Goal: Communication & Community: Answer question/provide support

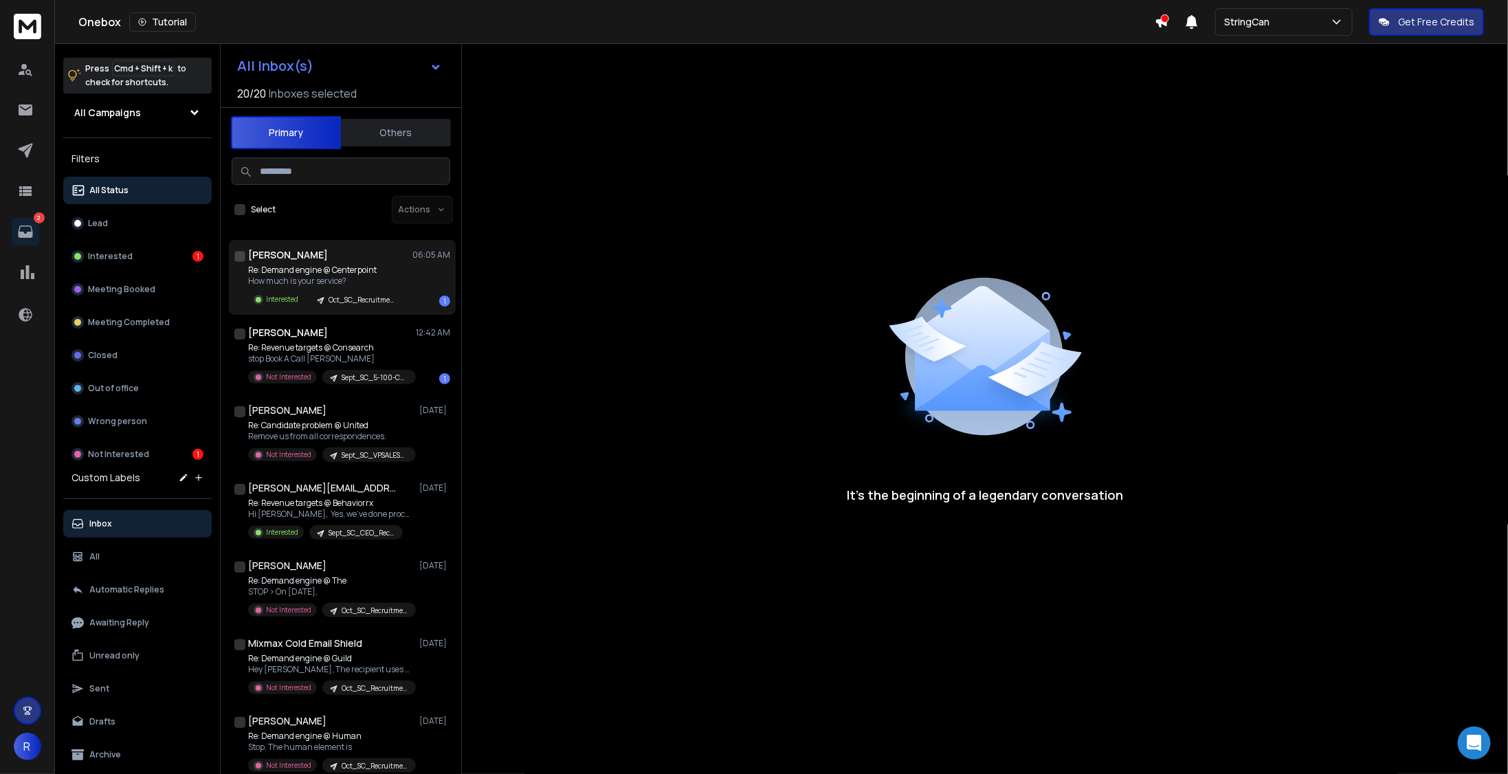
click at [360, 279] on p "How much is your service?" at bounding box center [325, 281] width 155 height 11
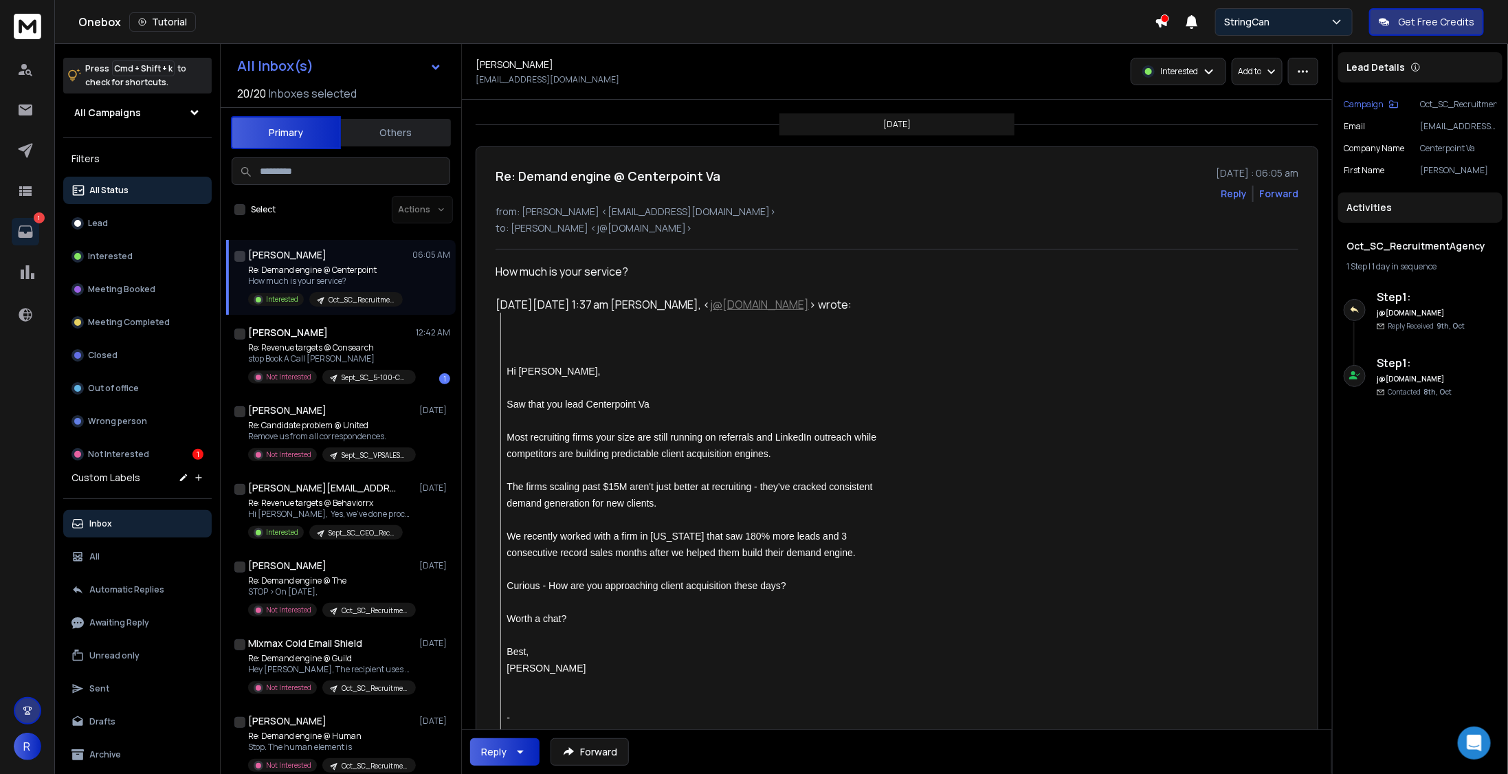
click at [1273, 15] on p "StringCan" at bounding box center [1249, 22] width 51 height 14
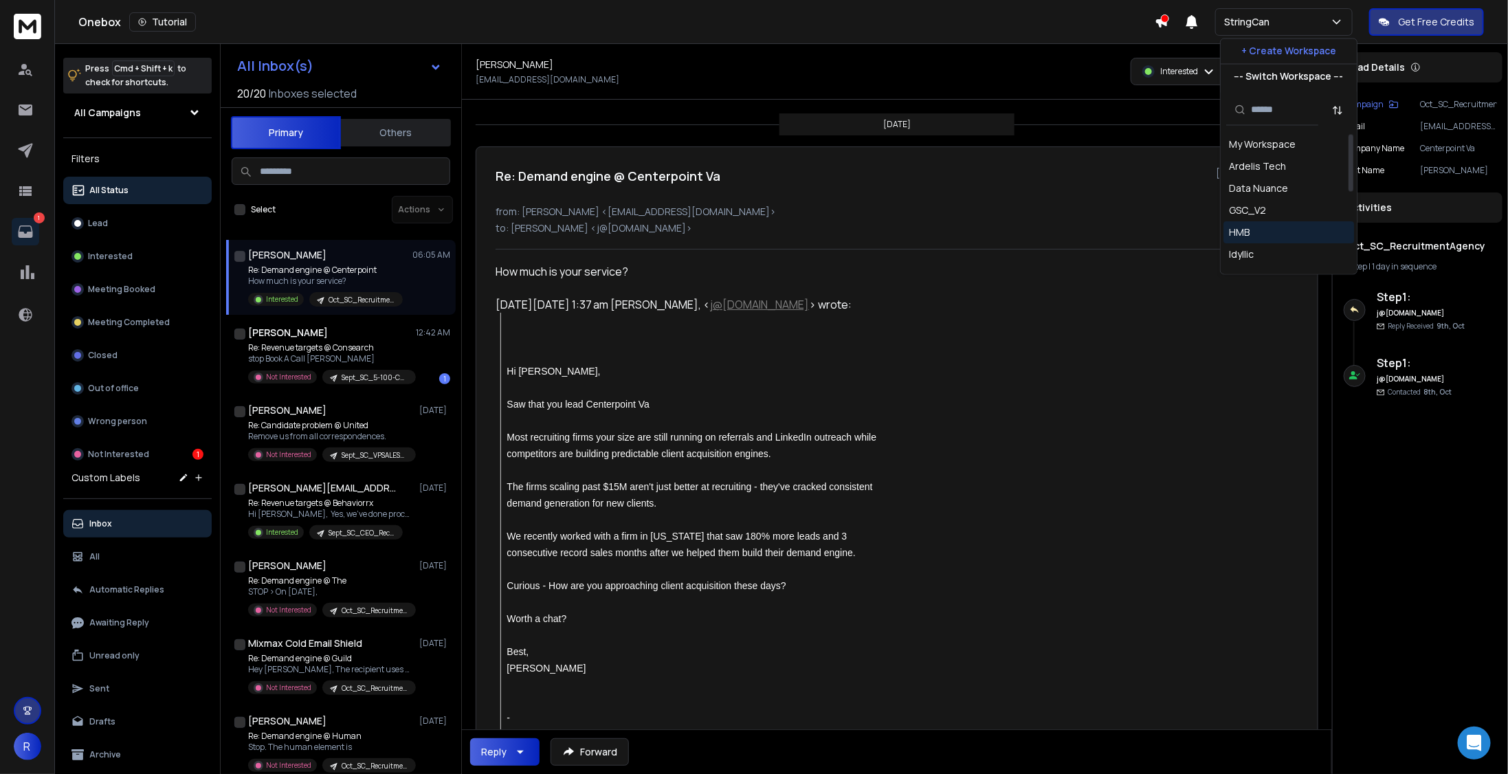
click at [1240, 239] on div "HMB" at bounding box center [1289, 233] width 131 height 22
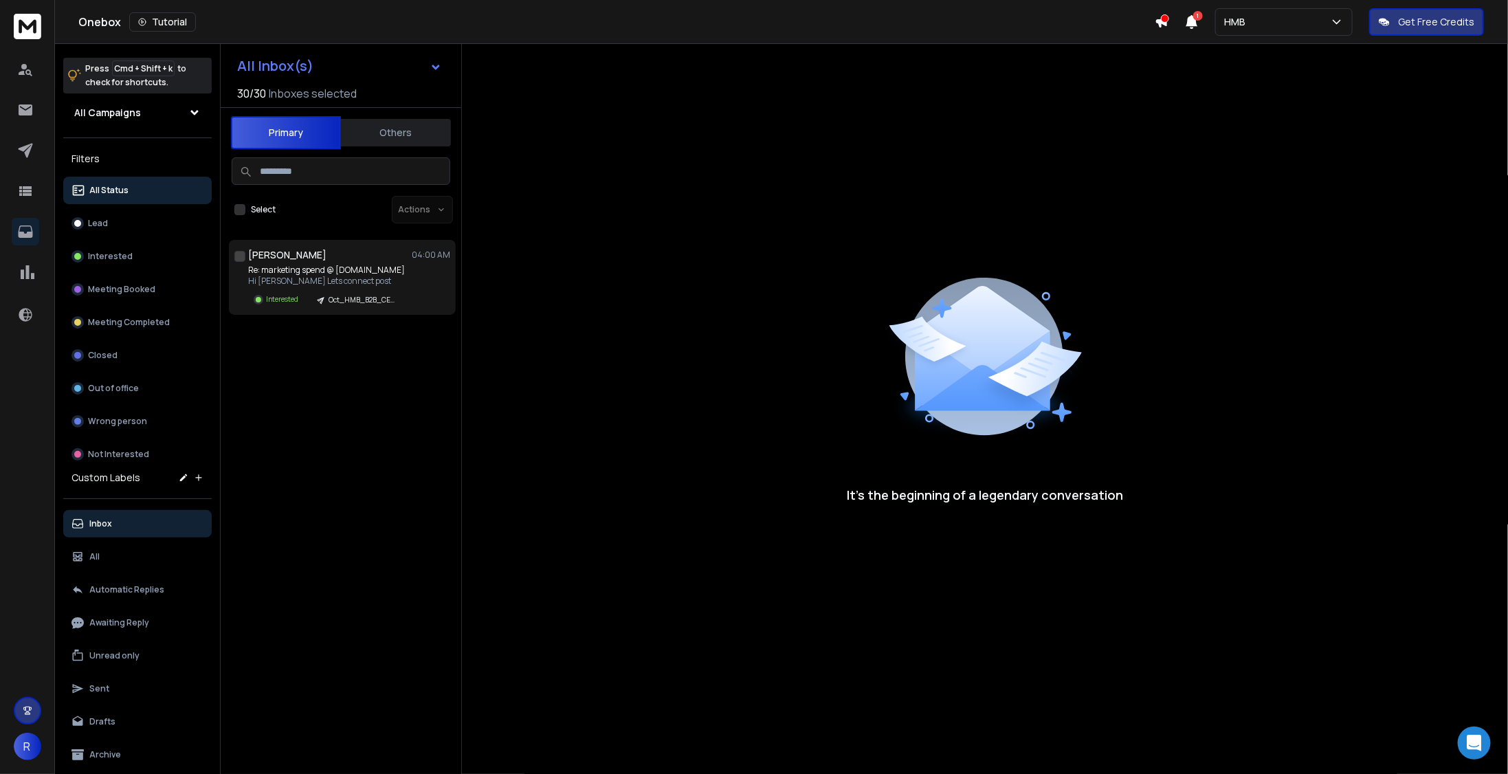
click at [343, 254] on div "Ankush Sharma 04:00 AM" at bounding box center [349, 255] width 202 height 14
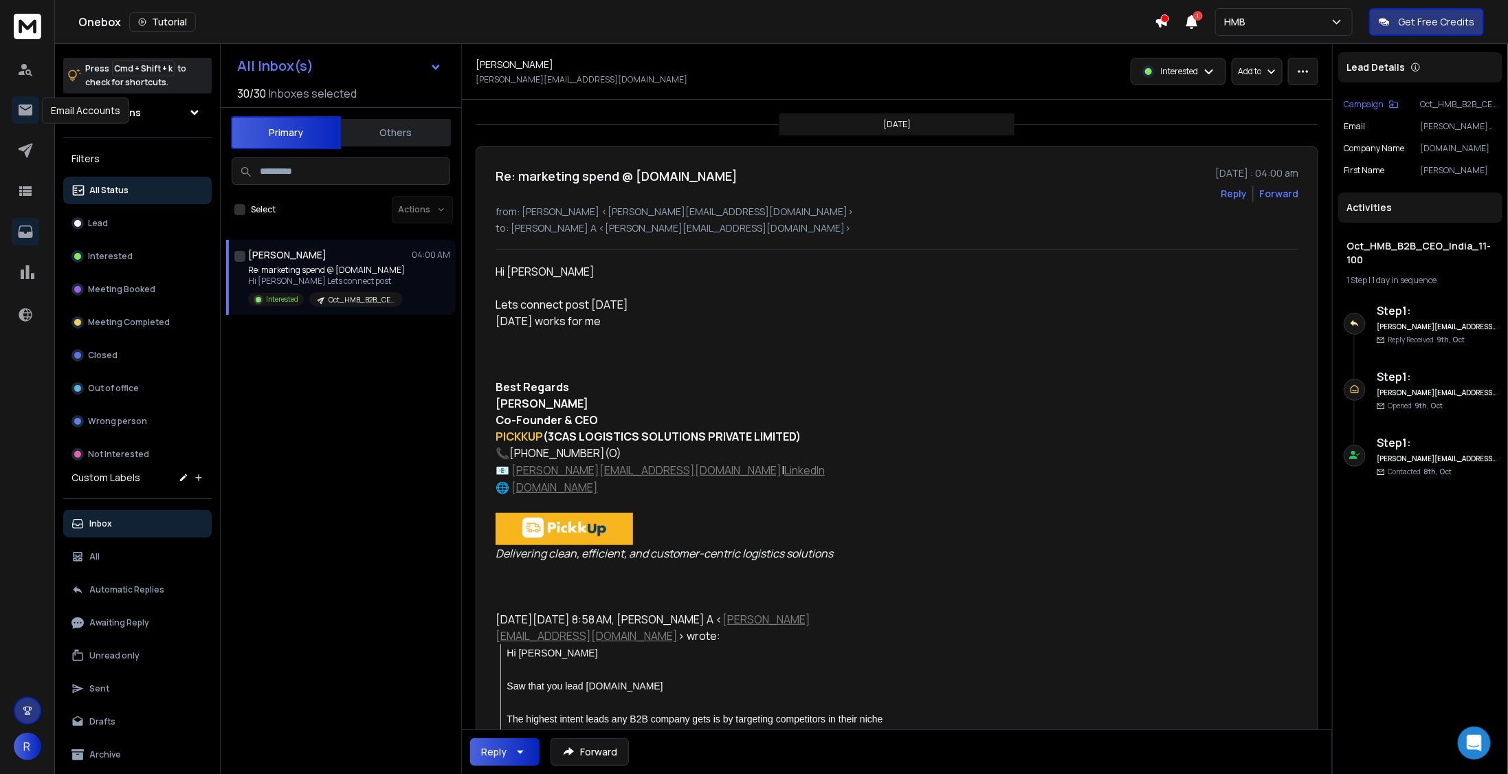
click at [25, 102] on icon at bounding box center [25, 110] width 17 height 17
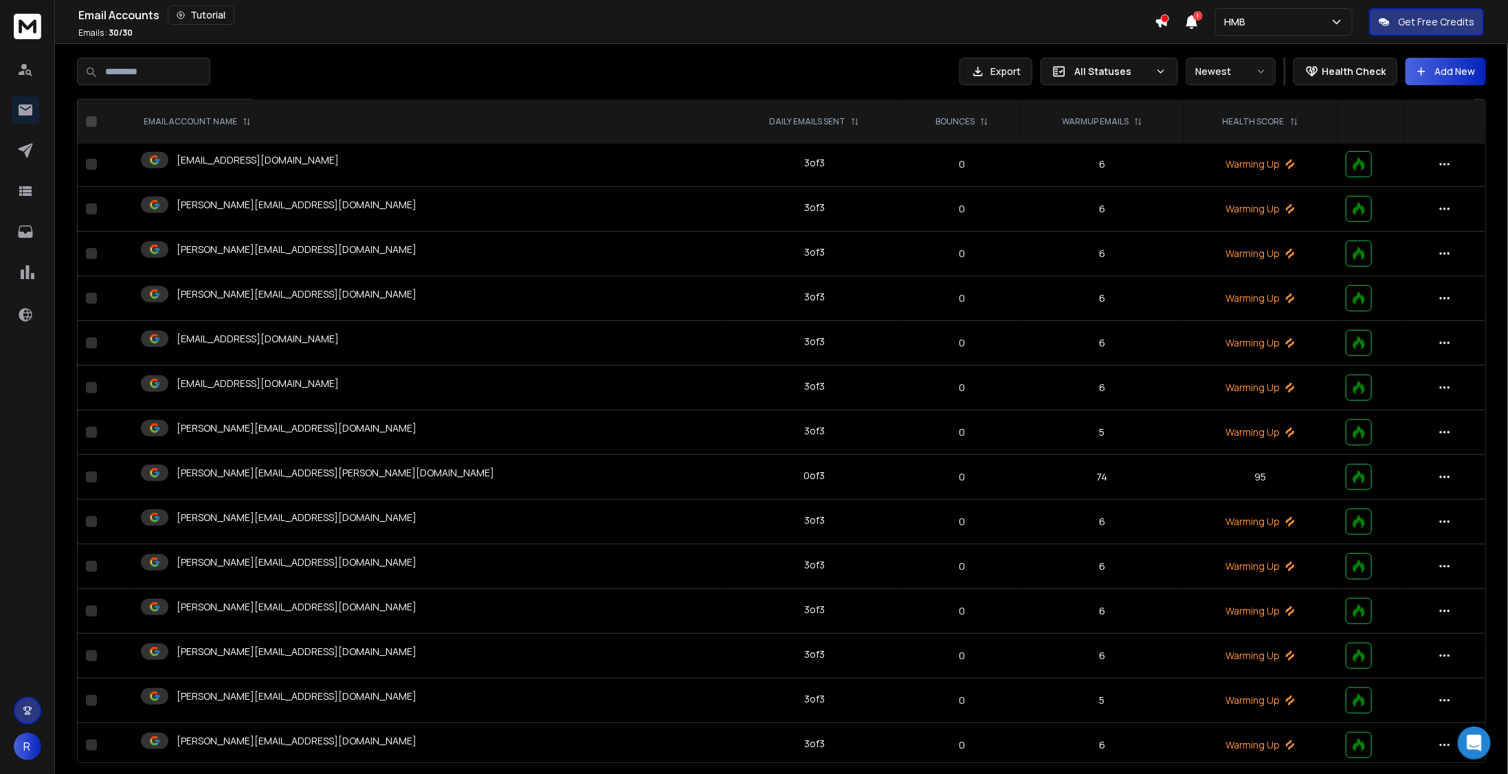
scroll to position [492, 0]
copy p "luthra.satvik@withmarketingbros.com"
drag, startPoint x: 354, startPoint y: 482, endPoint x: 175, endPoint y: 472, distance: 179.0
click at [175, 472] on td "[PERSON_NAME][EMAIL_ADDRESS][PERSON_NAME][DOMAIN_NAME]" at bounding box center [429, 479] width 593 height 45
click at [21, 161] on link at bounding box center [26, 151] width 28 height 28
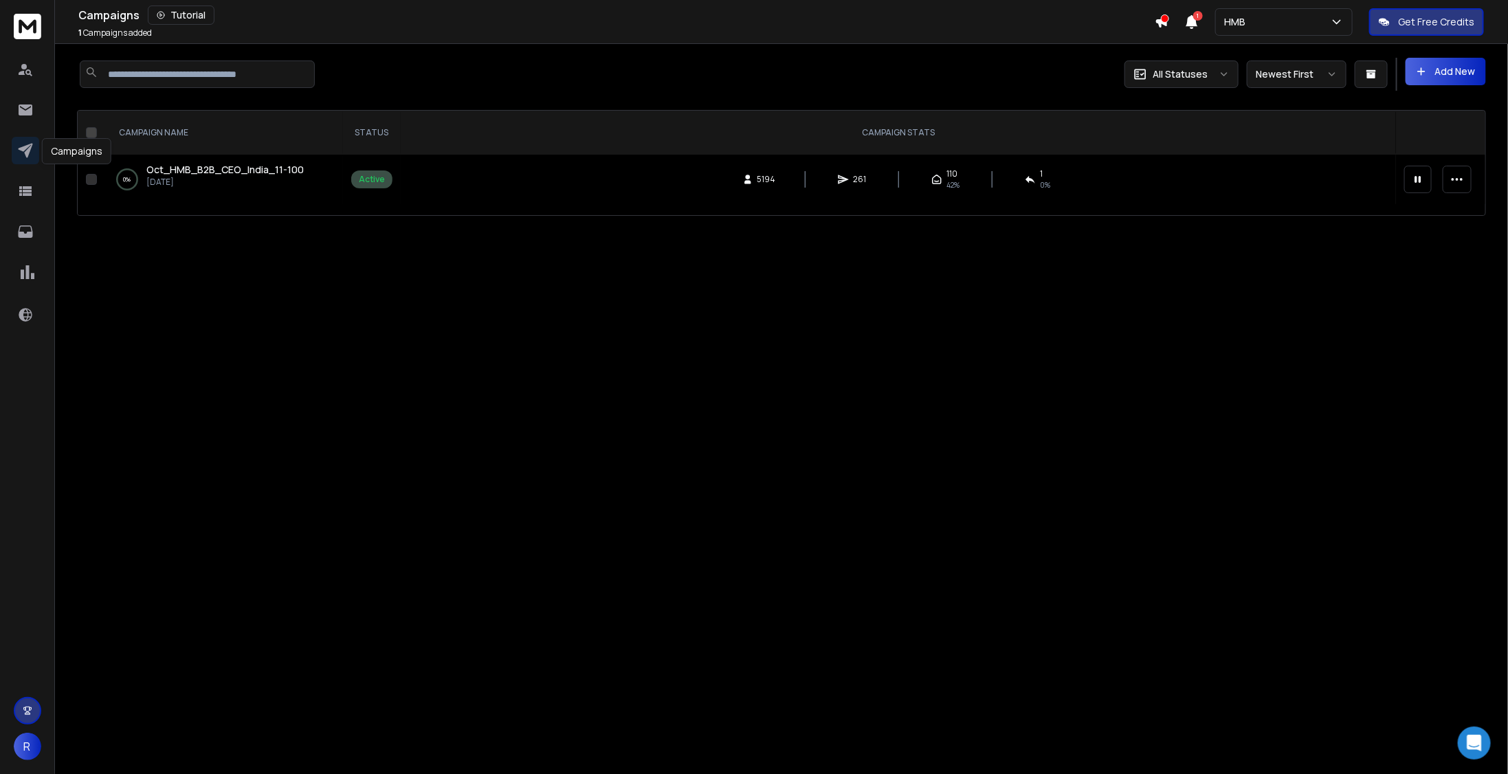
click at [280, 174] on span "Oct_HMB_B2B_CEO_India_11-100" at bounding box center [224, 169] width 157 height 13
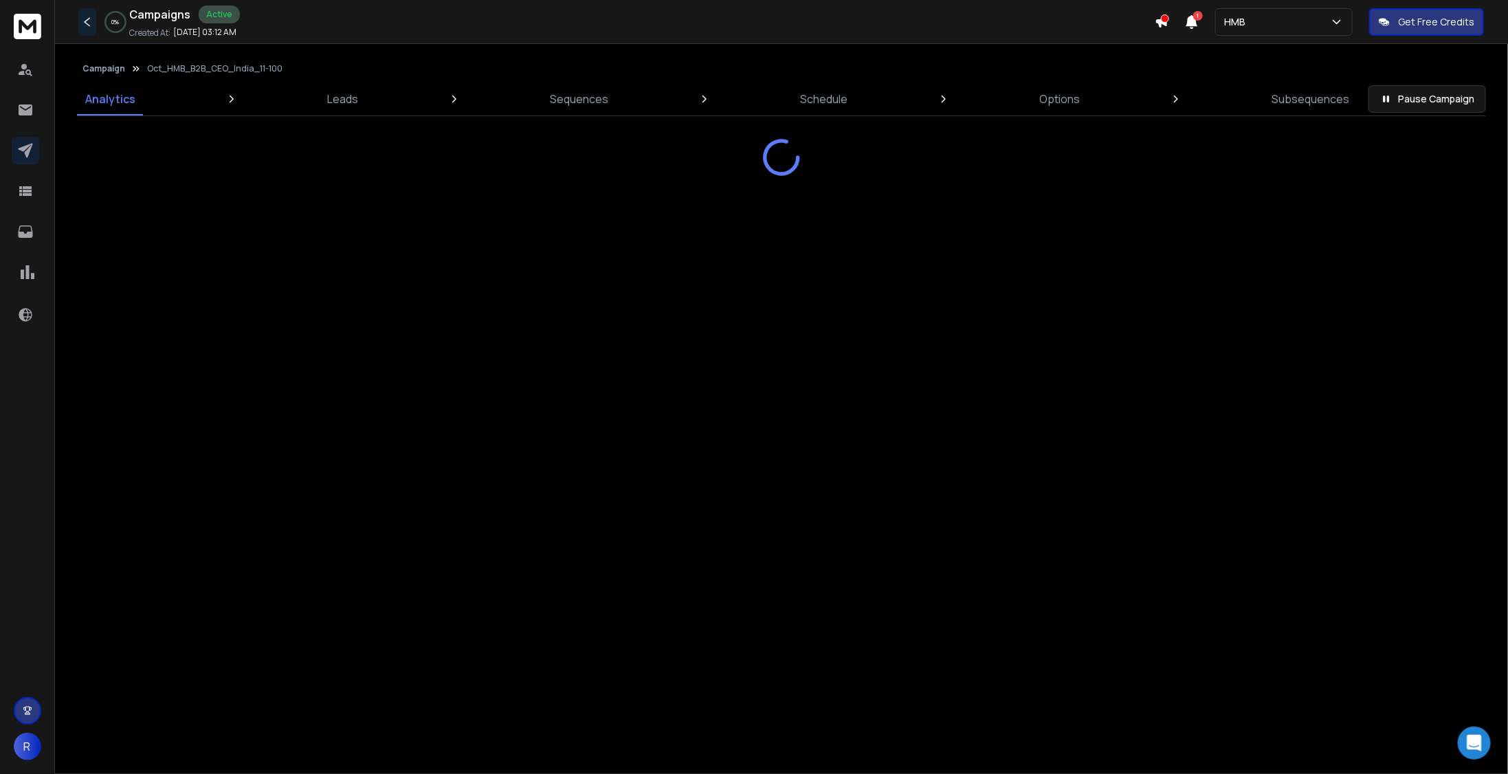
click at [83, 21] on icon at bounding box center [87, 22] width 12 height 12
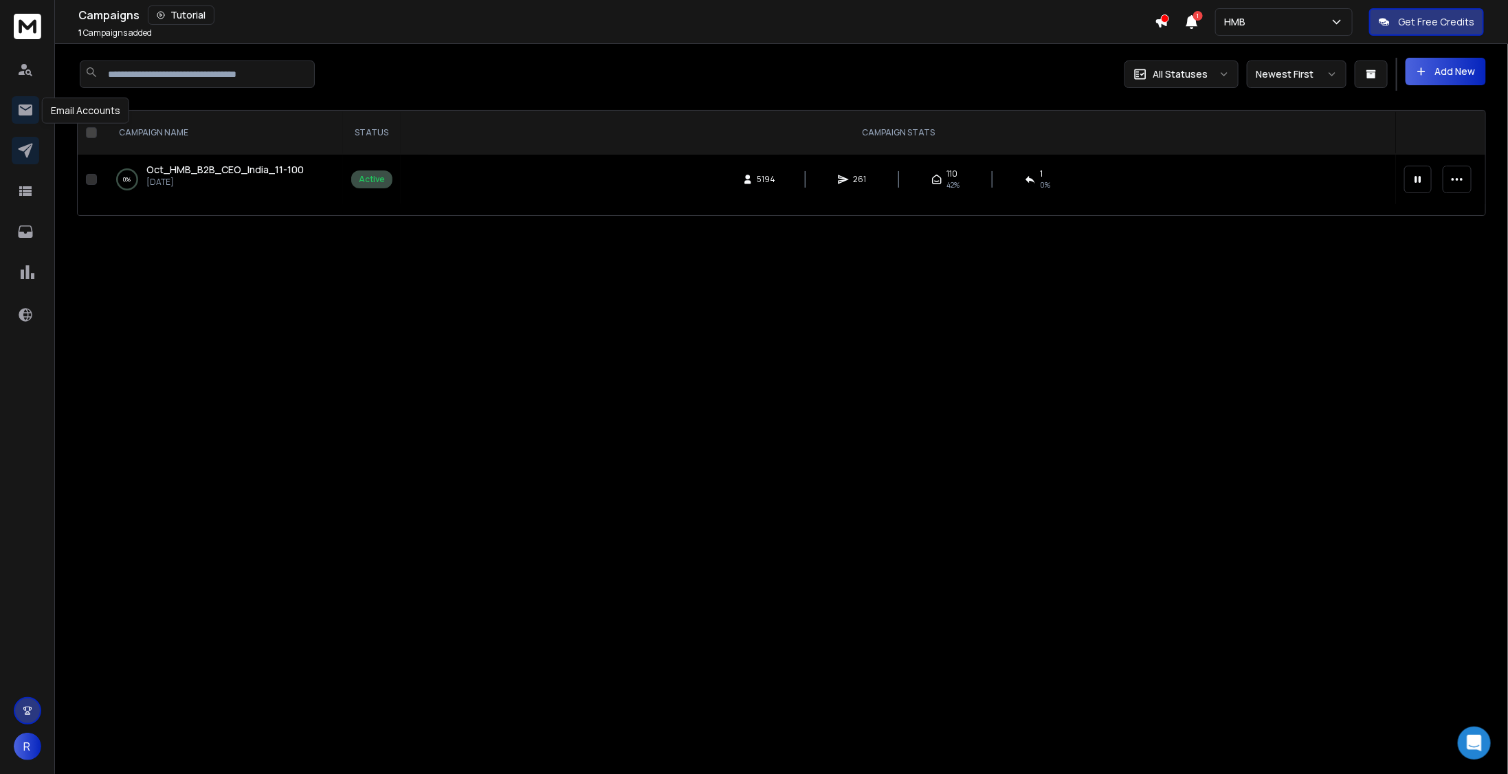
click at [33, 116] on link at bounding box center [26, 110] width 28 height 28
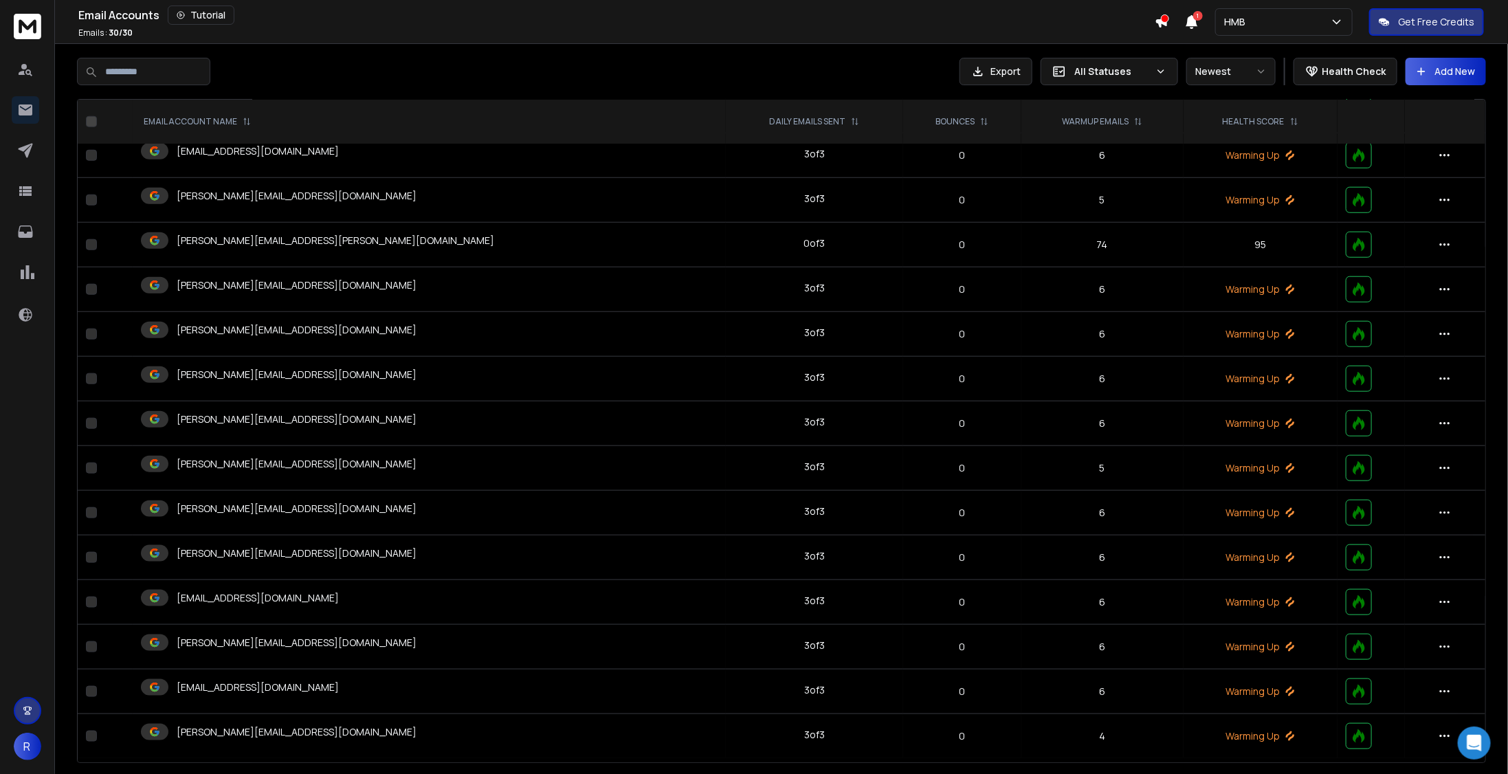
scroll to position [720, 0]
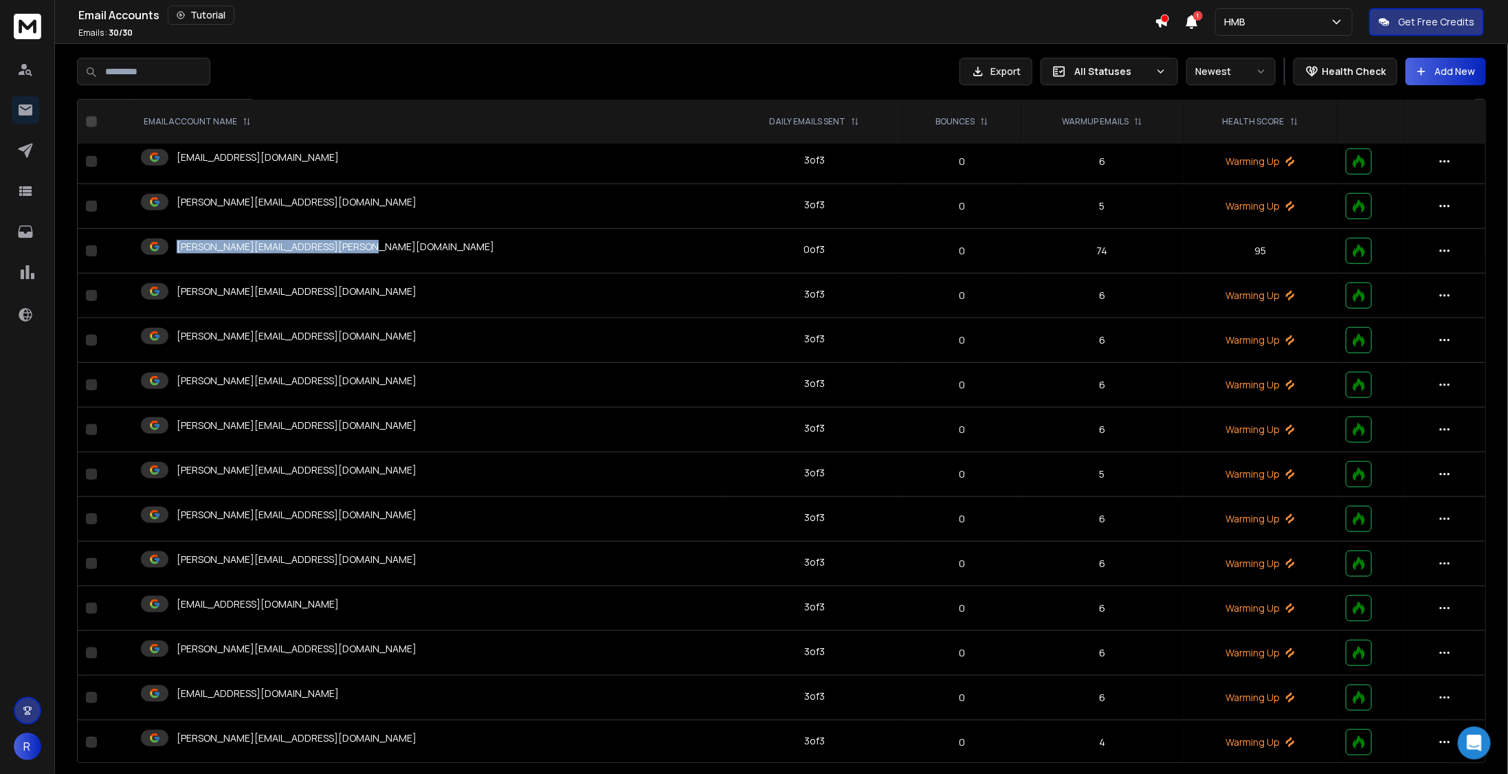
copy p "[PERSON_NAME][EMAIL_ADDRESS][PERSON_NAME][DOMAIN_NAME]"
drag, startPoint x: 351, startPoint y: 247, endPoint x: 173, endPoint y: 248, distance: 178.8
click at [173, 248] on div "[PERSON_NAME][EMAIL_ADDRESS][PERSON_NAME][DOMAIN_NAME]" at bounding box center [429, 247] width 577 height 17
click at [28, 235] on icon at bounding box center [25, 232] width 14 height 12
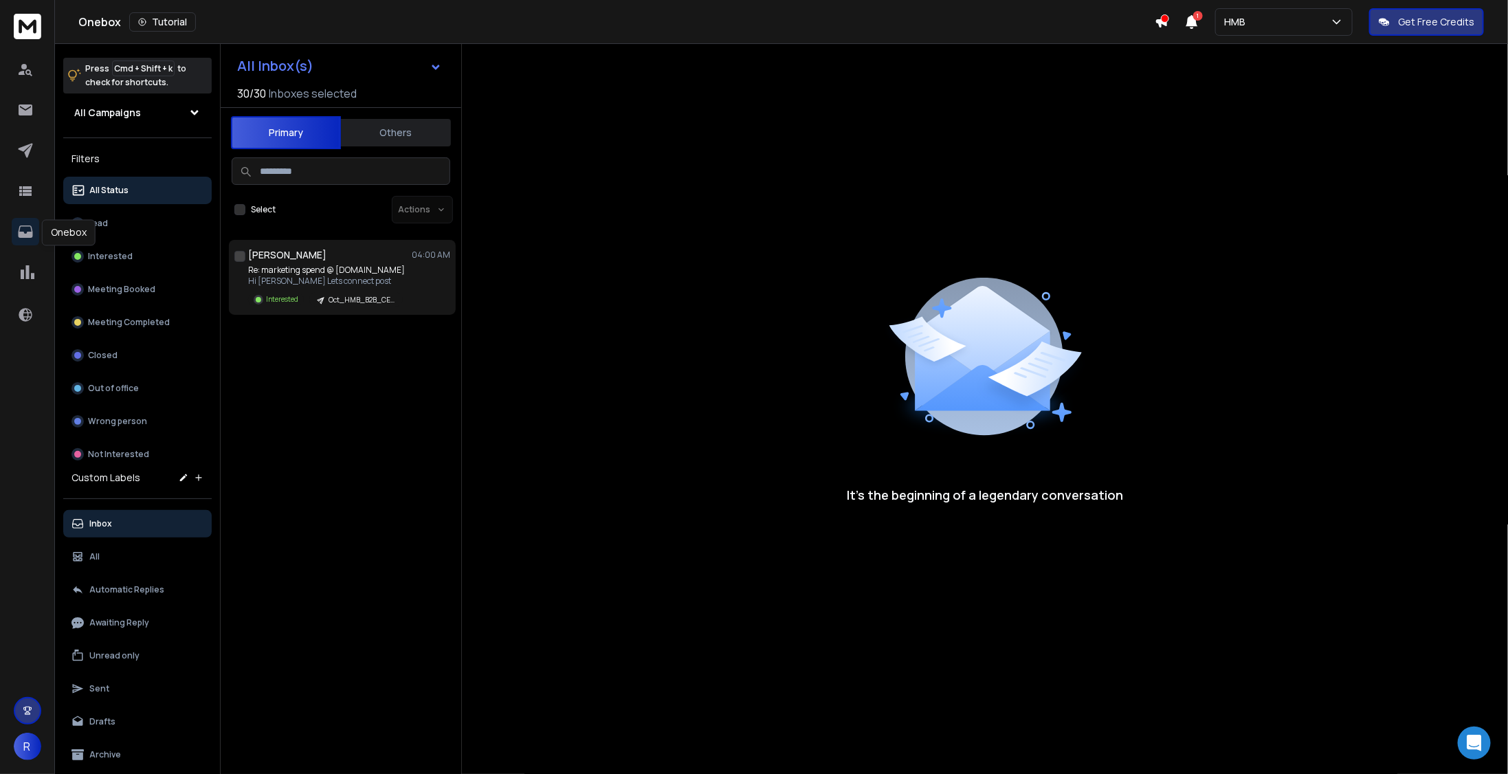
click at [406, 287] on div "Re: marketing spend @ Pickkup.Io Hi Rishabh Lets connect post Interested Oct_HM…" at bounding box center [349, 286] width 202 height 42
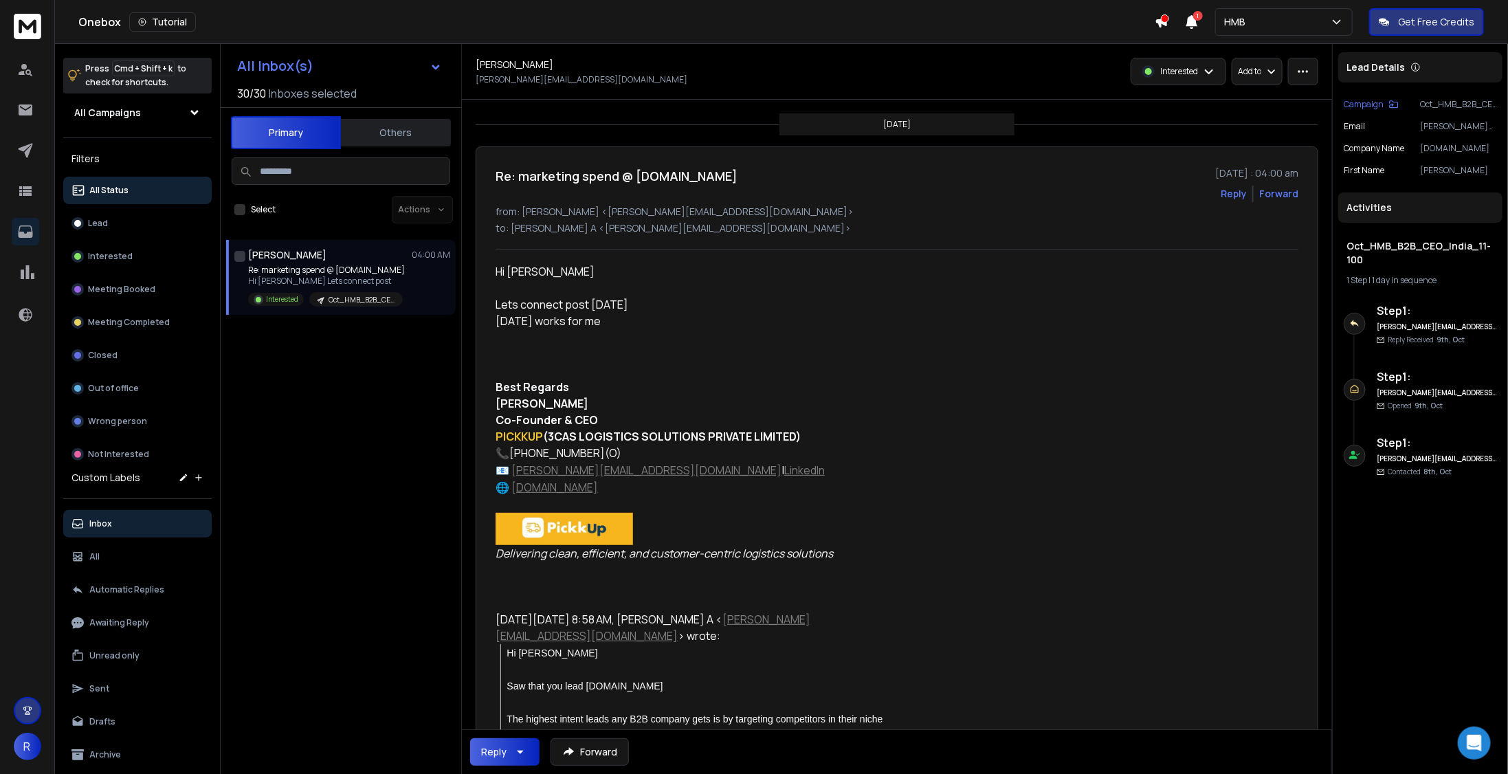
click at [527, 753] on icon "button" at bounding box center [520, 752] width 17 height 17
click at [518, 727] on div "Reply All" at bounding box center [504, 718] width 72 height 28
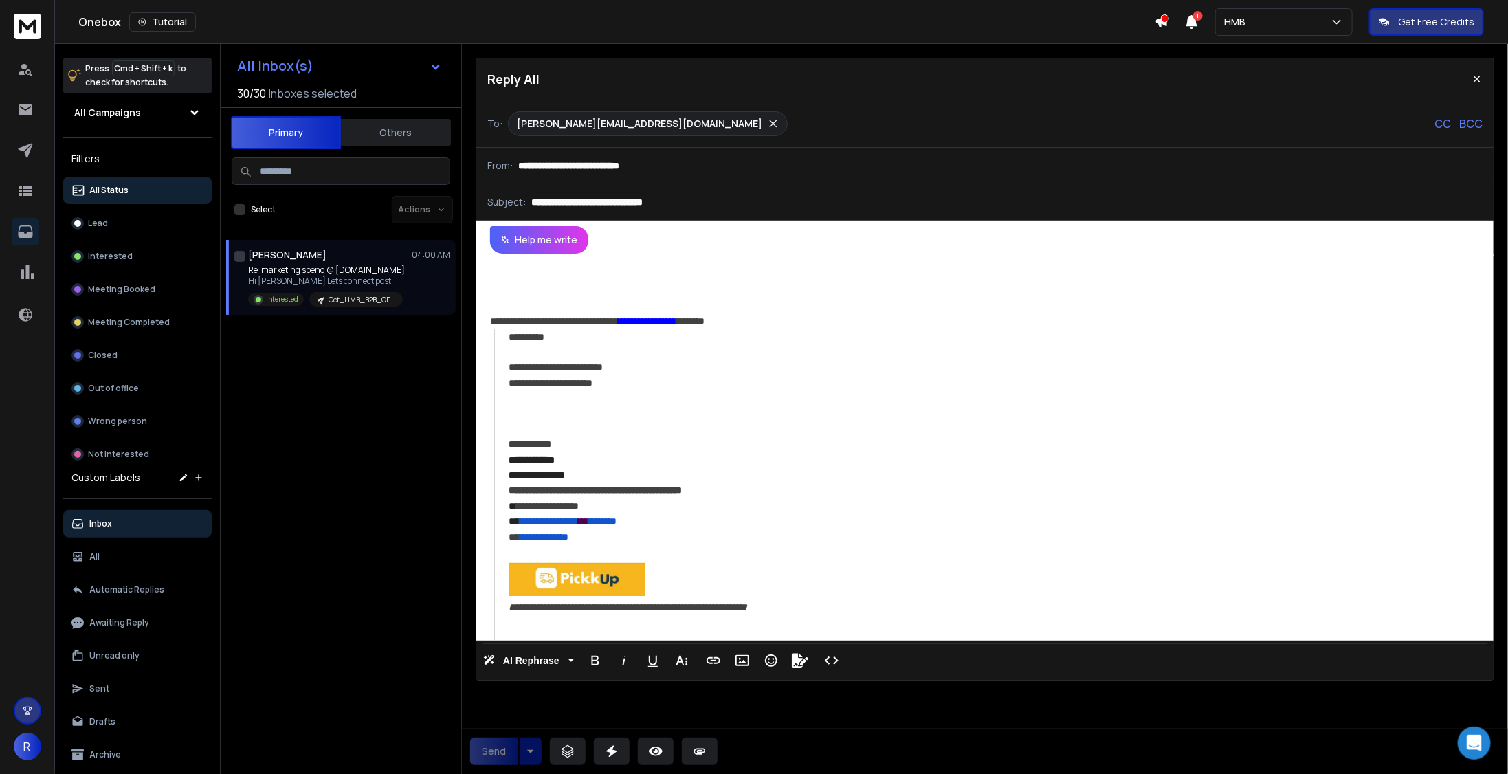
click at [679, 168] on input "**********" at bounding box center [1000, 166] width 965 height 14
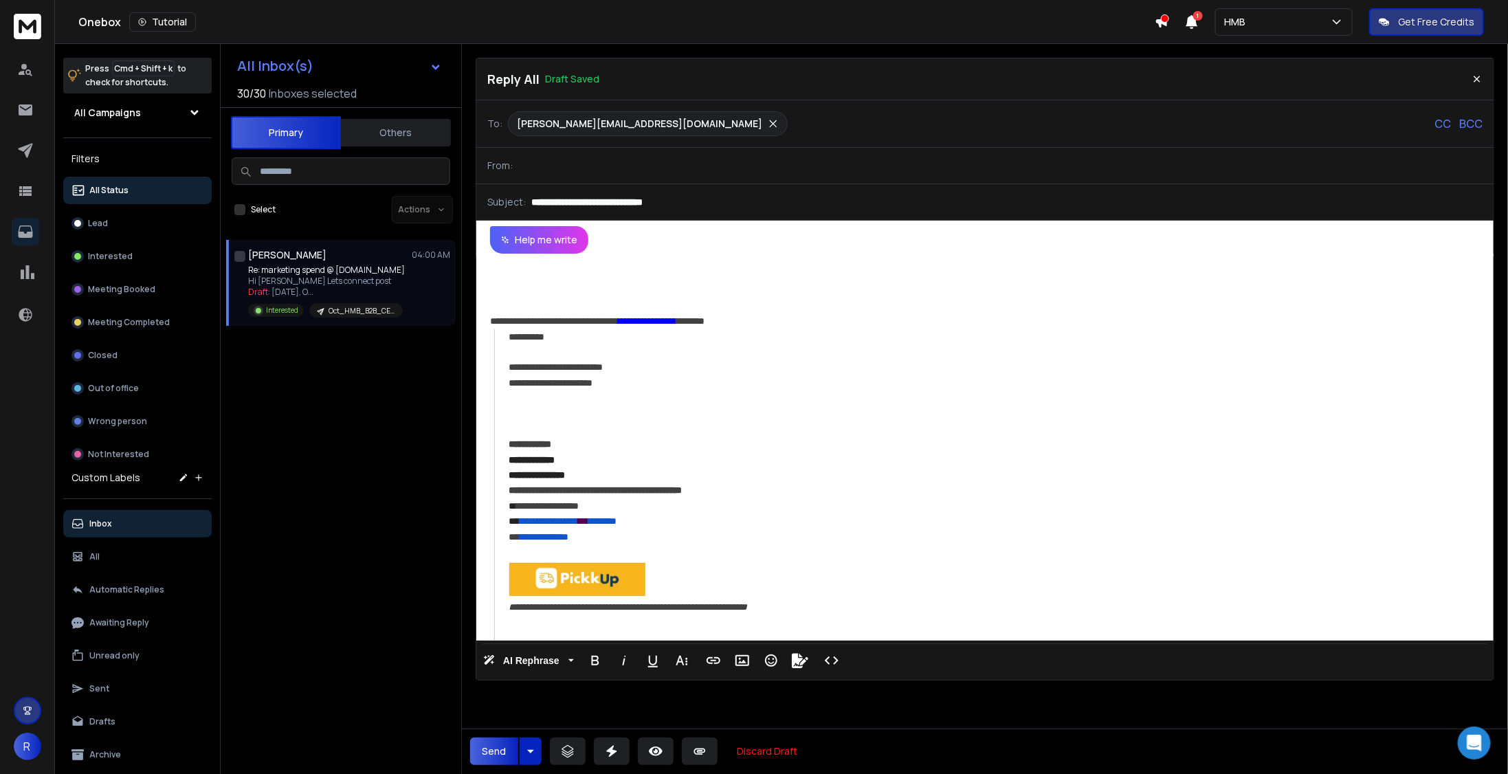
type input "*"
paste input "**********"
type input "**********"
click at [894, 310] on div at bounding box center [985, 305] width 990 height 15
click at [649, 249] on div "Help me write" at bounding box center [985, 239] width 1018 height 36
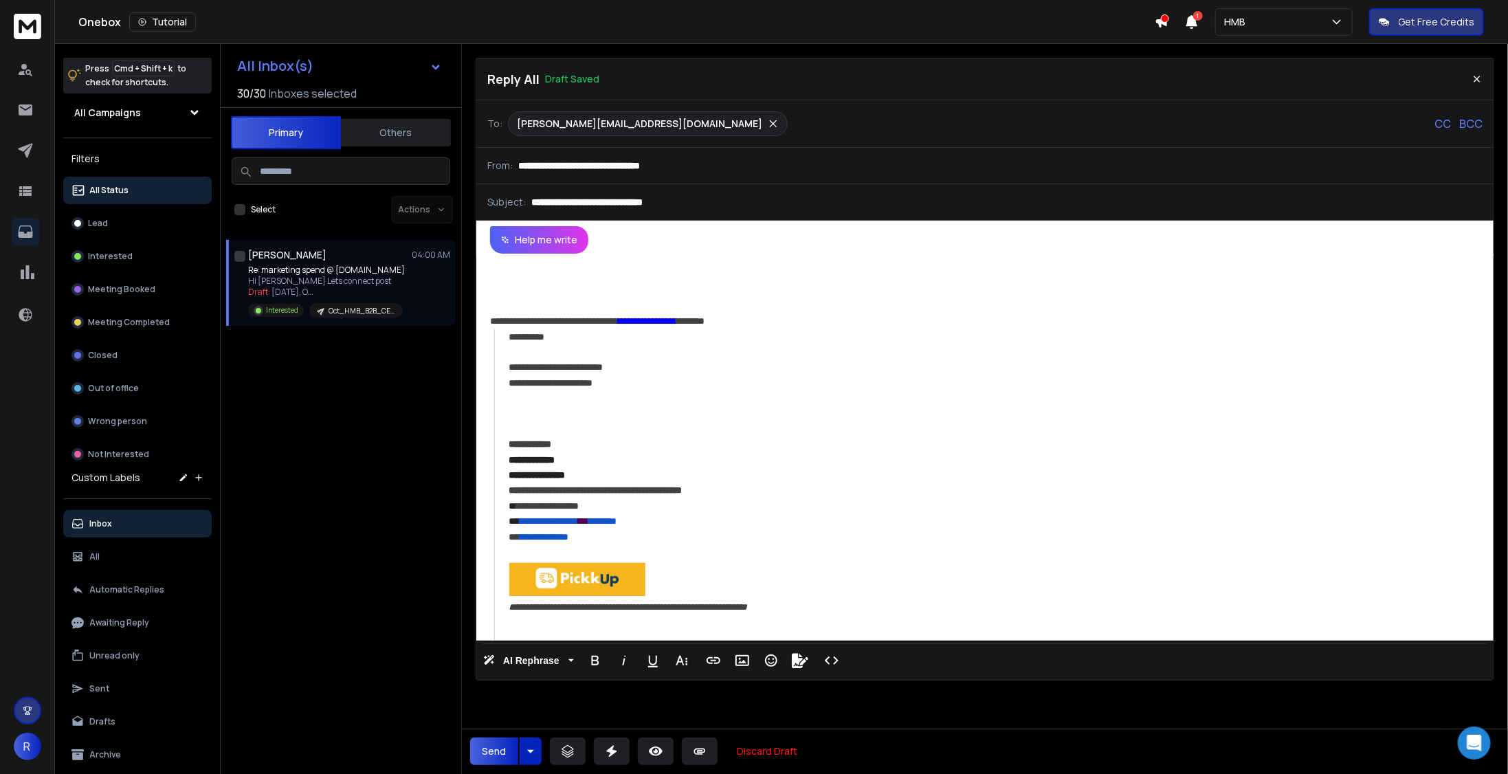
click at [635, 254] on div "**********" at bounding box center [985, 447] width 1018 height 387
click at [668, 171] on input "**********" at bounding box center [1000, 166] width 965 height 14
click at [18, 101] on link at bounding box center [26, 110] width 28 height 28
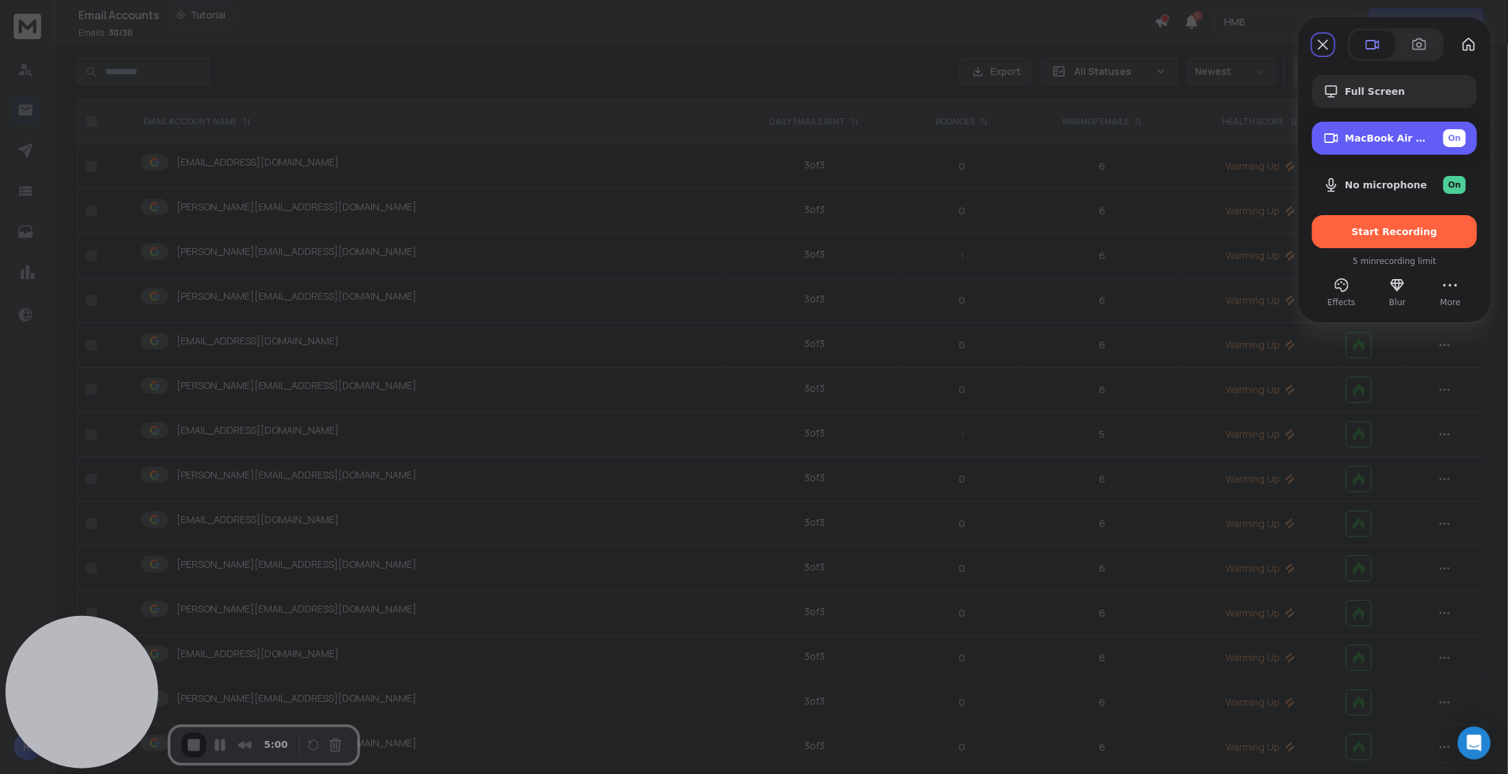
click at [1398, 131] on div "MacBook Air Camera (0000:0001) On" at bounding box center [1405, 138] width 121 height 18
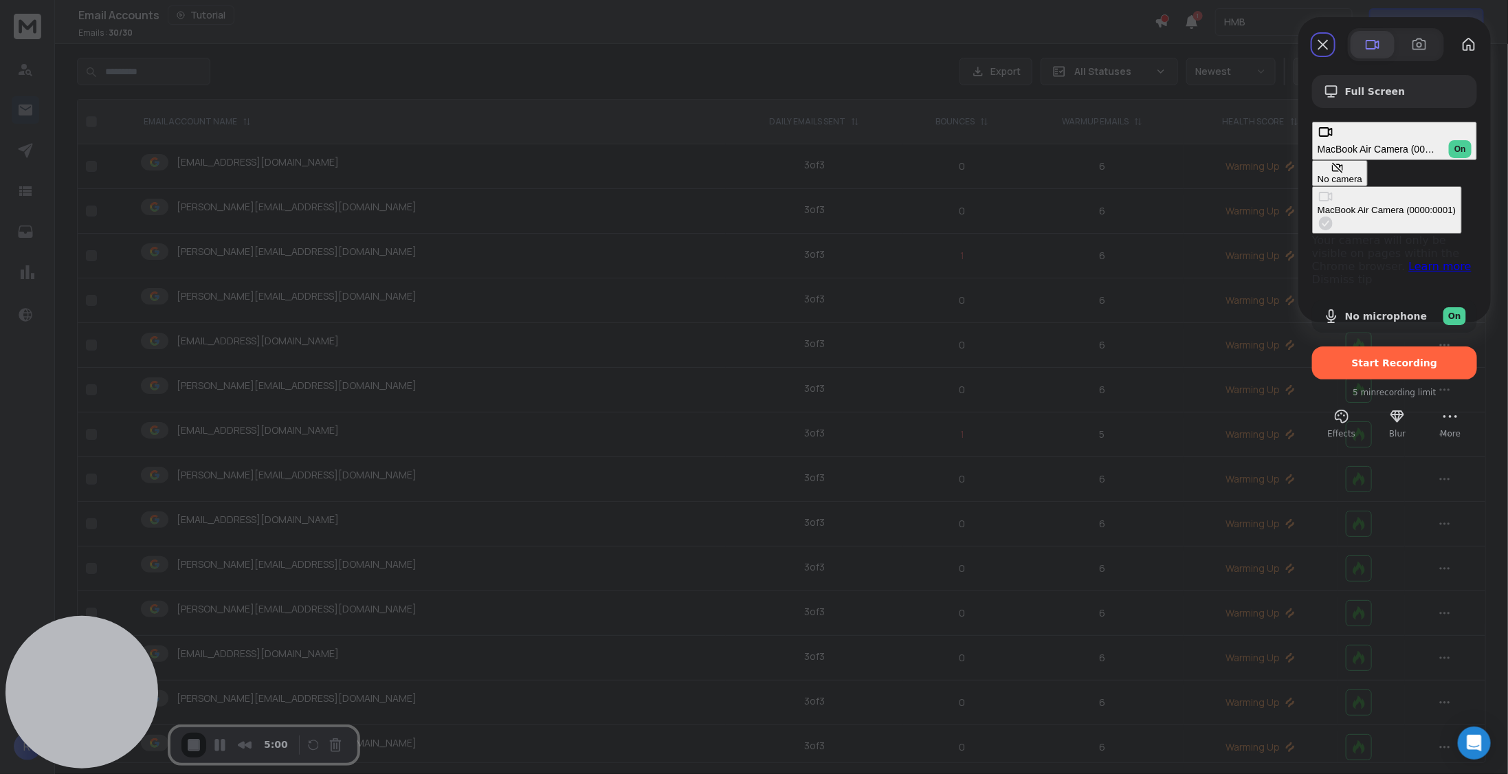
drag, startPoint x: 1258, startPoint y: 173, endPoint x: 1376, endPoint y: 43, distance: 176.2
click at [1376, 42] on div "Full Screen MacBook Air Camera (0000:0001) On No camera MacBook Air Camera (000…" at bounding box center [1395, 234] width 193 height 412
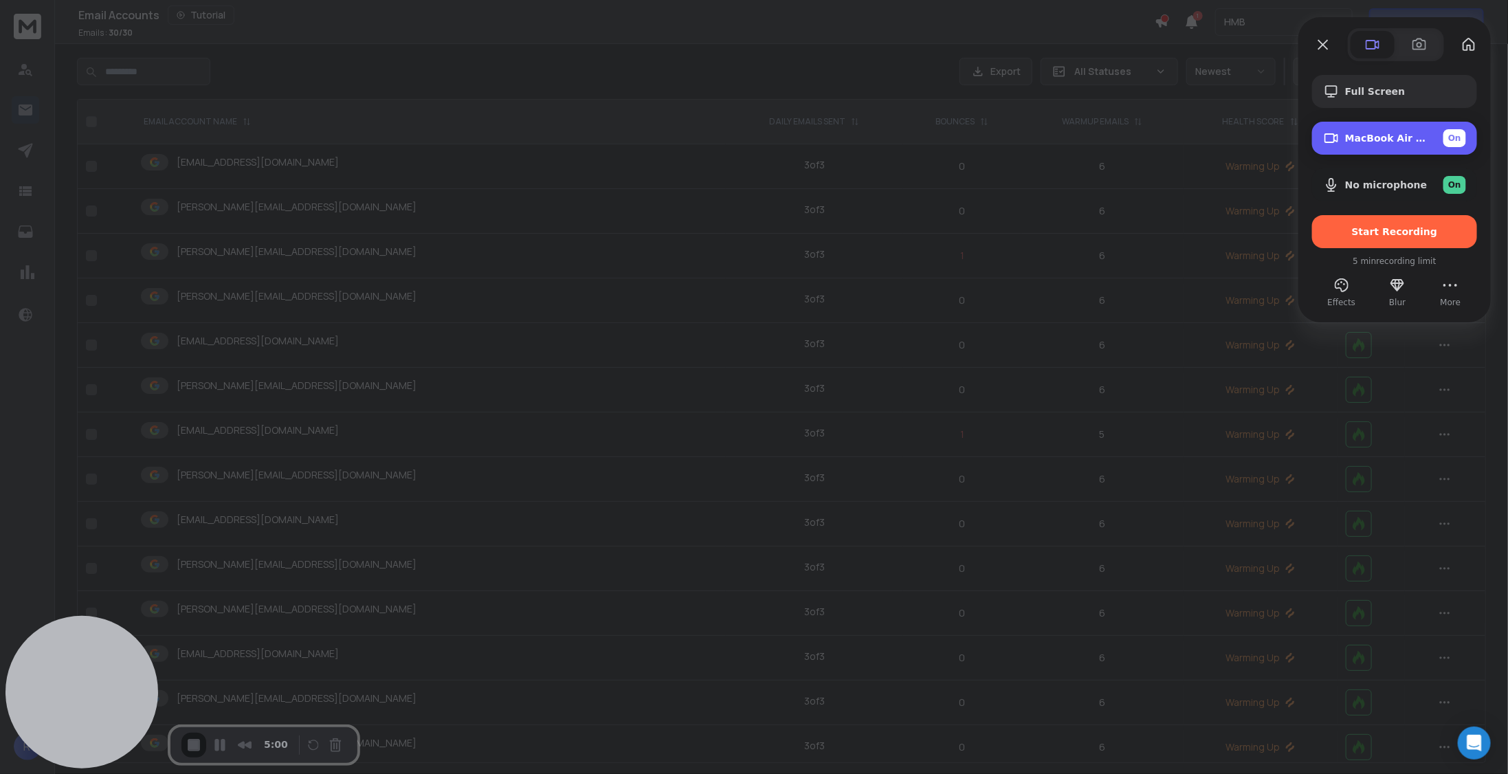
click at [1455, 138] on span "On" at bounding box center [1455, 138] width 13 height 12
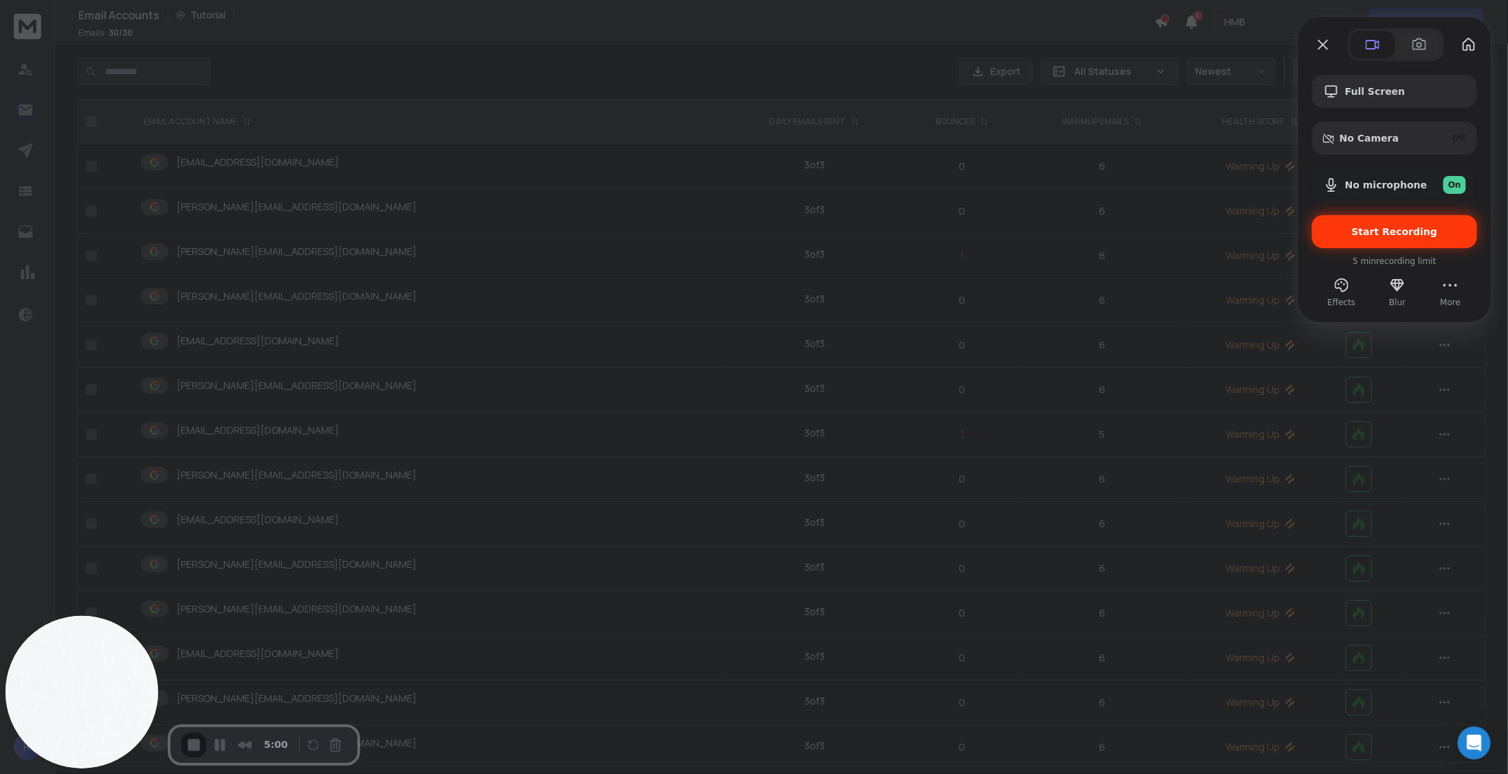
click at [1365, 232] on span "Start Recording" at bounding box center [1395, 231] width 86 height 11
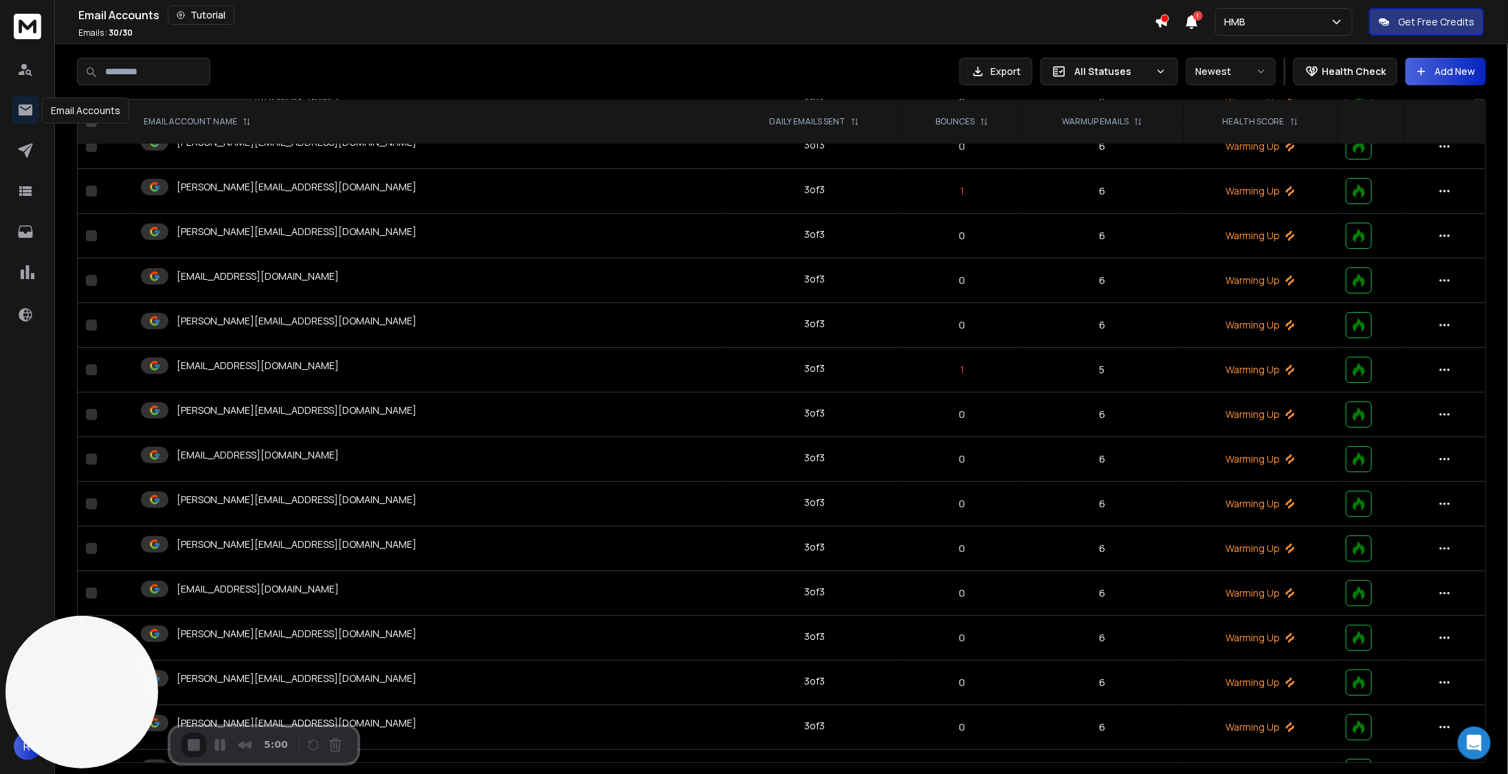
scroll to position [110, 0]
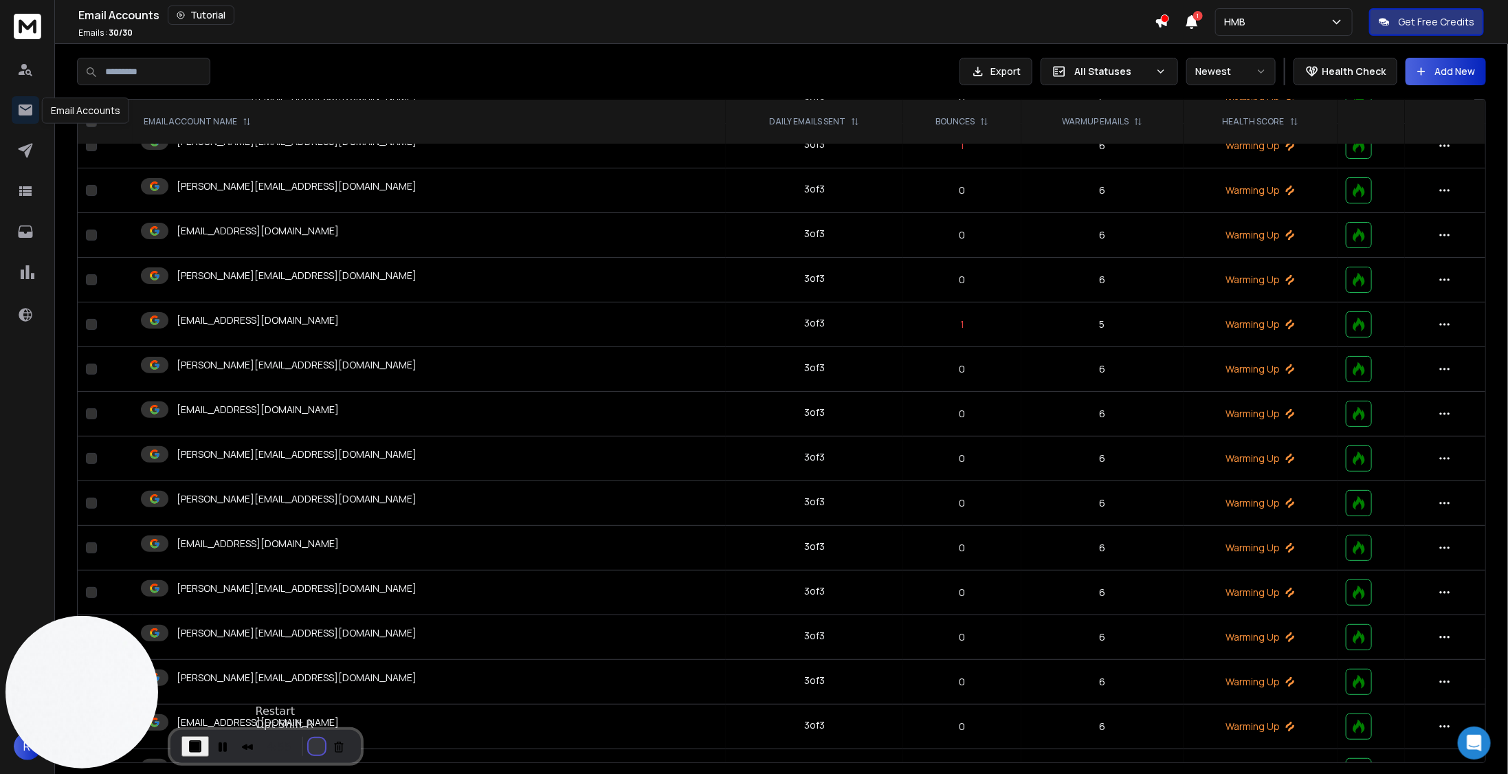
click at [314, 741] on button "Restart Recording" at bounding box center [317, 746] width 17 height 17
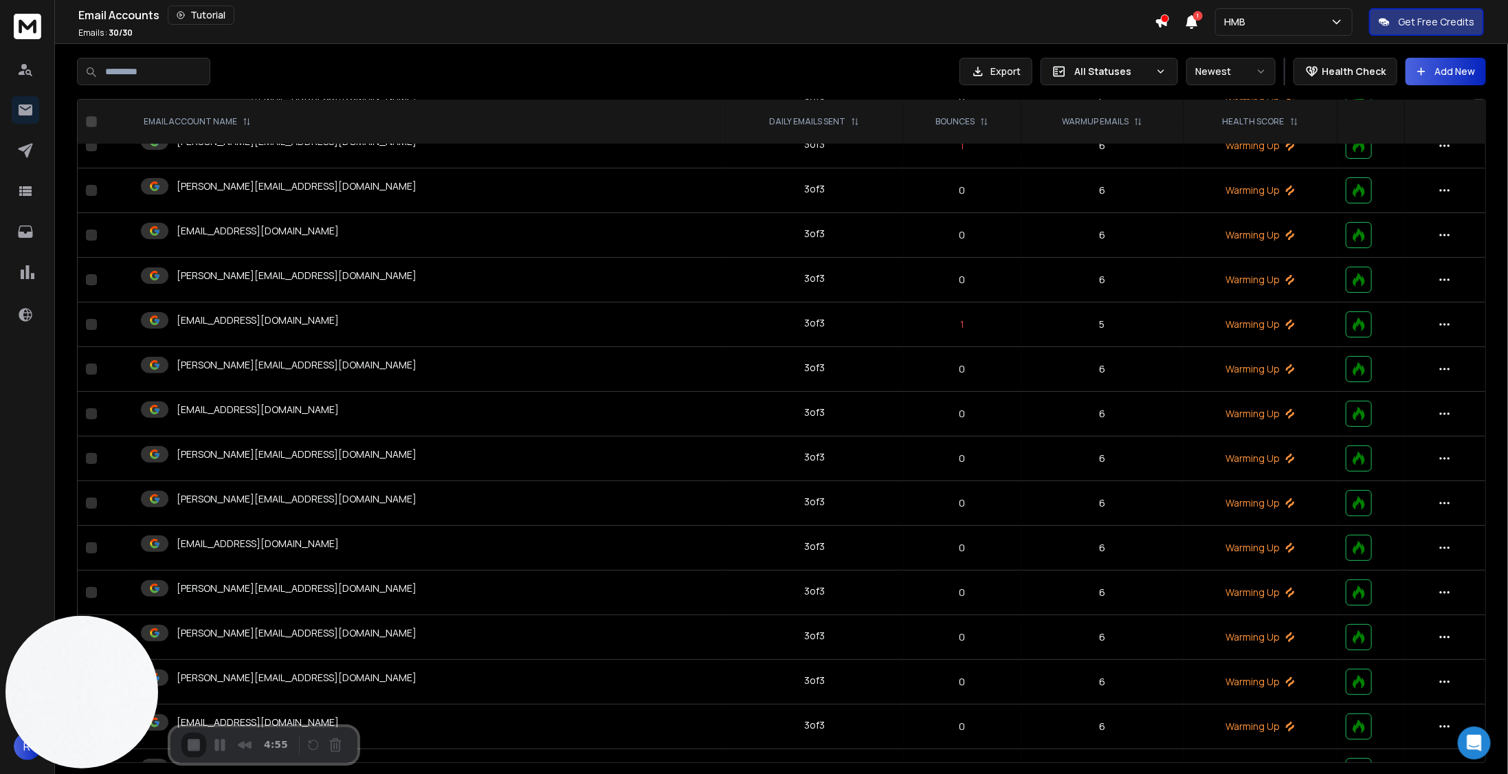
click at [804, 773] on div at bounding box center [754, 774] width 1508 height 0
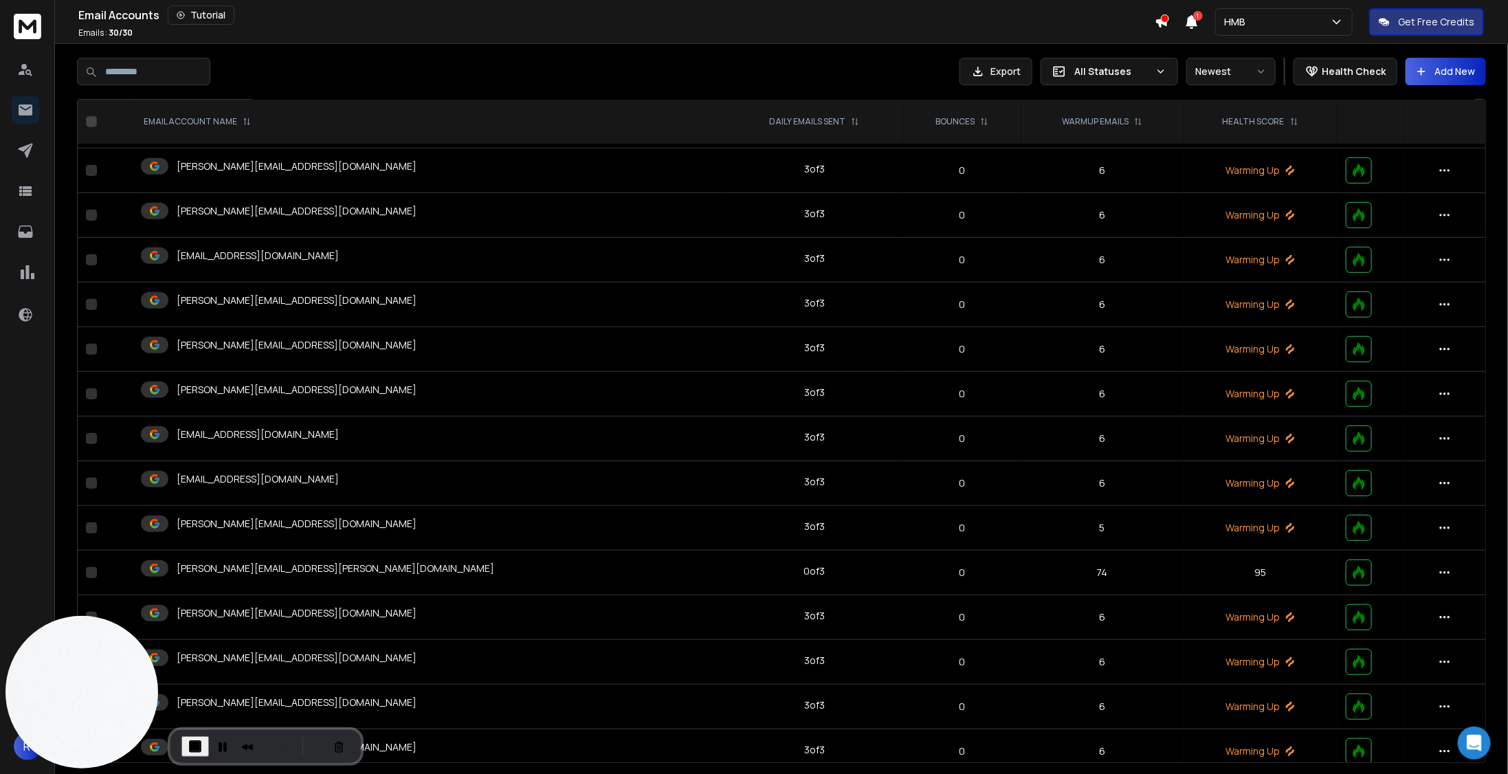
scroll to position [399, 0]
copy p "luthra.satvik@withmarketingbros.com"
drag, startPoint x: 351, startPoint y: 567, endPoint x: 175, endPoint y: 556, distance: 176.3
click at [175, 559] on div "[PERSON_NAME][EMAIL_ADDRESS][PERSON_NAME][DOMAIN_NAME]" at bounding box center [429, 567] width 577 height 17
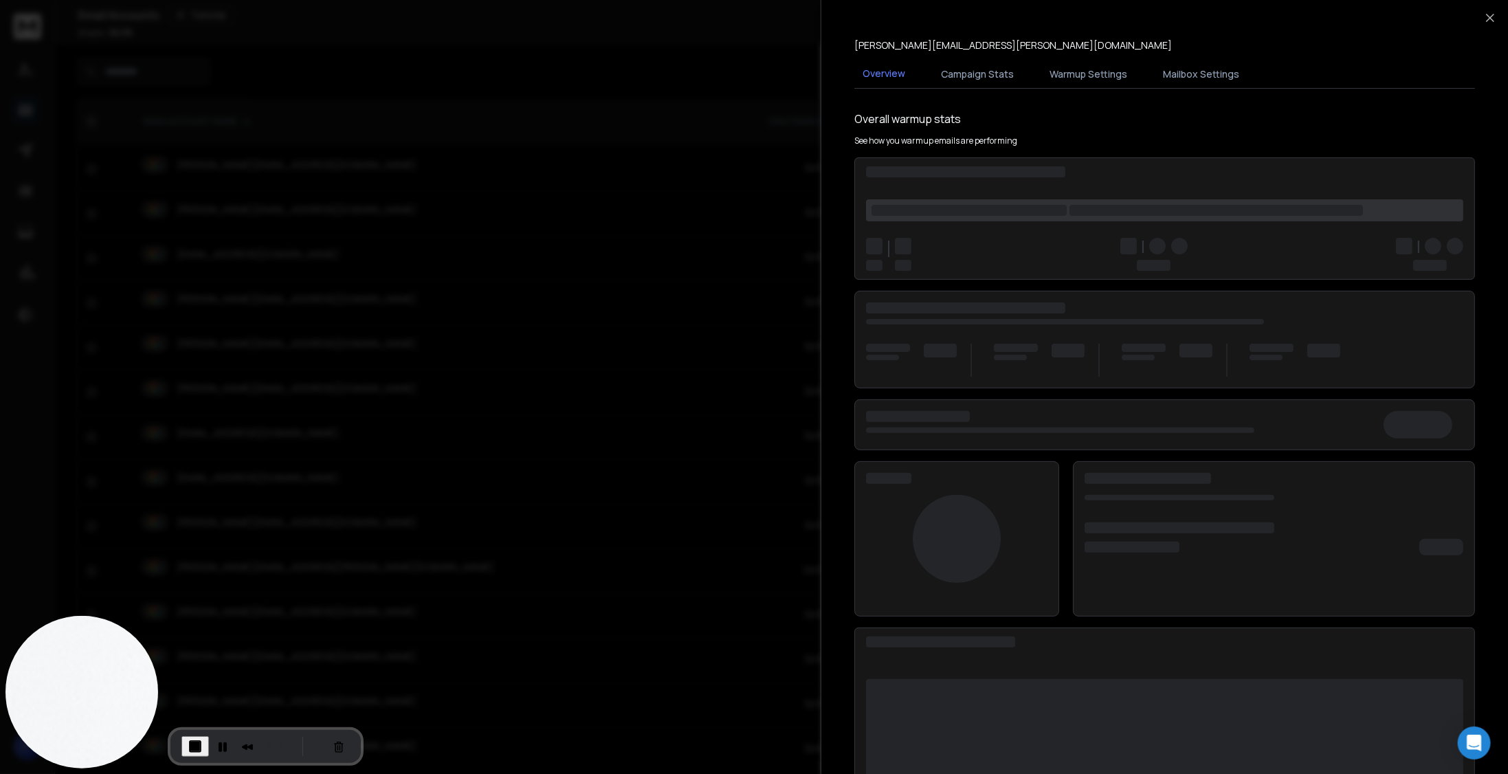
click at [175, 556] on div at bounding box center [754, 387] width 1508 height 774
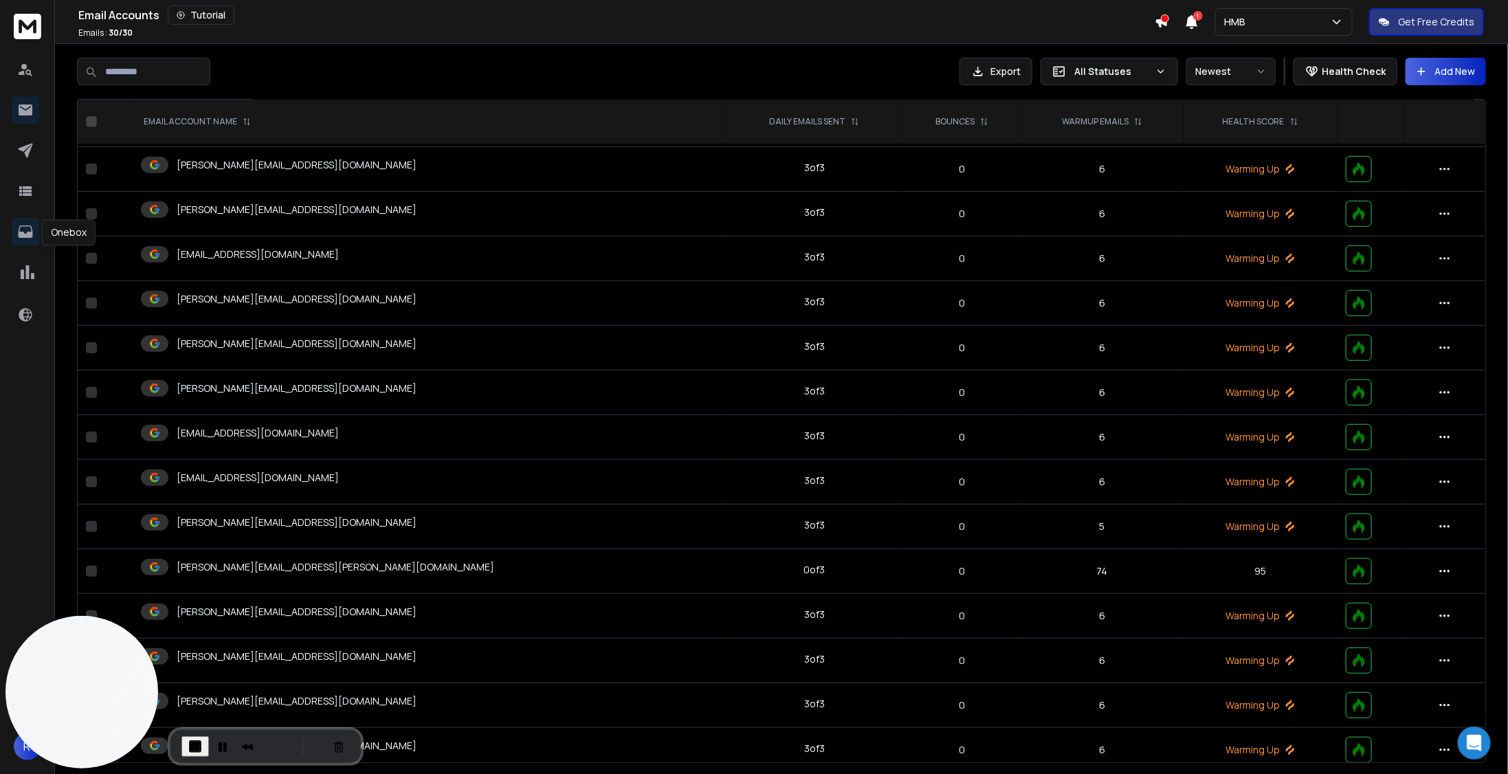
click at [27, 231] on icon at bounding box center [25, 231] width 17 height 17
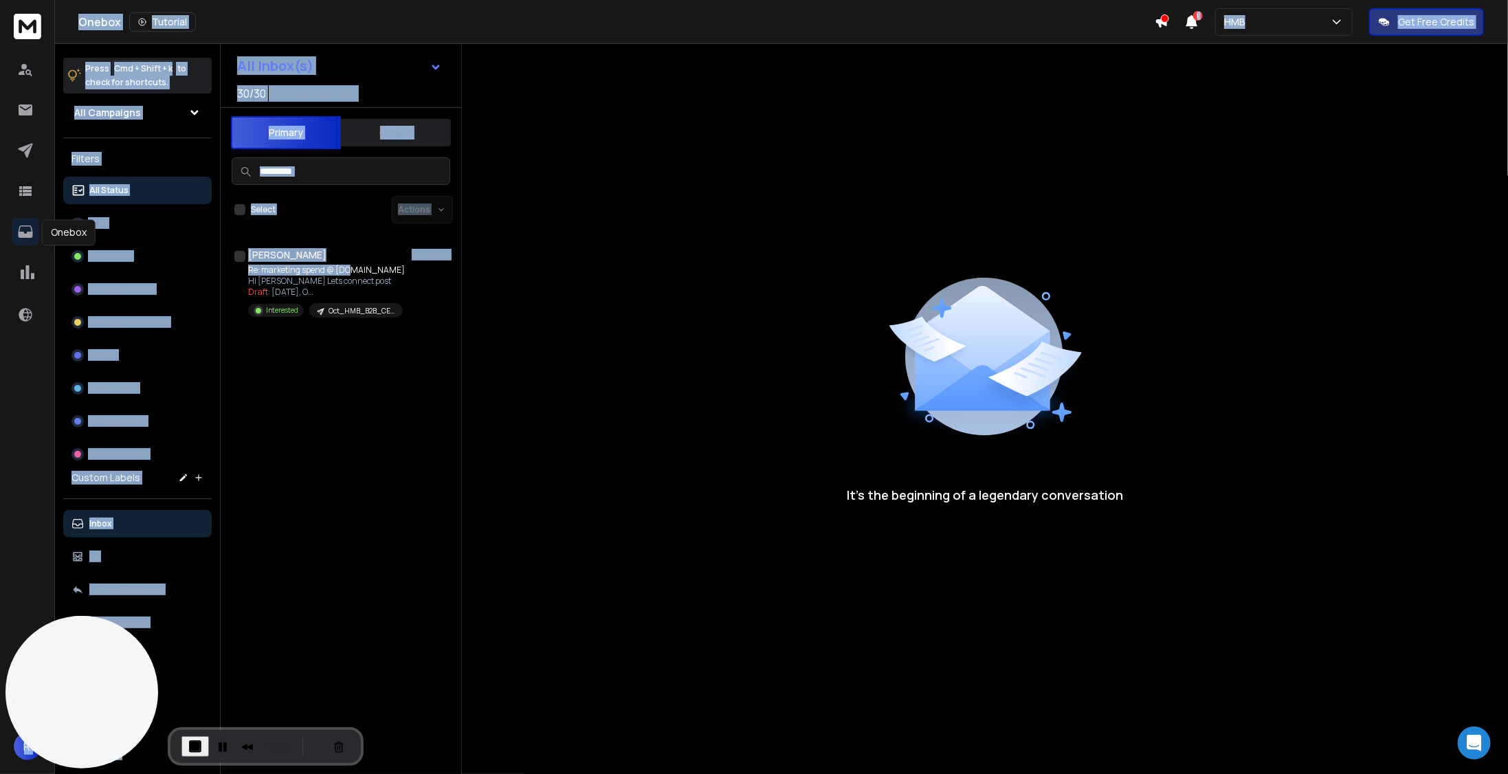
drag, startPoint x: 349, startPoint y: 274, endPoint x: 21, endPoint y: 214, distance: 333.5
click at [21, 214] on div "R Onebox Tutorial 1 HMB Get Free Credits Press Cmd + Shift + k to check for sho…" at bounding box center [754, 409] width 1508 height 818
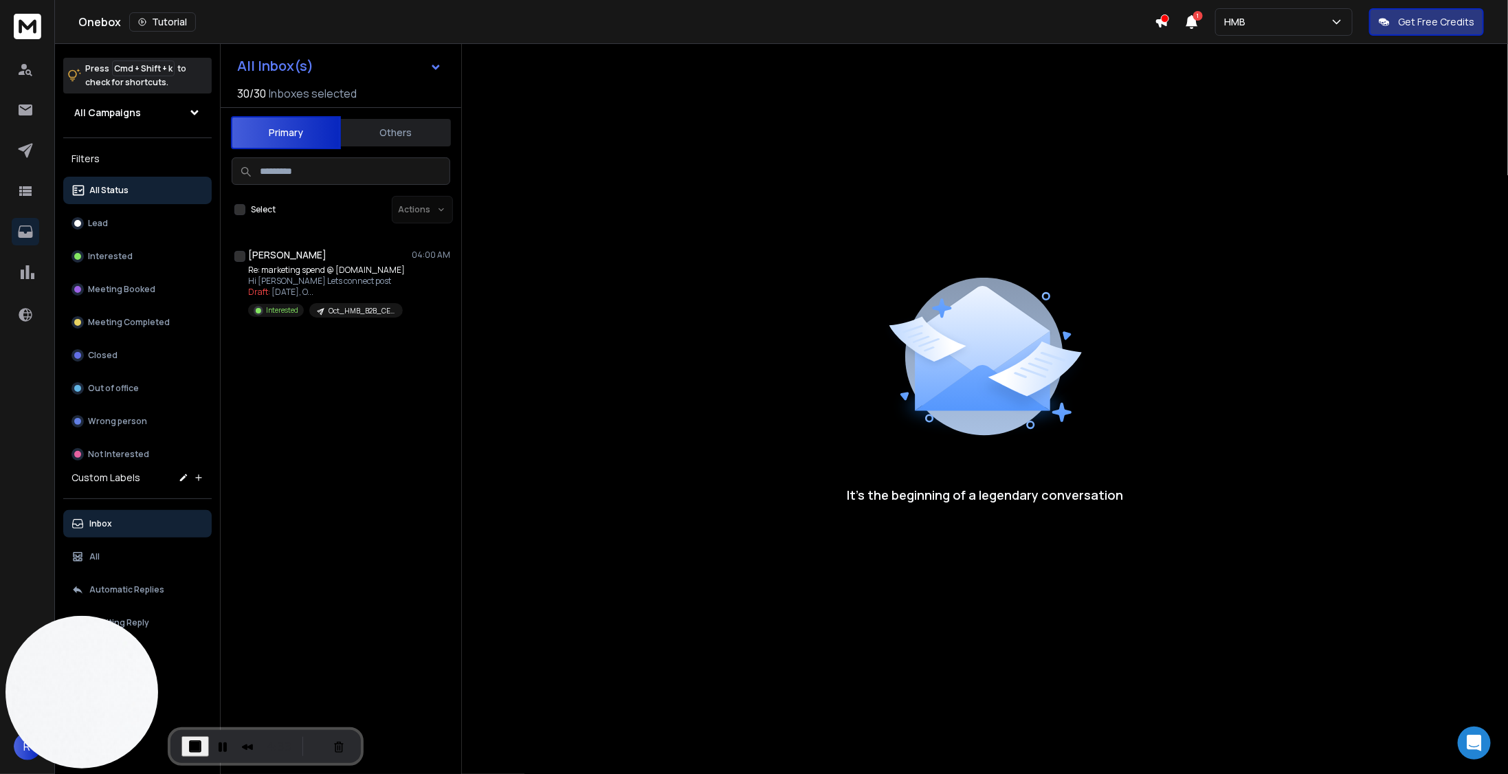
click at [620, 100] on div "It’s the beginning of a legendary conversation" at bounding box center [985, 373] width 1046 height 658
click at [109, 248] on button "Interested" at bounding box center [137, 257] width 149 height 28
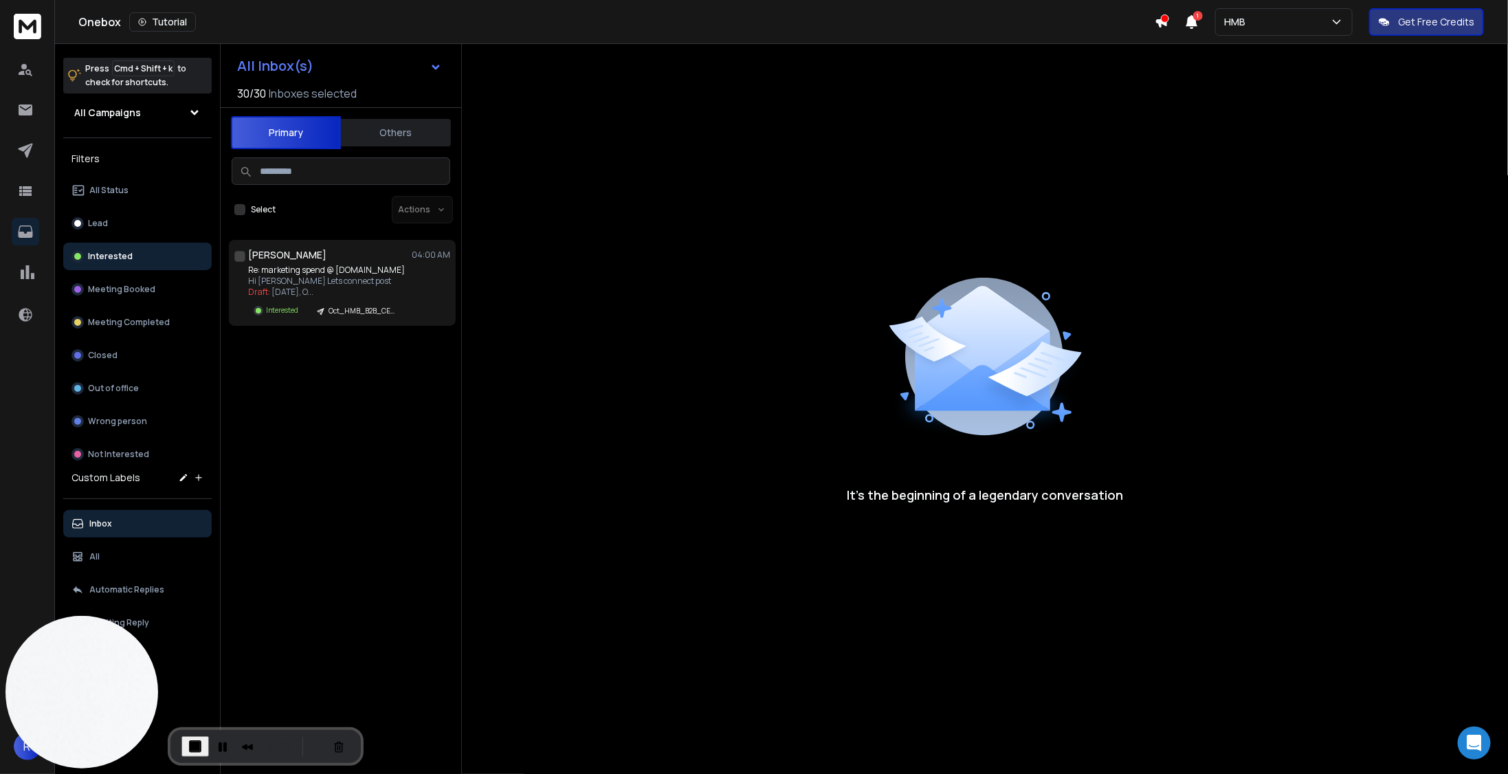
click at [360, 259] on div "Ankush Sharma 04:00 AM" at bounding box center [349, 255] width 202 height 14
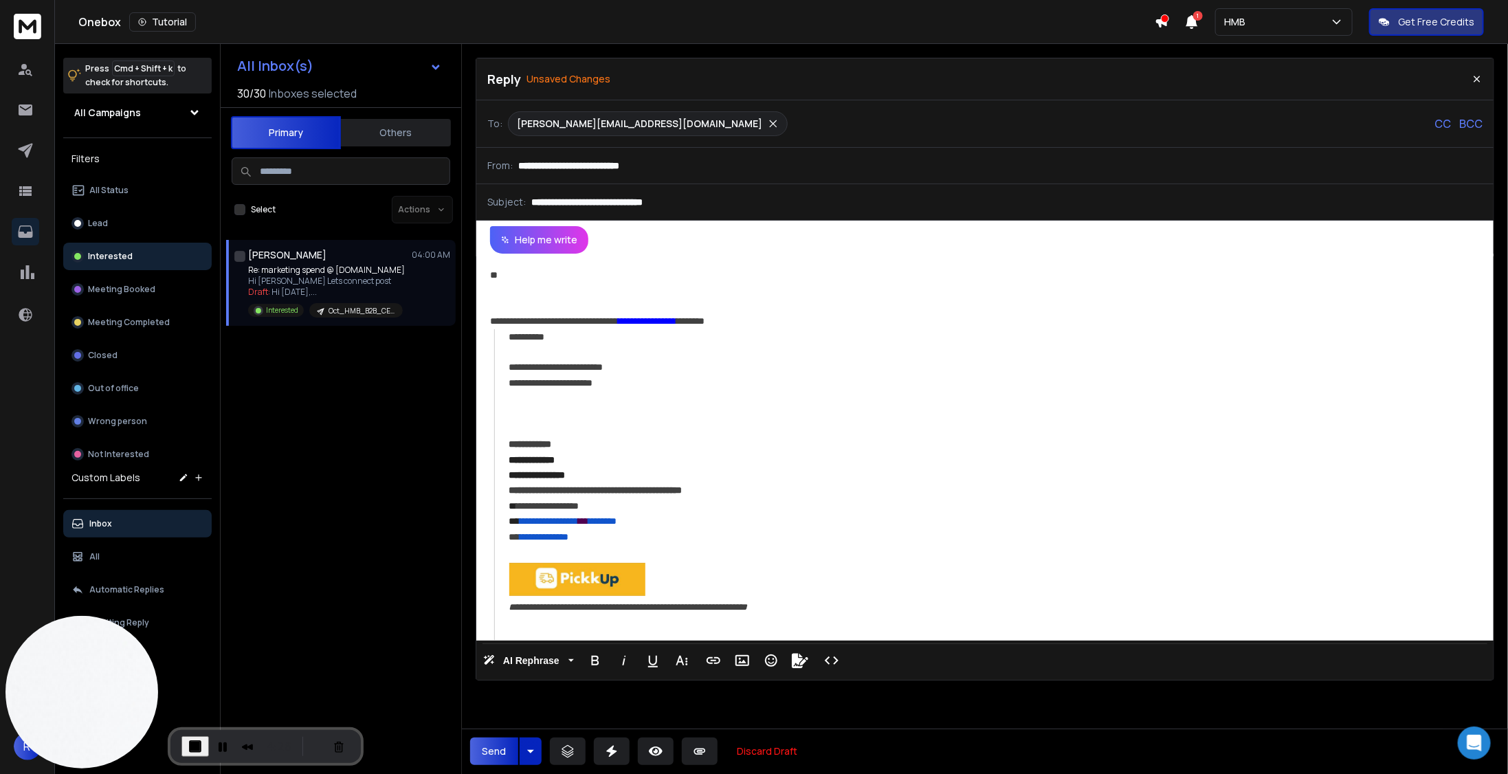
click at [674, 175] on div "**********" at bounding box center [985, 166] width 1018 height 36
click at [661, 159] on input "**********" at bounding box center [1000, 166] width 965 height 14
paste input "**********"
type input "**********"
click at [679, 273] on div "**" at bounding box center [983, 274] width 987 height 15
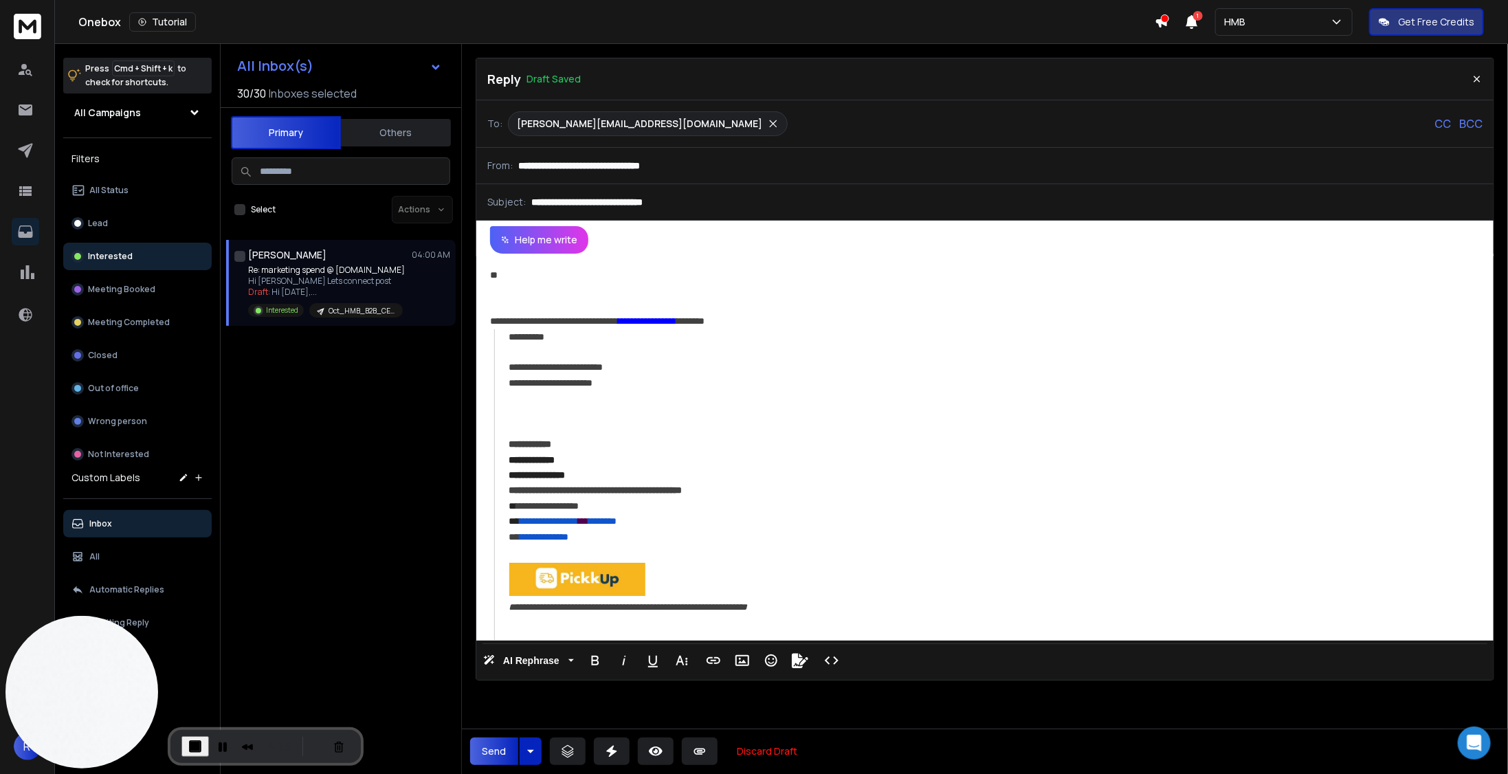
click at [1445, 120] on p "CC" at bounding box center [1443, 124] width 17 height 17
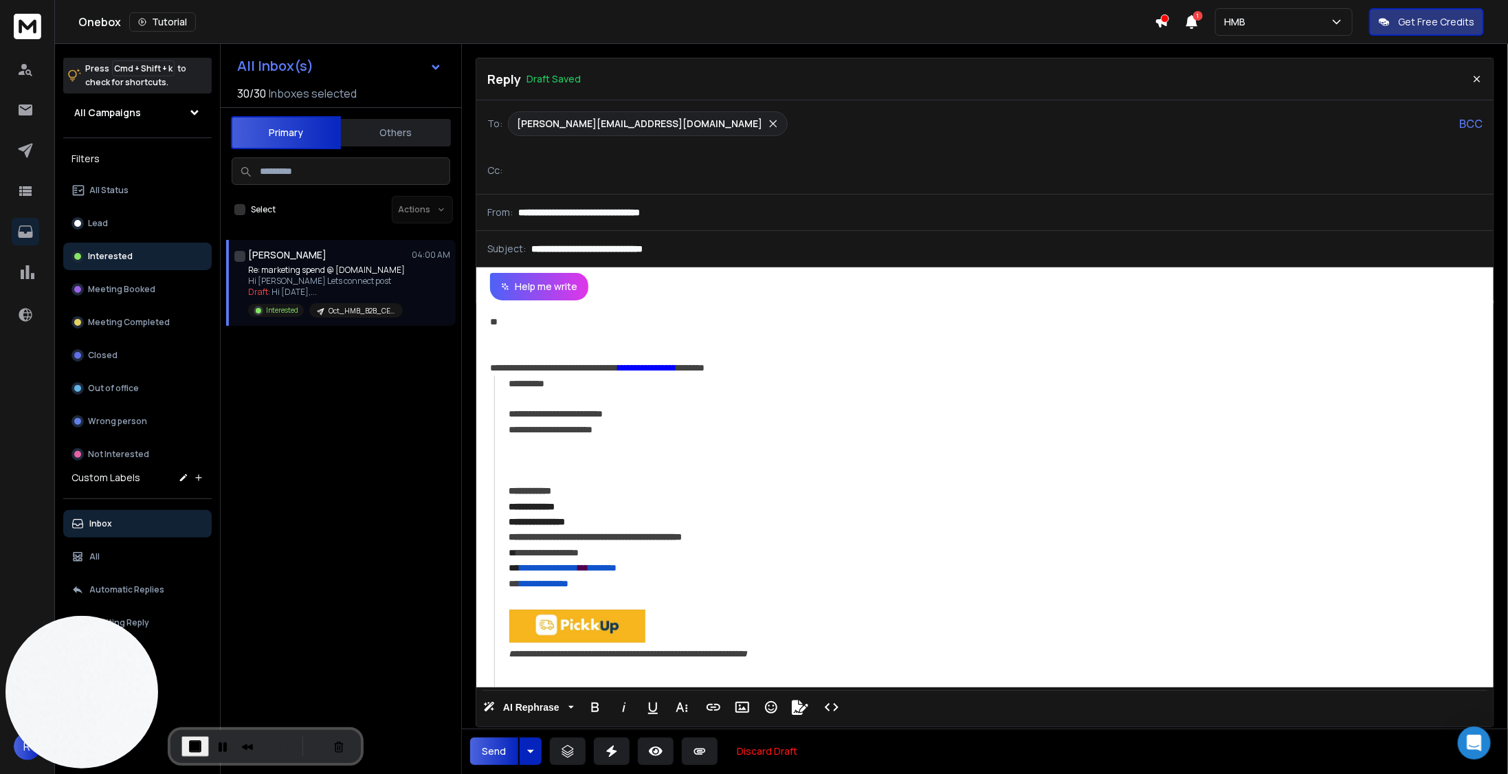
click at [1470, 131] on p "BCC" at bounding box center [1471, 124] width 23 height 17
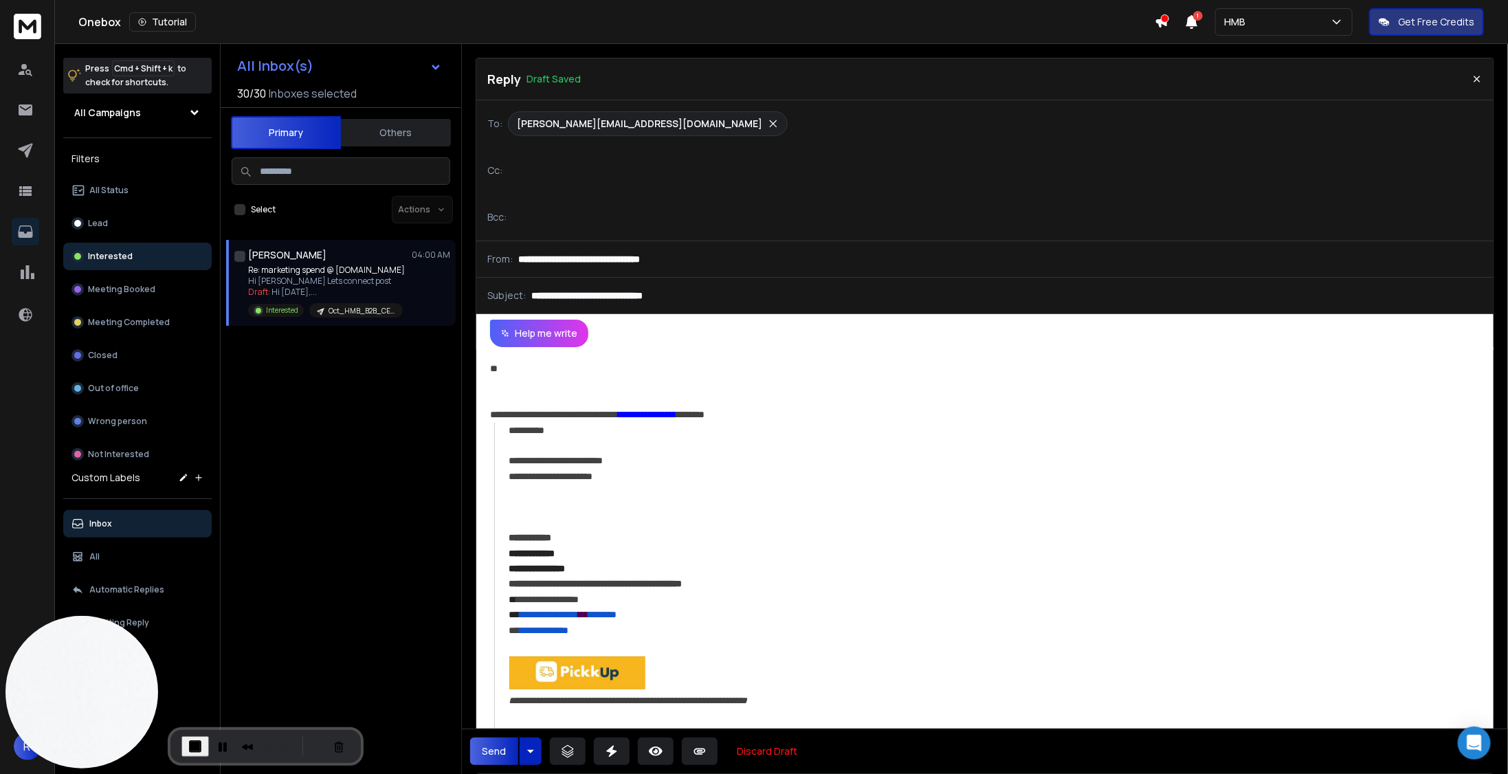
click at [557, 371] on div "**********" at bounding box center [985, 540] width 1018 height 387
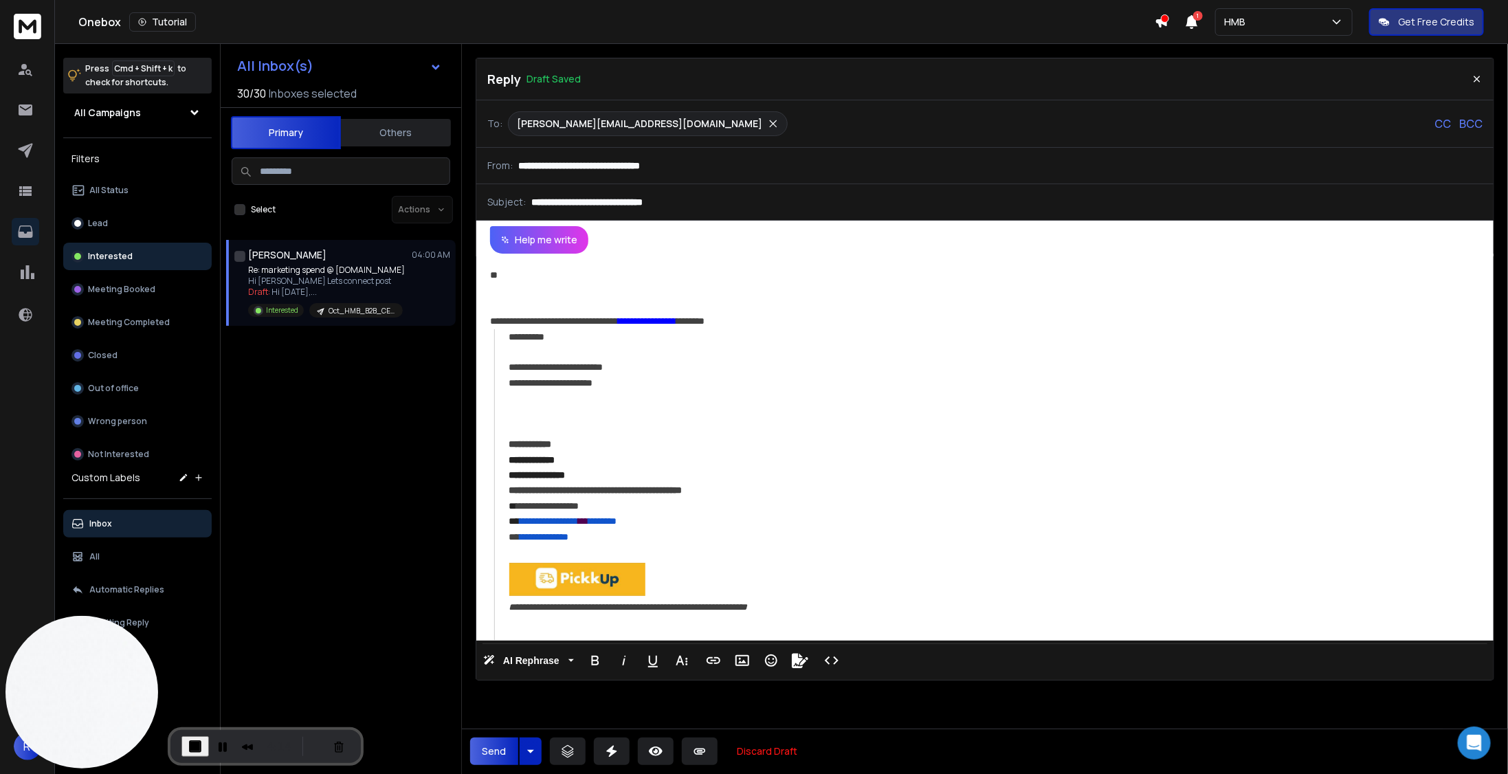
click at [514, 281] on div "**" at bounding box center [983, 274] width 987 height 15
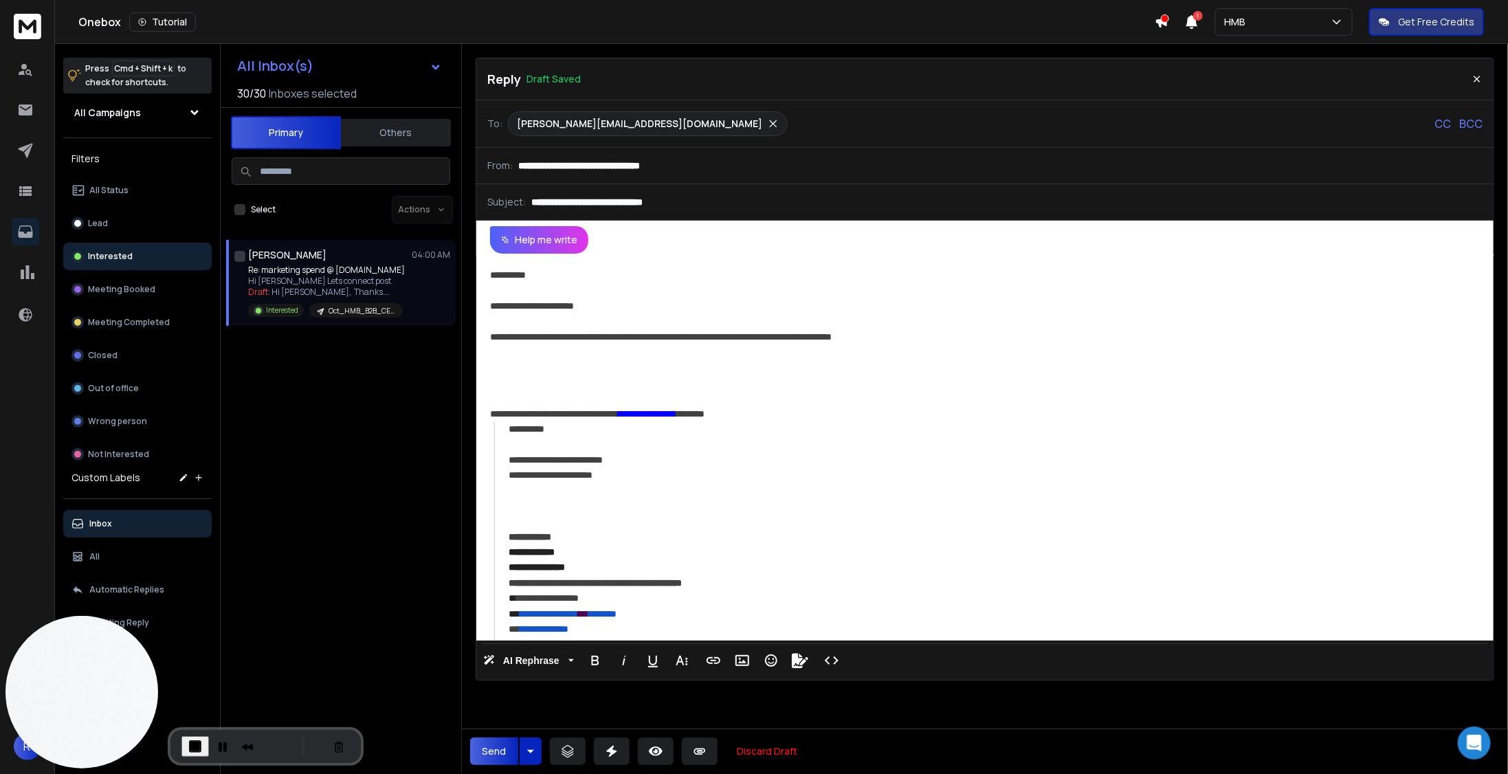
click at [640, 491] on div "**********" at bounding box center [994, 602] width 971 height 239
drag, startPoint x: 604, startPoint y: 379, endPoint x: 500, endPoint y: 172, distance: 231.5
click at [500, 172] on div "**********" at bounding box center [985, 369] width 1019 height 623
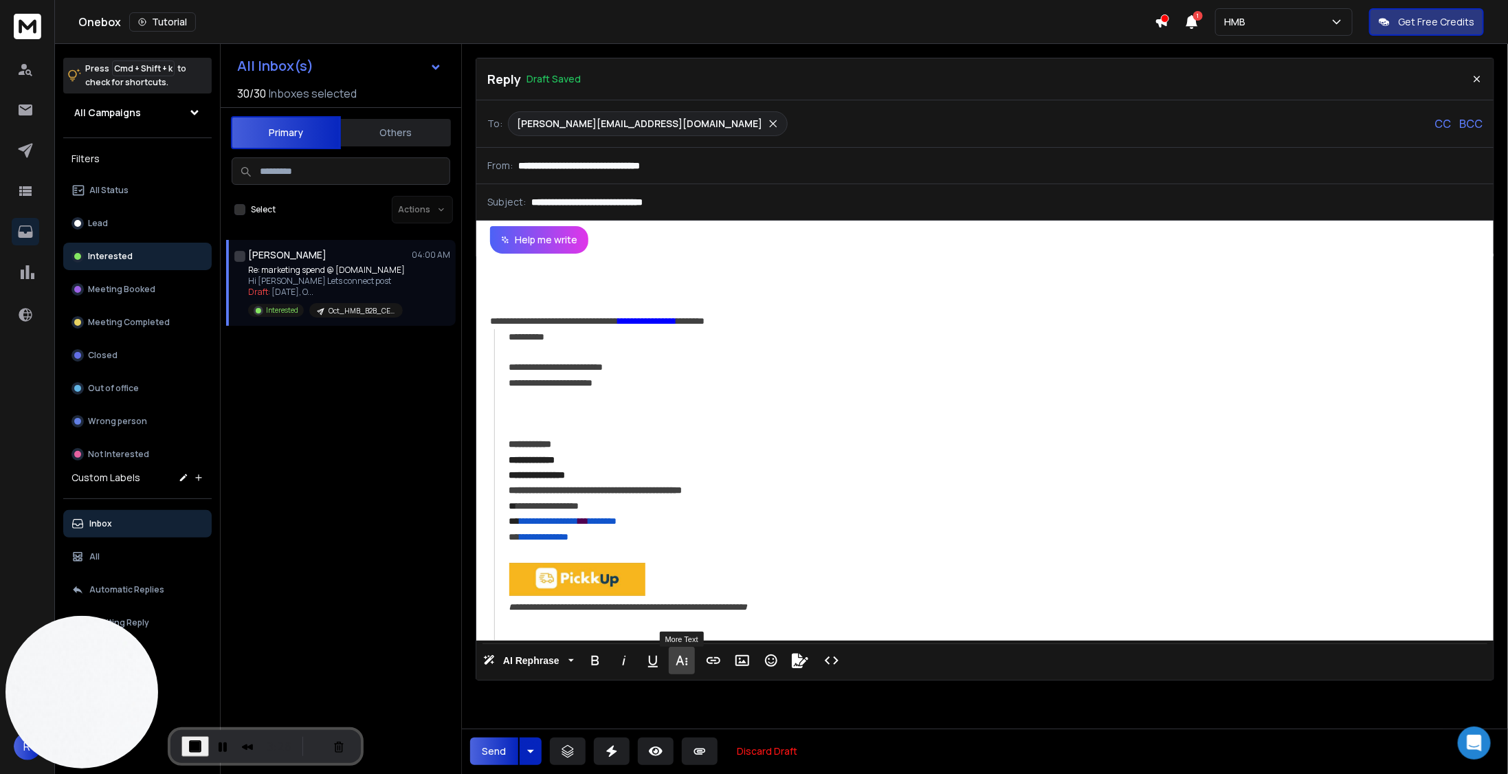
click at [679, 661] on icon "button" at bounding box center [683, 661] width 12 height 10
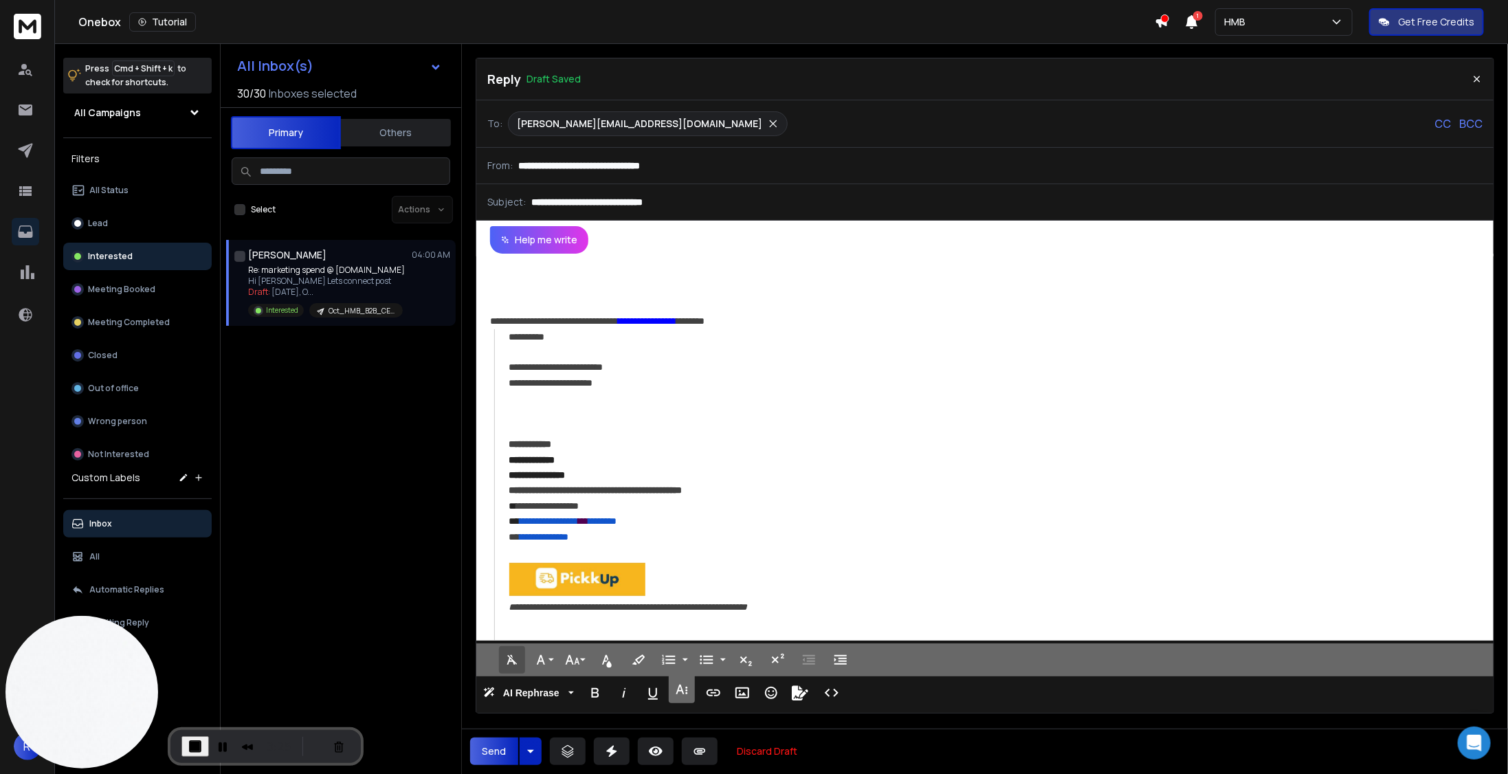
click at [505, 657] on icon "button" at bounding box center [512, 660] width 17 height 17
click at [542, 657] on icon "button" at bounding box center [541, 660] width 17 height 17
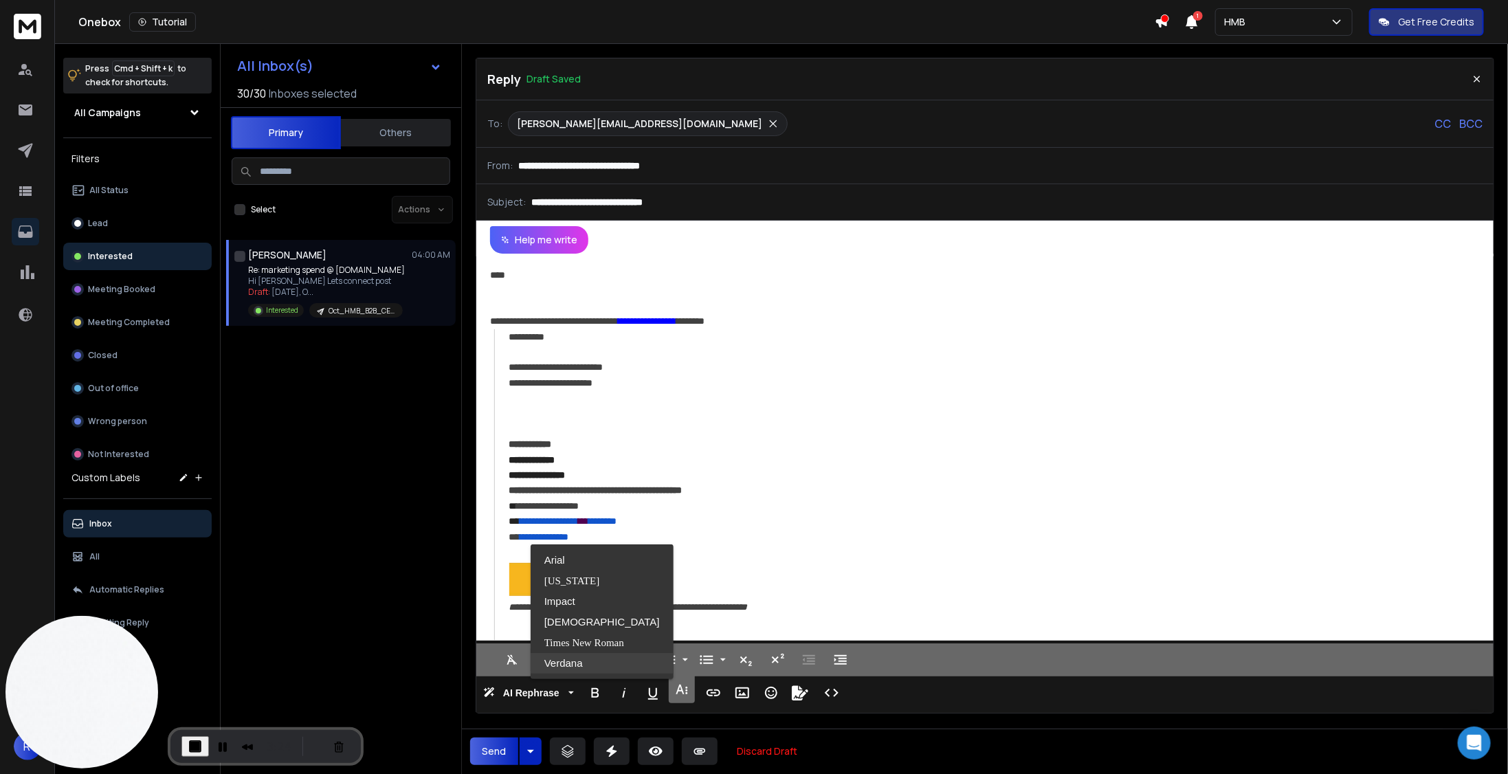
click at [571, 658] on link "Verdana" at bounding box center [602, 663] width 143 height 21
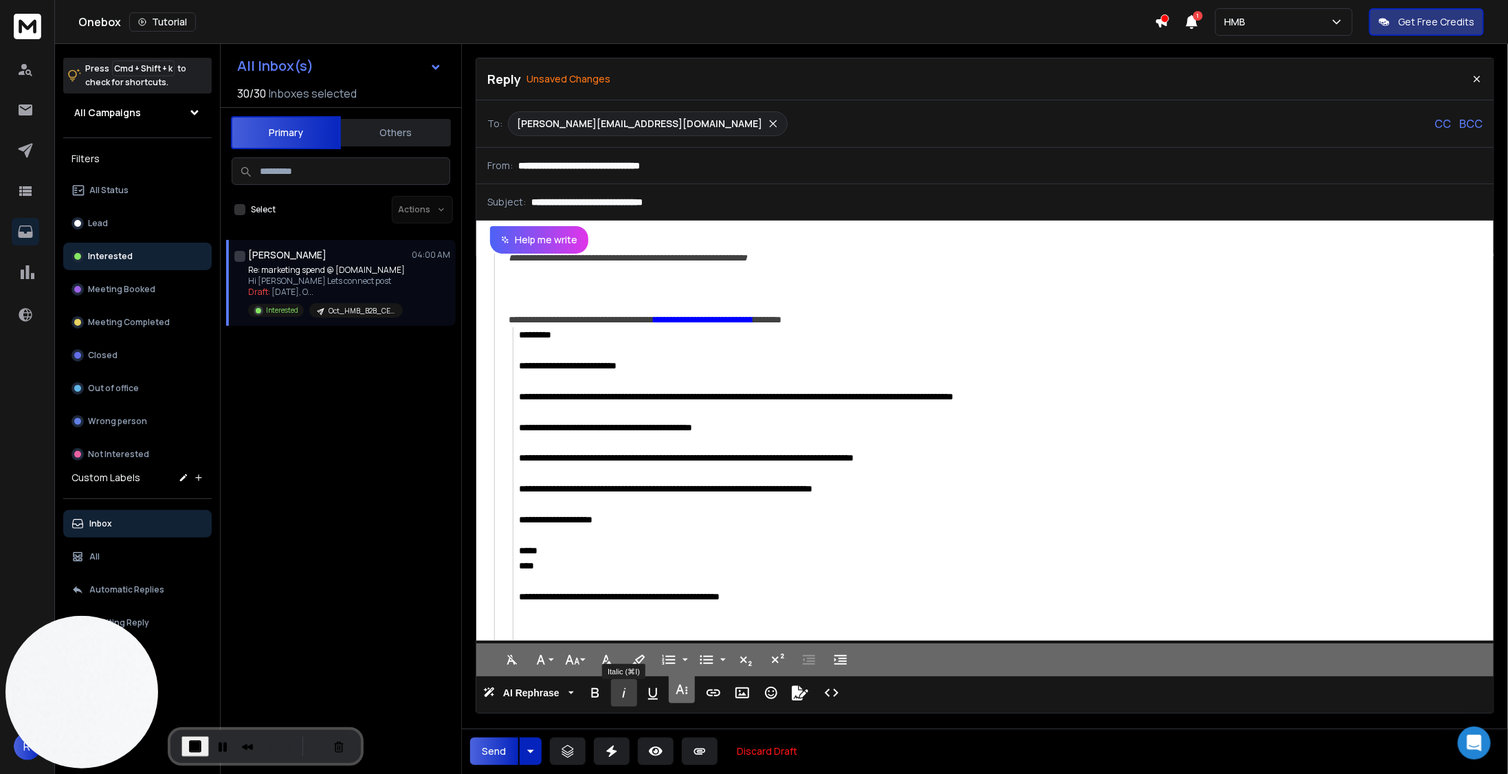
scroll to position [67, 0]
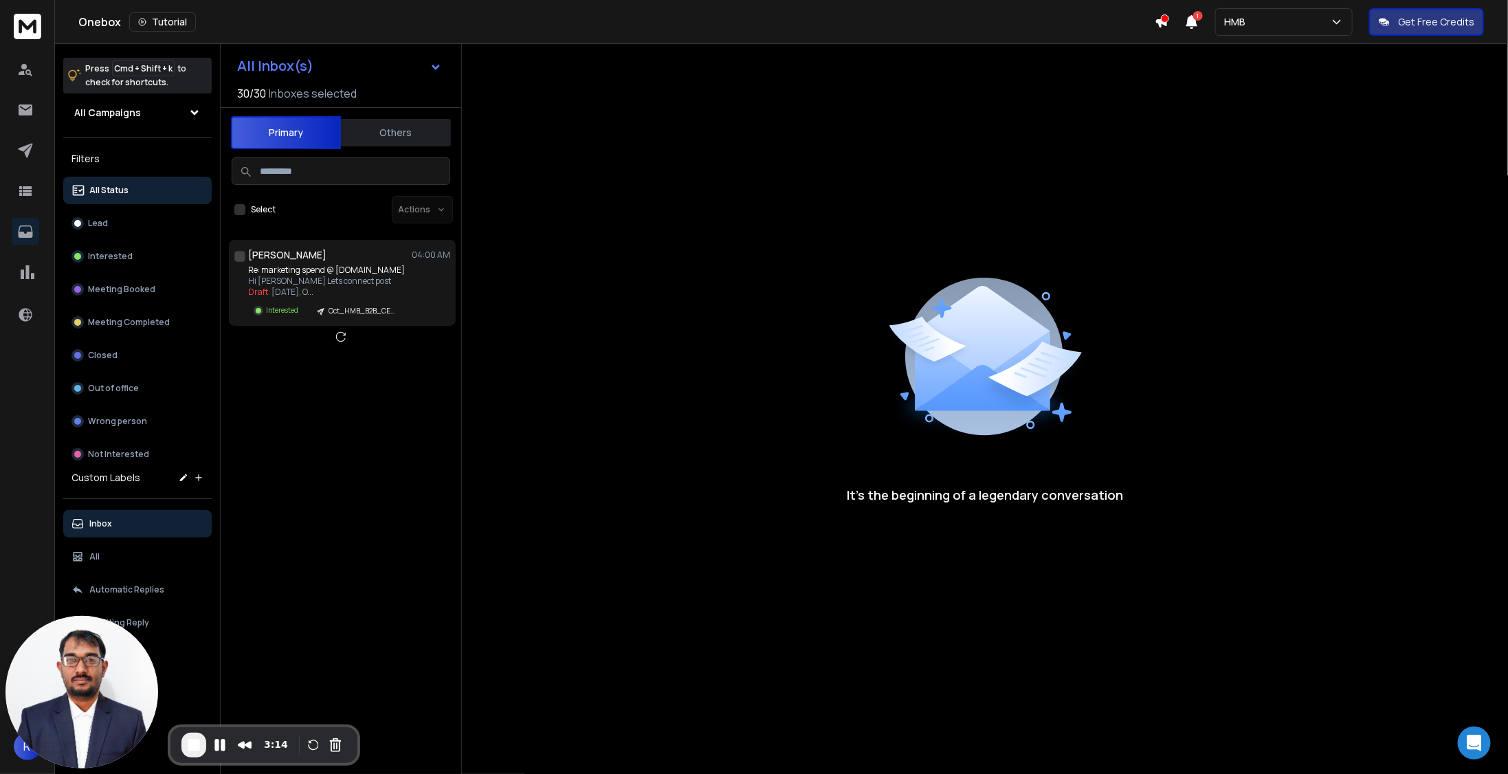
click at [320, 276] on p "Hi Rishabh Lets connect post" at bounding box center [326, 281] width 157 height 11
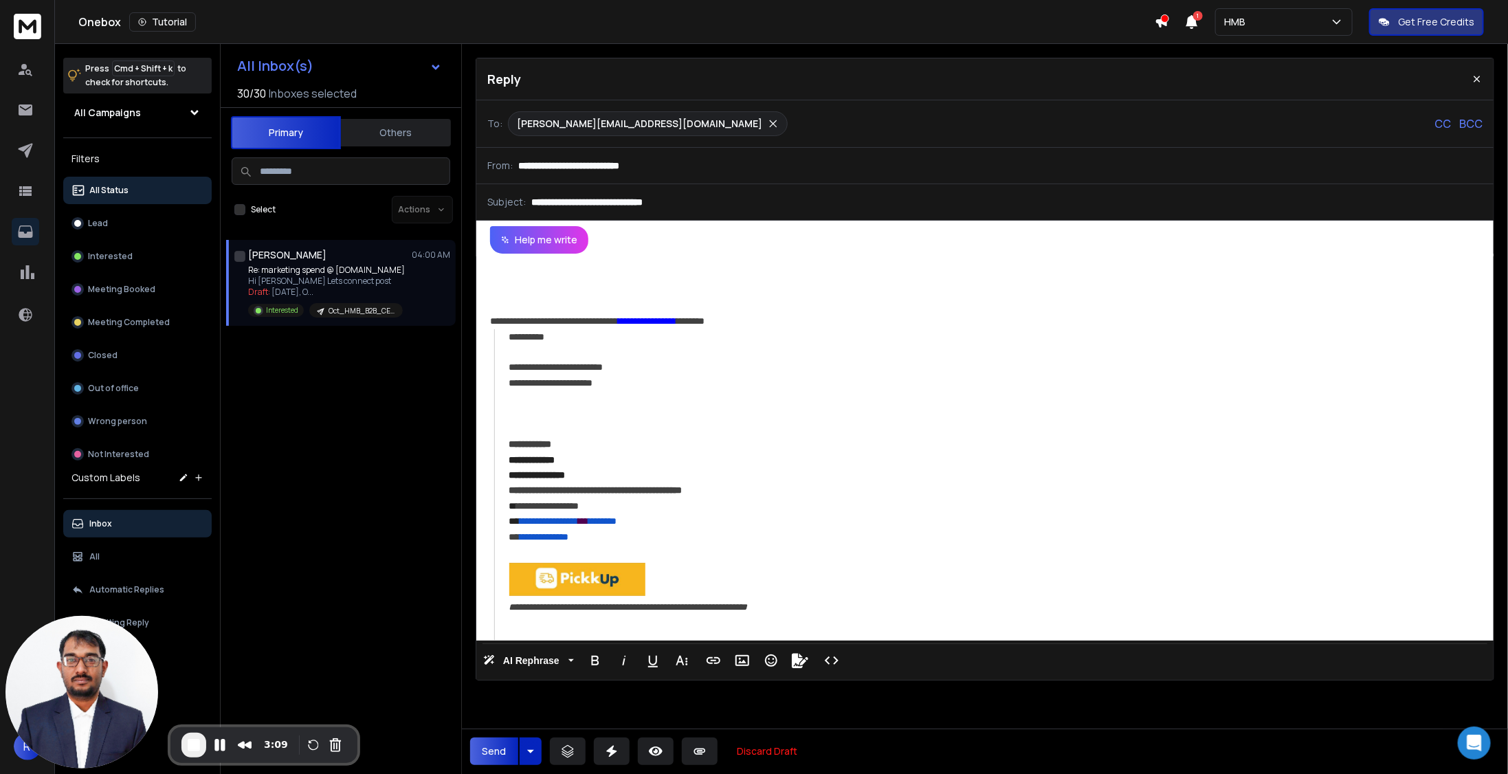
click at [683, 278] on div at bounding box center [983, 274] width 987 height 15
click at [701, 162] on input "**********" at bounding box center [1000, 166] width 965 height 14
click at [1475, 76] on icon at bounding box center [1477, 79] width 11 height 11
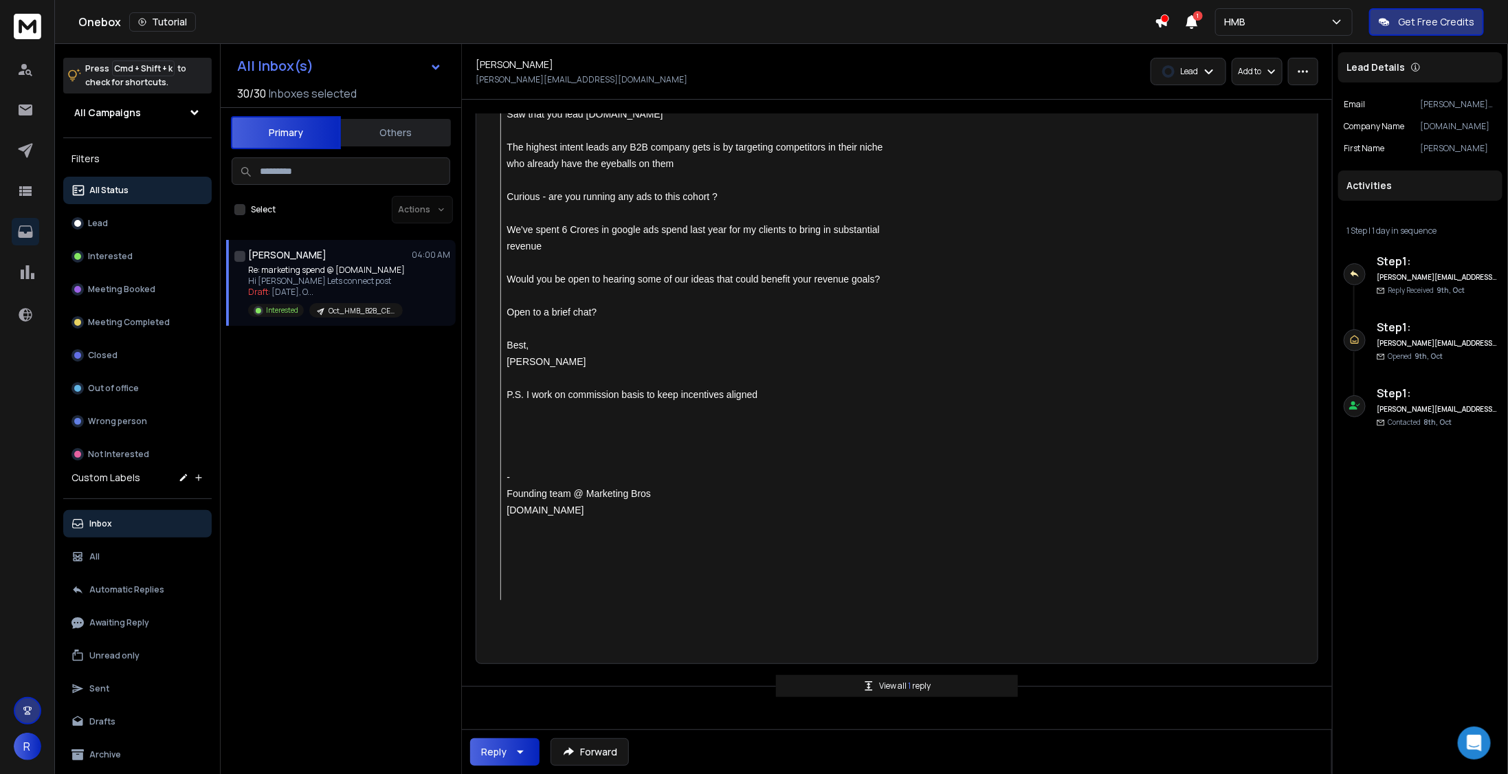
scroll to position [43, 0]
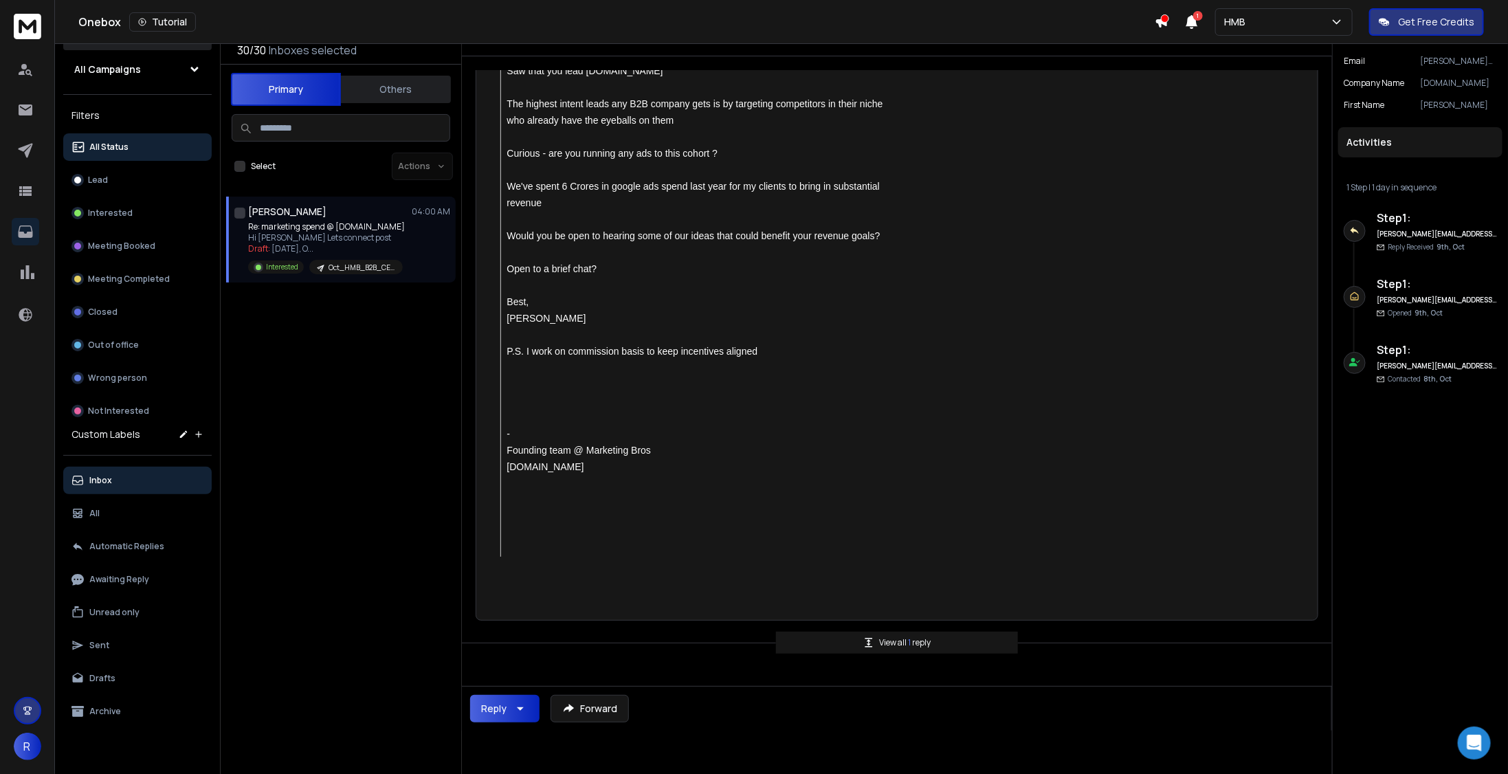
click at [523, 712] on icon "button" at bounding box center [520, 709] width 17 height 17
click at [507, 670] on p "Reply All" at bounding box center [513, 675] width 38 height 14
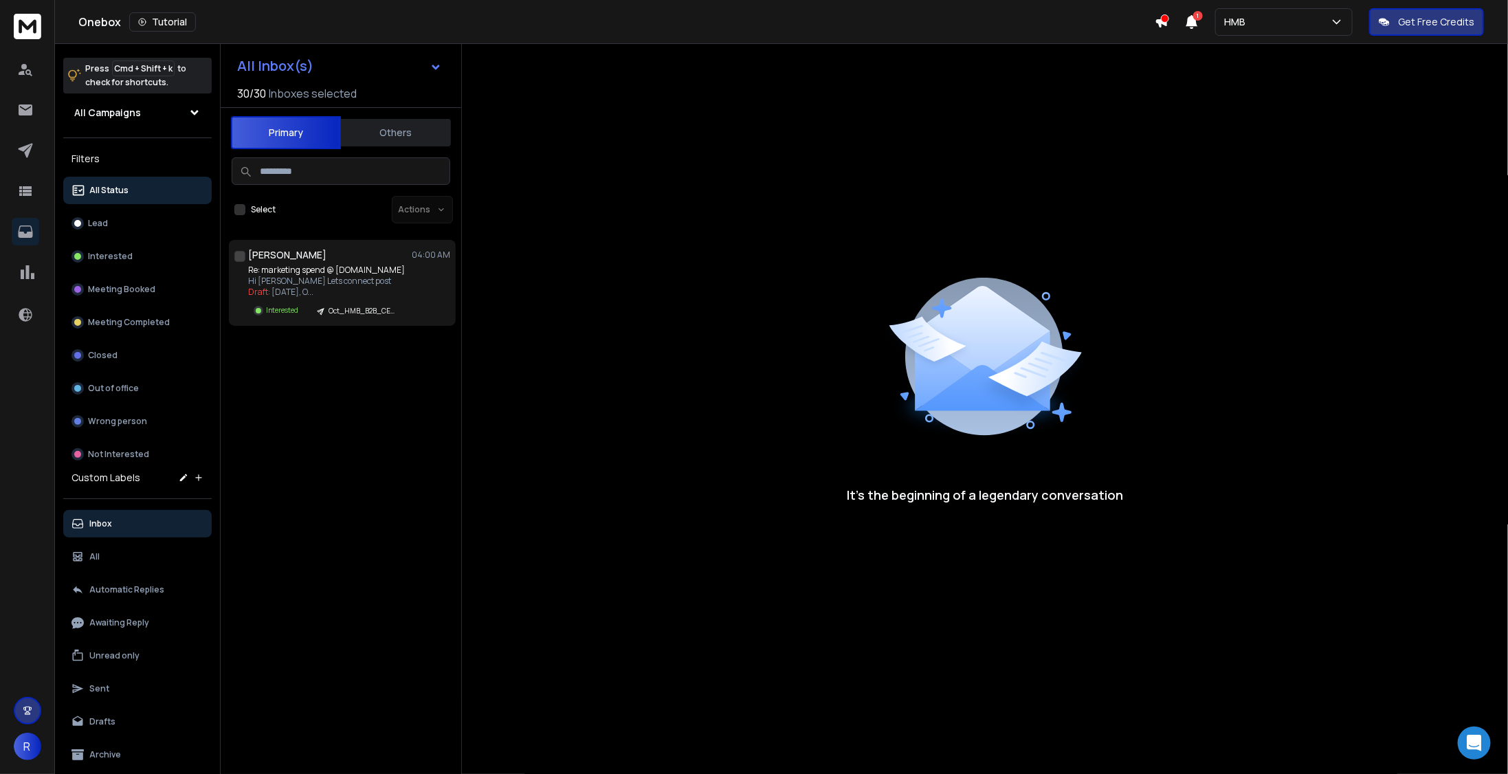
click at [391, 278] on p "Hi [PERSON_NAME] Lets connect post" at bounding box center [326, 281] width 157 height 11
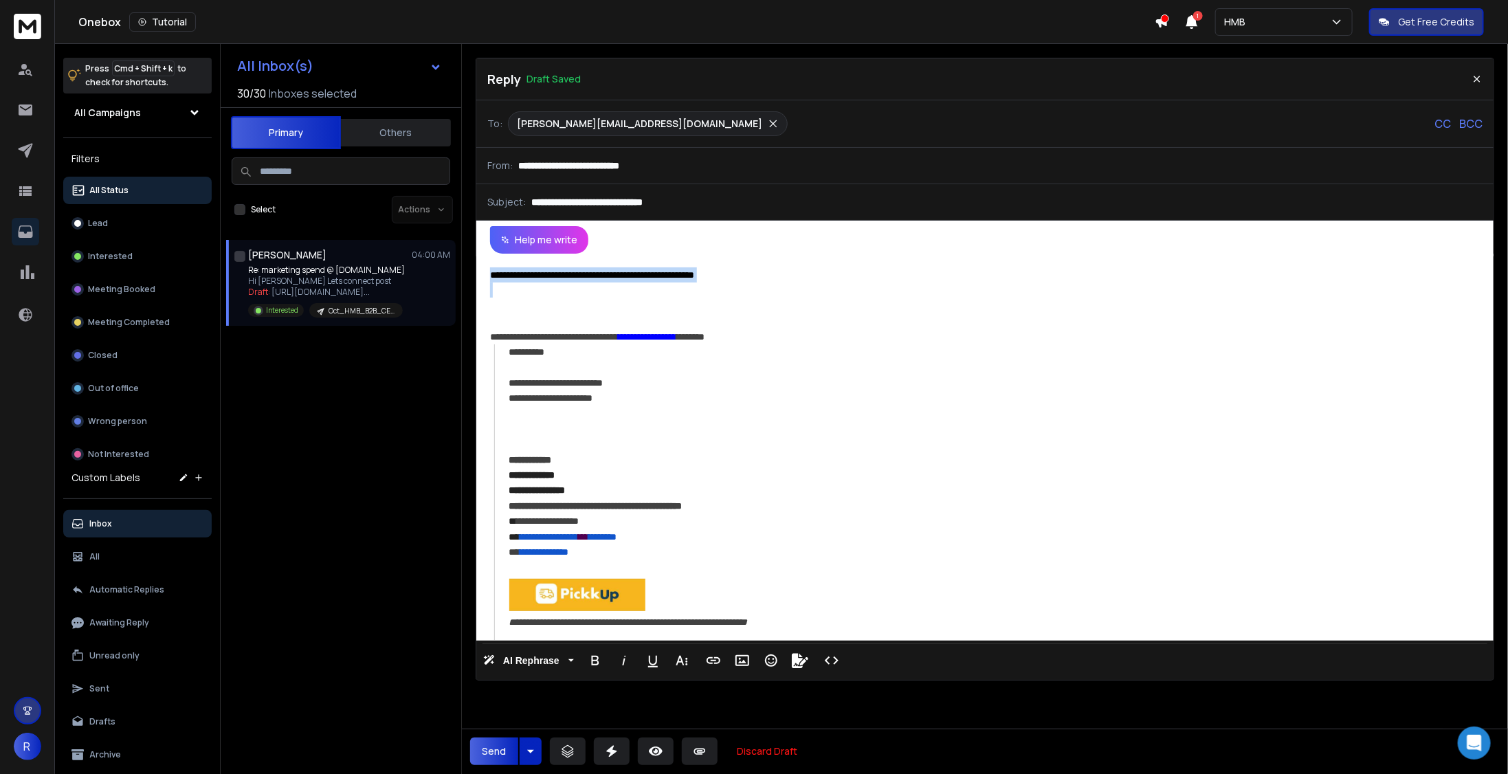
drag, startPoint x: 531, startPoint y: 285, endPoint x: 451, endPoint y: 232, distance: 96.3
click at [451, 232] on div "**********" at bounding box center [864, 431] width 1288 height 774
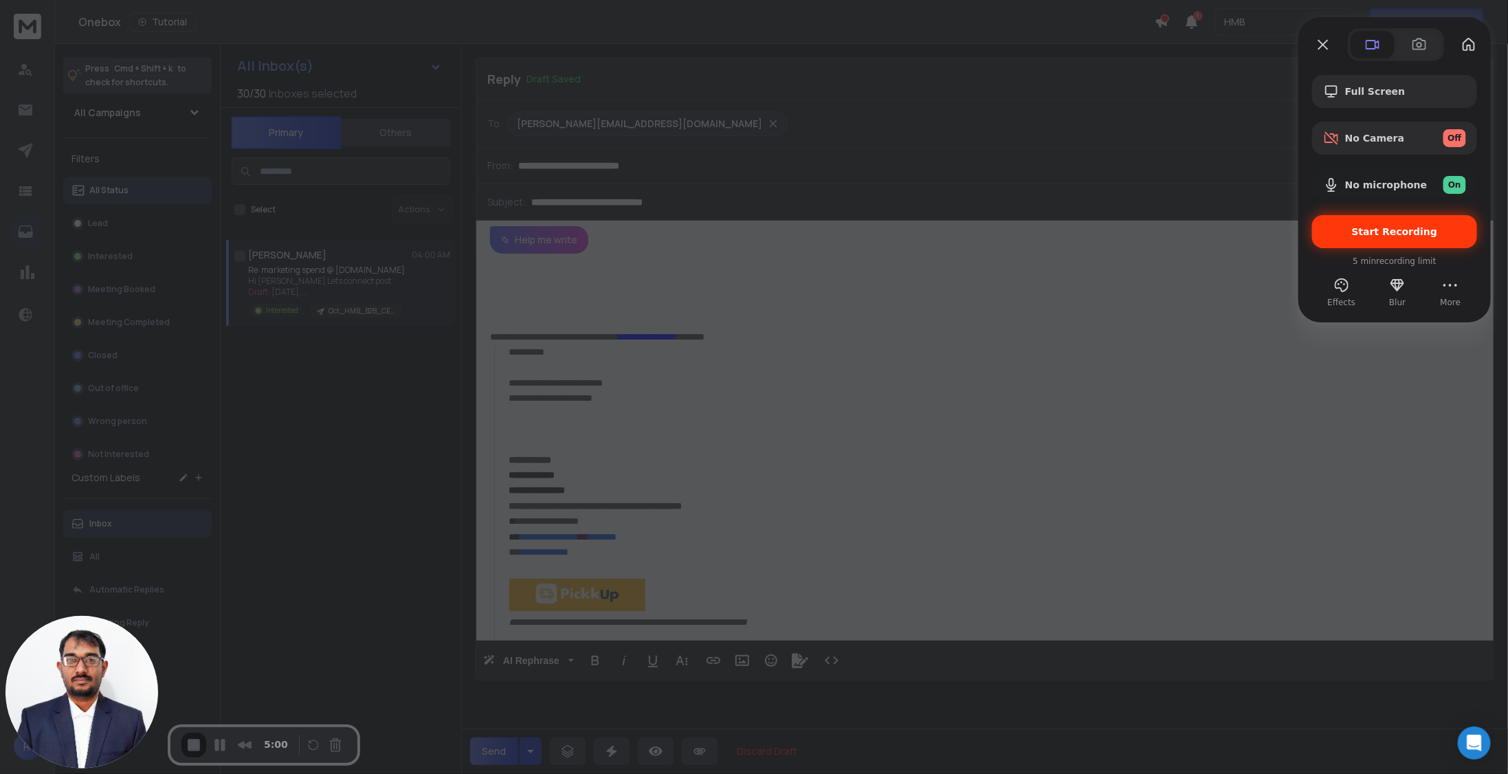
click at [1396, 234] on span "Start Recording" at bounding box center [1395, 231] width 86 height 11
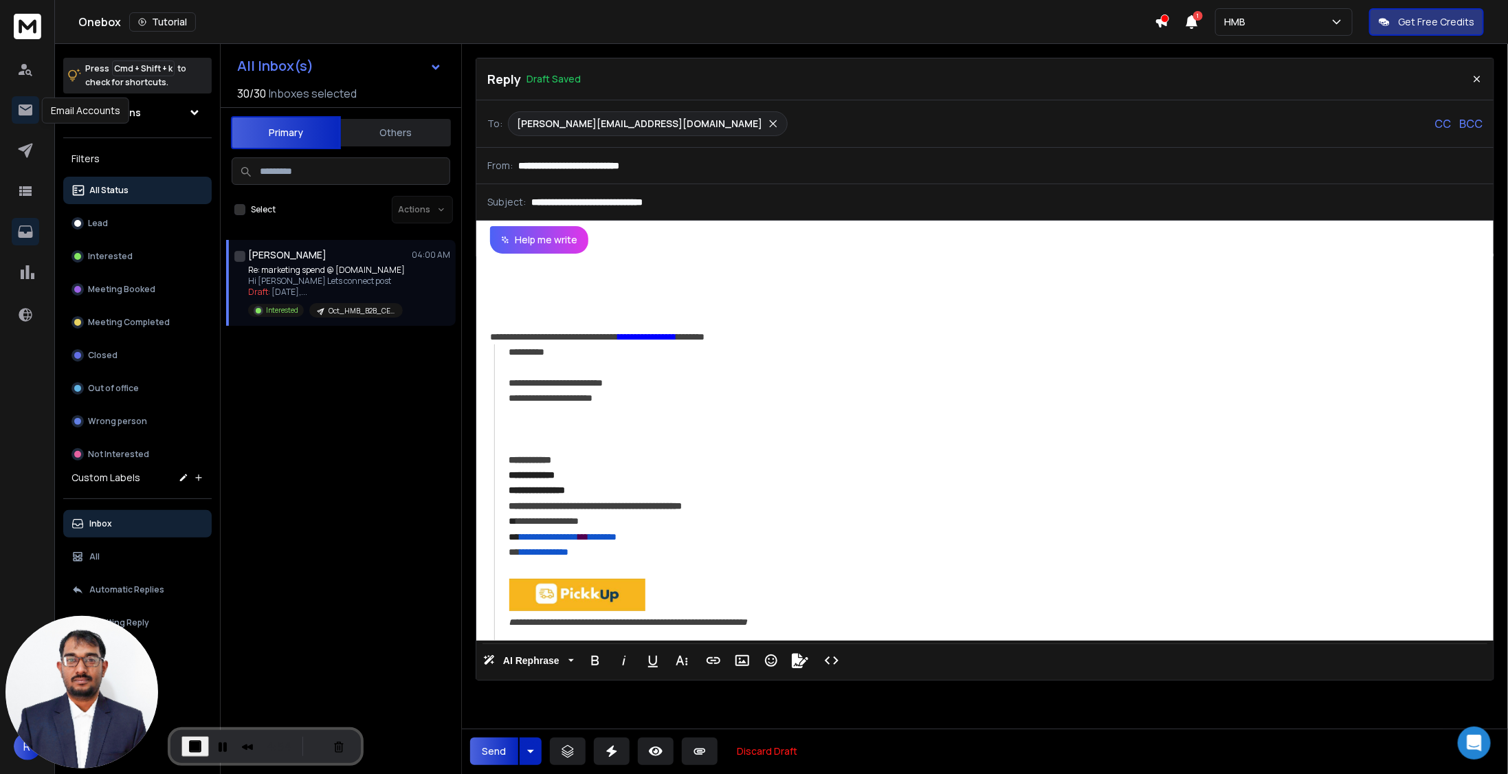
click at [30, 113] on icon at bounding box center [26, 110] width 14 height 11
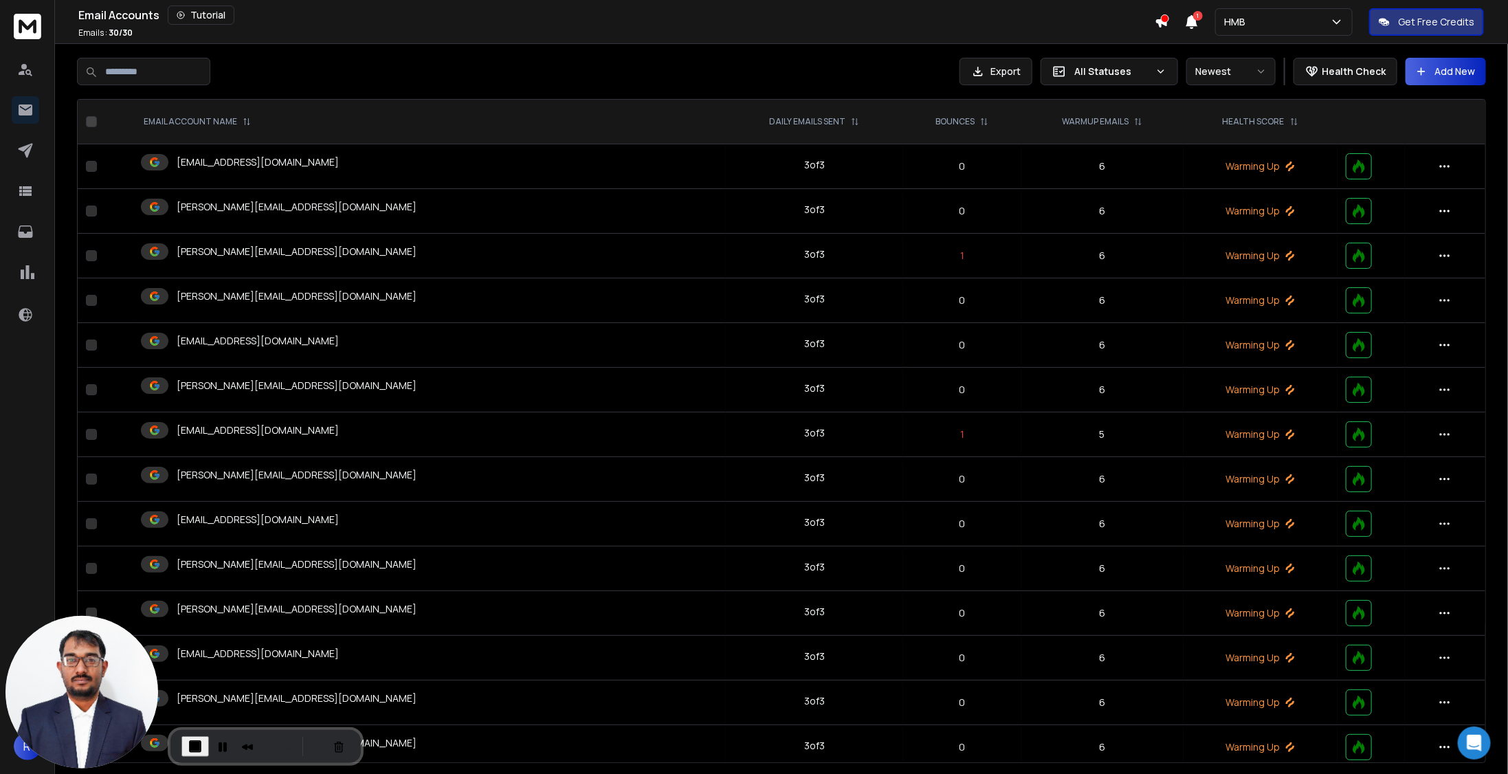
click at [114, 80] on input at bounding box center [143, 72] width 133 height 28
type input "****"
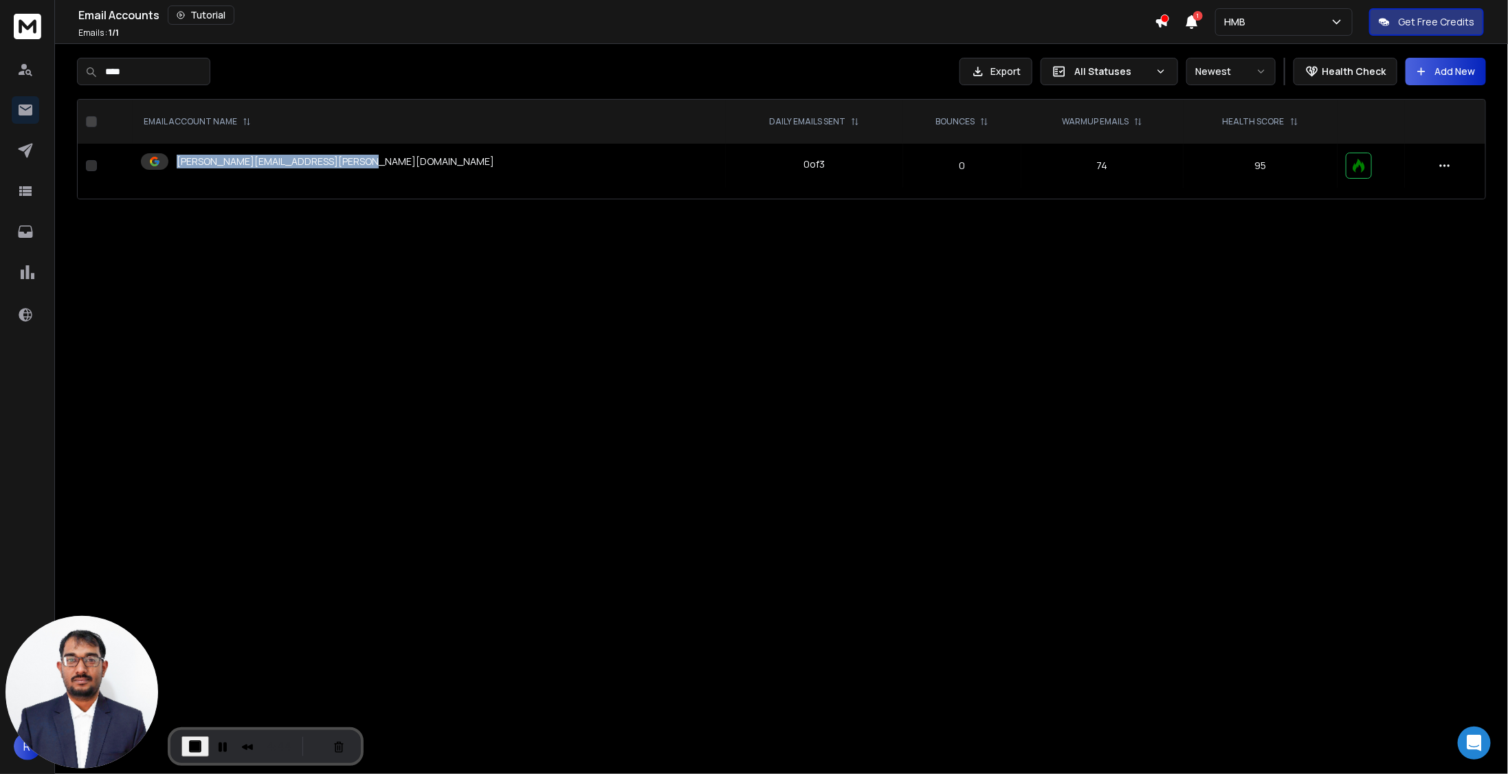
copy p "luthra.satvik@withmarketingbros.com"
drag, startPoint x: 359, startPoint y: 167, endPoint x: 173, endPoint y: 162, distance: 185.7
click at [173, 162] on div "luthra.satvik@withmarketingbros.com" at bounding box center [429, 161] width 577 height 17
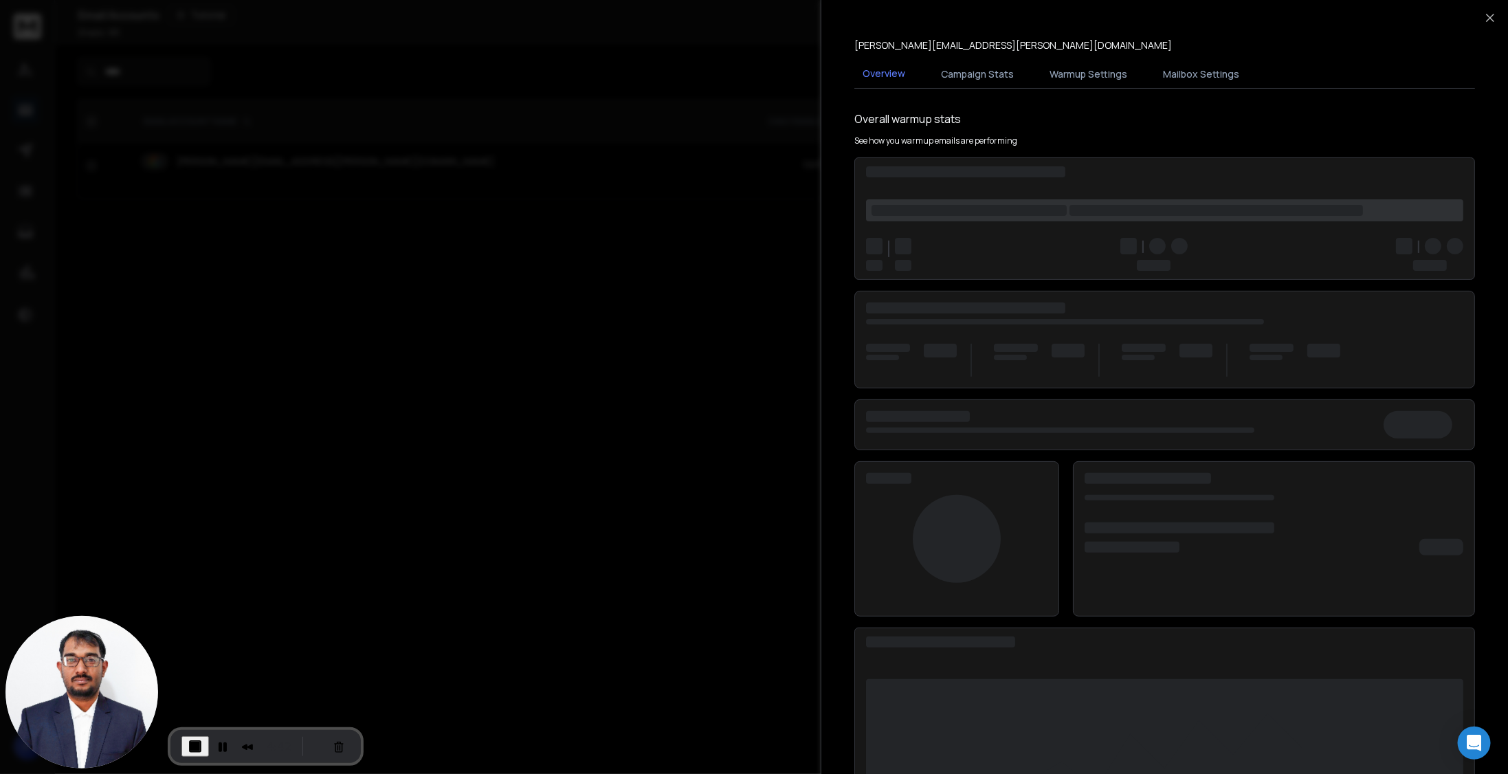
click at [309, 144] on div at bounding box center [754, 387] width 1508 height 774
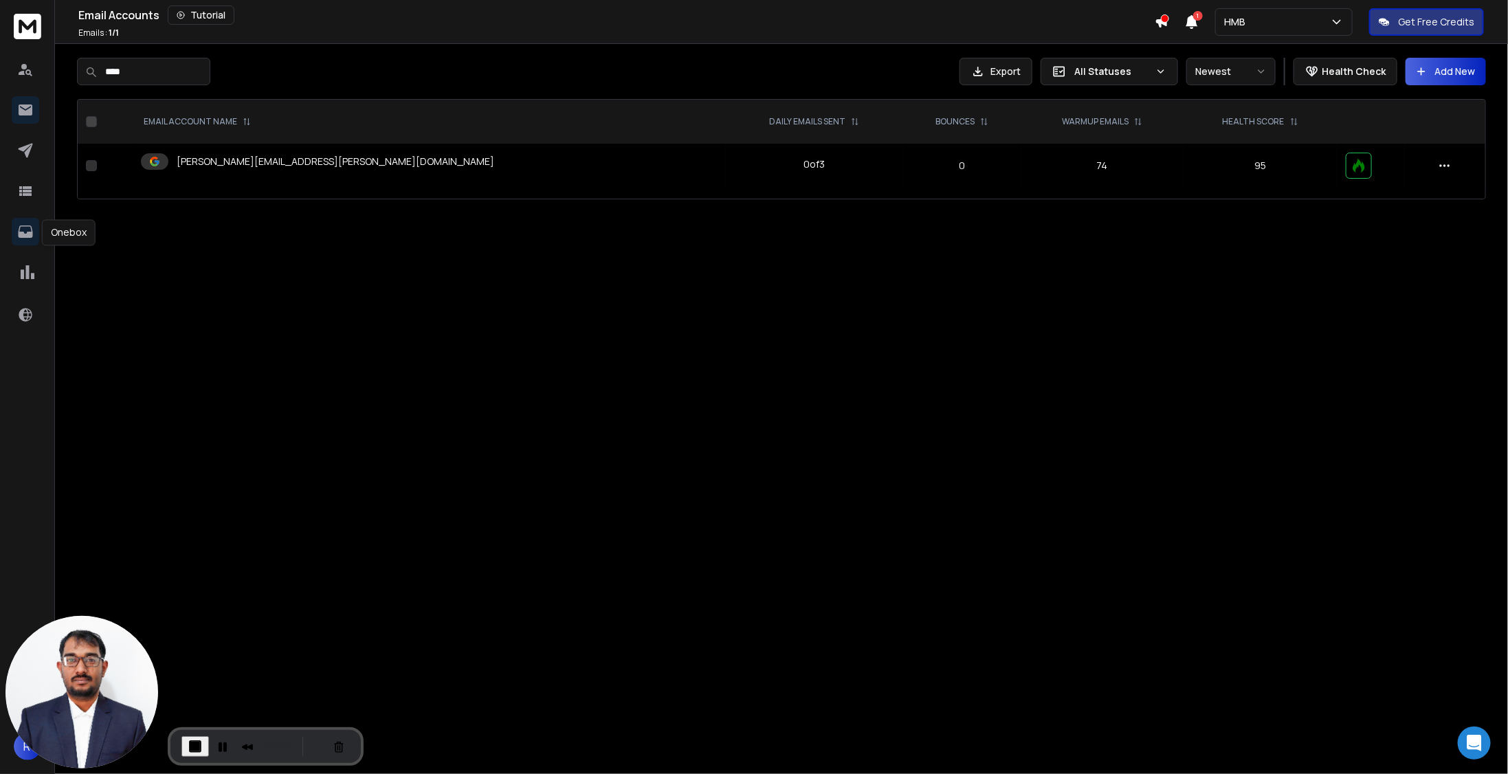
click at [21, 243] on link at bounding box center [26, 232] width 28 height 28
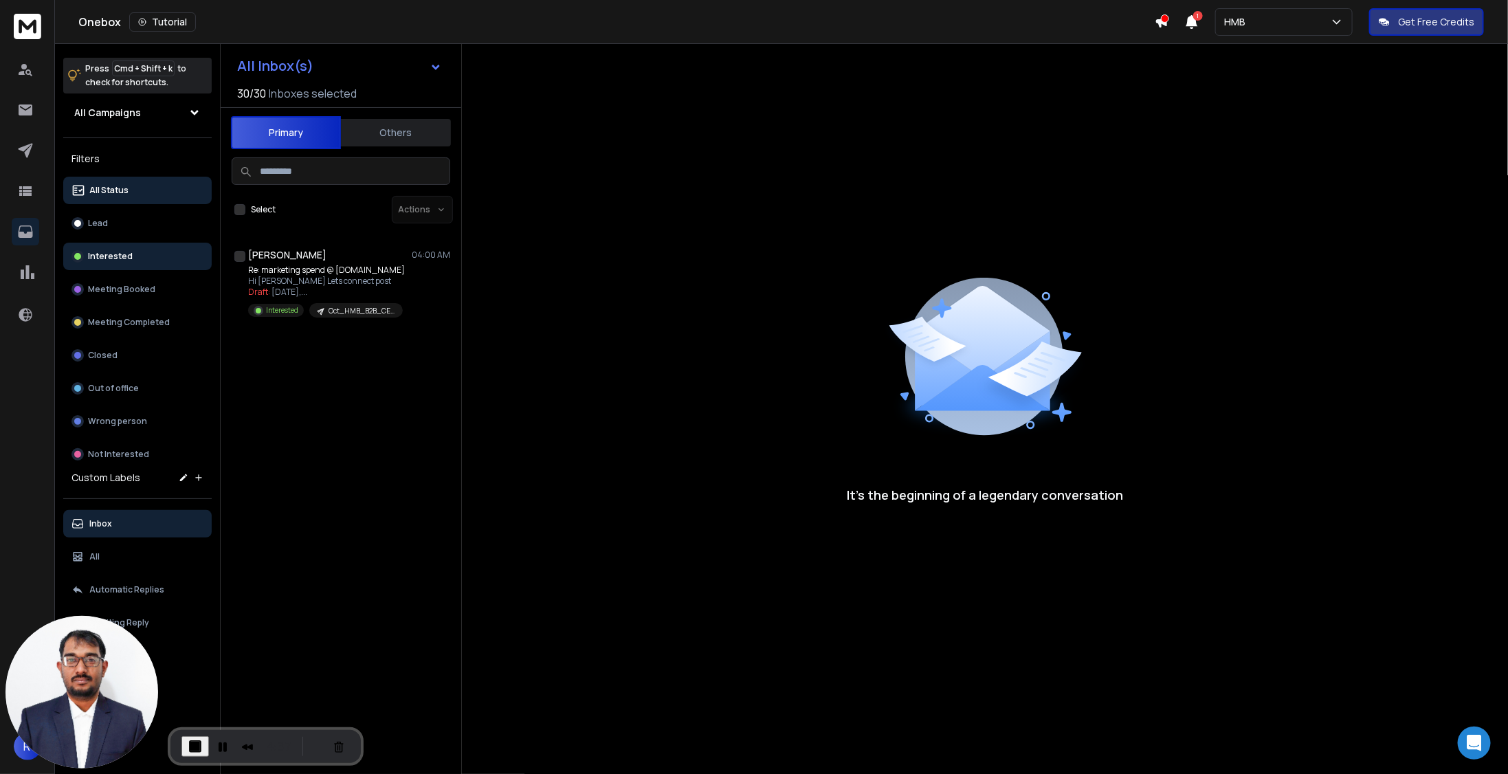
click at [118, 252] on p "Interested" at bounding box center [110, 256] width 45 height 11
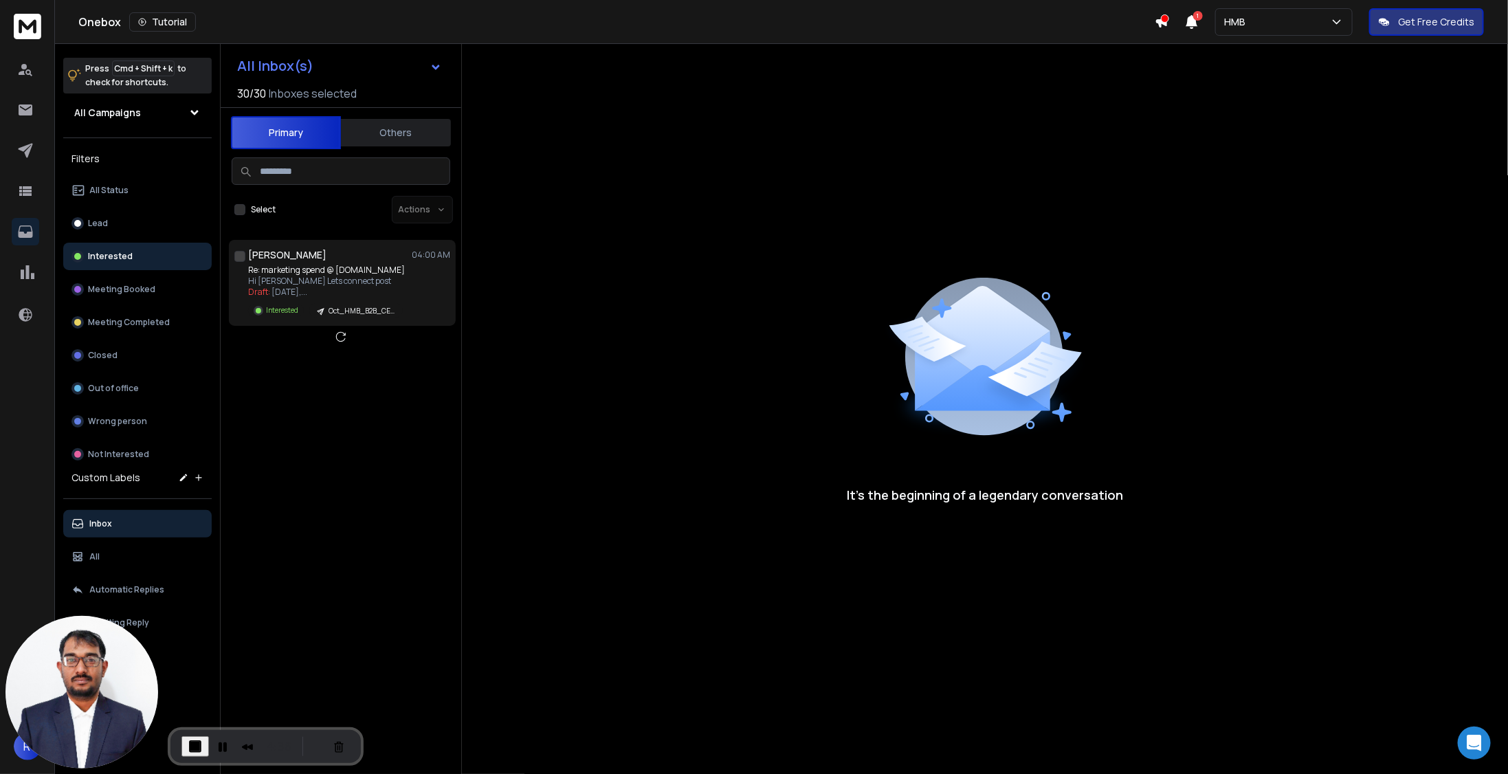
click at [341, 263] on div "Ankush Sharma 04:00 AM Re: marketing spend @ Pickkup.Io Hi Rishabh Lets connect…" at bounding box center [349, 282] width 202 height 69
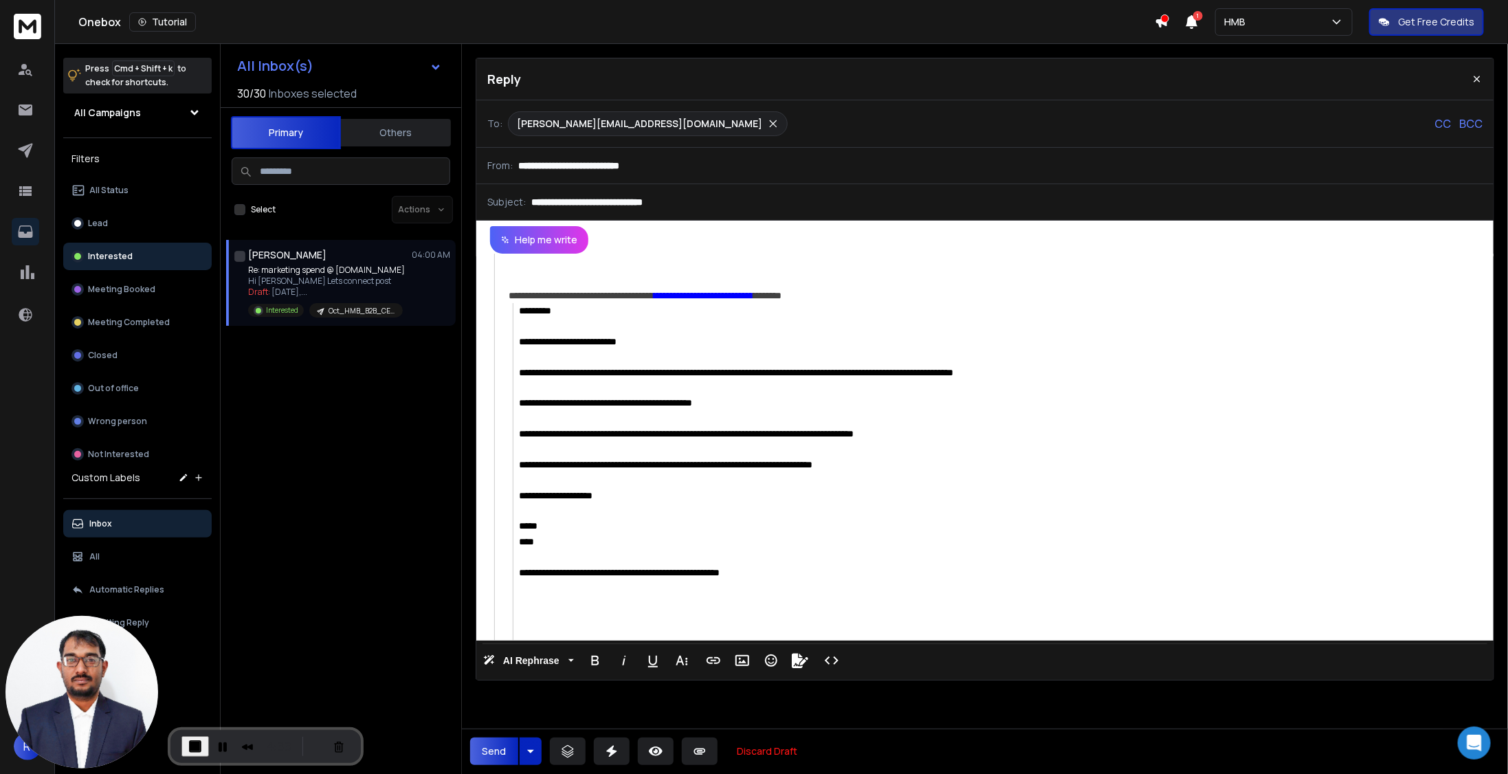
scroll to position [34, 0]
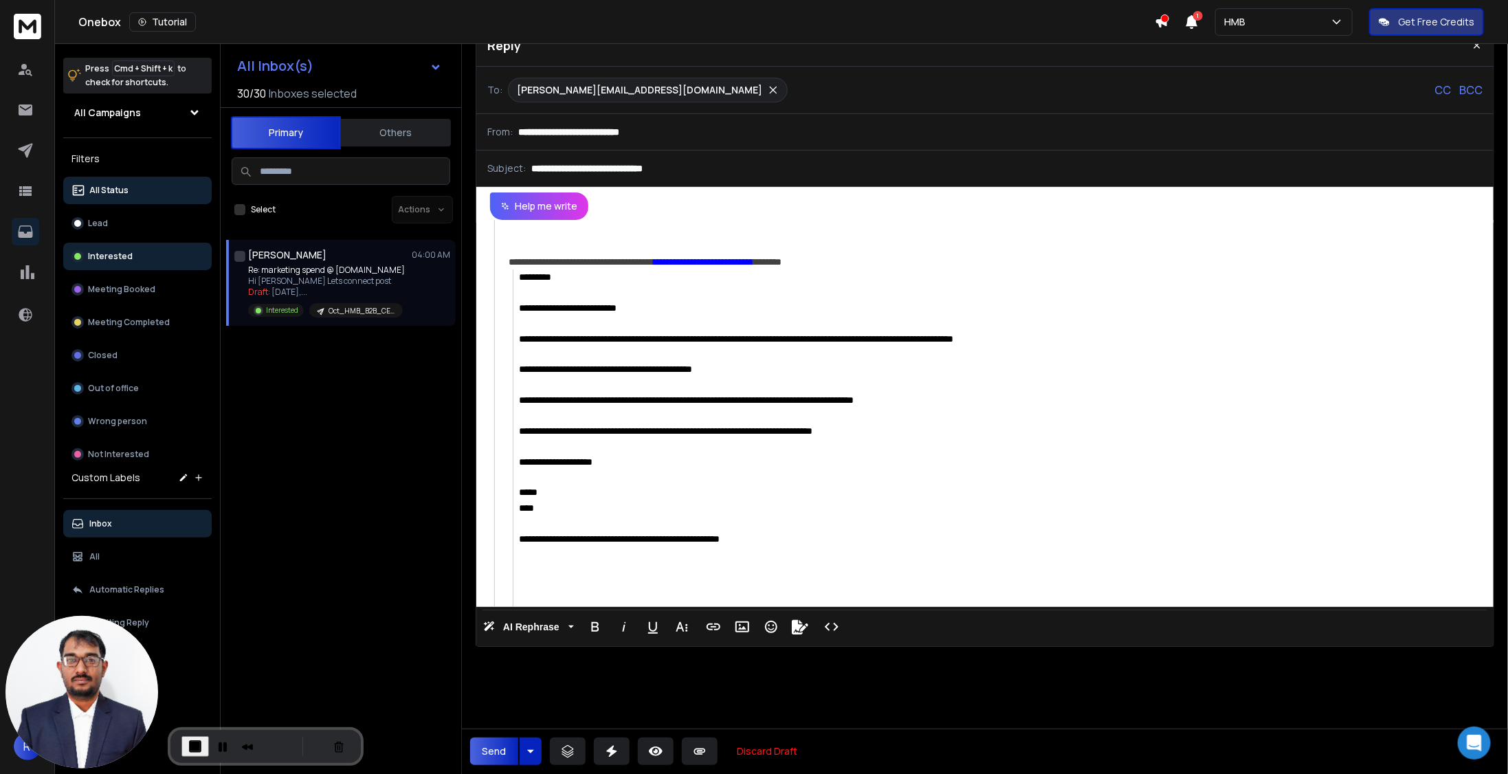
click at [96, 199] on button "All Status" at bounding box center [137, 191] width 149 height 28
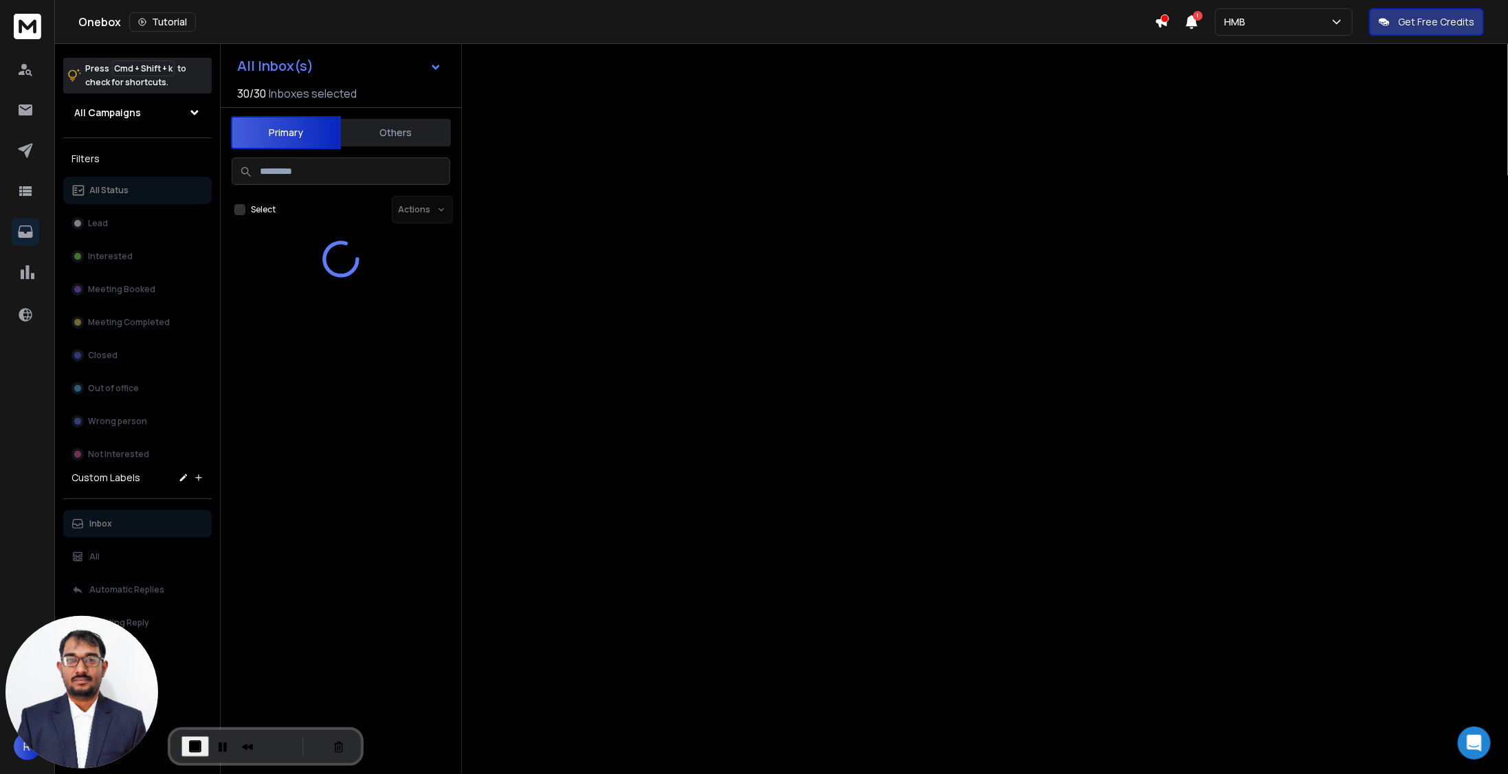
scroll to position [0, 0]
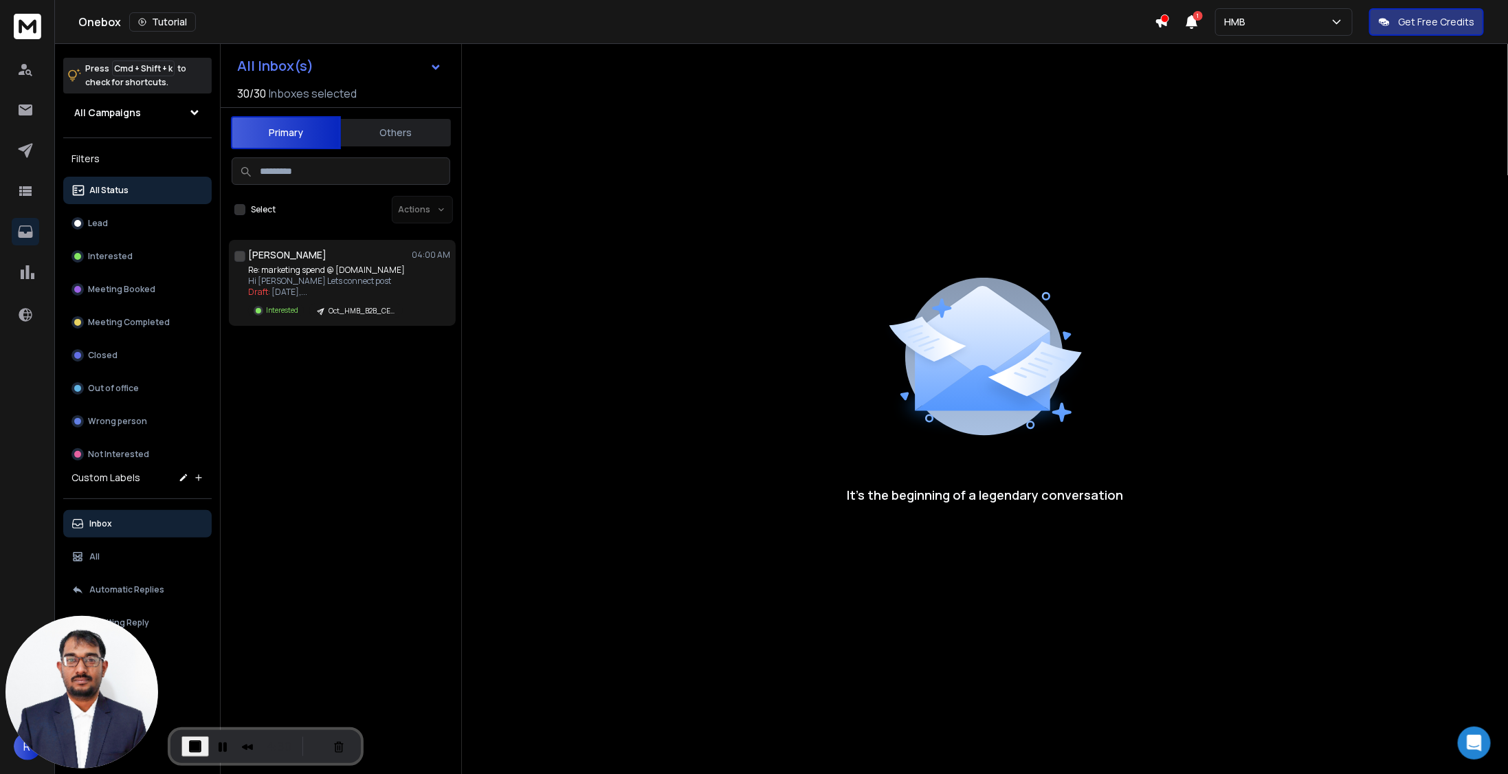
click at [383, 270] on p "Re: marketing spend @ [DOMAIN_NAME]" at bounding box center [326, 270] width 157 height 11
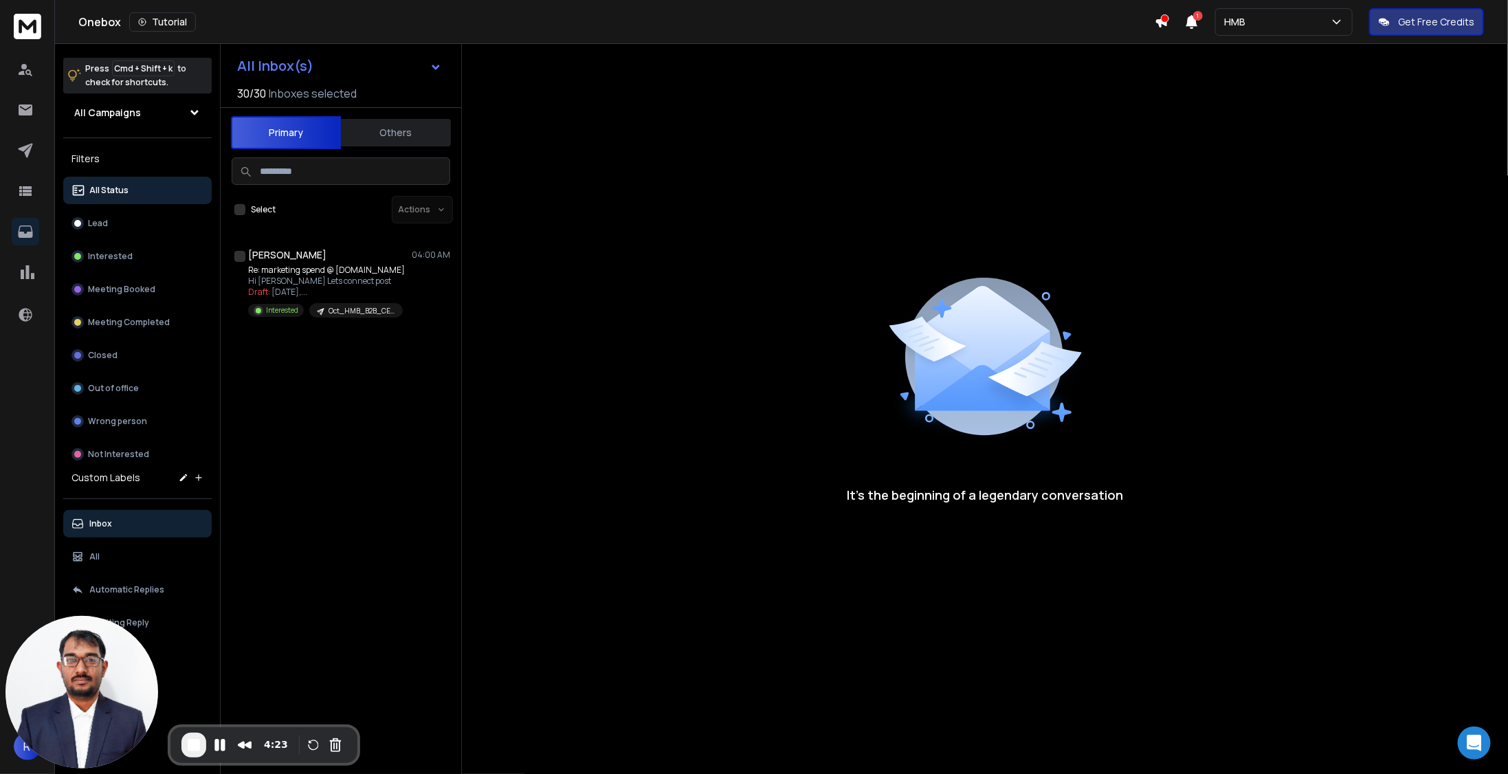
click at [352, 236] on div "Select Actions [PERSON_NAME] 04:00 AM Re: marketing spend @ [DOMAIN_NAME] Hi [P…" at bounding box center [341, 284] width 241 height 265
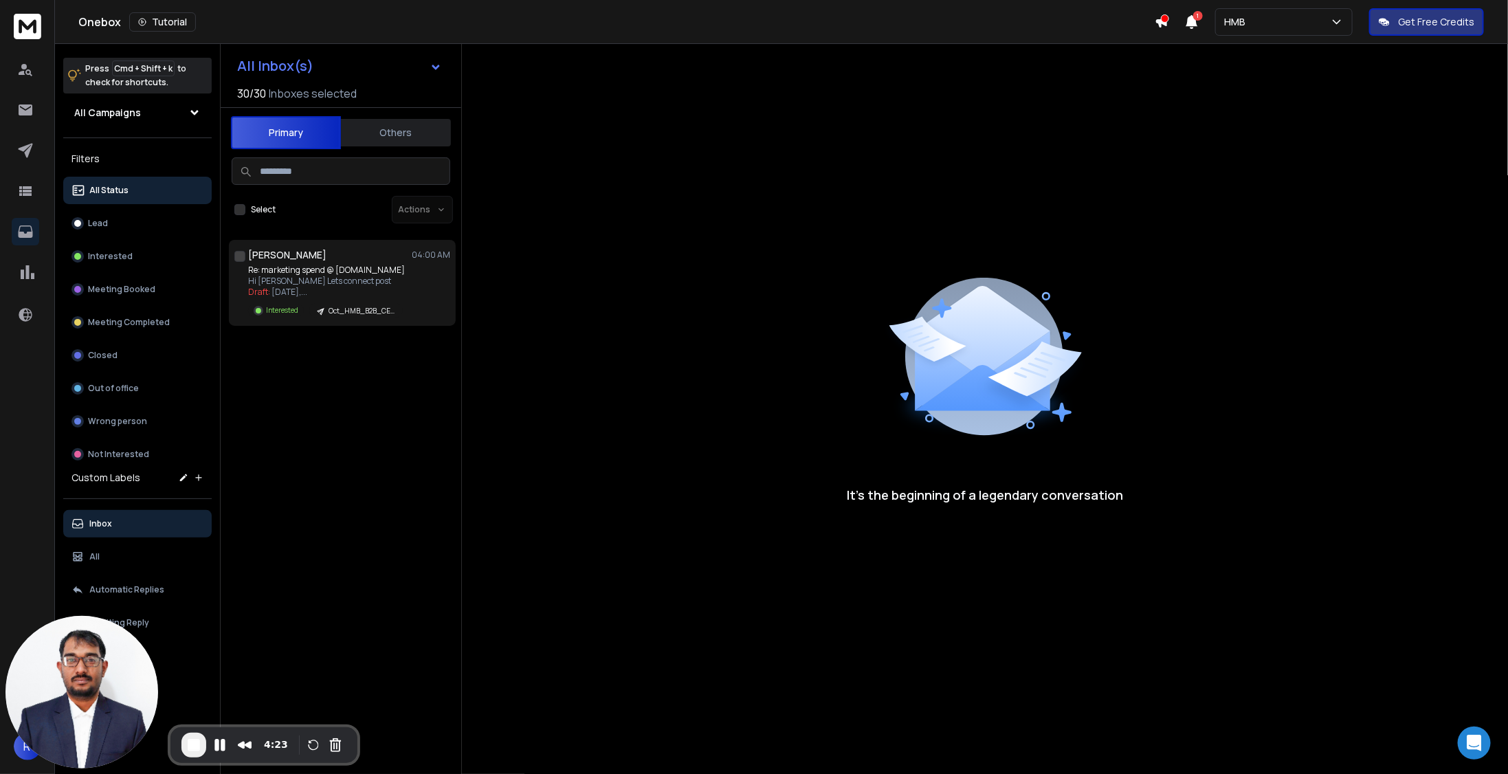
click at [352, 248] on div "[PERSON_NAME] 04:00 AM Re: marketing spend @ [DOMAIN_NAME] Hi [PERSON_NAME] Let…" at bounding box center [342, 283] width 227 height 86
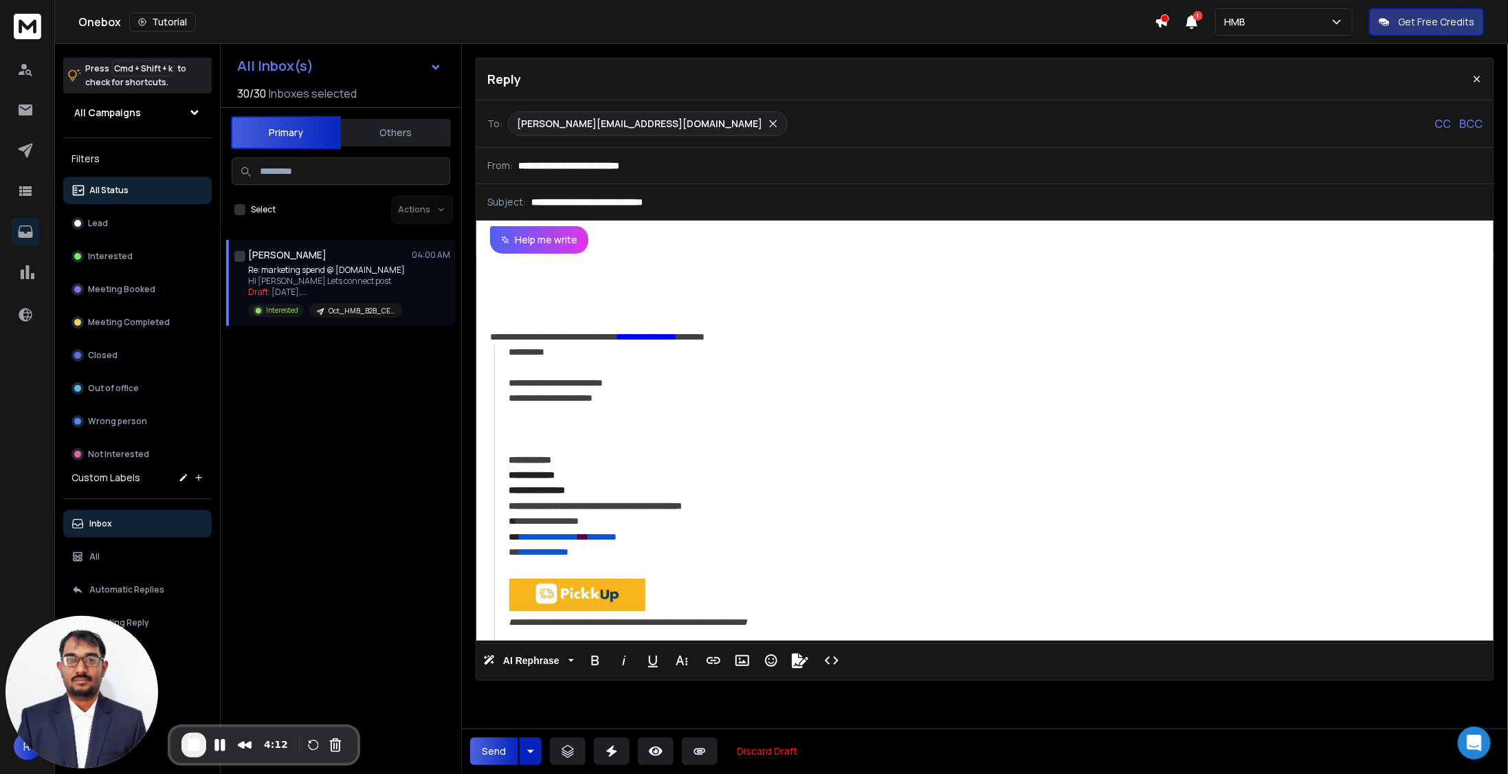
click at [679, 162] on input "**********" at bounding box center [1000, 166] width 965 height 14
paste input "**********"
type input "**********"
click at [699, 294] on div at bounding box center [983, 290] width 987 height 15
click at [1447, 116] on p "CC" at bounding box center [1443, 124] width 17 height 17
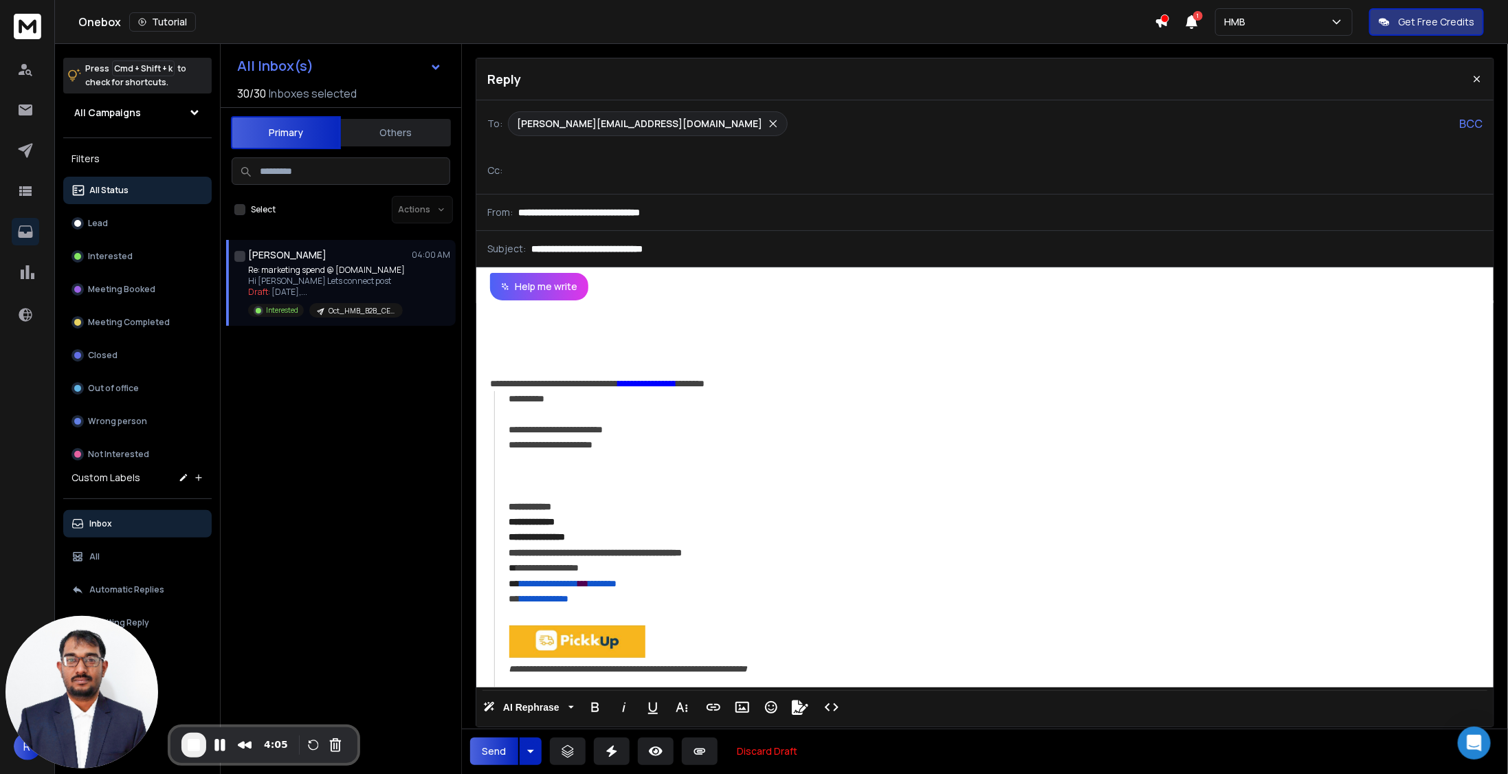
click at [1462, 116] on p "BCC" at bounding box center [1471, 124] width 23 height 17
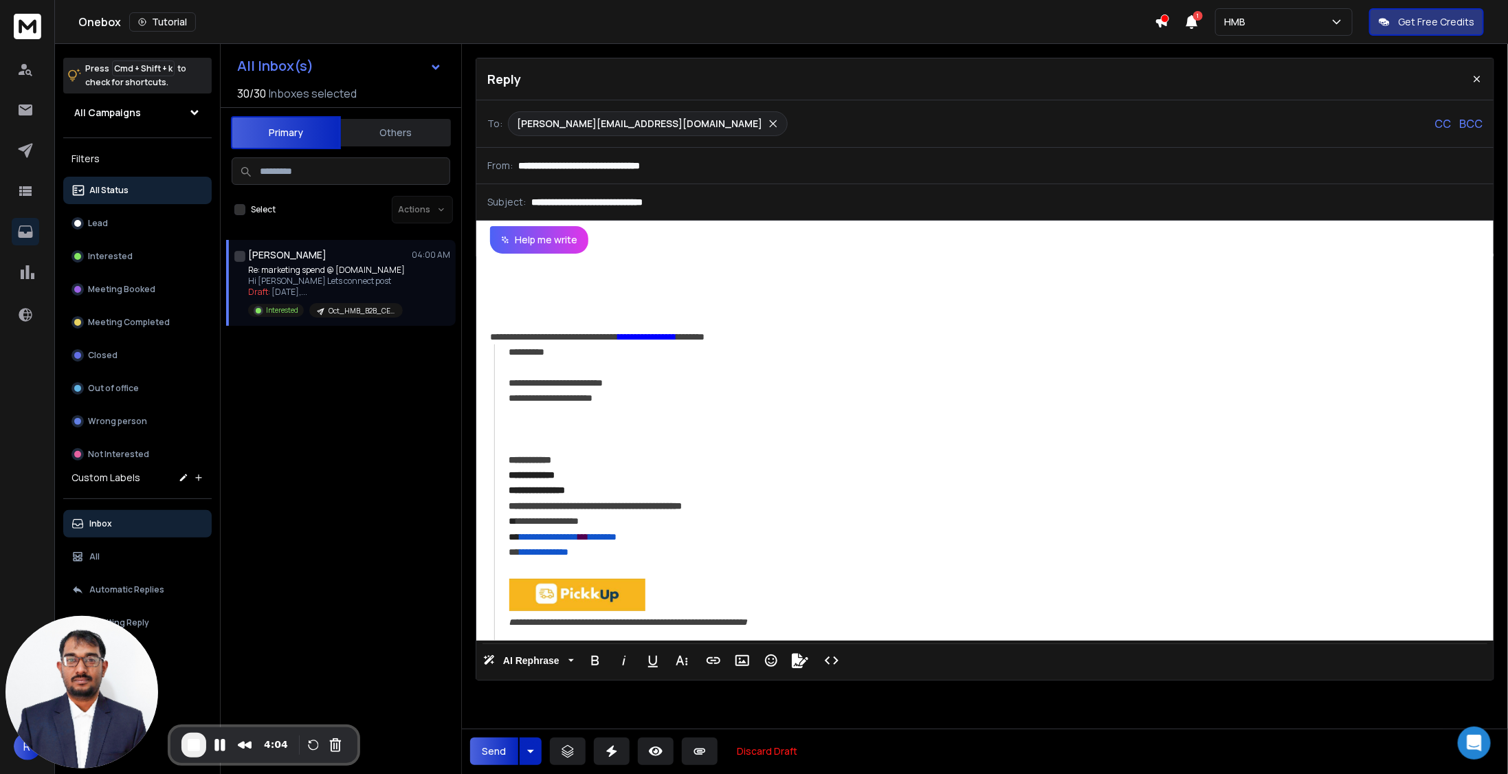
click at [569, 382] on div "**********" at bounding box center [983, 447] width 1014 height 387
click at [559, 292] on div at bounding box center [983, 290] width 987 height 15
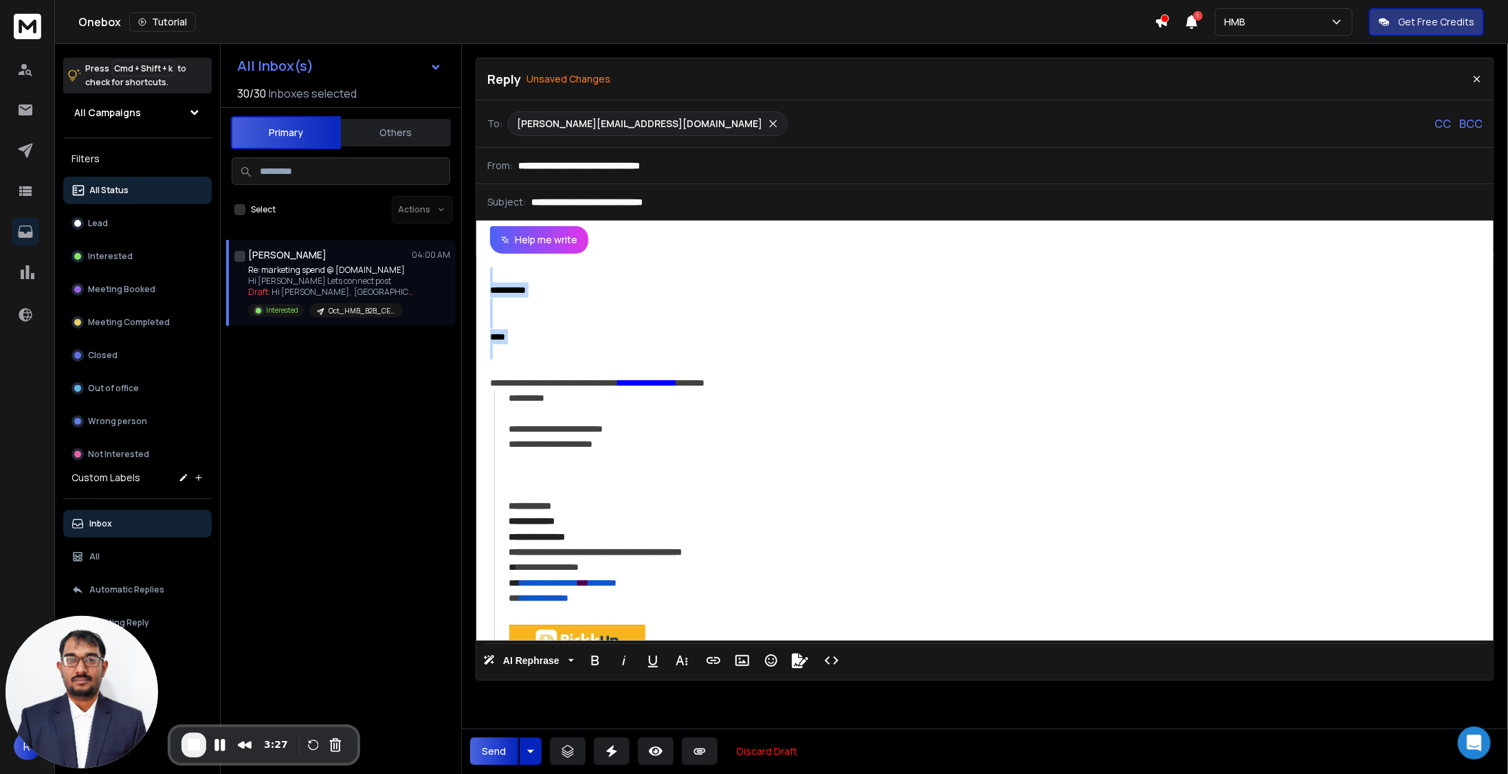
drag, startPoint x: 566, startPoint y: 350, endPoint x: 403, endPoint y: 188, distance: 229.5
click at [403, 188] on div "**********" at bounding box center [864, 431] width 1288 height 774
click at [682, 644] on div "Bold Italic Underline More Text" at bounding box center [639, 660] width 116 height 33
click at [679, 653] on icon "button" at bounding box center [682, 660] width 17 height 17
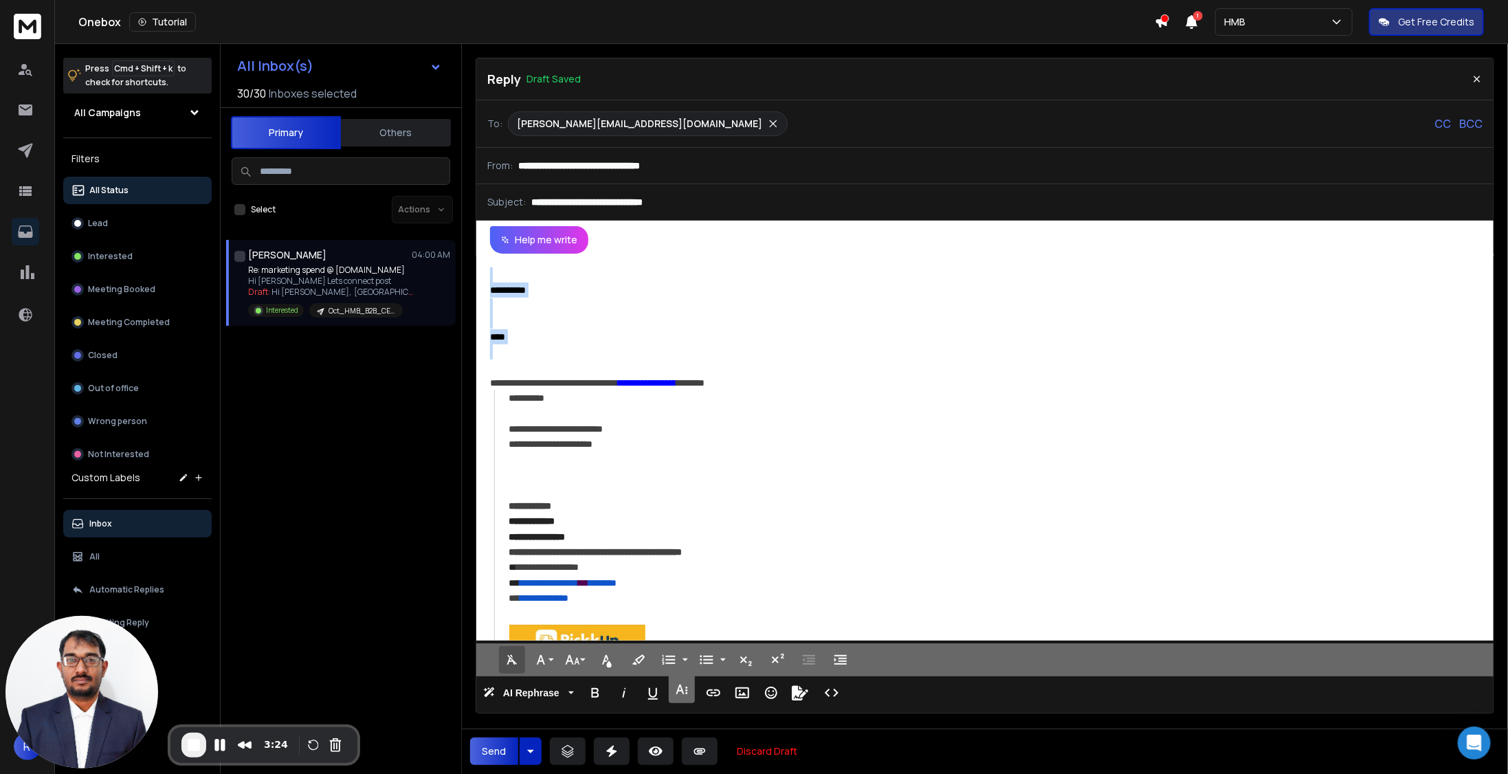
click at [519, 666] on icon "button" at bounding box center [512, 660] width 17 height 17
click at [553, 662] on button "Font Family" at bounding box center [544, 660] width 26 height 28
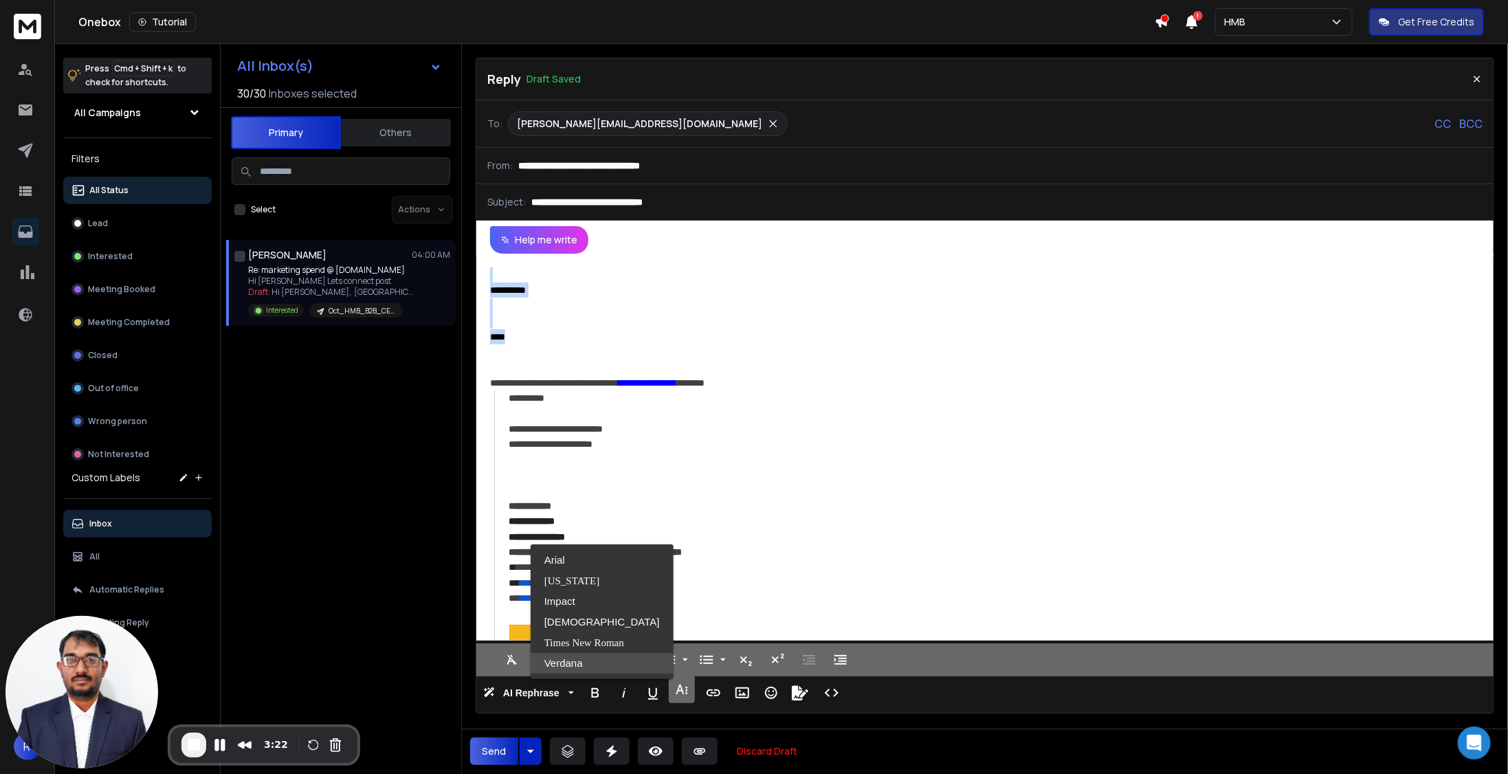
click at [573, 666] on link "Verdana" at bounding box center [602, 663] width 143 height 21
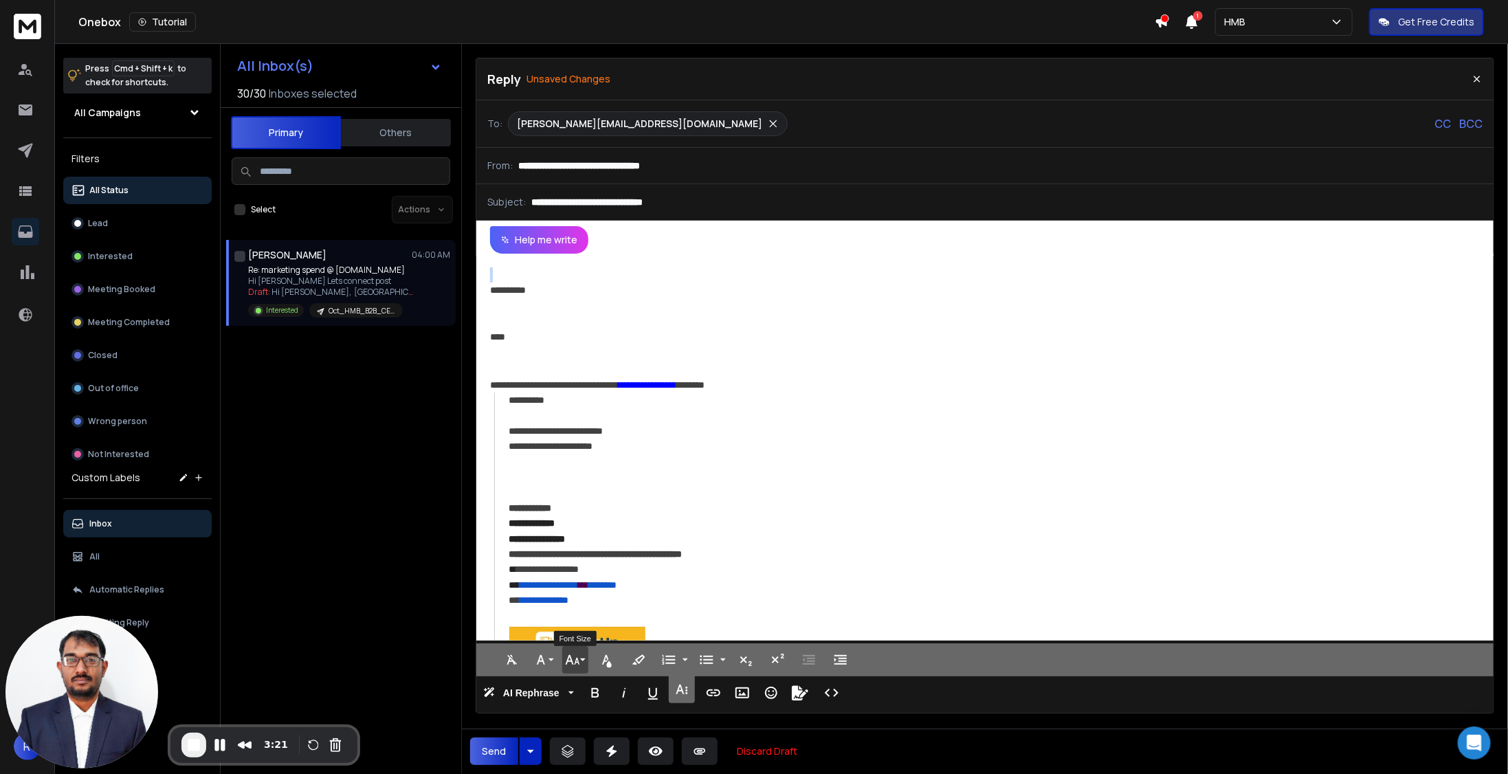
click at [579, 666] on icon "button" at bounding box center [572, 660] width 17 height 17
click at [588, 505] on link "14" at bounding box center [587, 499] width 50 height 21
click at [611, 669] on button "Text Color" at bounding box center [607, 660] width 26 height 28
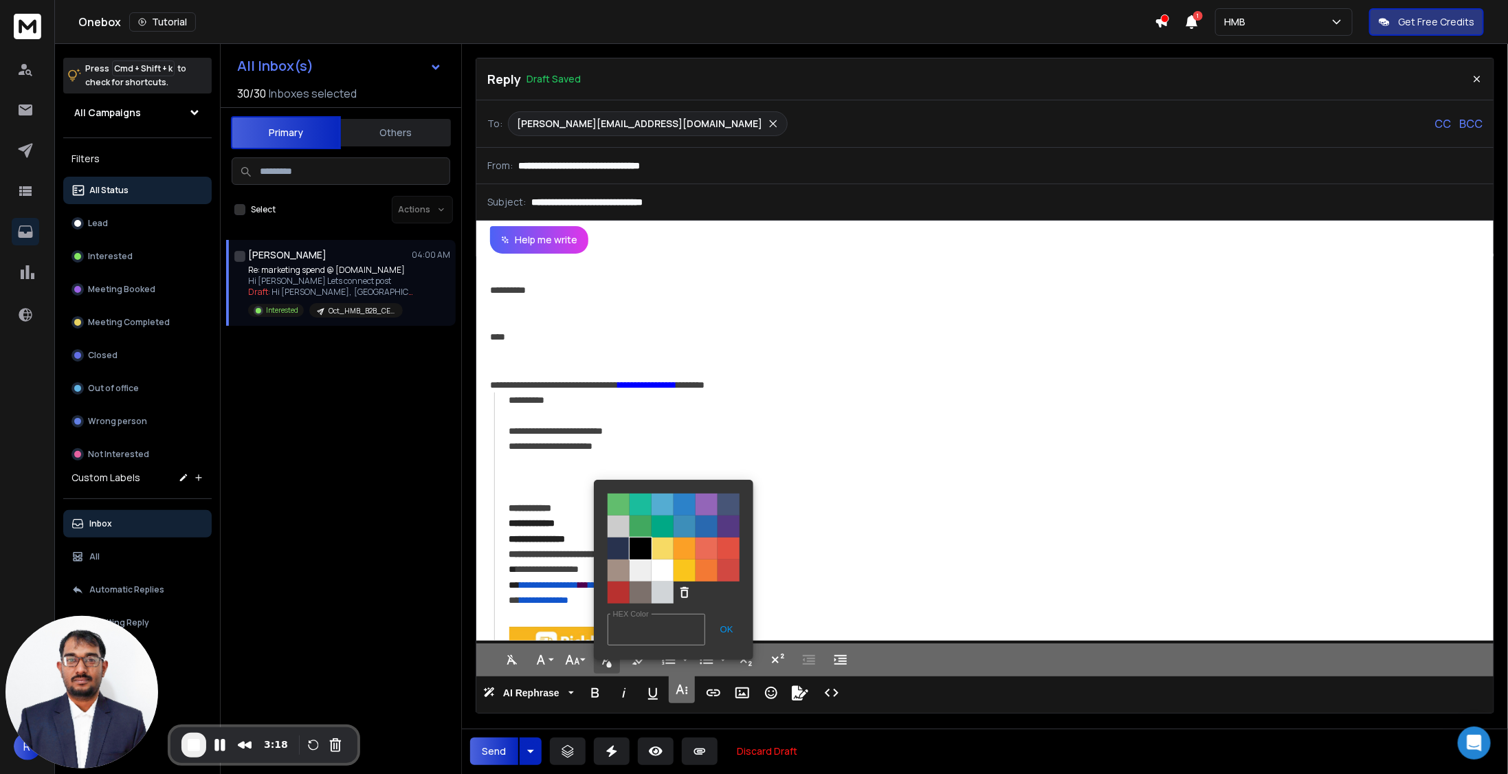
click at [646, 551] on span "Color#000000" at bounding box center [641, 549] width 22 height 22
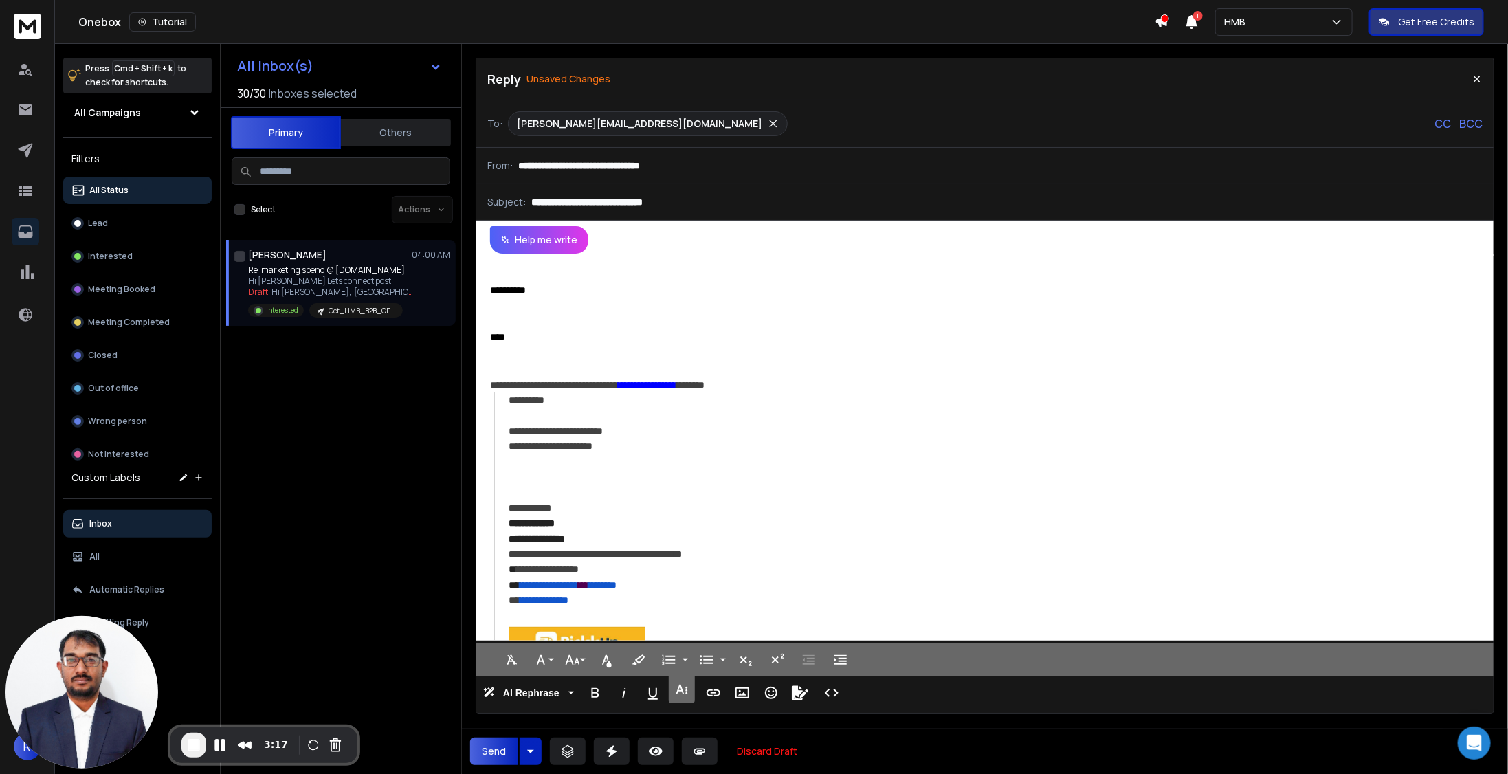
click at [720, 419] on div at bounding box center [993, 415] width 968 height 15
click at [582, 760] on button at bounding box center [568, 752] width 36 height 28
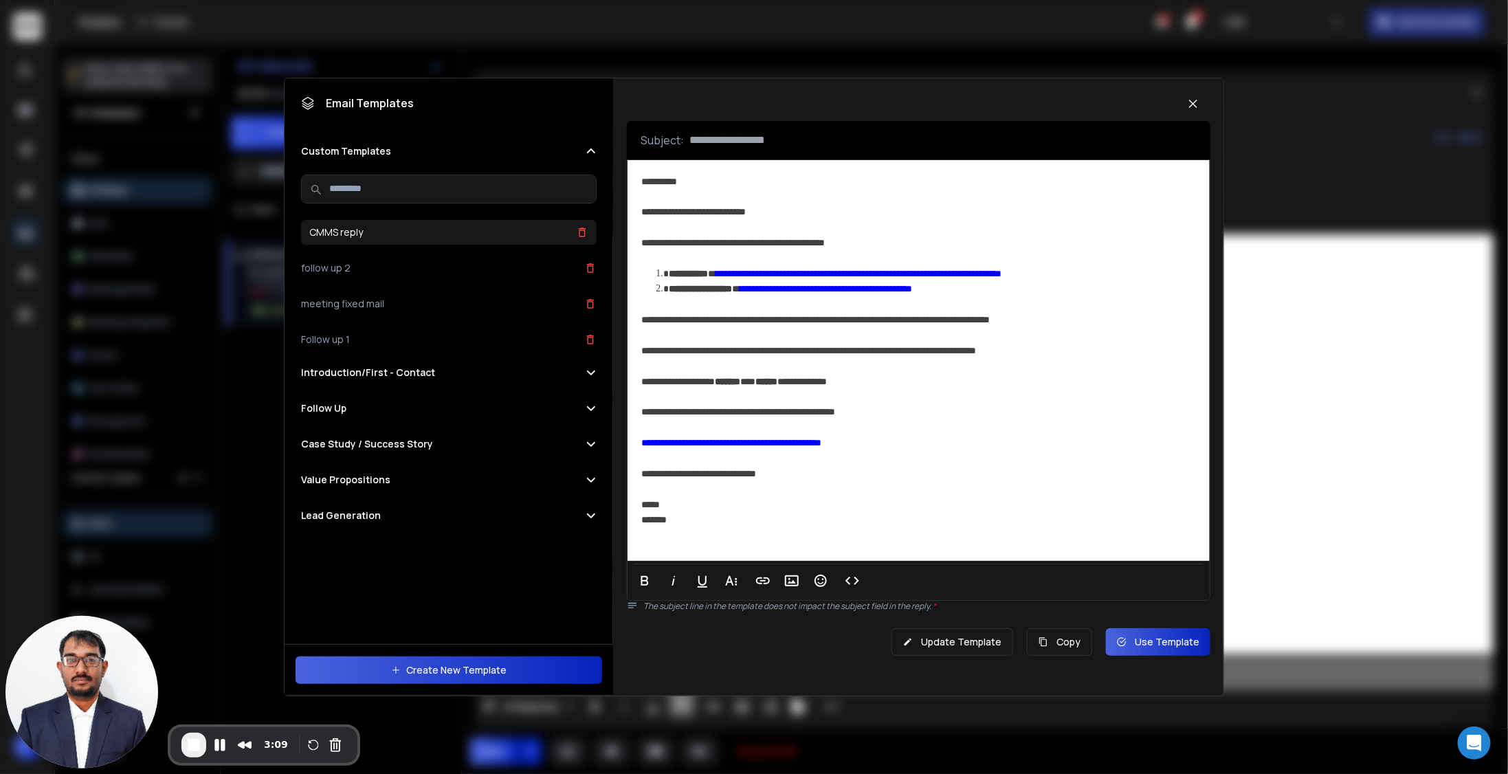
click at [1195, 105] on icon at bounding box center [1193, 104] width 8 height 8
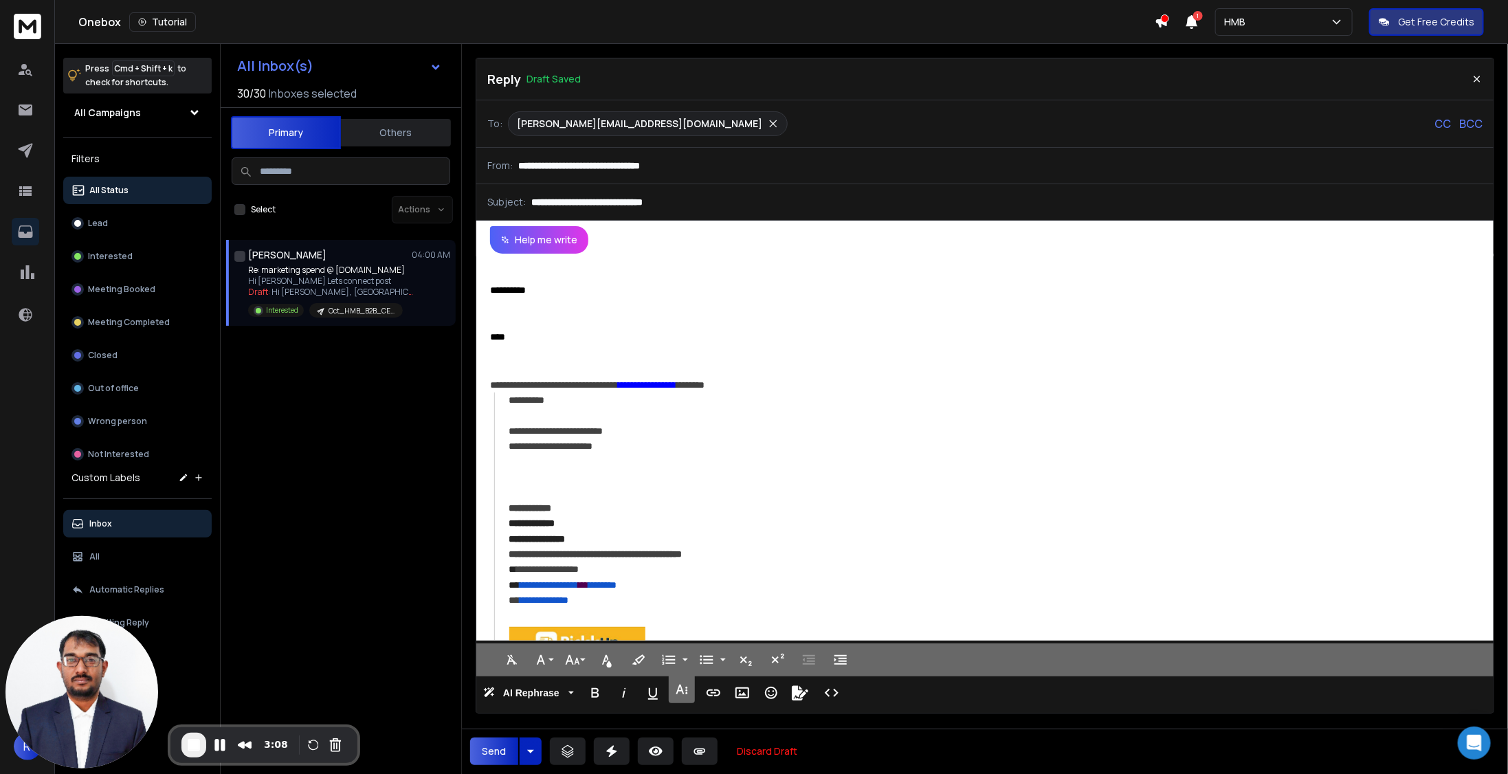
scroll to position [0, 0]
drag, startPoint x: 582, startPoint y: 346, endPoint x: 460, endPoint y: 162, distance: 220.6
click at [460, 162] on div "**********" at bounding box center [864, 431] width 1288 height 774
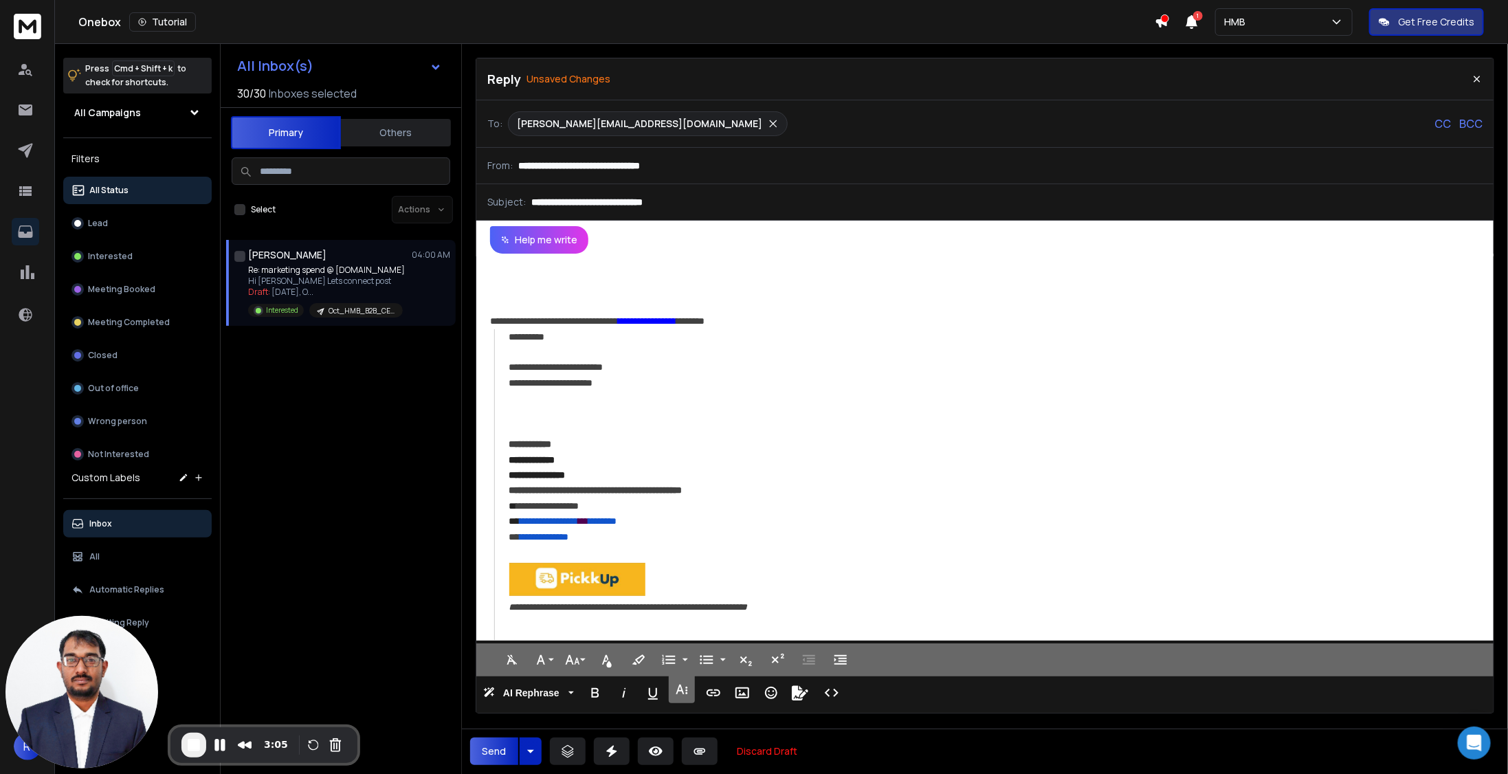
click at [622, 176] on div "**********" at bounding box center [985, 166] width 1018 height 36
click at [610, 168] on input "**********" at bounding box center [1000, 166] width 965 height 14
click at [619, 259] on div "**********" at bounding box center [983, 447] width 1014 height 387
click at [188, 746] on span "End Recording" at bounding box center [194, 745] width 17 height 17
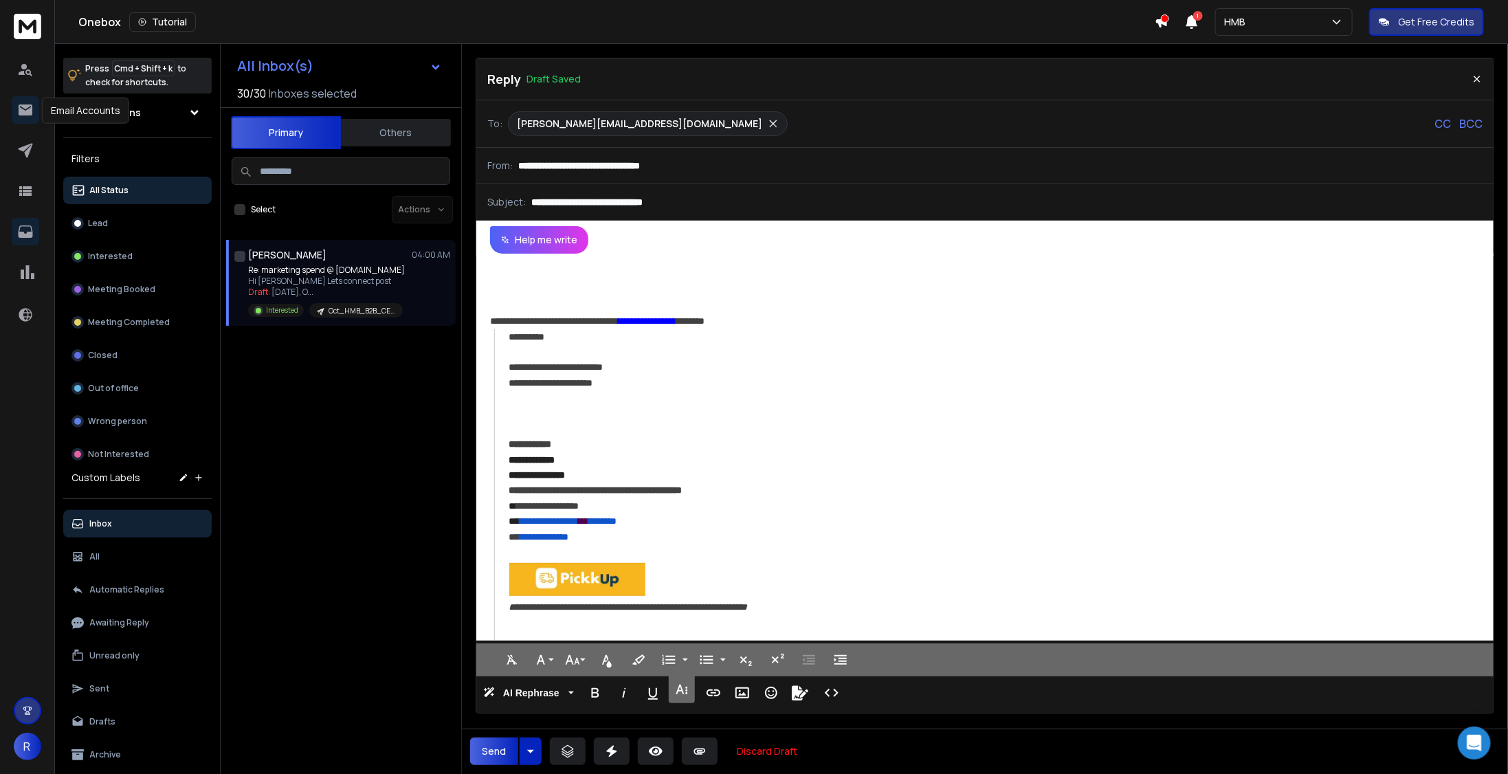
click at [19, 114] on icon at bounding box center [26, 110] width 14 height 11
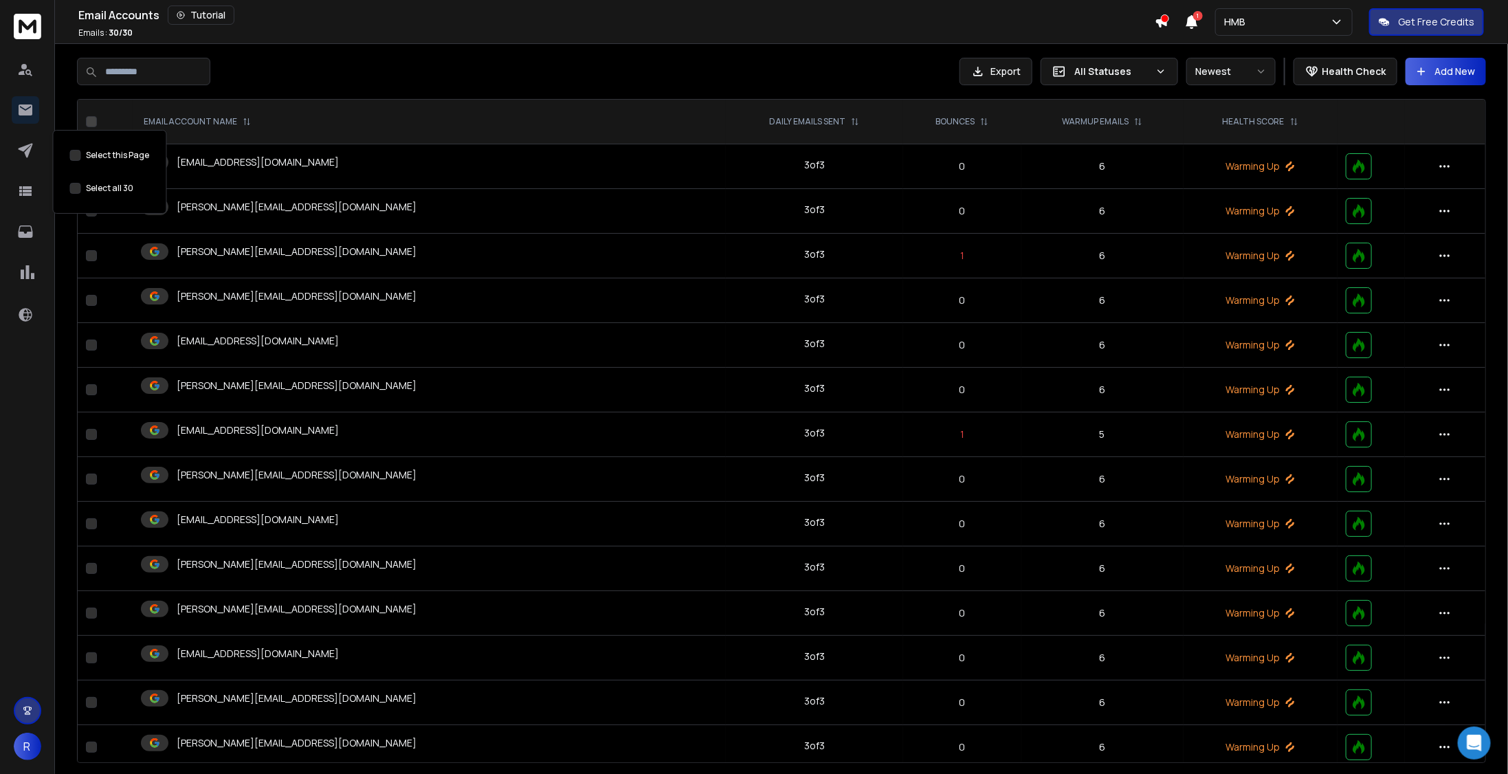
click at [89, 121] on button "Select this Page" at bounding box center [91, 121] width 11 height 11
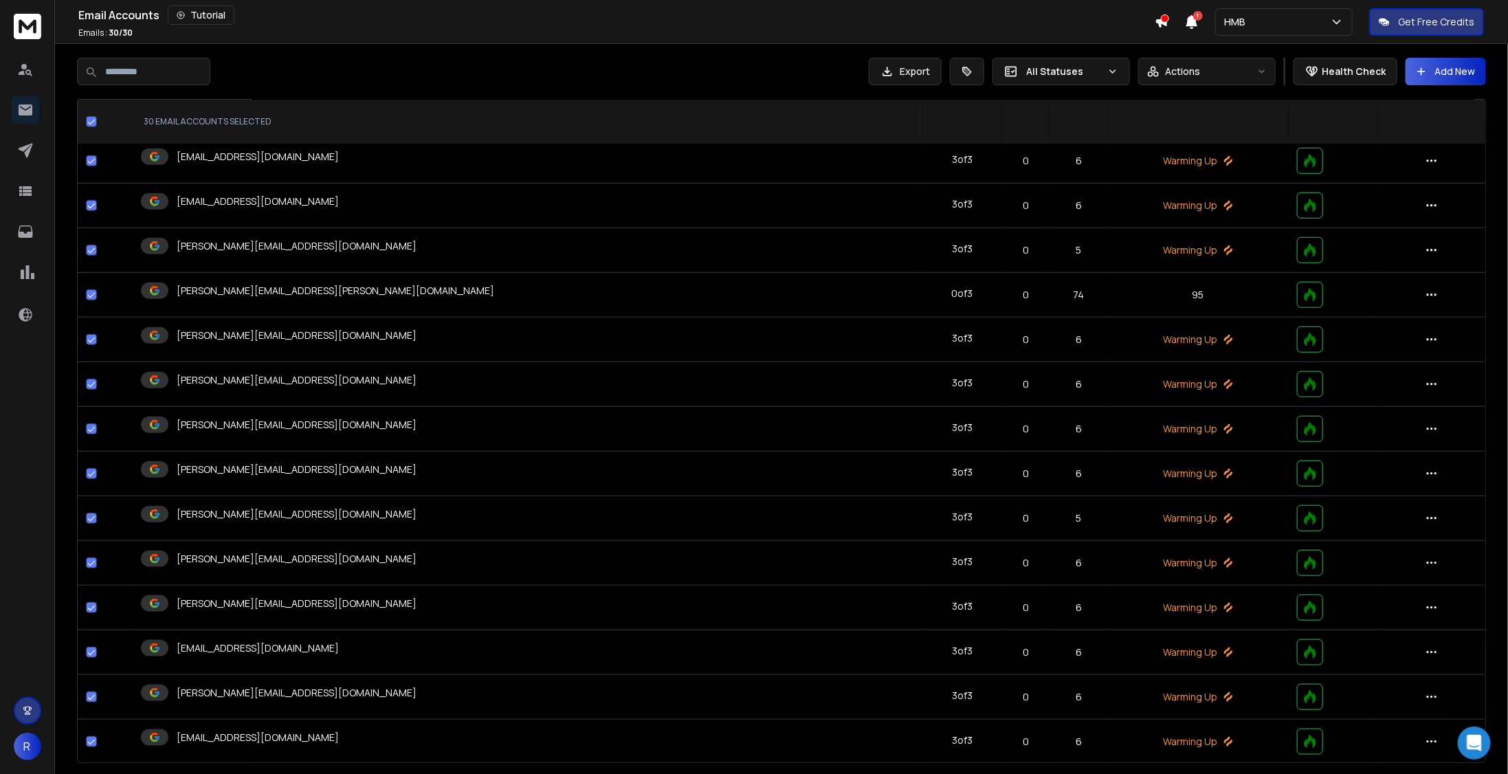
scroll to position [668, 0]
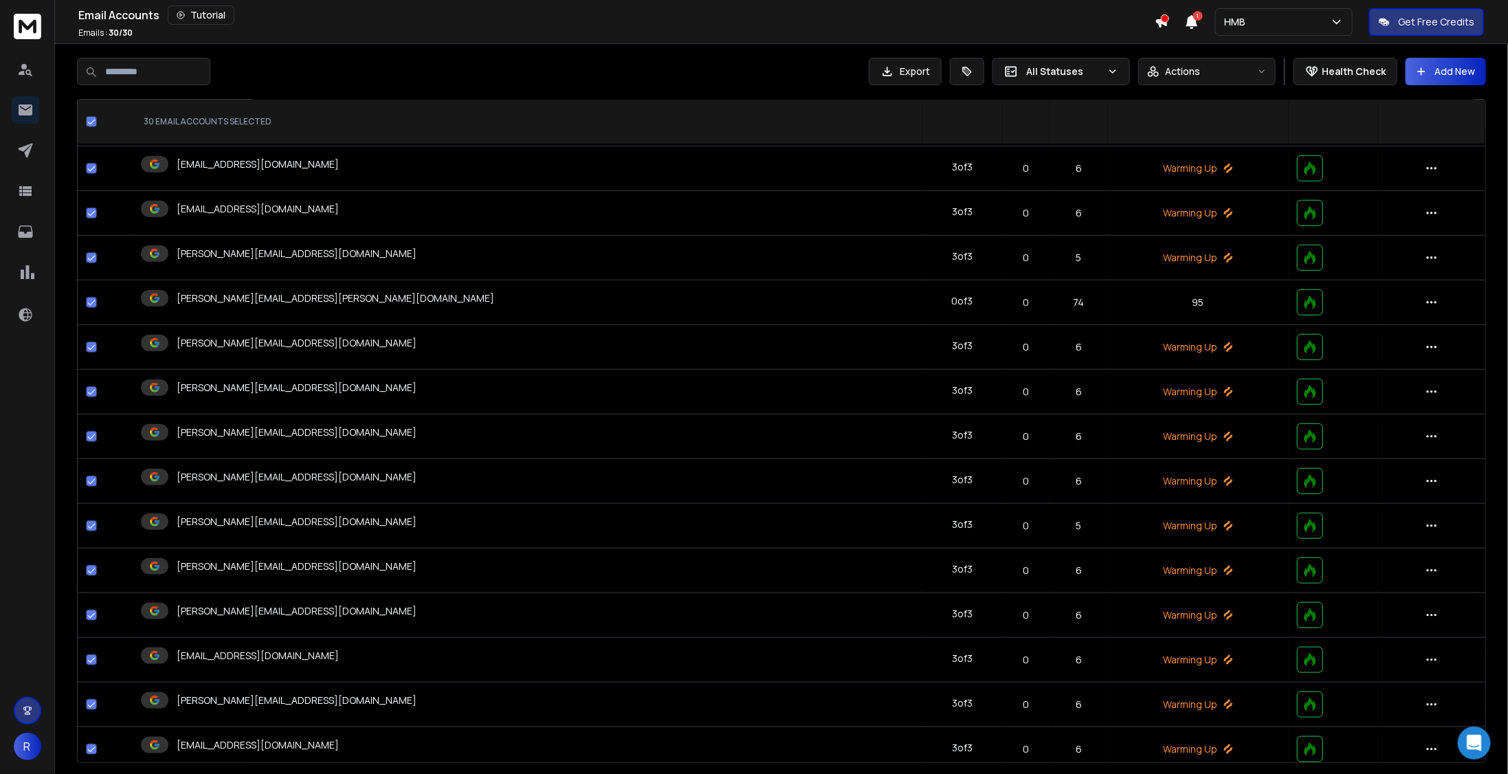
click at [85, 305] on td at bounding box center [105, 303] width 55 height 45
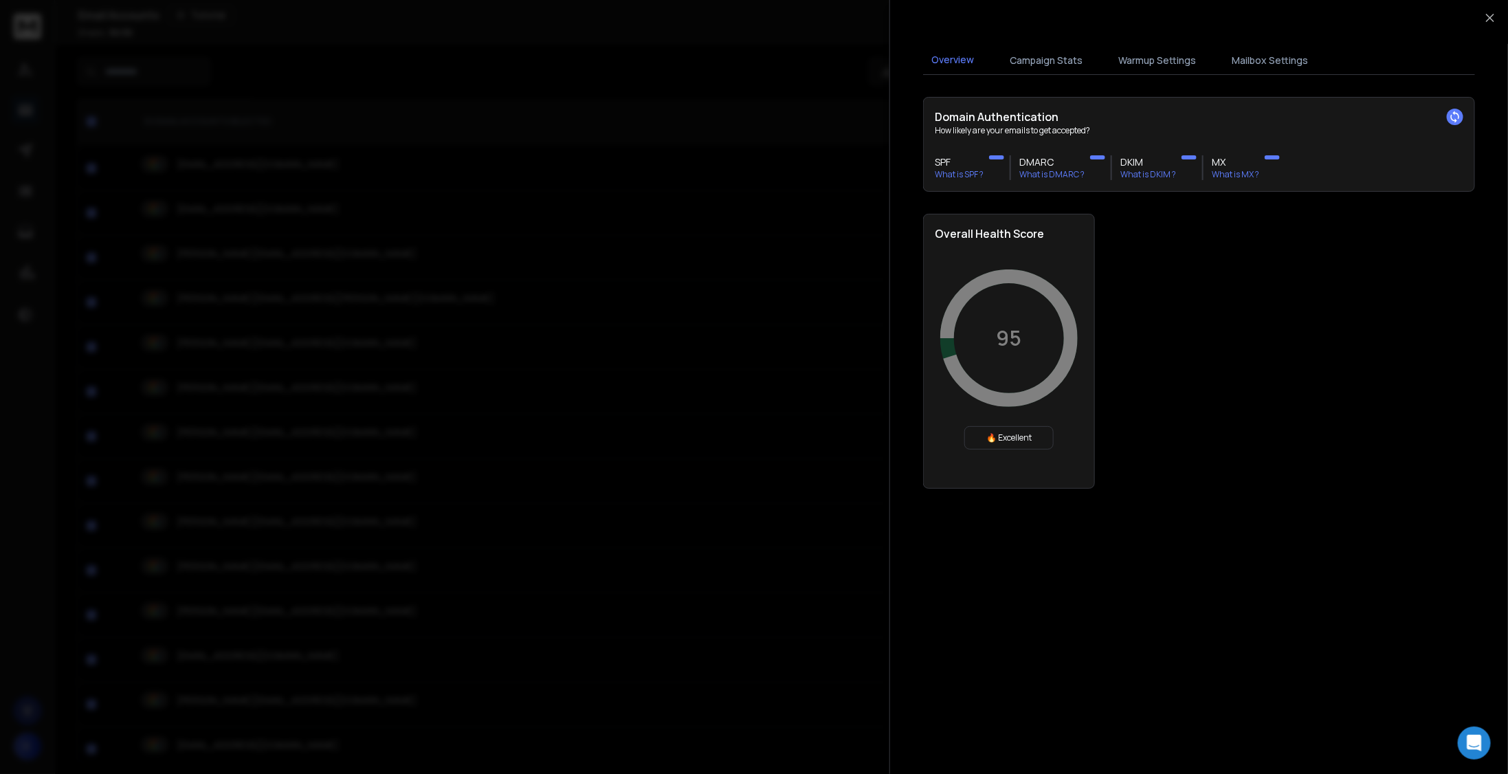
click at [85, 304] on div at bounding box center [754, 387] width 1508 height 774
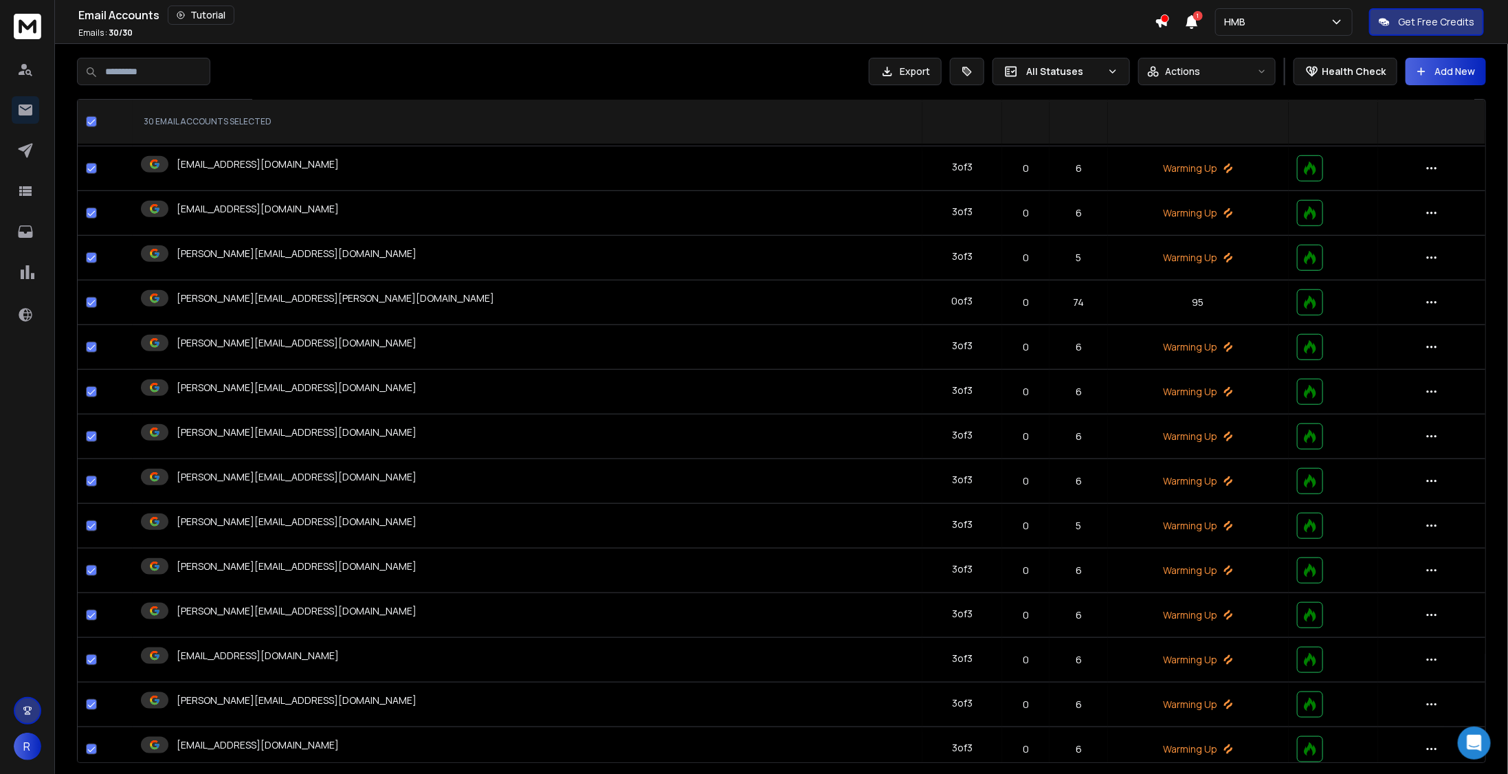
click at [90, 301] on button "button" at bounding box center [91, 302] width 11 height 11
click at [1218, 66] on div "Actions" at bounding box center [1199, 72] width 105 height 14
click at [1209, 98] on div "Bulk Edit" at bounding box center [1181, 103] width 58 height 14
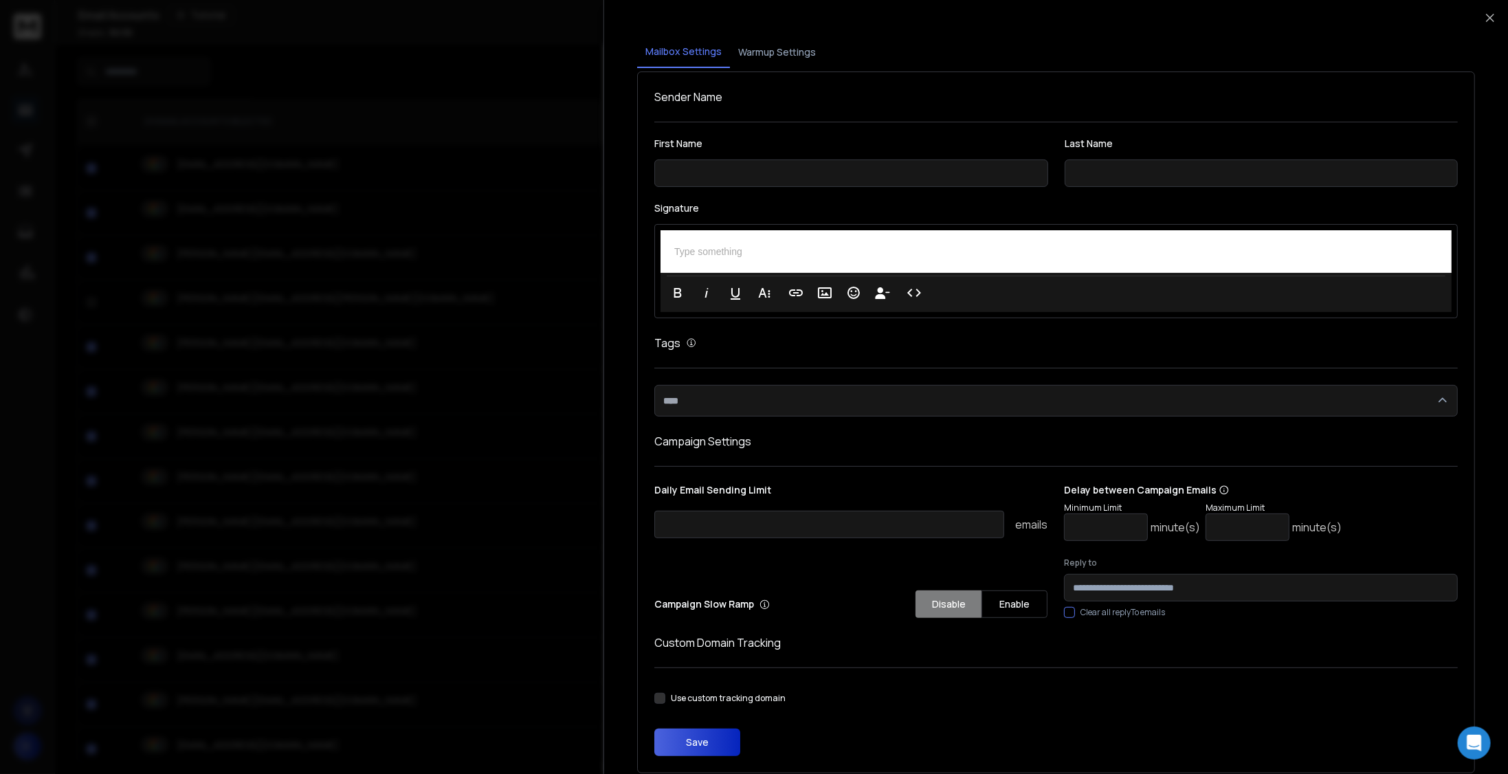
click at [836, 539] on div "emails" at bounding box center [852, 524] width 394 height 33
click at [842, 536] on input "number" at bounding box center [830, 525] width 351 height 28
type input "*"
click at [745, 754] on div "Save" at bounding box center [816, 743] width 322 height 28
click at [711, 751] on button "Save" at bounding box center [698, 743] width 86 height 28
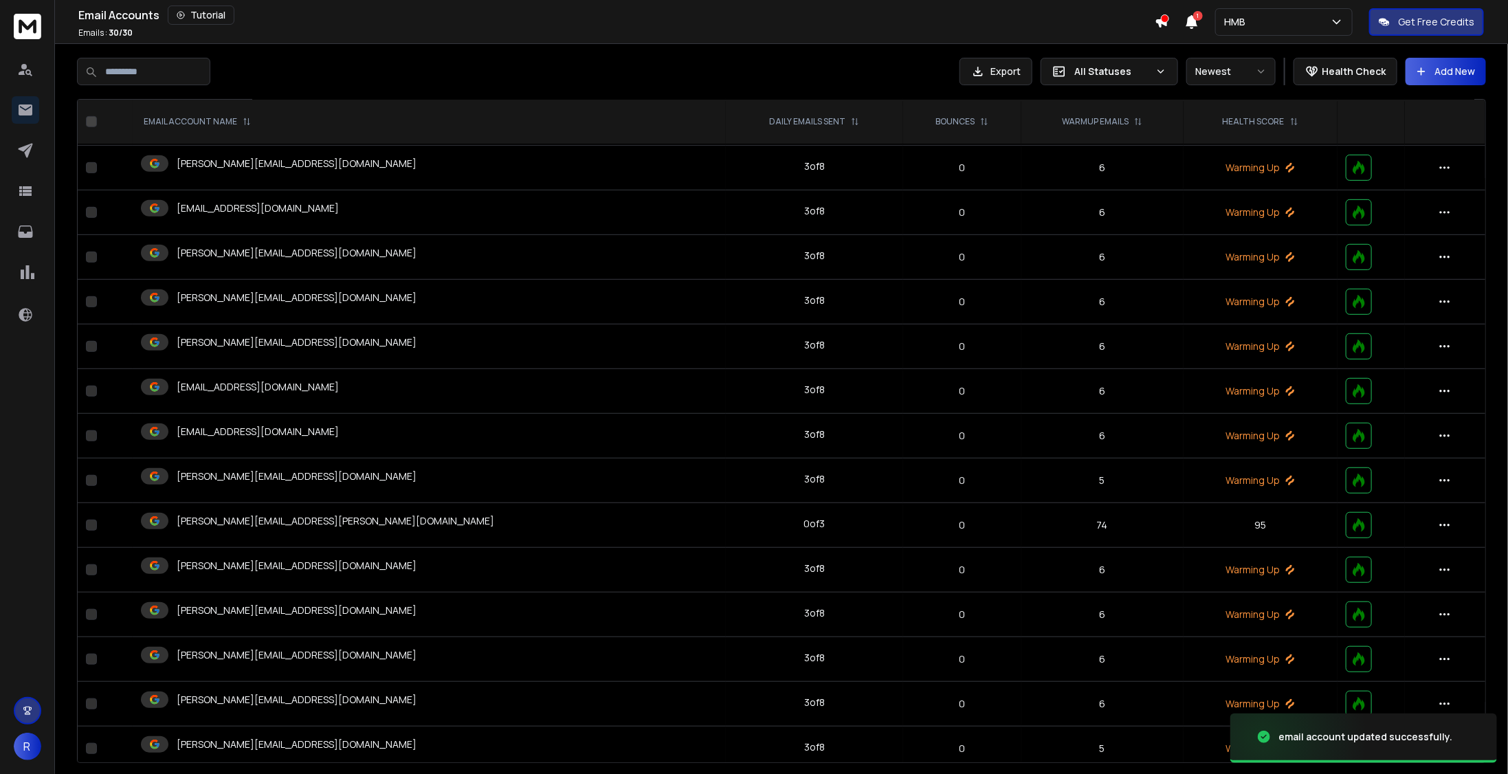
scroll to position [0, 0]
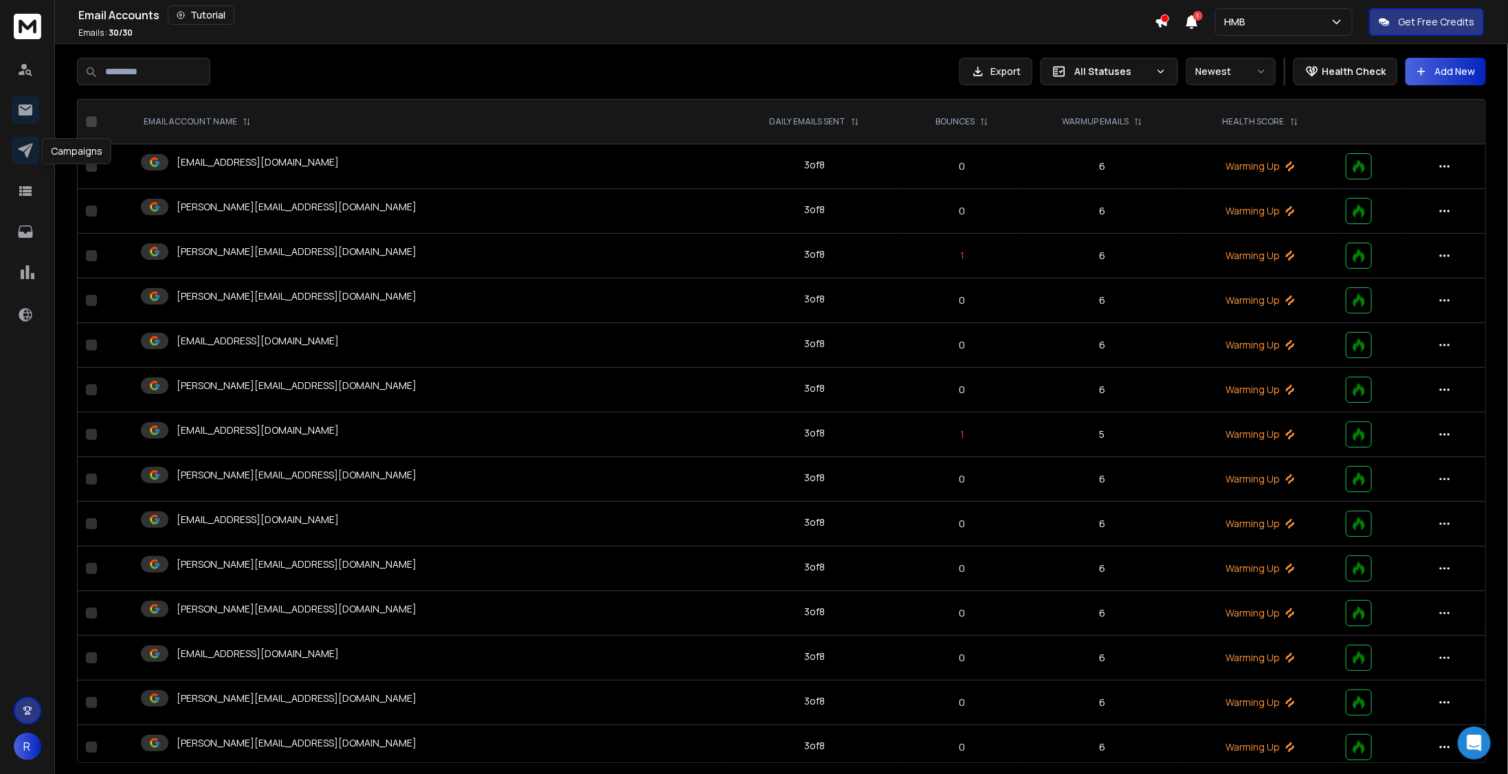
click at [22, 141] on link at bounding box center [26, 151] width 28 height 28
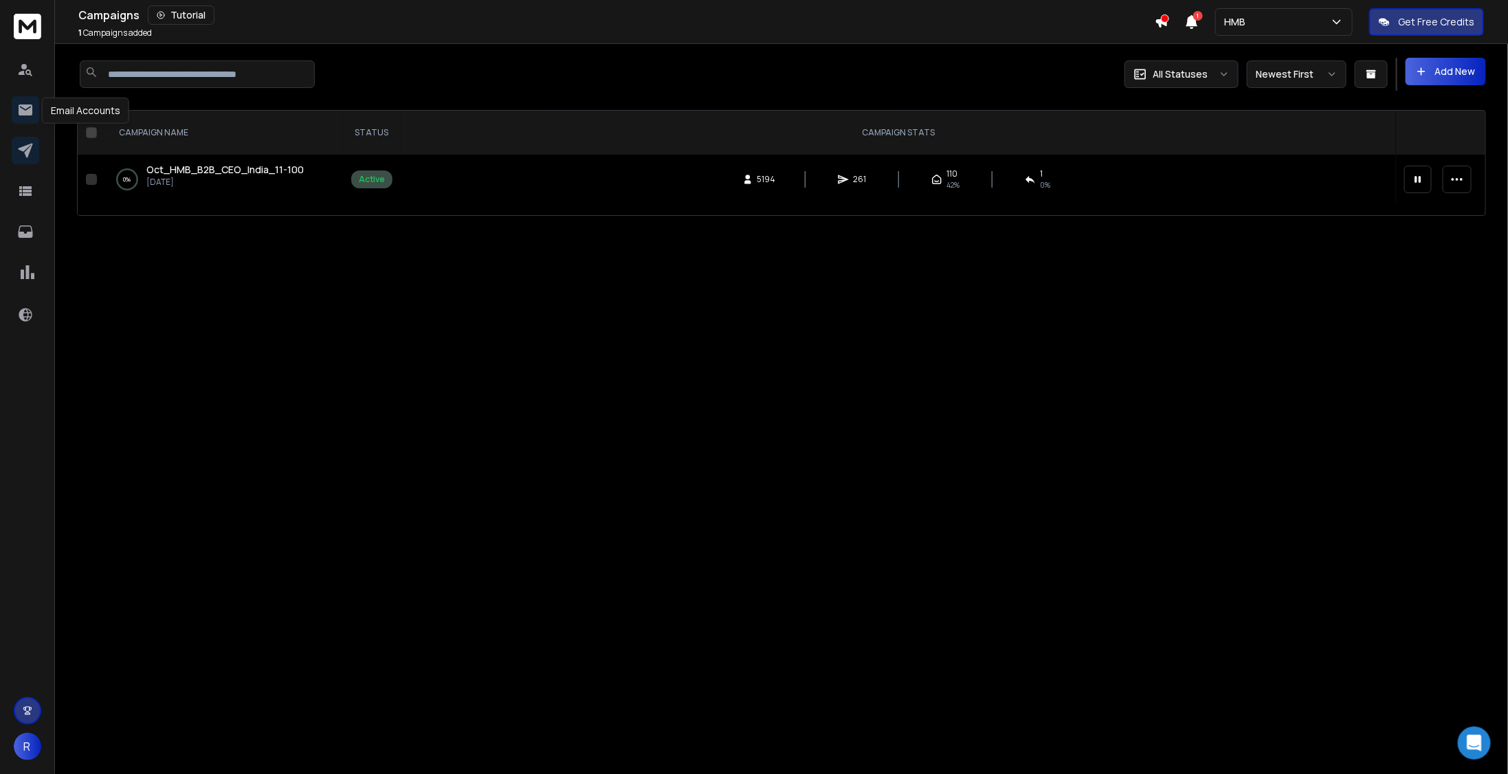
click at [31, 121] on link at bounding box center [26, 110] width 28 height 28
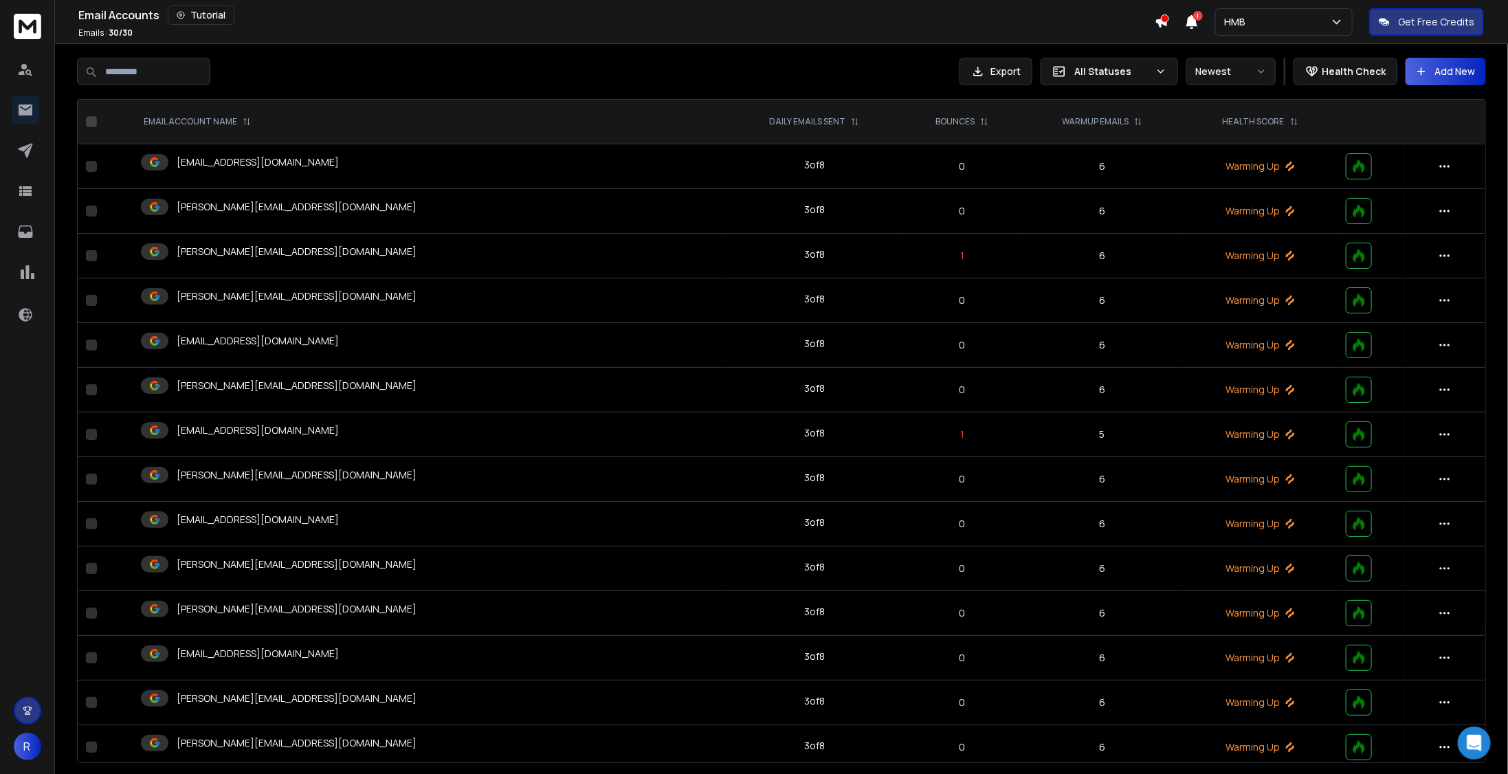
click at [1274, 36] on div "Email Accounts Tutorial Emails : 30 / 30 1 HMB Get Free Credits" at bounding box center [754, 22] width 1508 height 44
click at [1275, 27] on div "HMB" at bounding box center [1284, 22] width 120 height 14
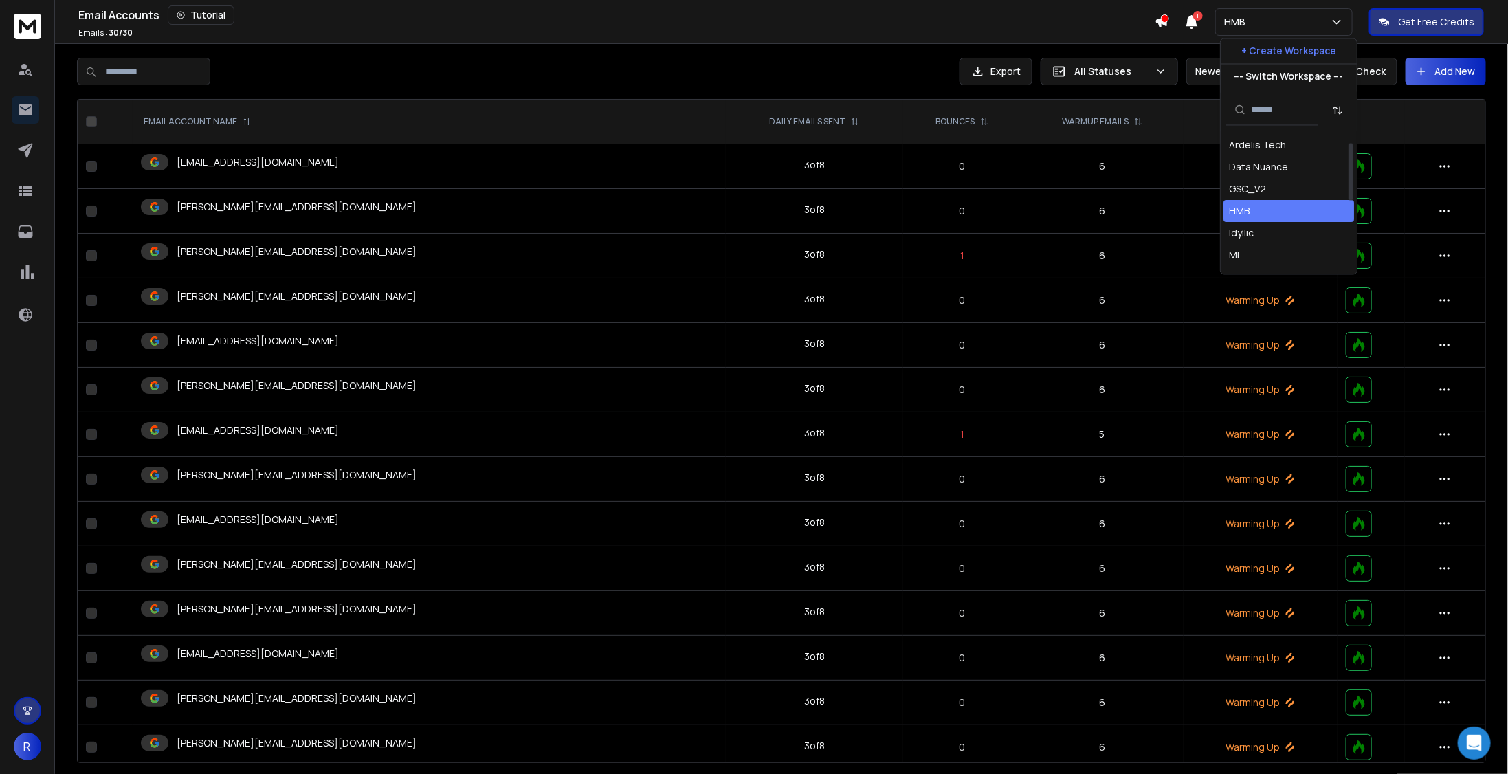
scroll to position [21, 0]
click at [1257, 232] on div "Idyllic" at bounding box center [1289, 234] width 131 height 22
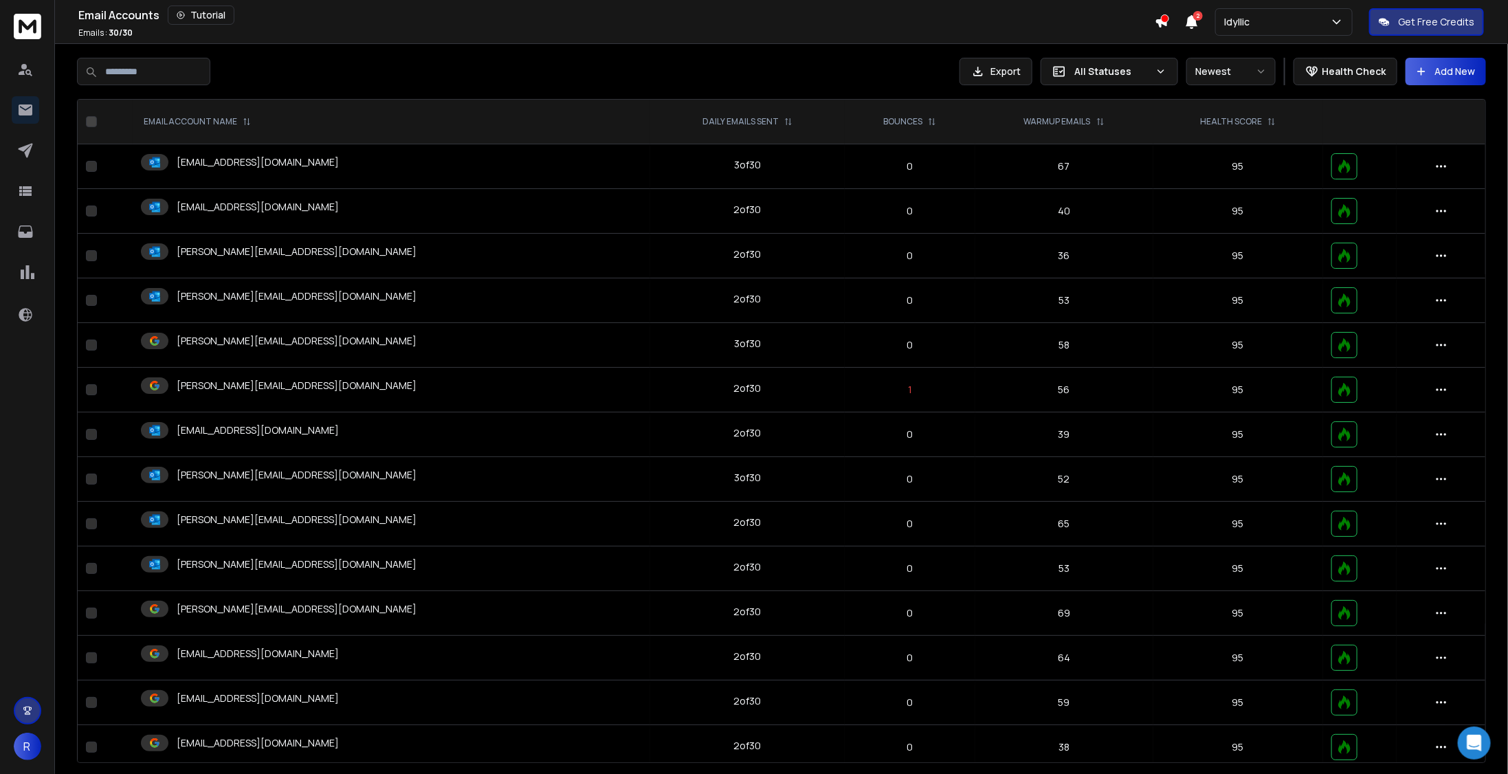
scroll to position [726, 0]
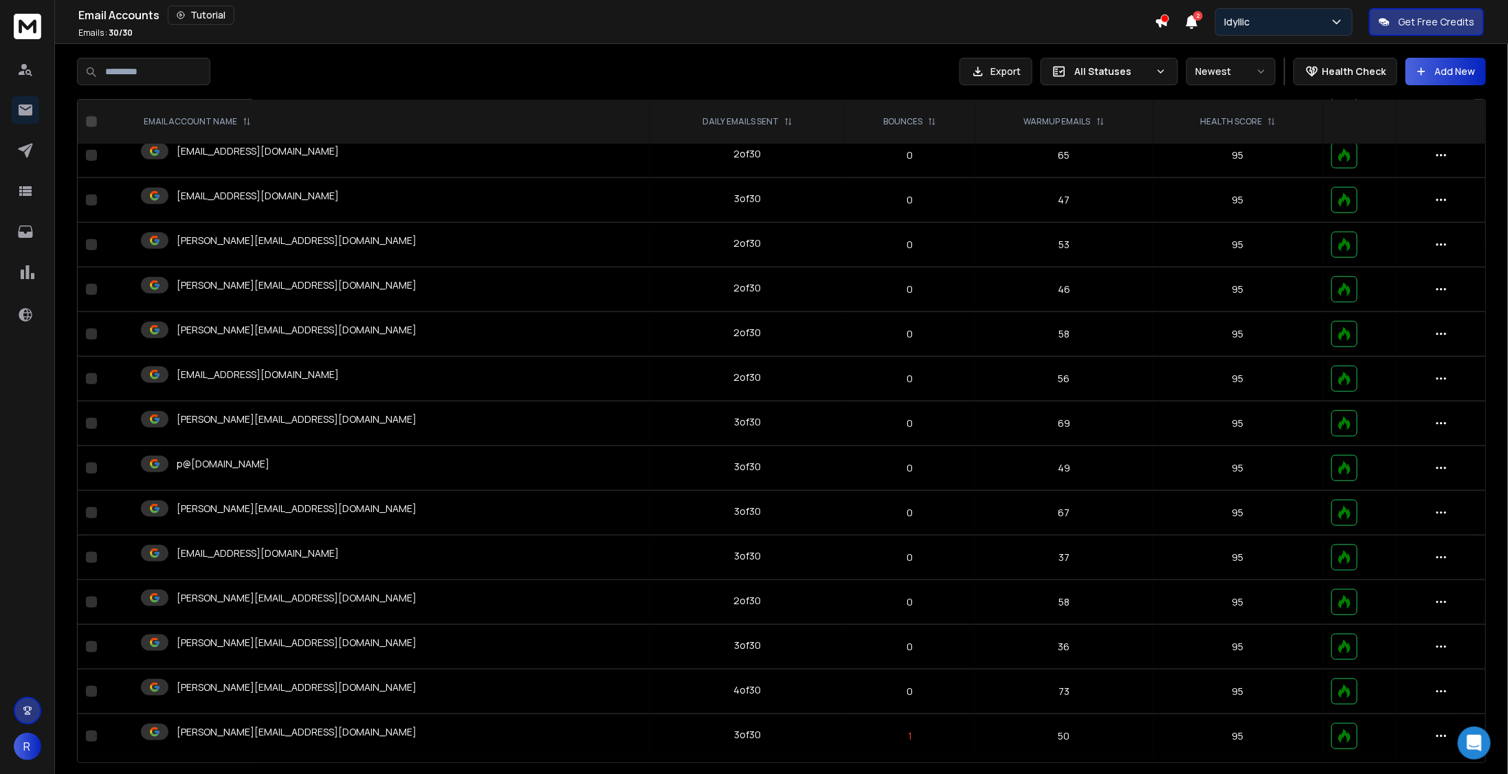
click at [1288, 28] on div "Idyllic" at bounding box center [1284, 22] width 120 height 14
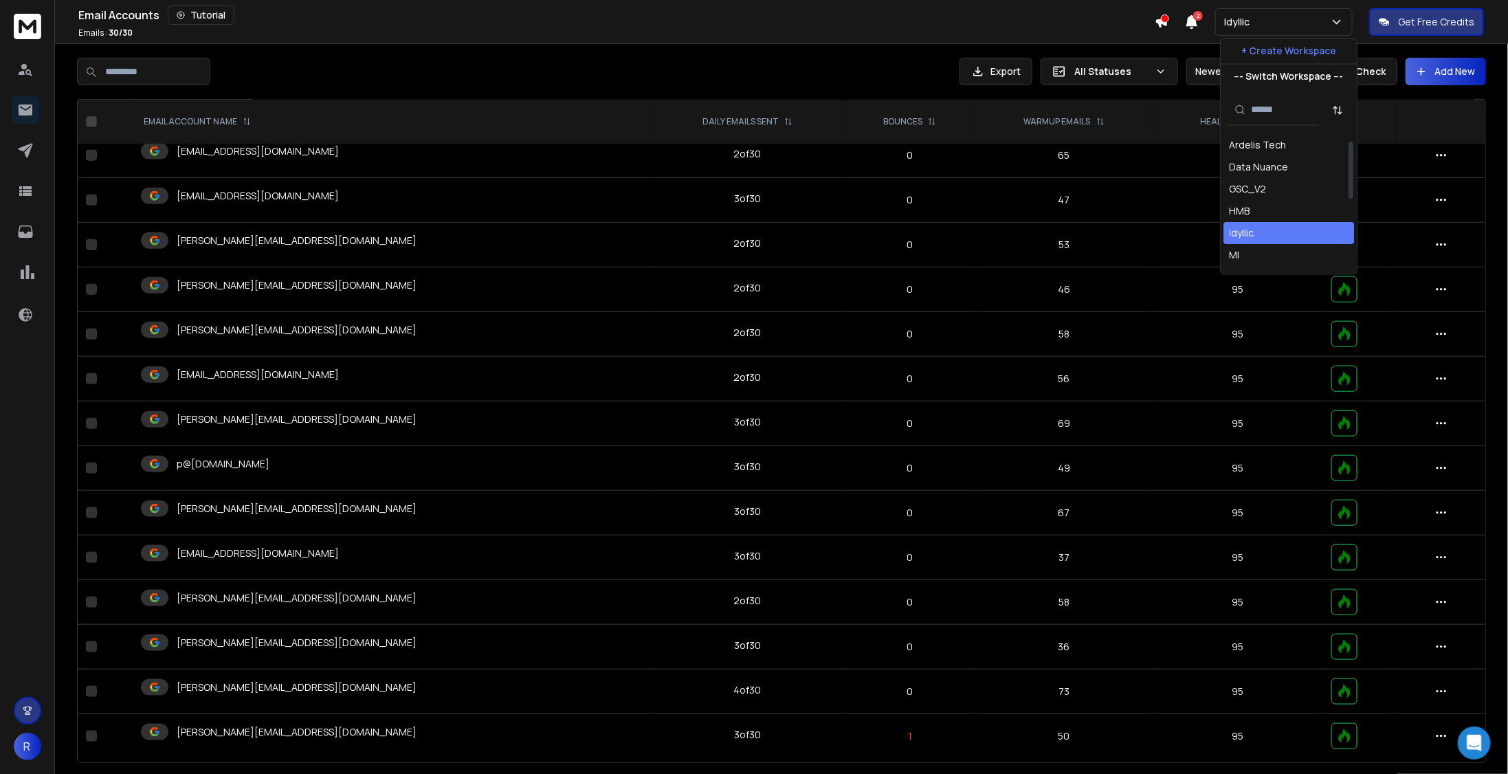
scroll to position [17, 0]
click at [1264, 221] on div "HMB" at bounding box center [1289, 217] width 131 height 22
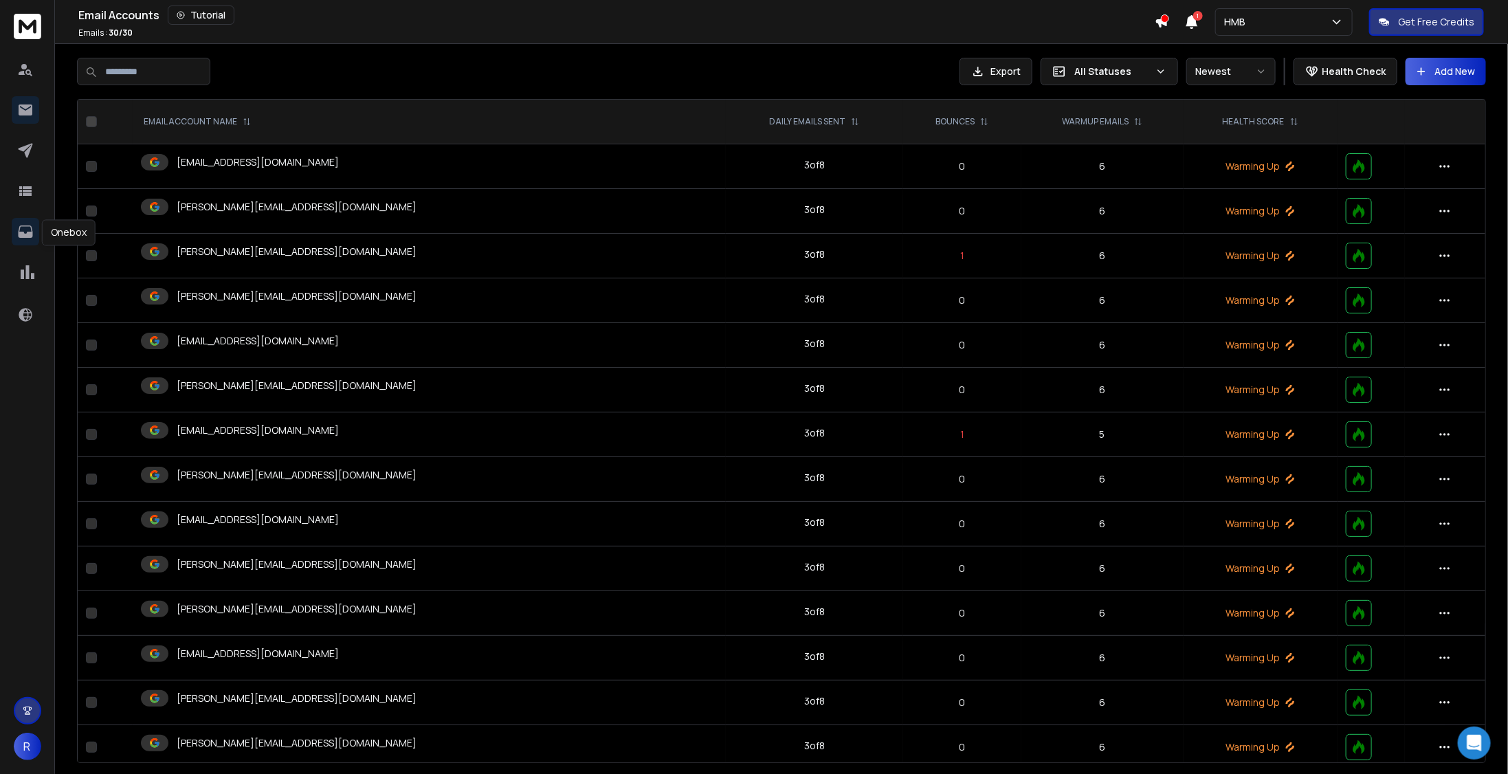
click at [18, 236] on icon at bounding box center [25, 232] width 14 height 12
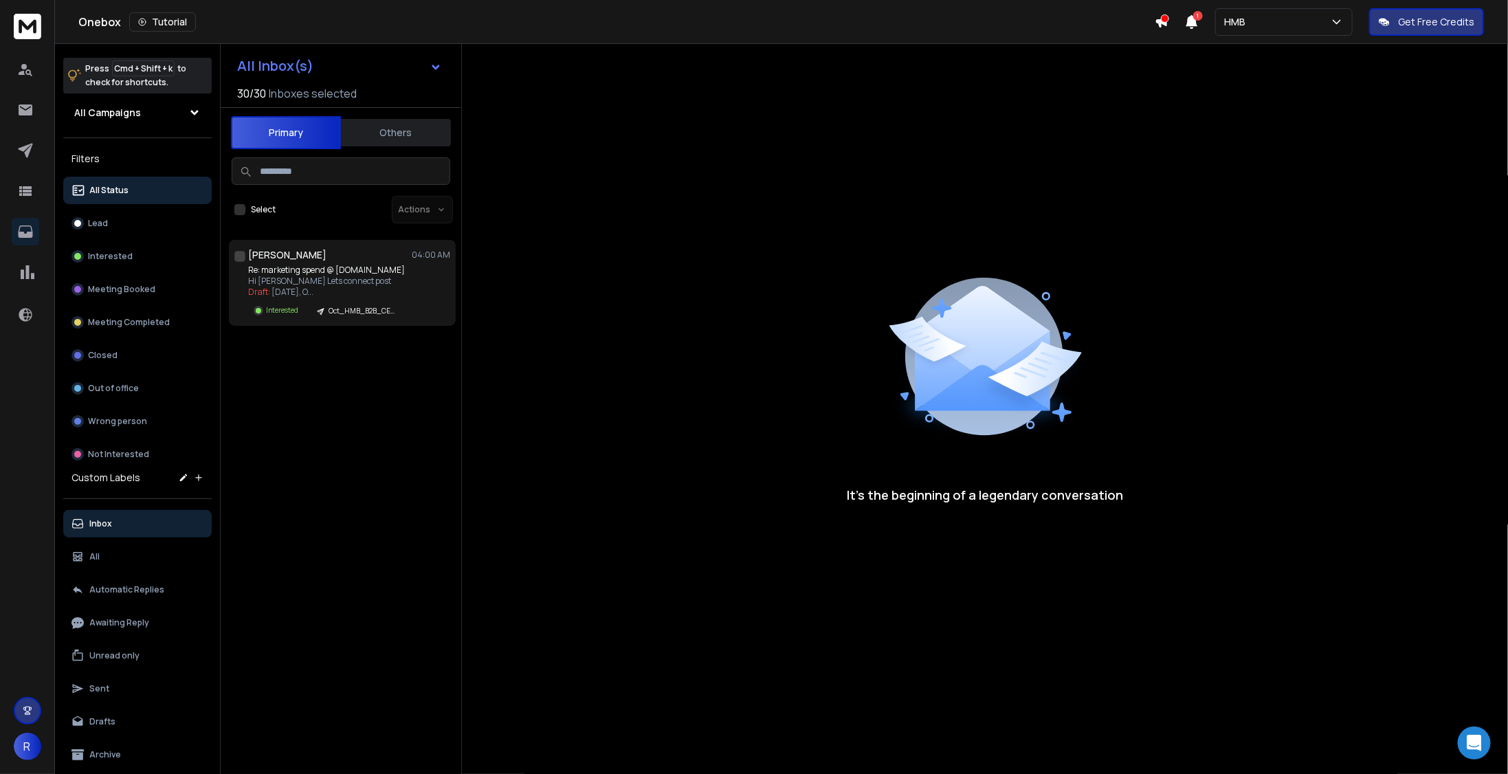
click at [274, 274] on p "Re: marketing spend @ [DOMAIN_NAME]" at bounding box center [326, 270] width 157 height 11
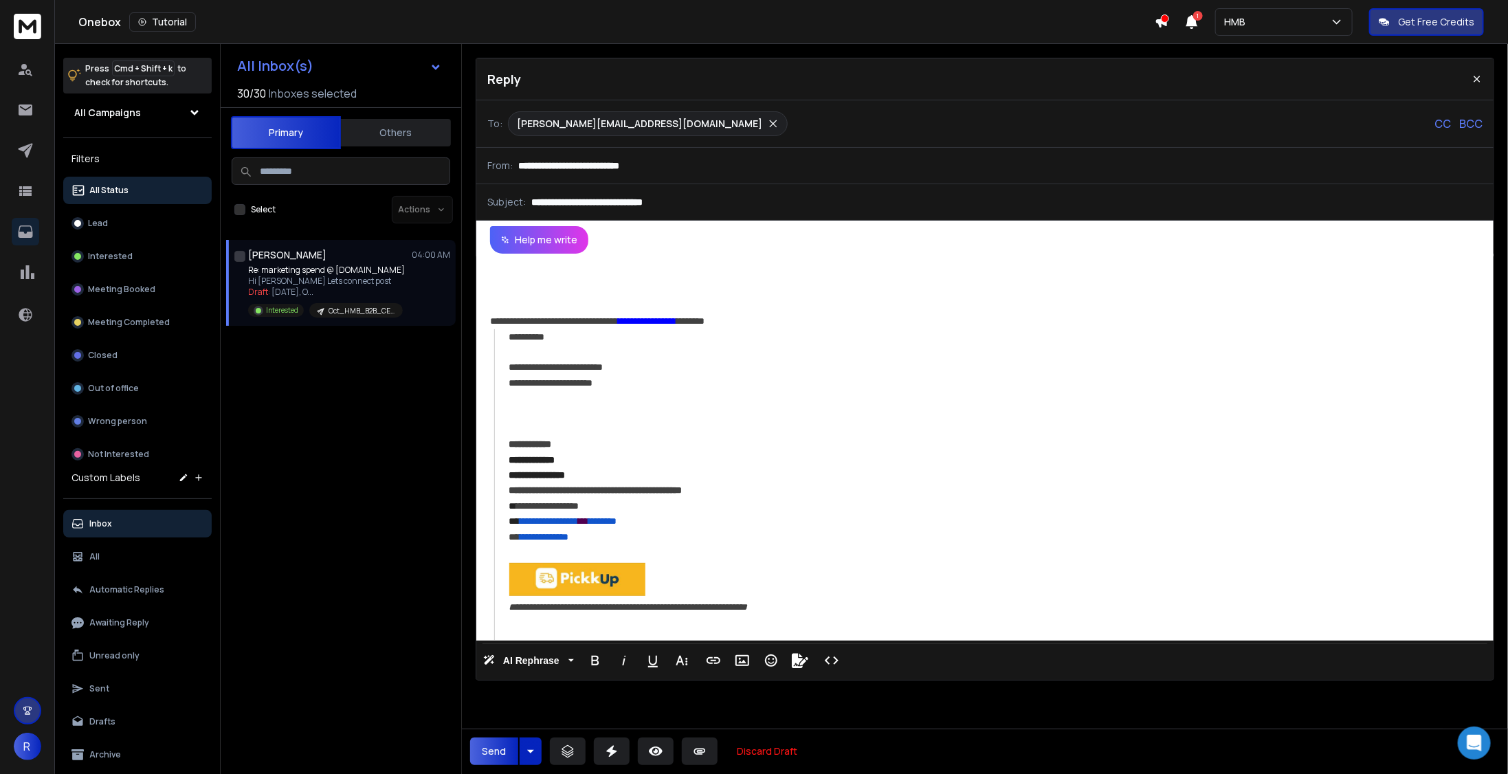
drag, startPoint x: 694, startPoint y: 193, endPoint x: 644, endPoint y: 199, distance: 50.6
click at [644, 199] on div "**********" at bounding box center [985, 202] width 1018 height 36
drag, startPoint x: 635, startPoint y: 199, endPoint x: 687, endPoint y: 201, distance: 52.3
click at [687, 201] on input "**********" at bounding box center [1007, 202] width 952 height 14
click at [1251, 23] on p "HMB" at bounding box center [1237, 22] width 27 height 14
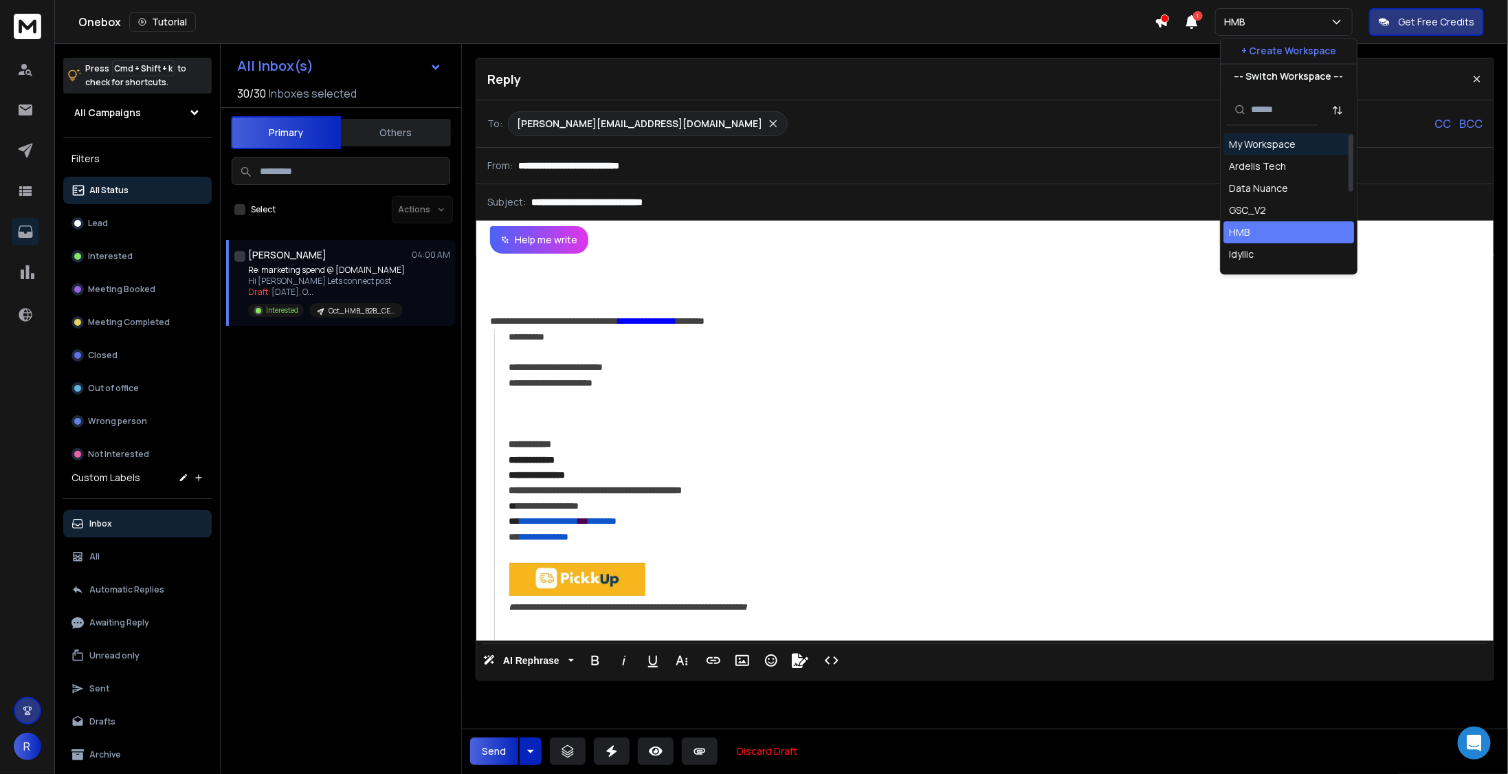
click at [1243, 151] on div "My Workspace" at bounding box center [1262, 145] width 67 height 14
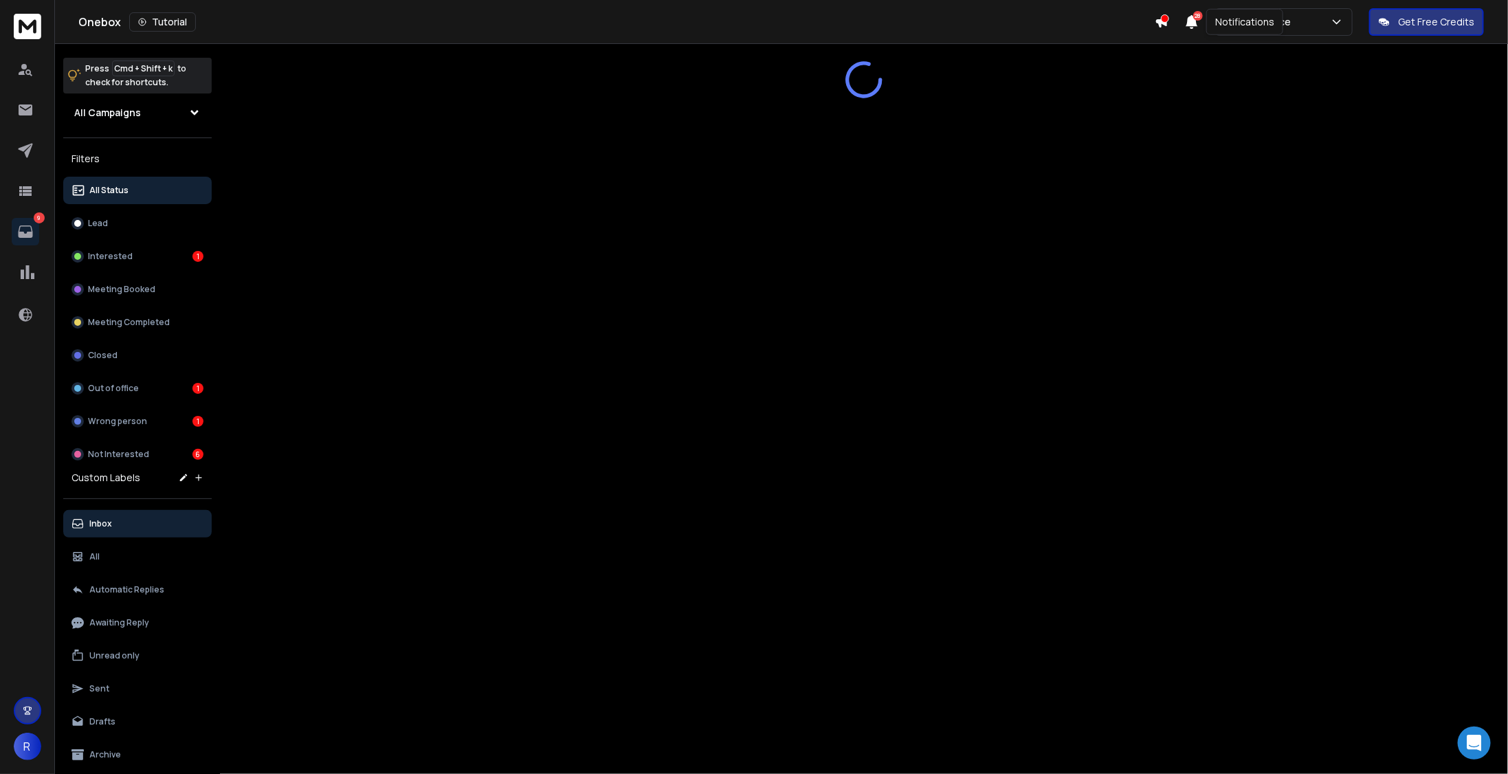
click at [1191, 25] on icon at bounding box center [1192, 22] width 14 height 14
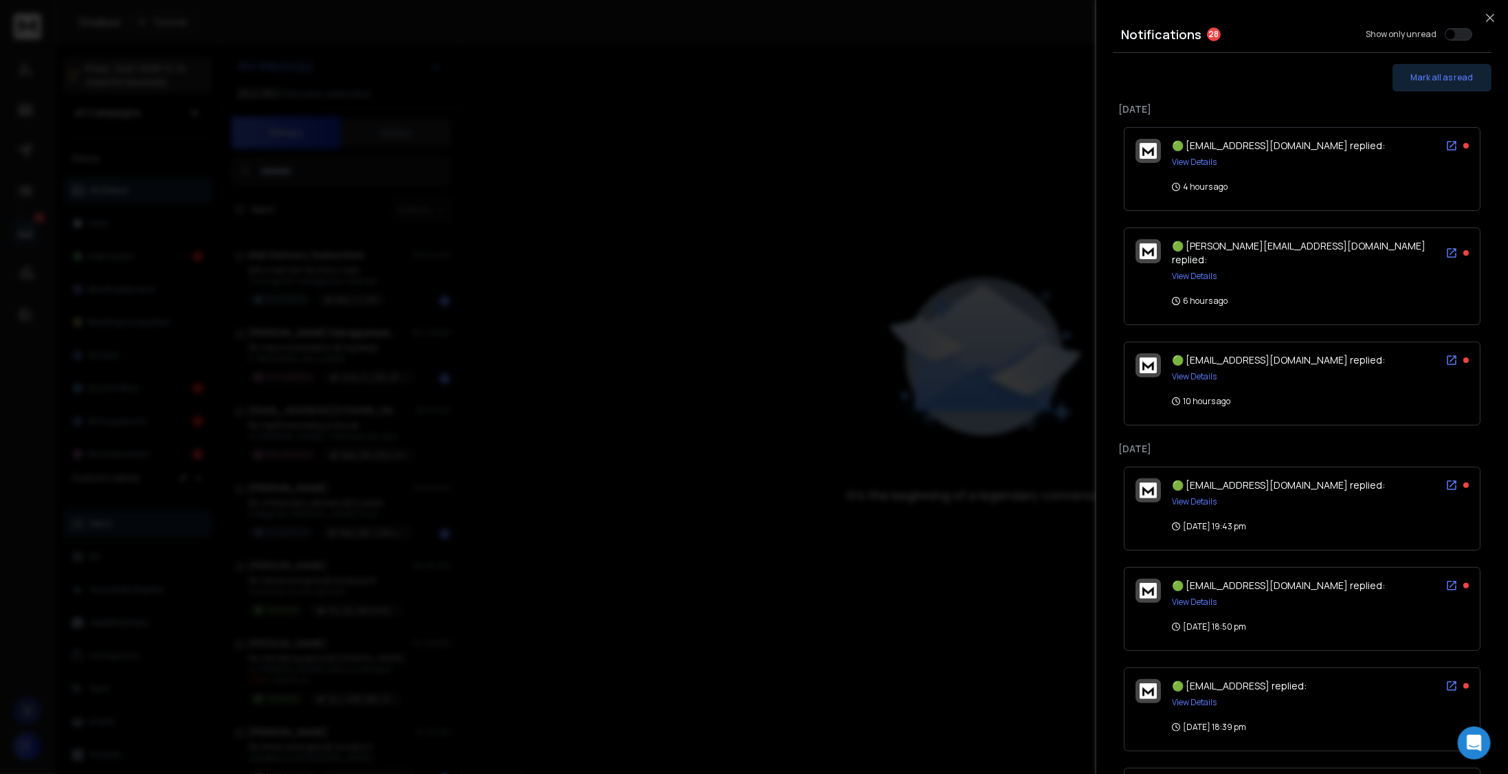
click at [1422, 69] on button "Mark all as read" at bounding box center [1442, 78] width 99 height 28
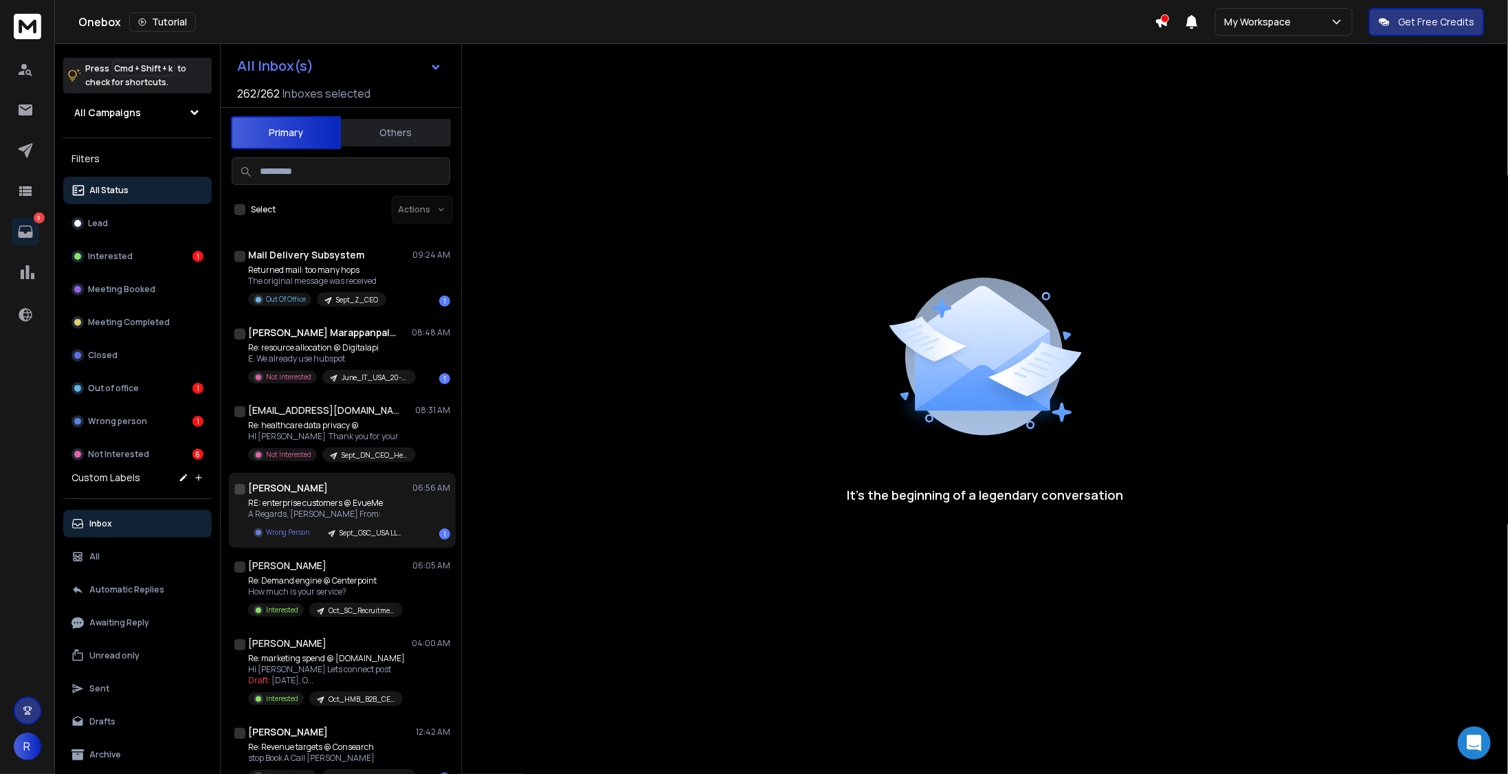
click at [372, 501] on p "RE: enterprise customers @ EvueMe" at bounding box center [330, 503] width 165 height 11
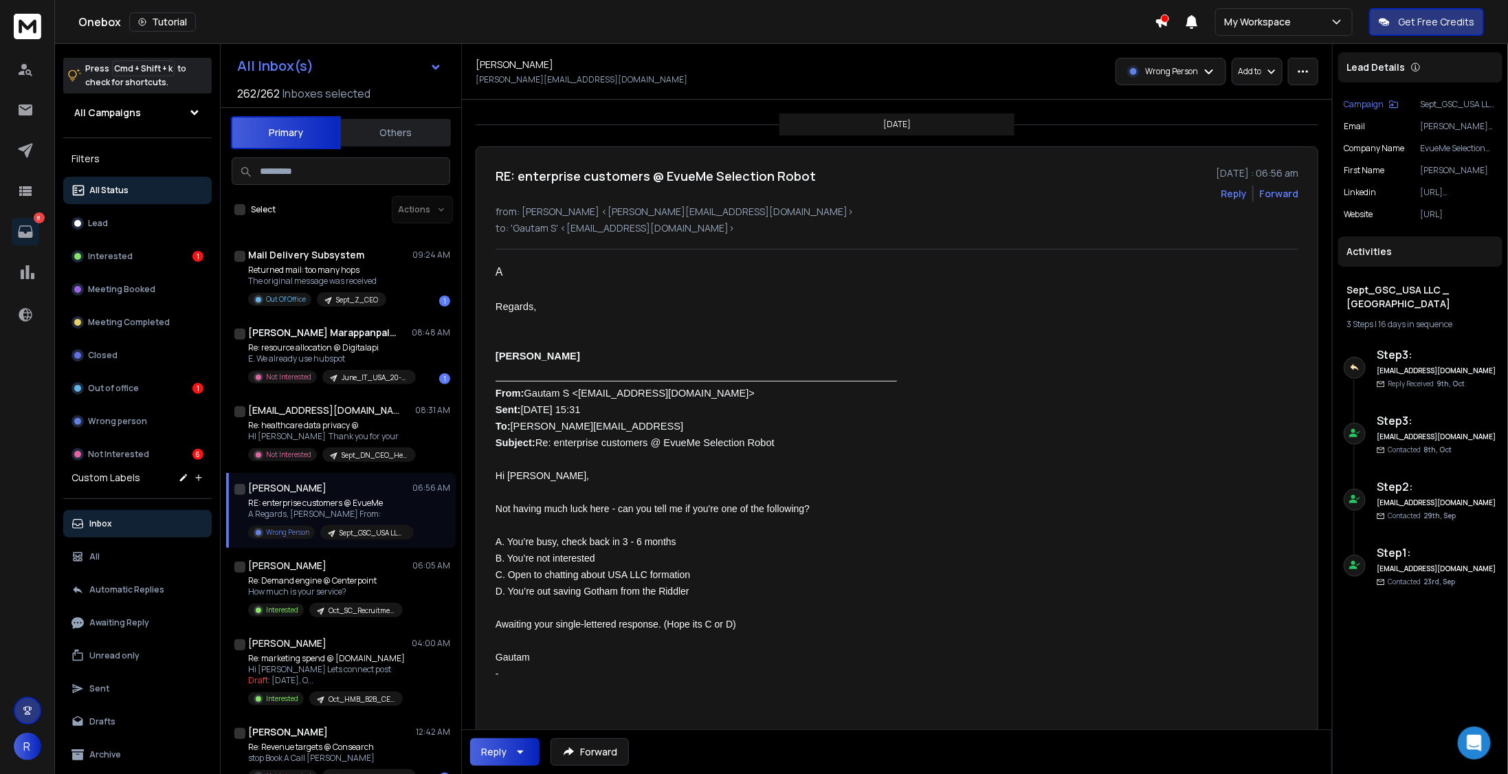
click at [1145, 68] on p "Wrong Person" at bounding box center [1171, 71] width 53 height 11
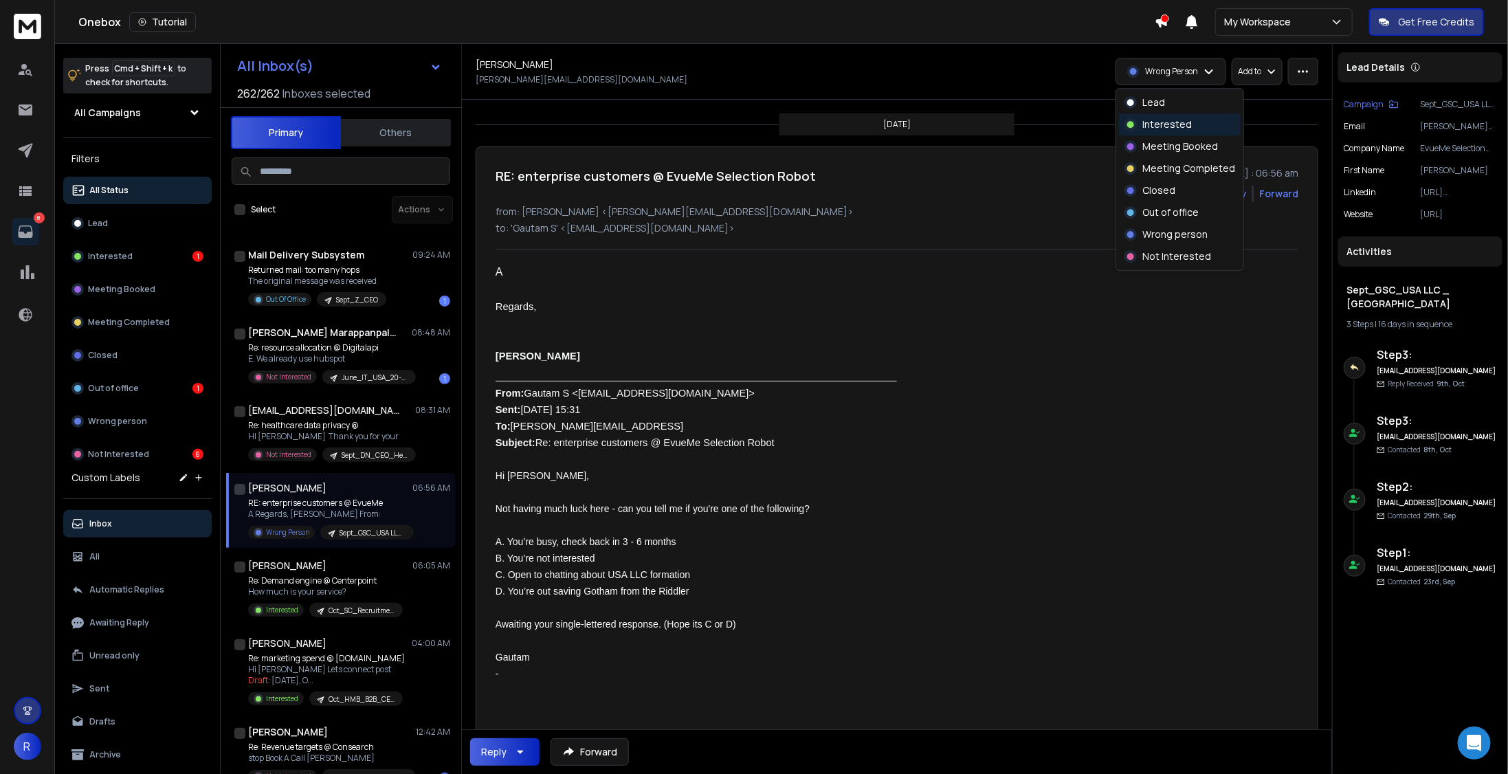
click at [1156, 122] on p "Interested" at bounding box center [1168, 125] width 50 height 14
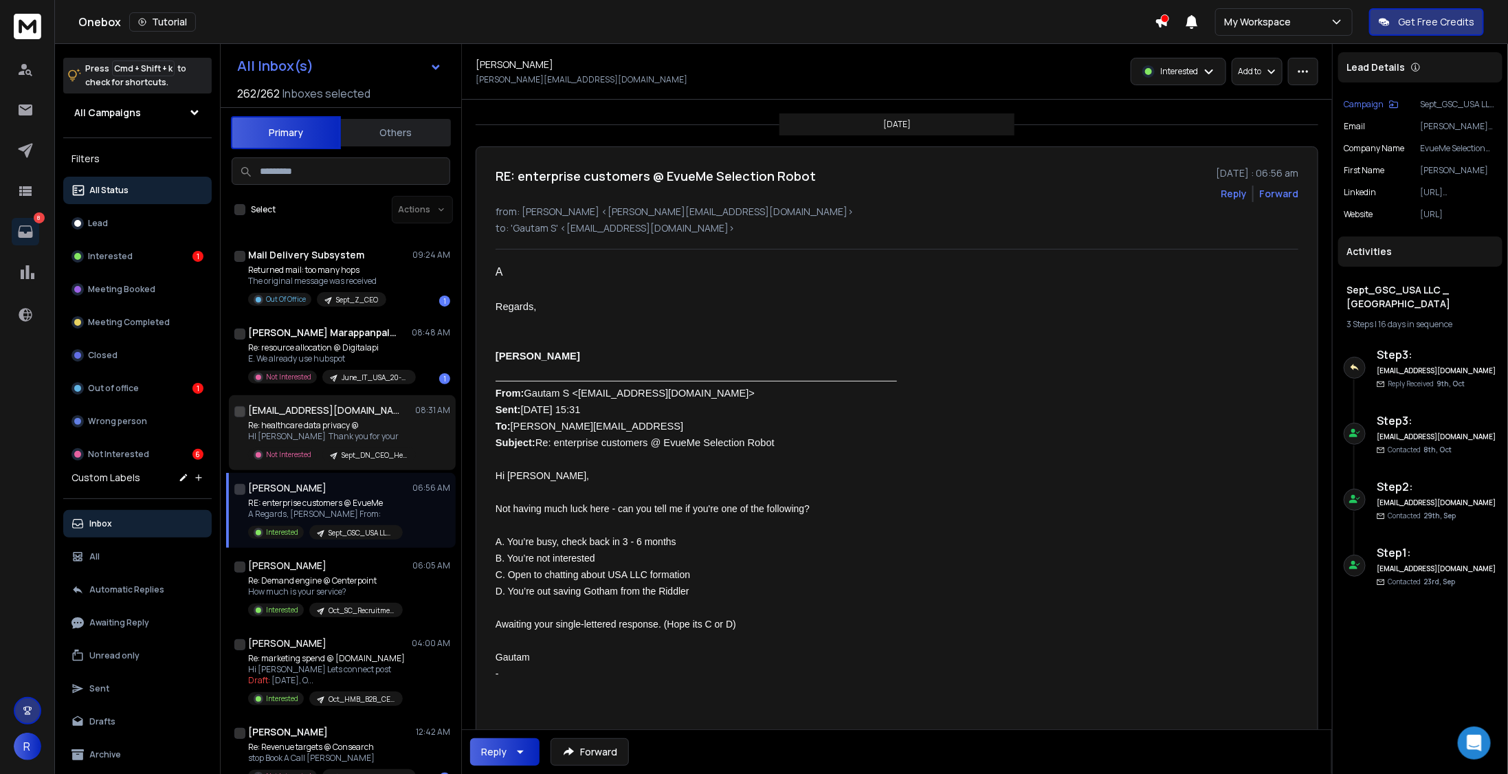
click at [283, 428] on p "Re: healthcare data privacy @" at bounding box center [330, 425] width 165 height 11
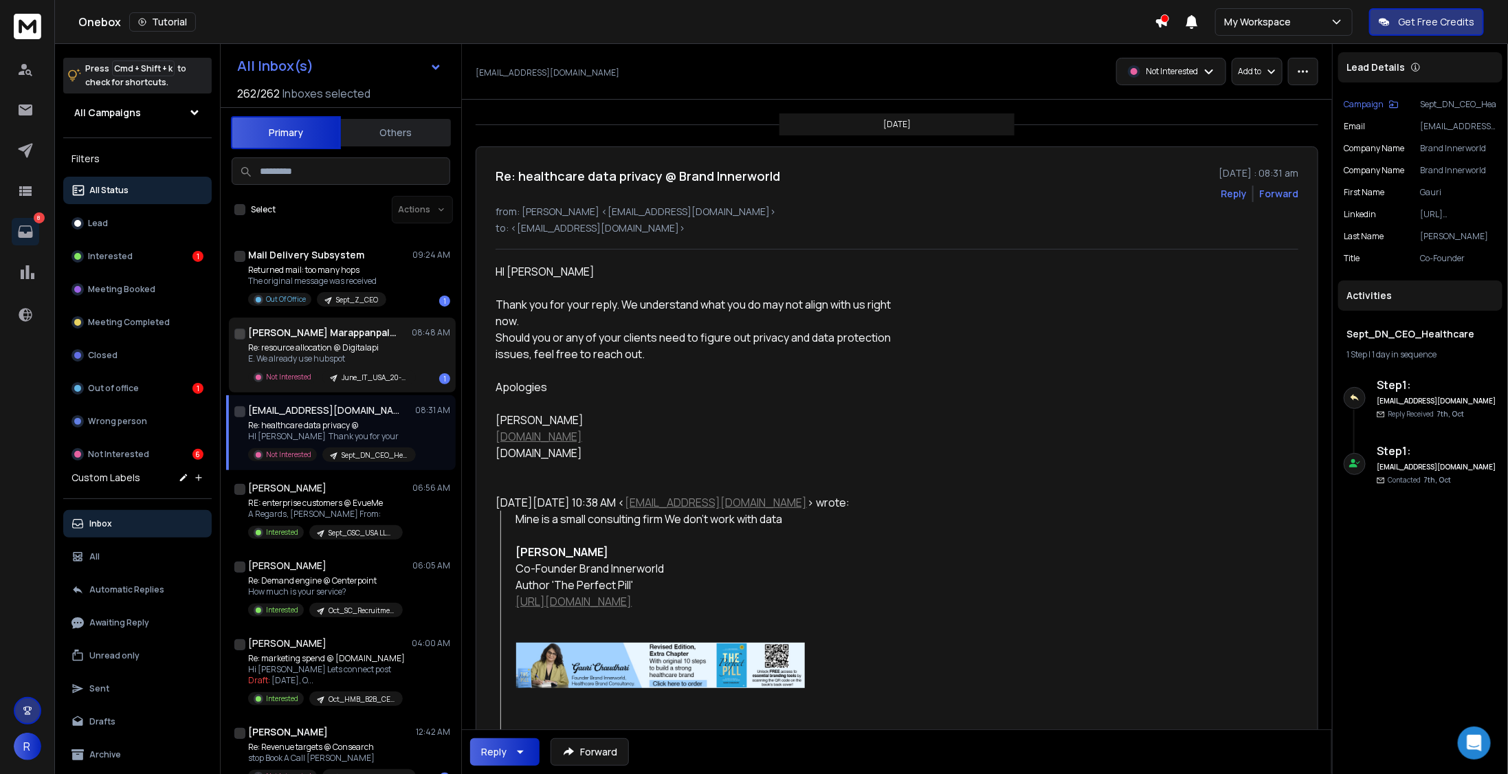
click at [383, 347] on p "Re: resource allocation @ Digitalapi" at bounding box center [330, 347] width 165 height 11
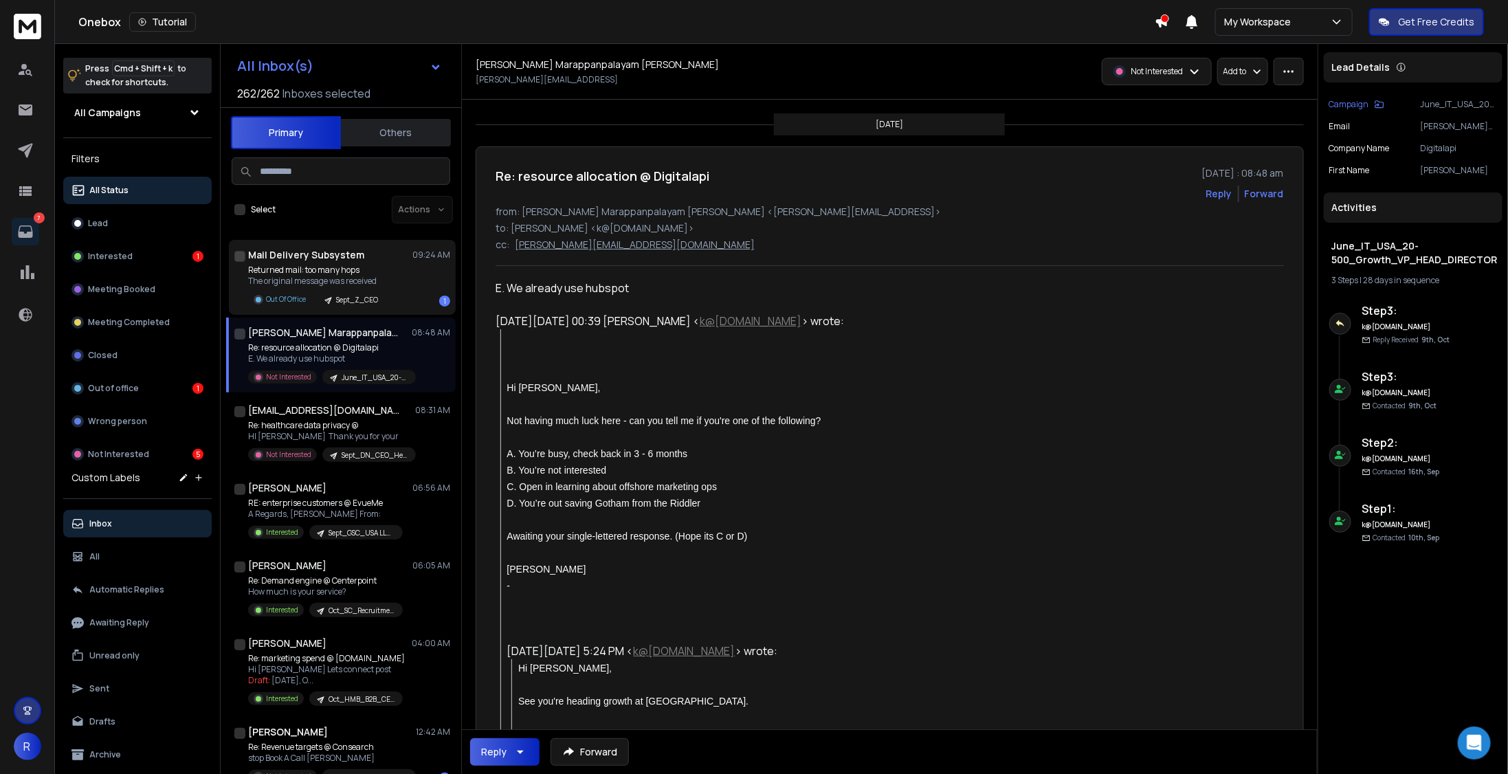
click at [372, 292] on div "Sept_Z_CEO" at bounding box center [351, 299] width 69 height 14
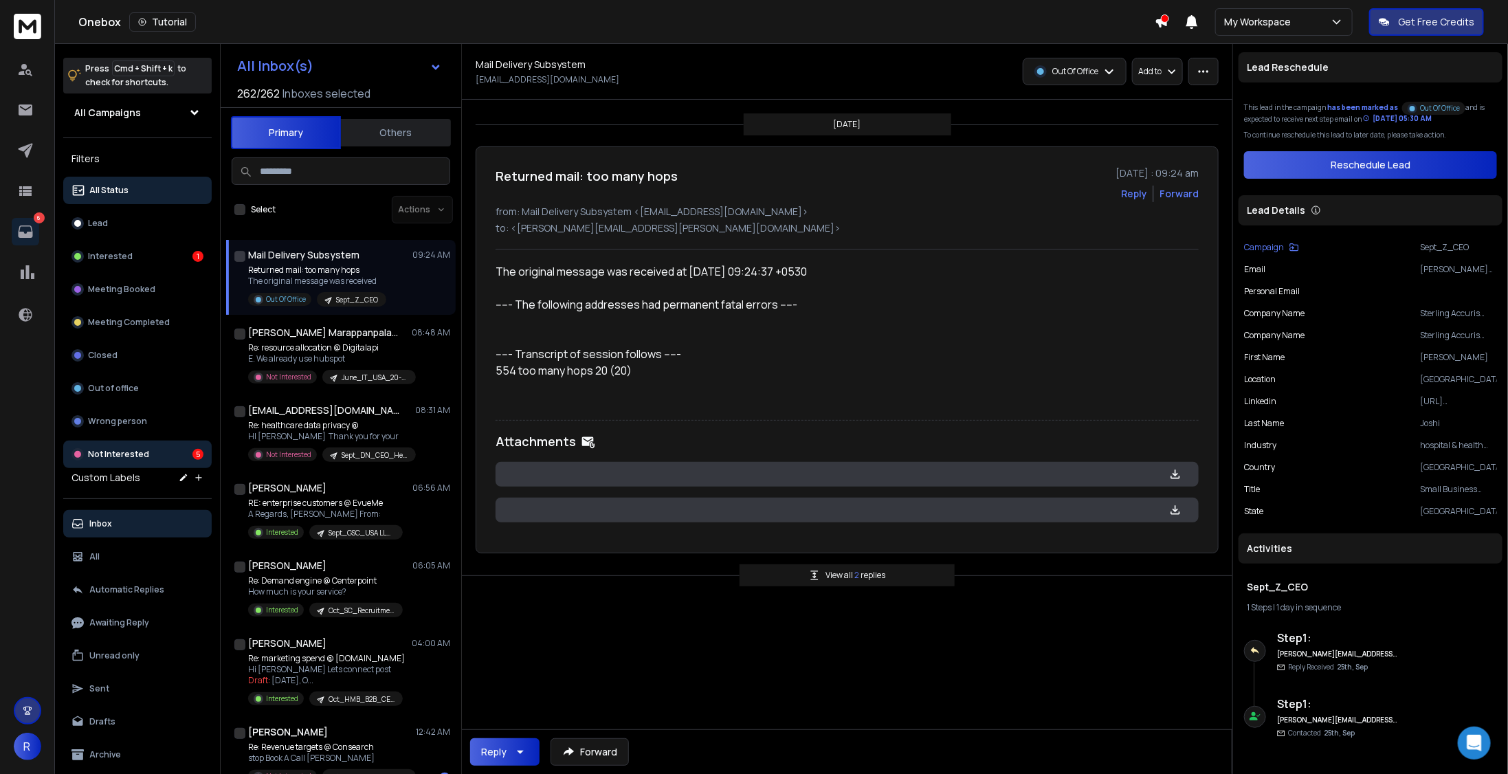
click at [166, 453] on button "Not Interested 5" at bounding box center [137, 455] width 149 height 28
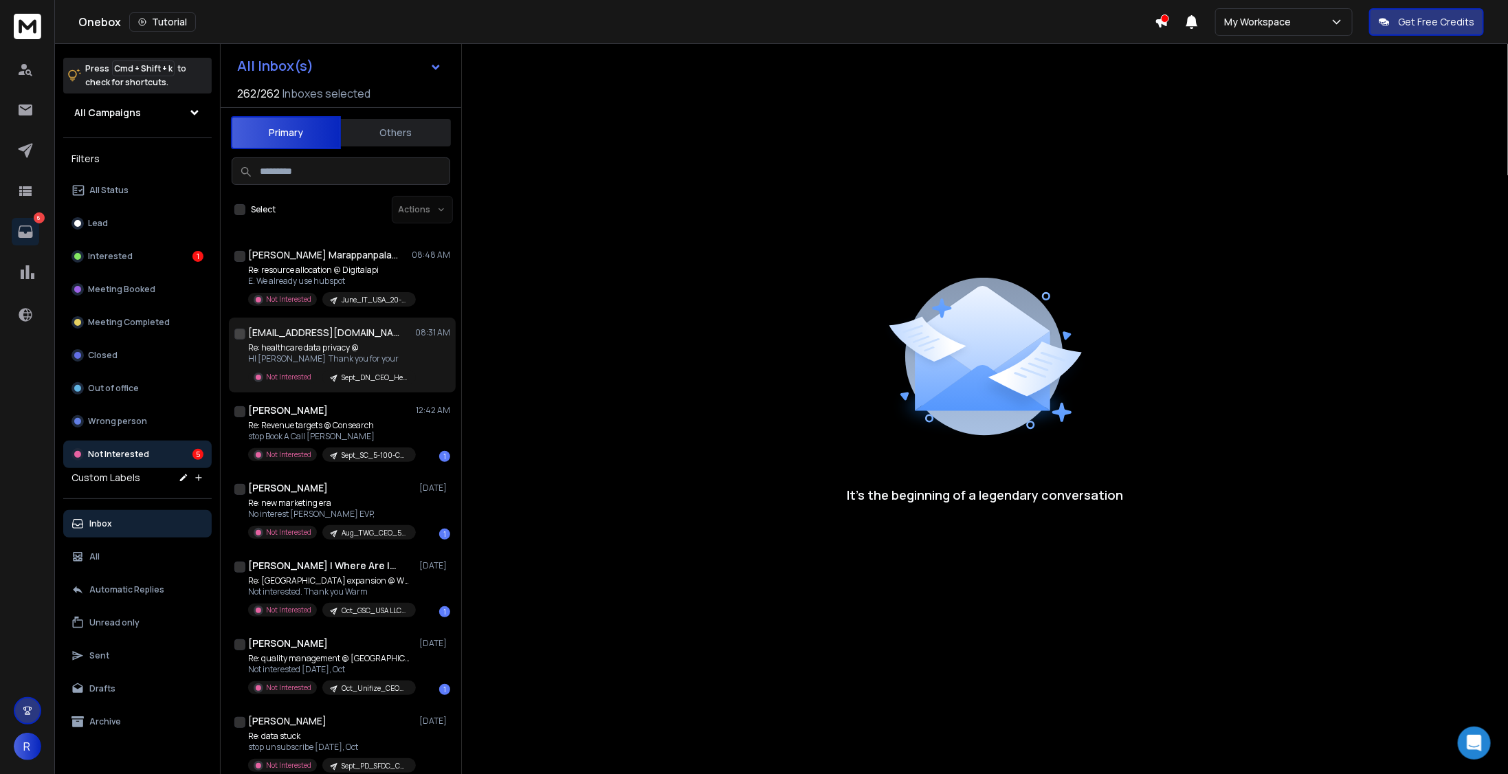
scroll to position [25, 0]
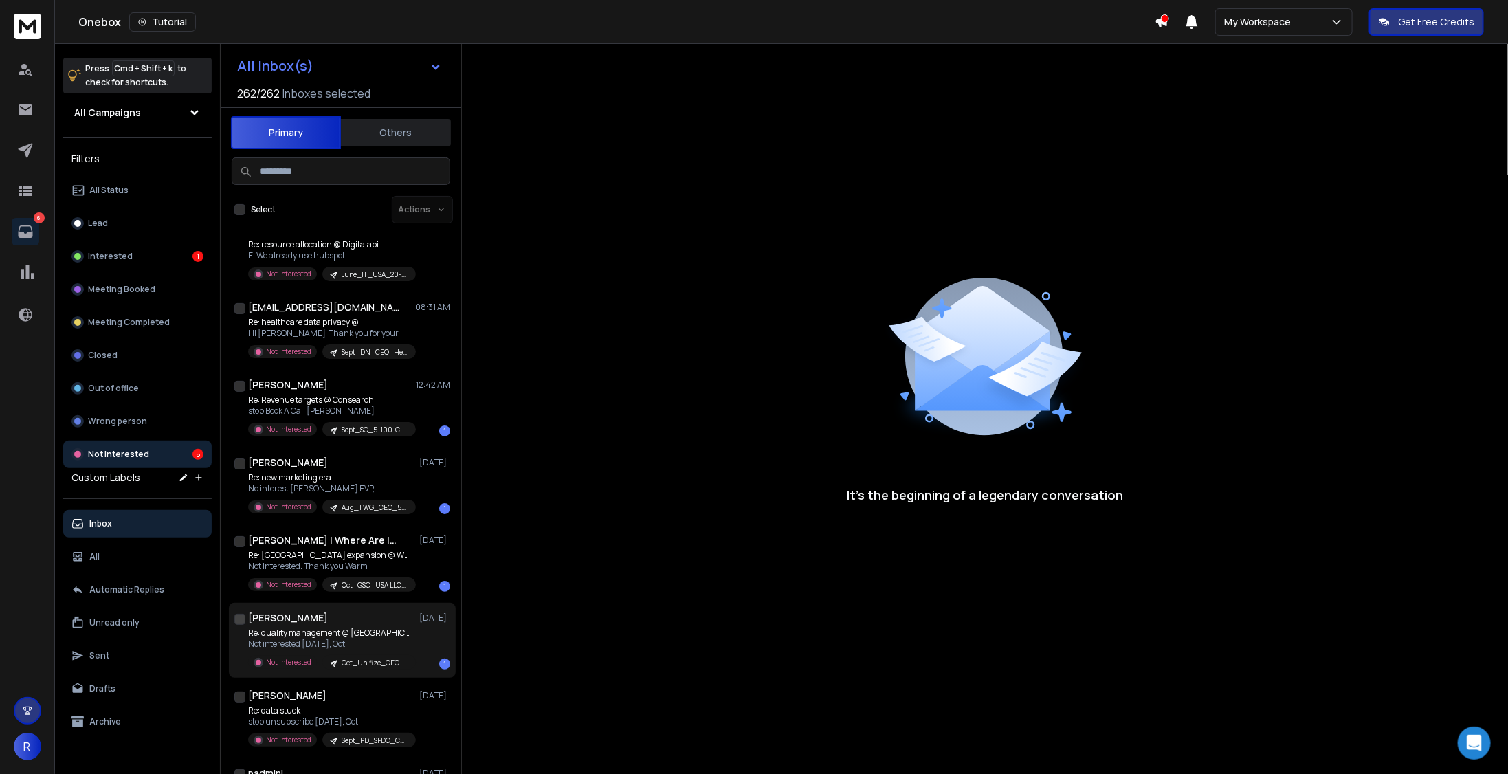
click at [365, 644] on p "Not interested [DATE], Oct" at bounding box center [330, 644] width 165 height 11
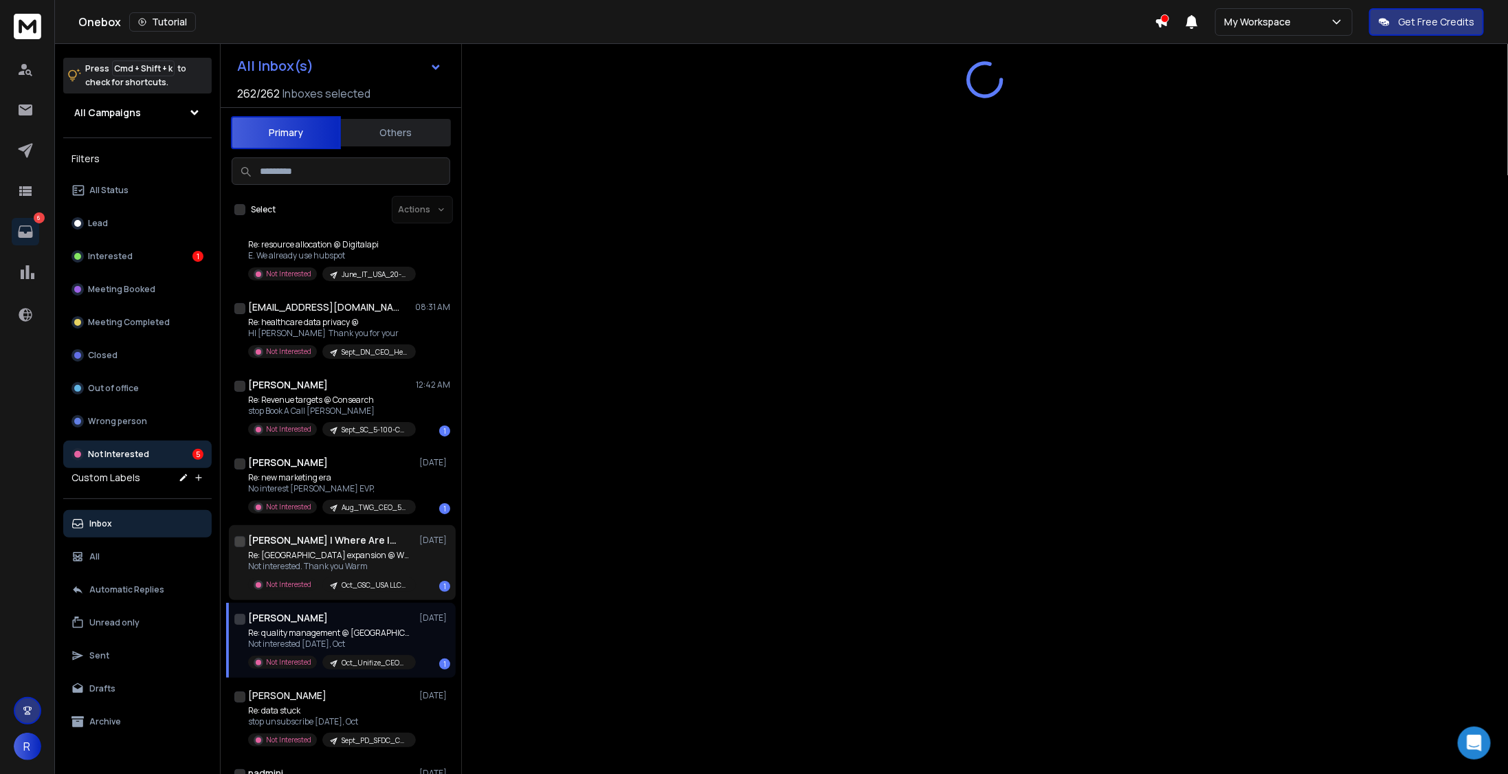
click at [390, 562] on p "Not interested. Thank you Warm" at bounding box center [330, 566] width 165 height 11
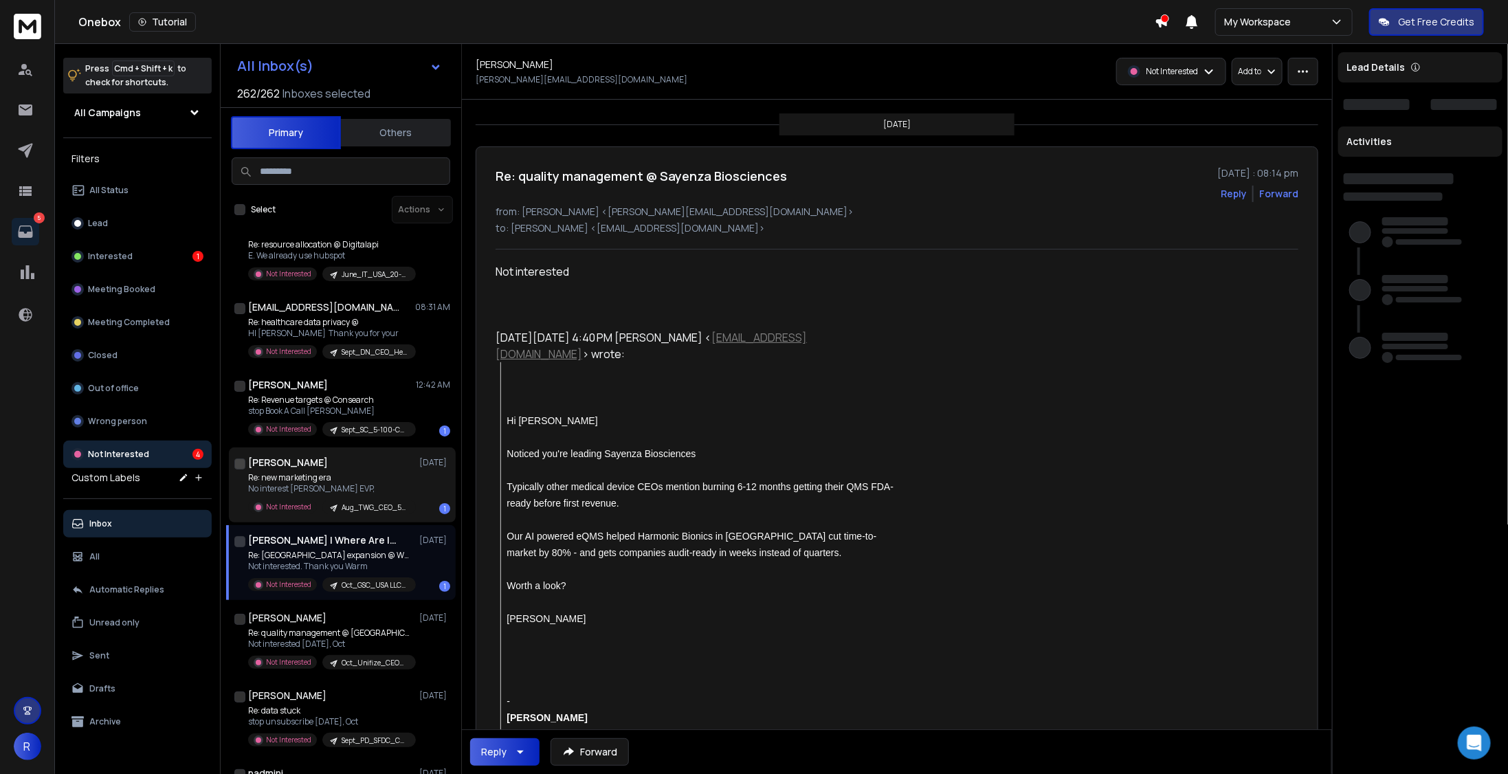
click at [363, 479] on p "Re: new marketing era" at bounding box center [330, 477] width 165 height 11
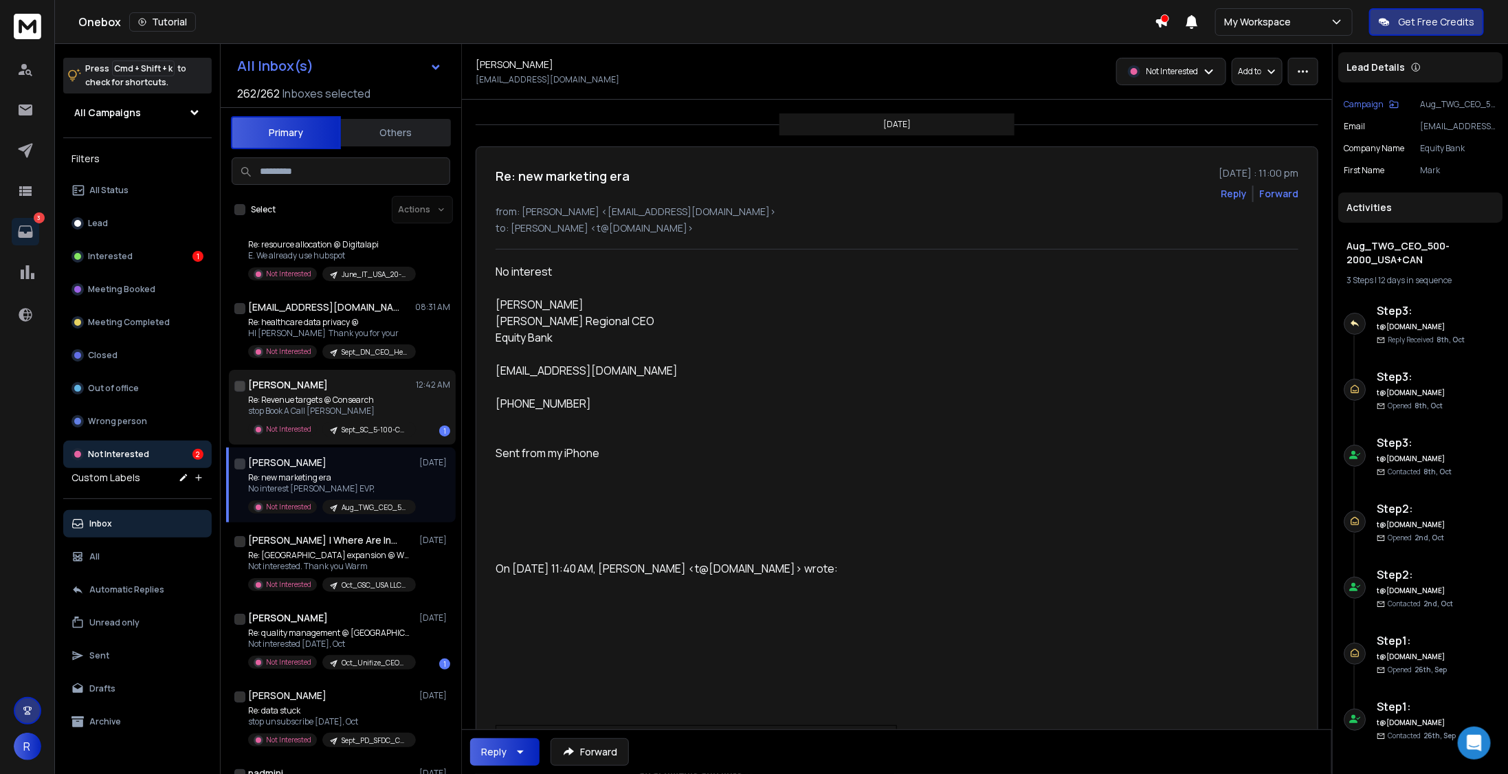
click at [359, 389] on div "[PERSON_NAME] 12:42 AM" at bounding box center [349, 385] width 202 height 14
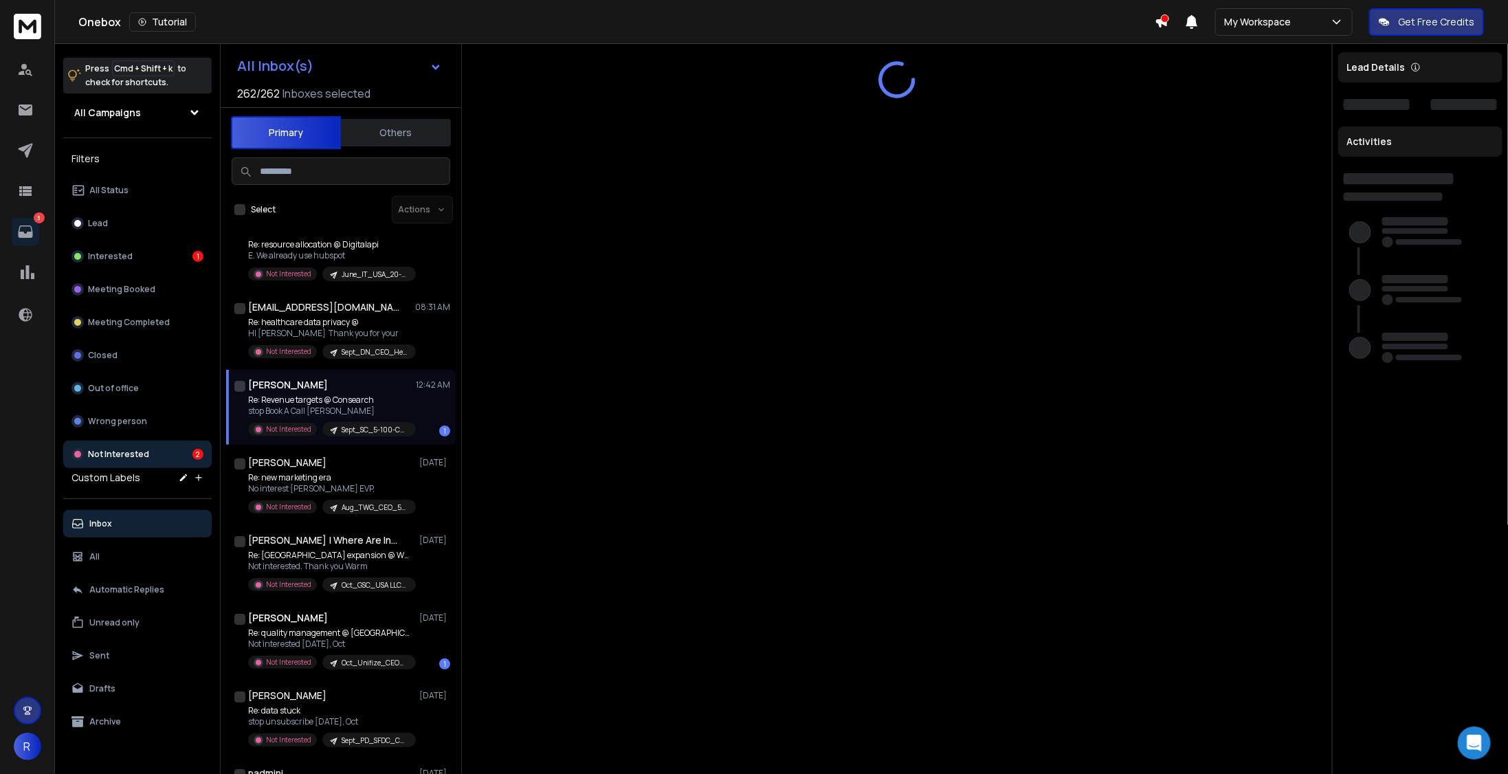
click at [359, 389] on div "[PERSON_NAME] 12:42 AM" at bounding box center [349, 385] width 202 height 14
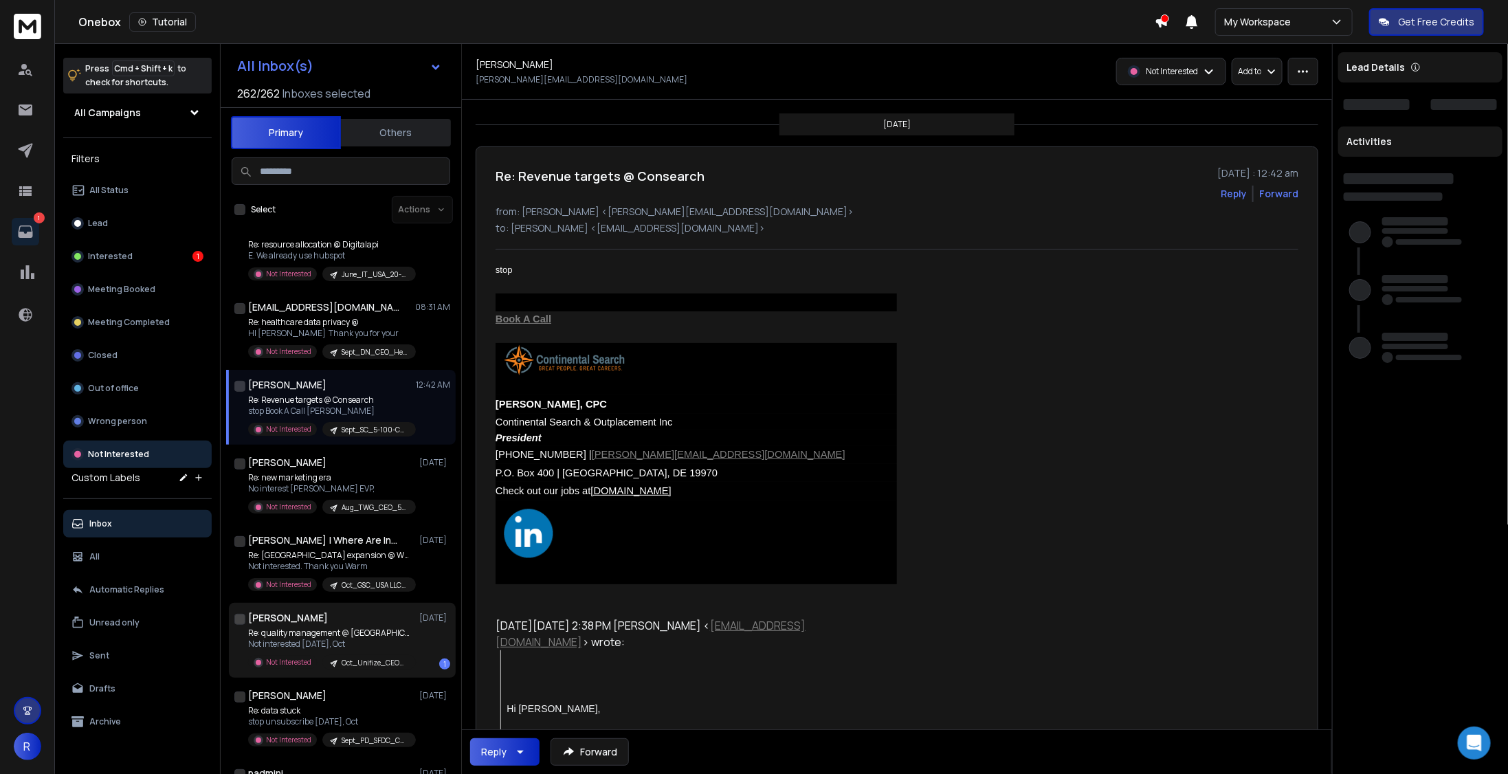
click at [300, 643] on p "Not interested [DATE], Oct" at bounding box center [330, 644] width 165 height 11
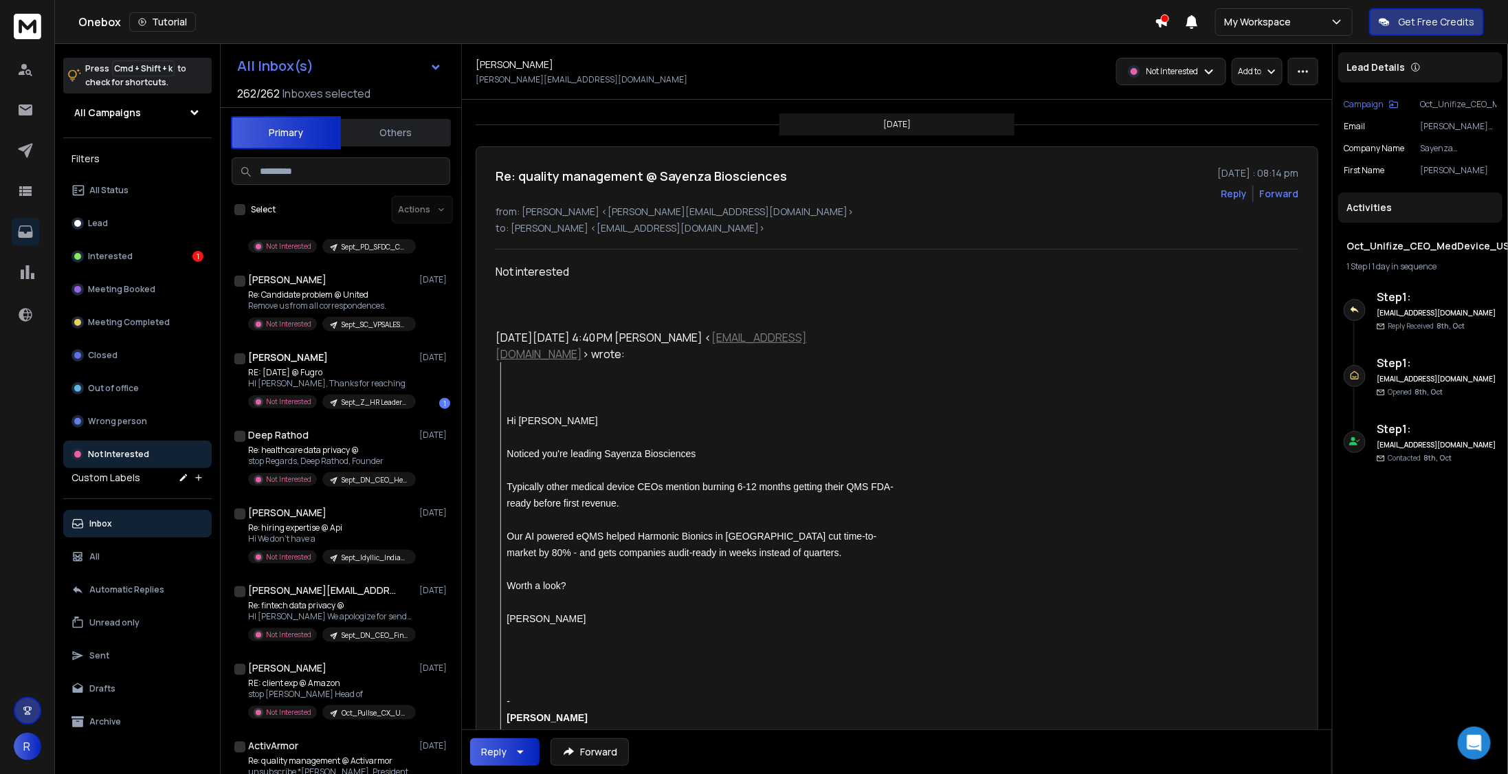
scroll to position [831, 0]
click at [322, 368] on p "RE: [DATE] @ Fugro" at bounding box center [330, 371] width 165 height 11
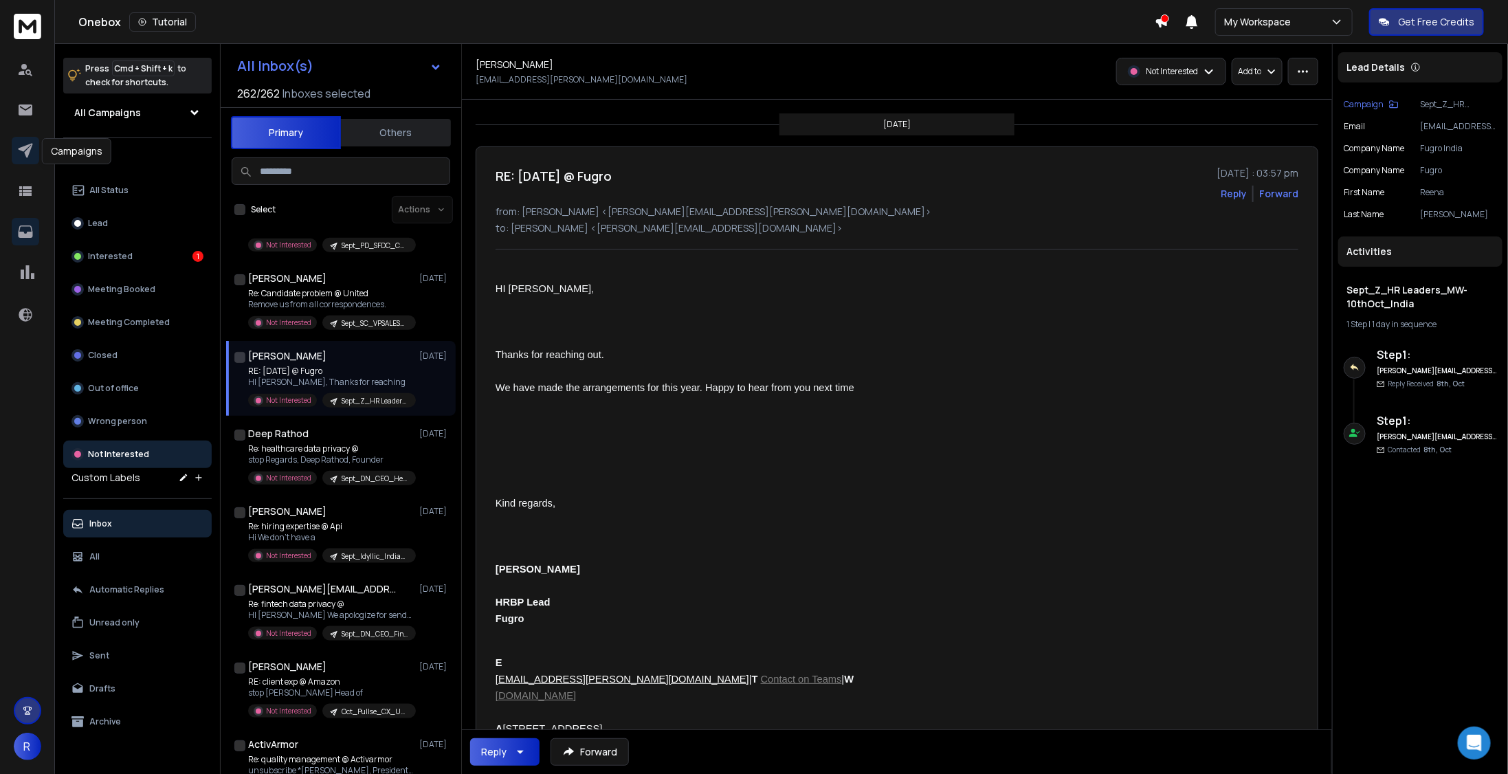
click at [36, 149] on link at bounding box center [26, 151] width 28 height 28
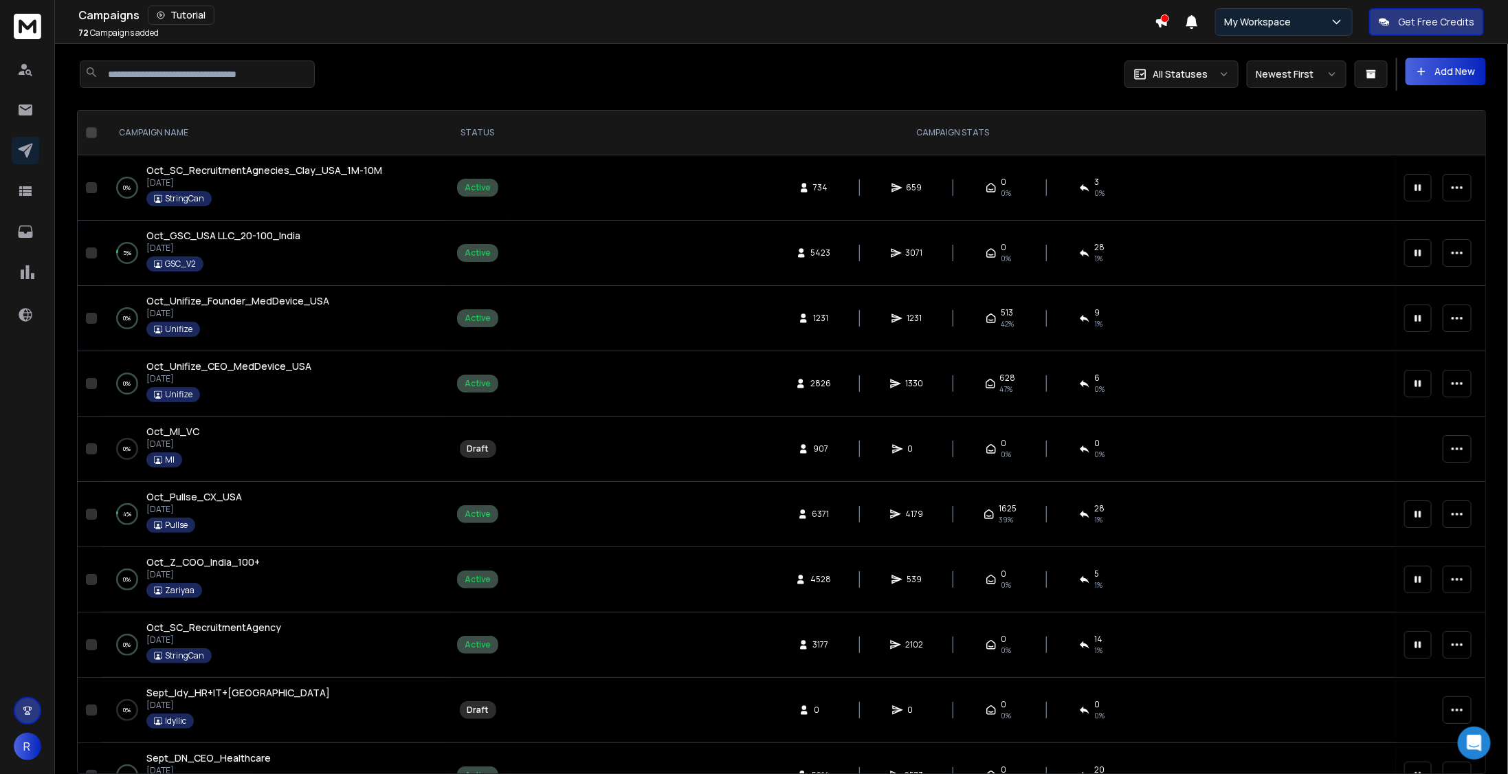
click at [1283, 10] on button "My Workspace" at bounding box center [1285, 22] width 138 height 28
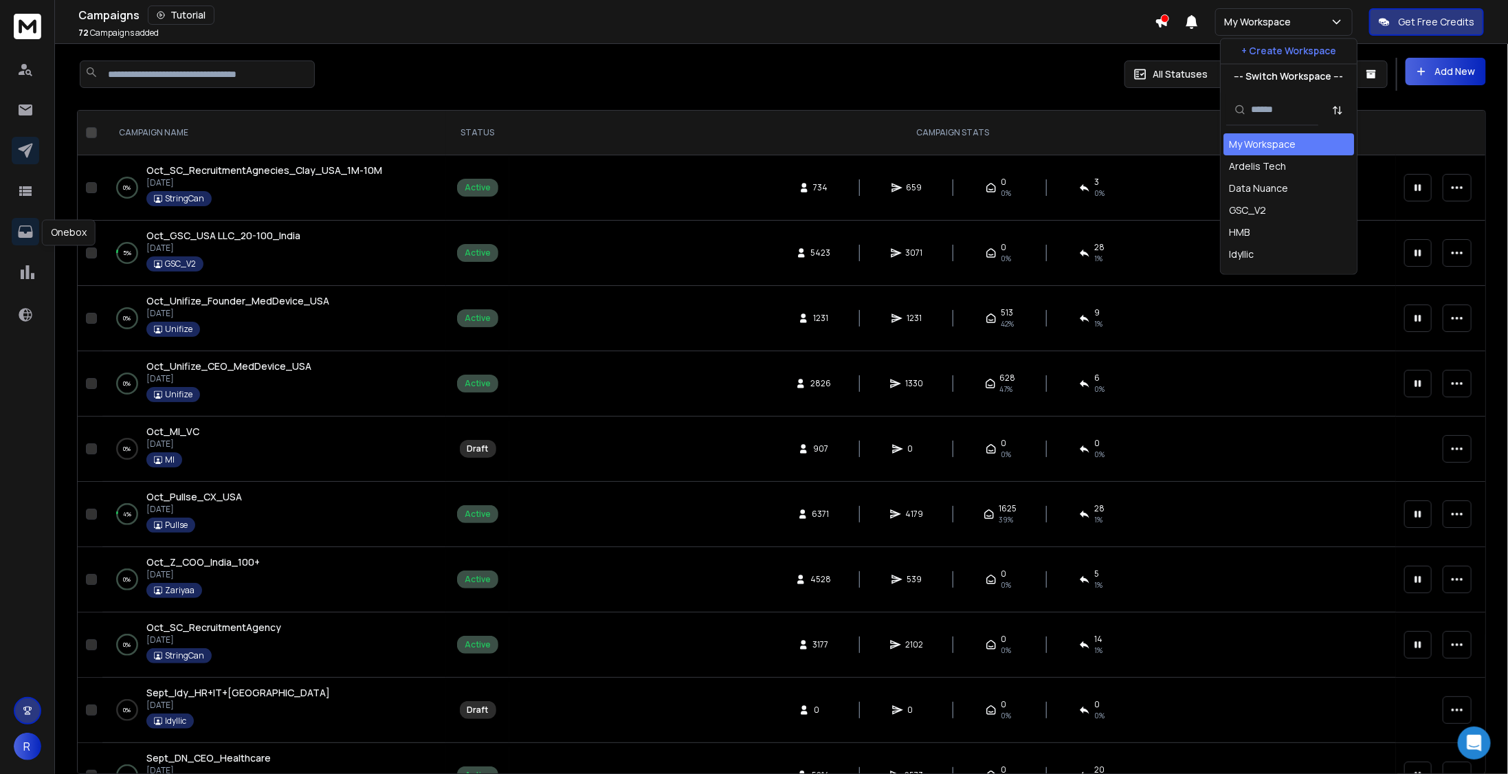
click at [32, 227] on icon at bounding box center [25, 231] width 17 height 17
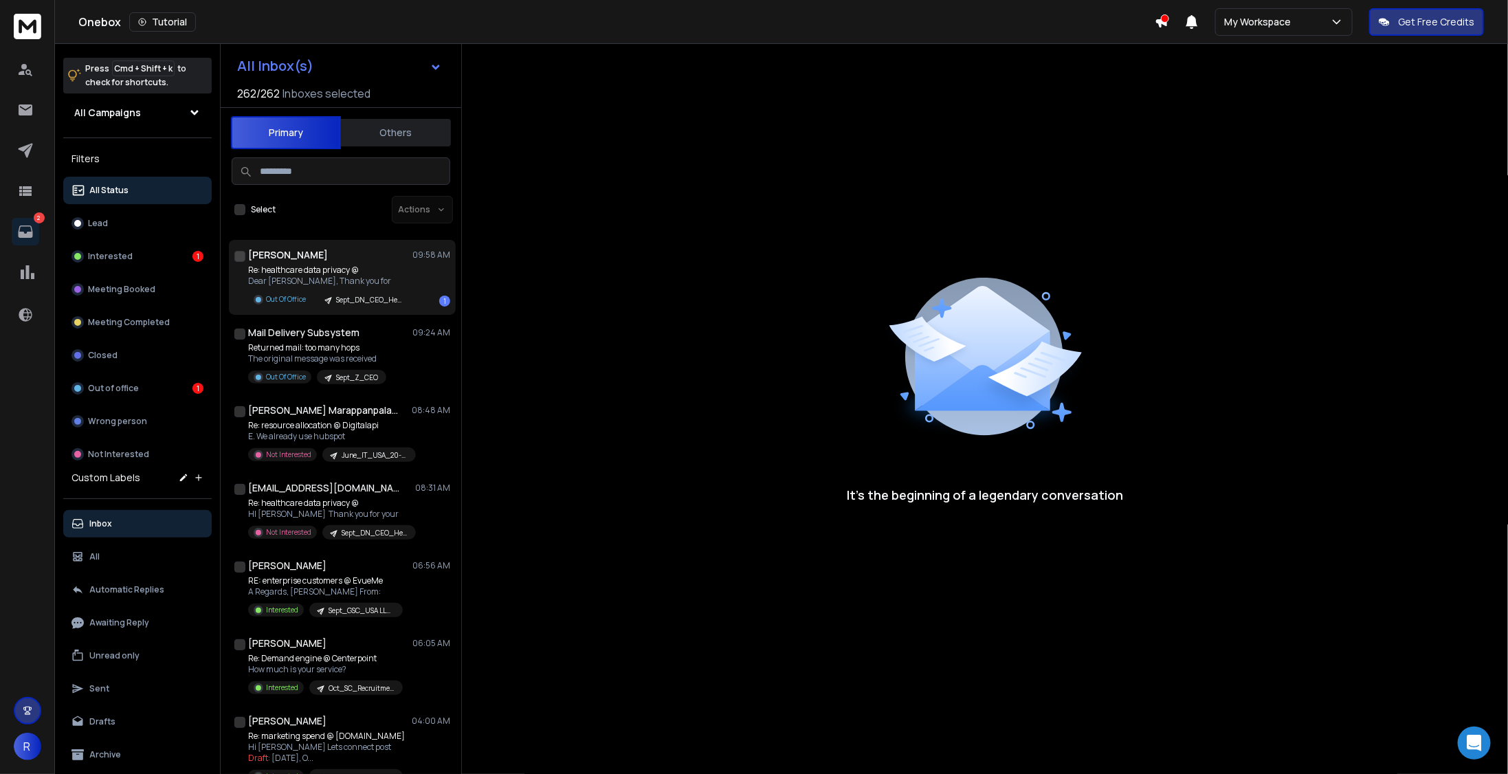
click at [348, 248] on div "[PERSON_NAME] 09:58 AM" at bounding box center [349, 255] width 202 height 14
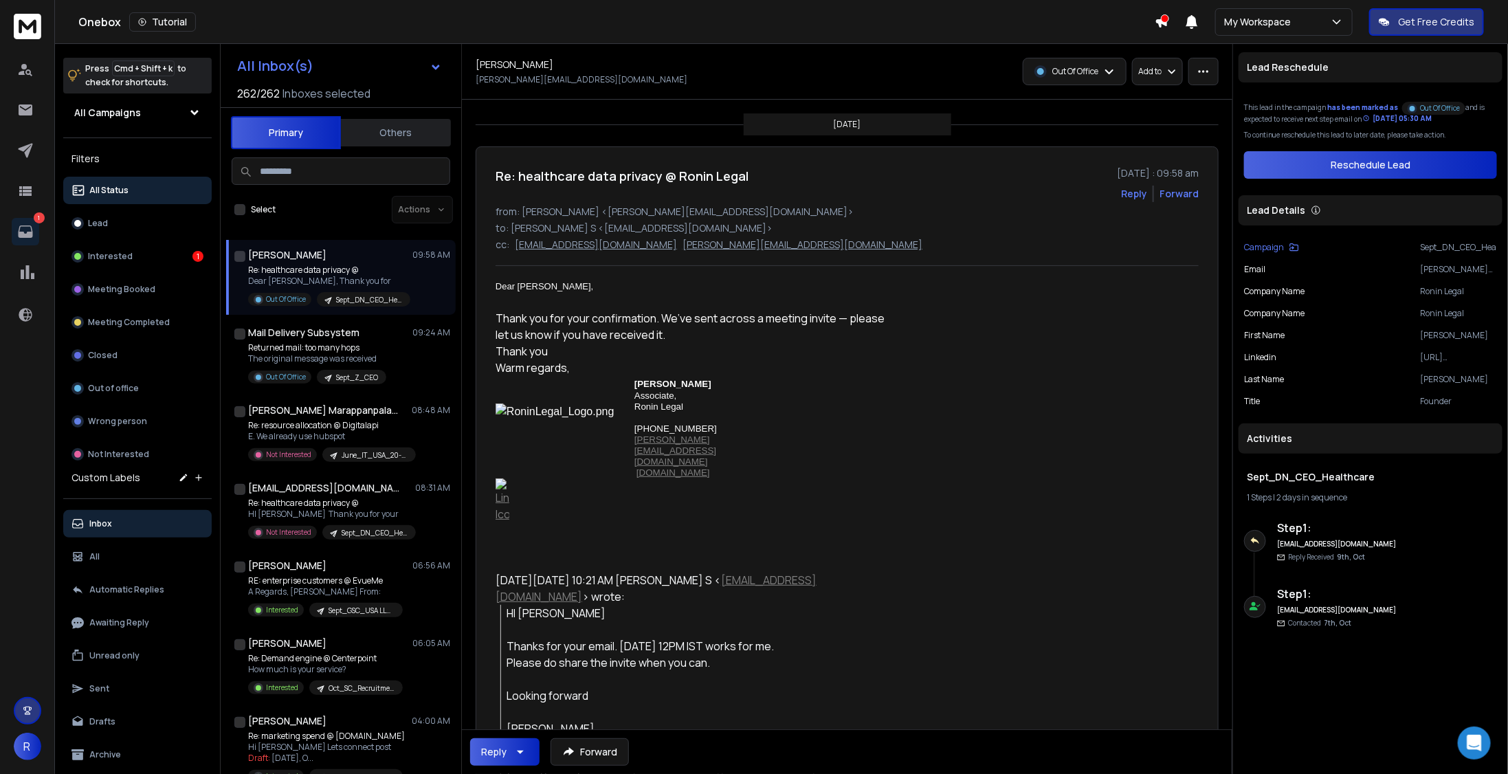
click at [1070, 78] on div "Out Of Office" at bounding box center [1075, 71] width 102 height 26
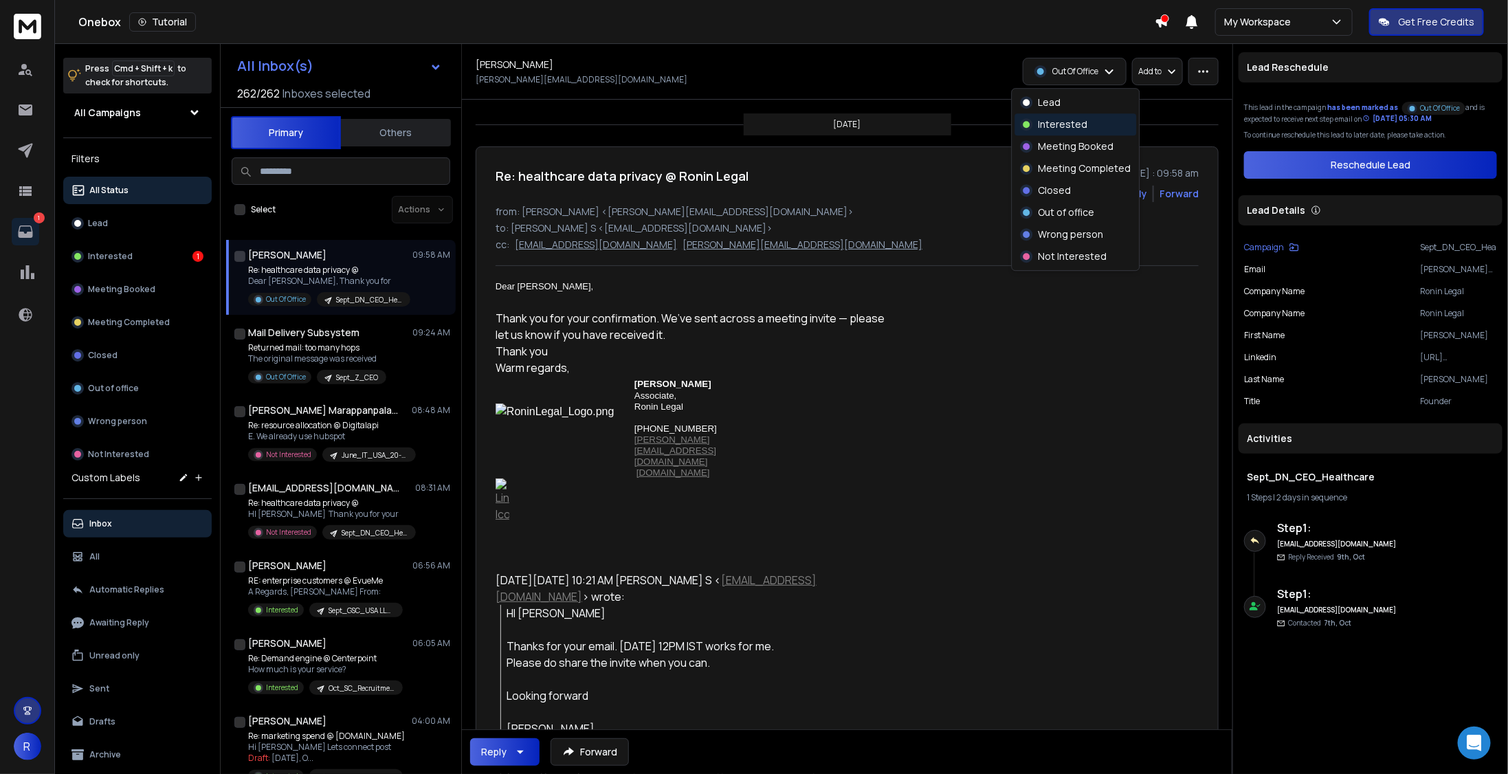
click at [1064, 127] on p "Interested" at bounding box center [1064, 125] width 50 height 14
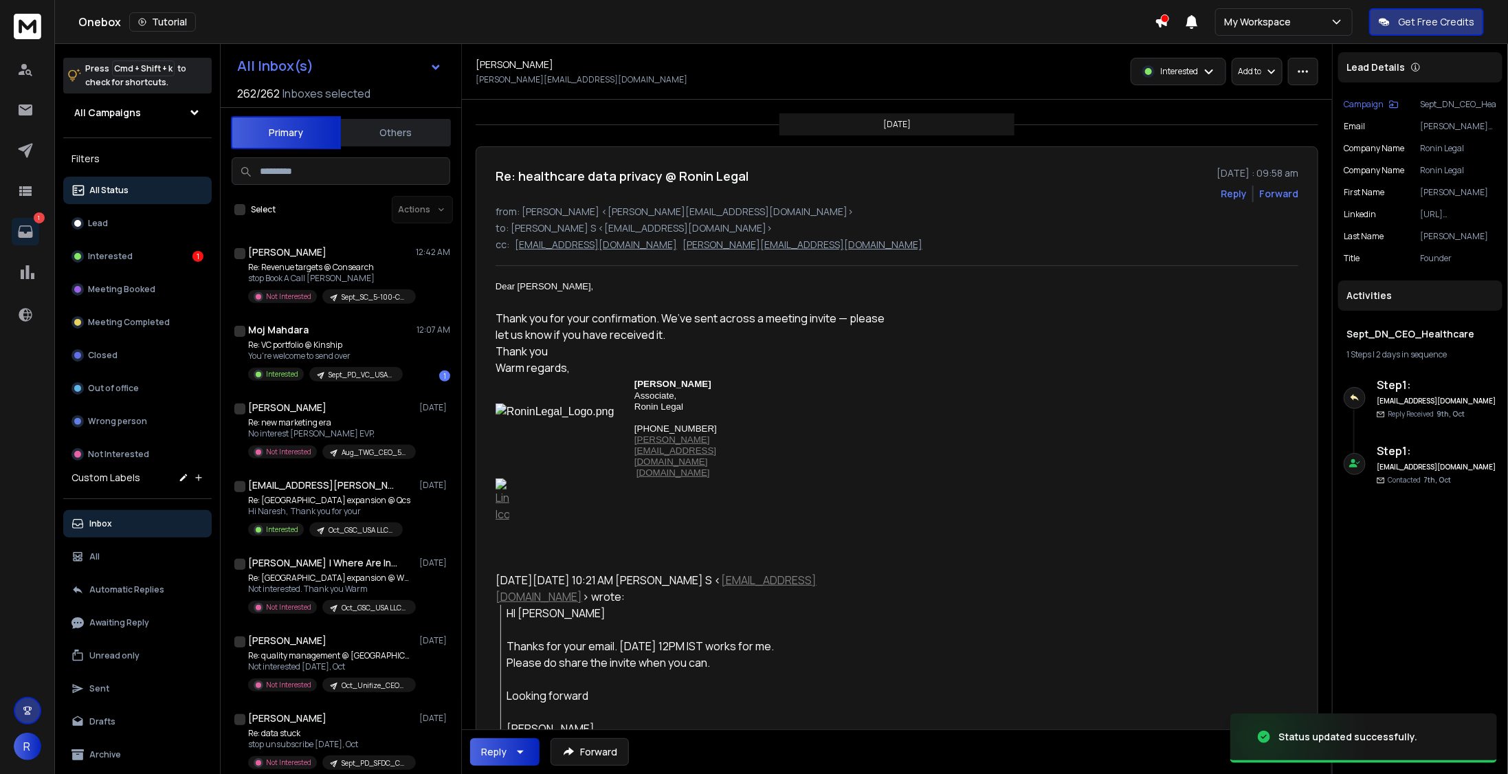
scroll to position [530, 0]
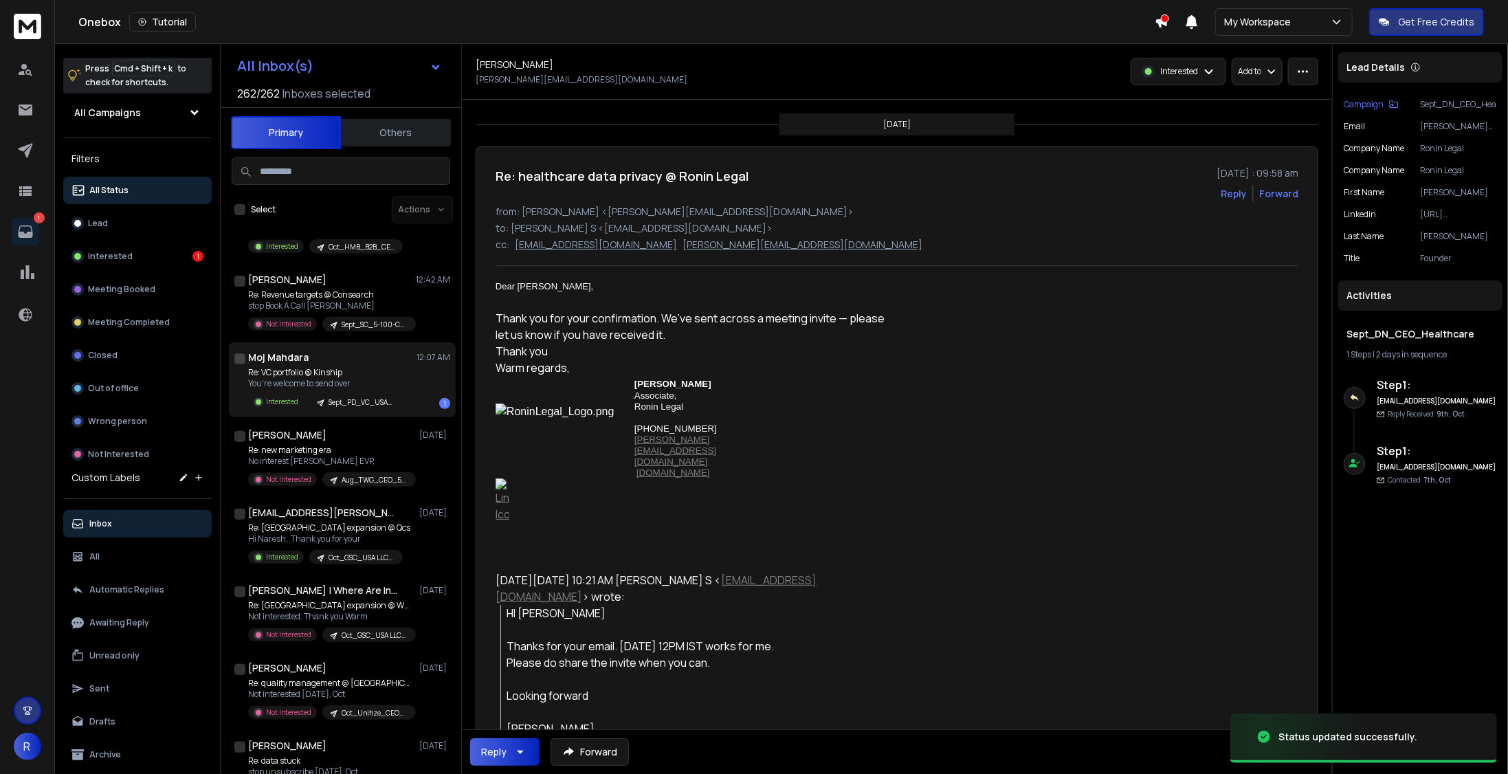
click at [320, 395] on div "Sept_PD_VC_USA+CAN_Clay" at bounding box center [356, 402] width 94 height 14
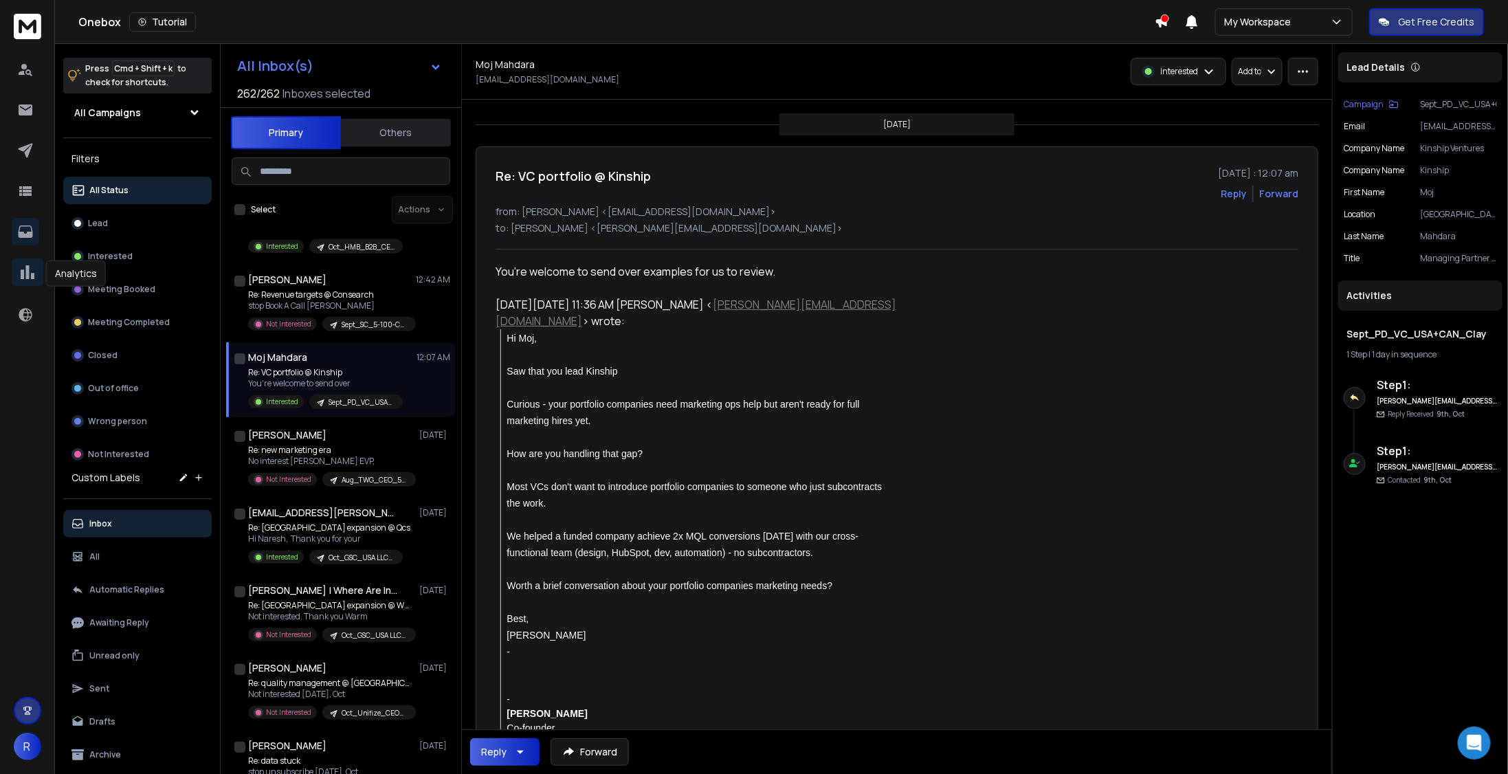
click at [18, 265] on icon at bounding box center [27, 272] width 21 height 21
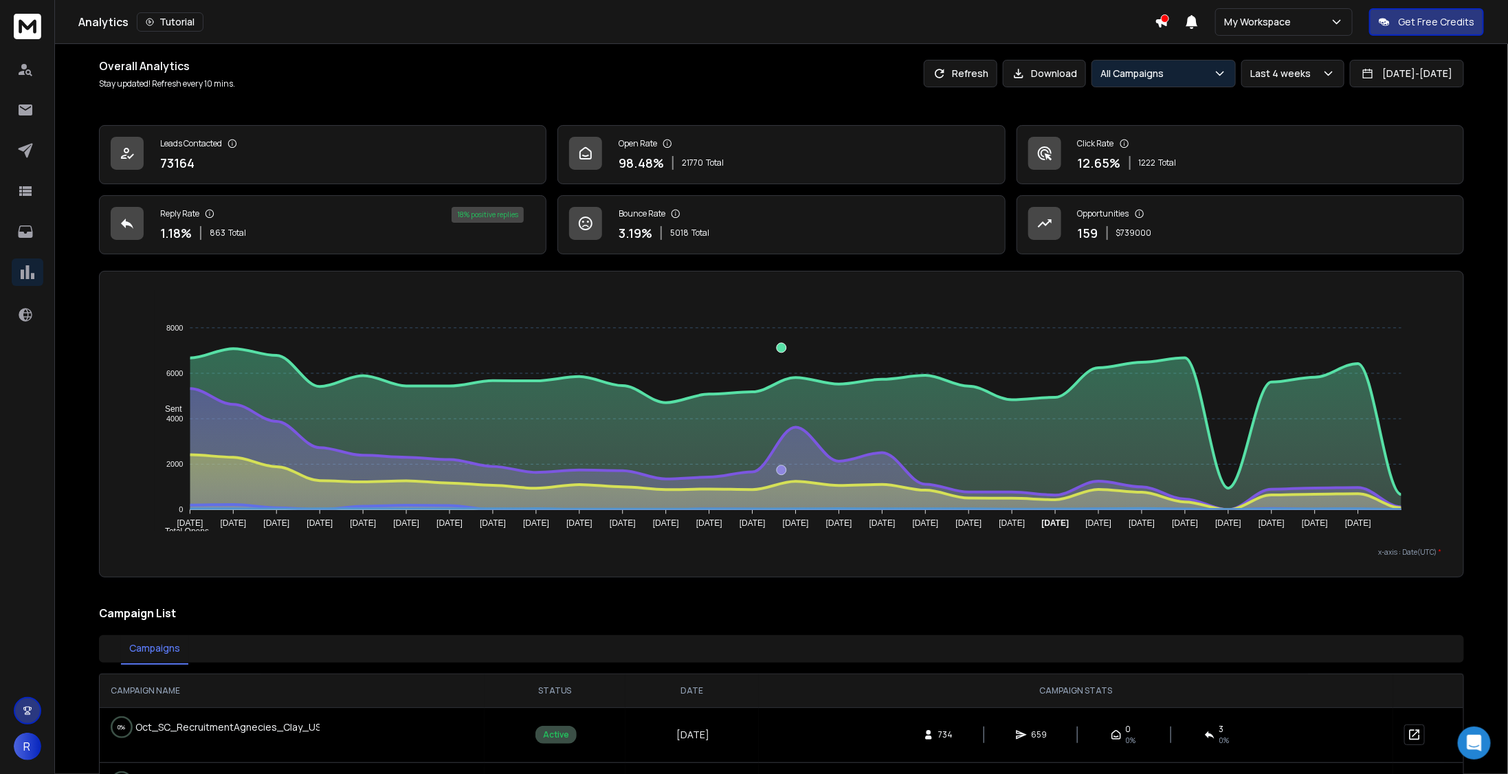
click at [1143, 63] on button "All Campaigns" at bounding box center [1164, 74] width 144 height 28
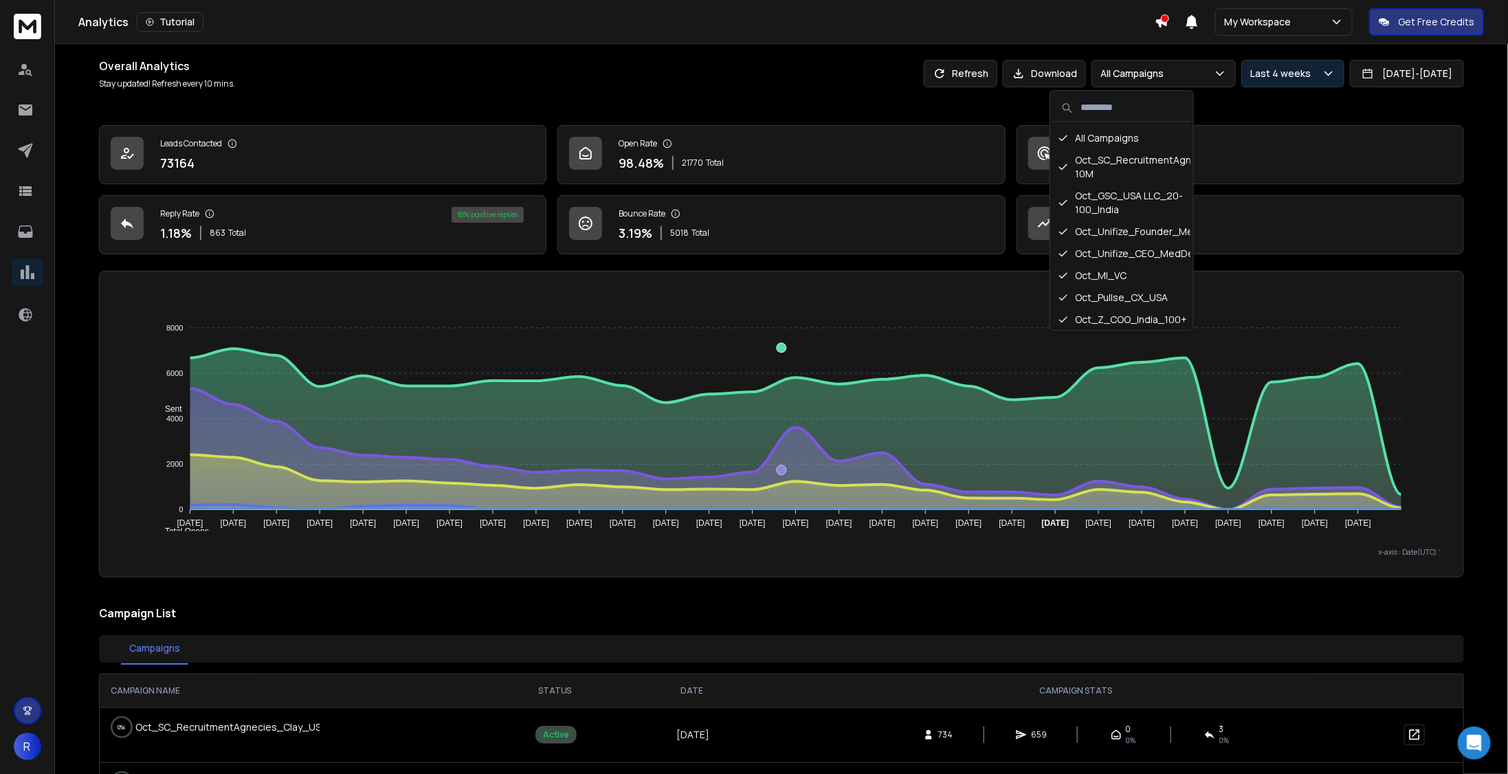
click at [1288, 85] on button "Last 4 weeks" at bounding box center [1293, 74] width 103 height 28
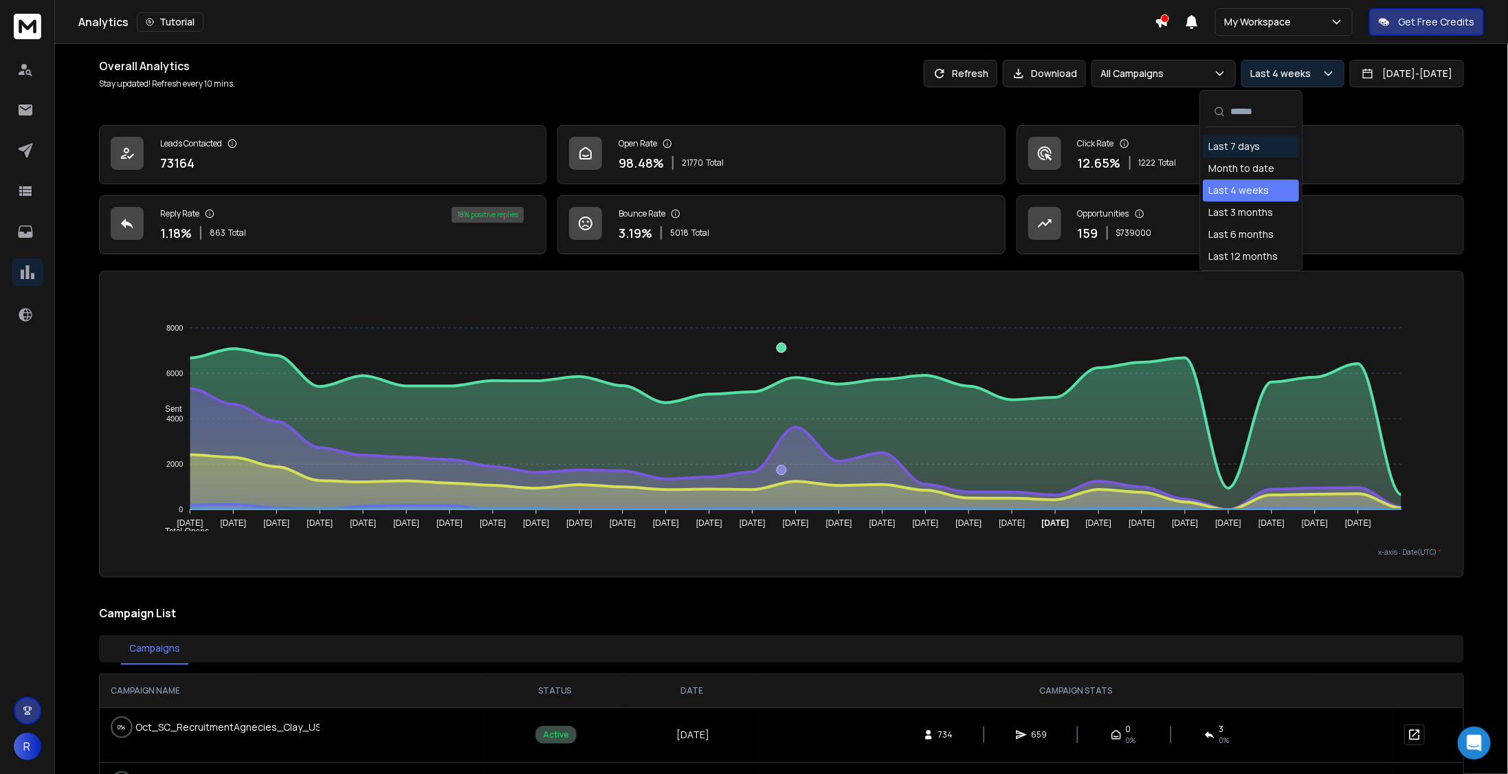
click at [1277, 78] on div "Last 4 weeks" at bounding box center [1293, 74] width 85 height 14
click at [1249, 170] on div "Month to date" at bounding box center [1242, 169] width 66 height 14
